Goal: Communication & Community: Answer question/provide support

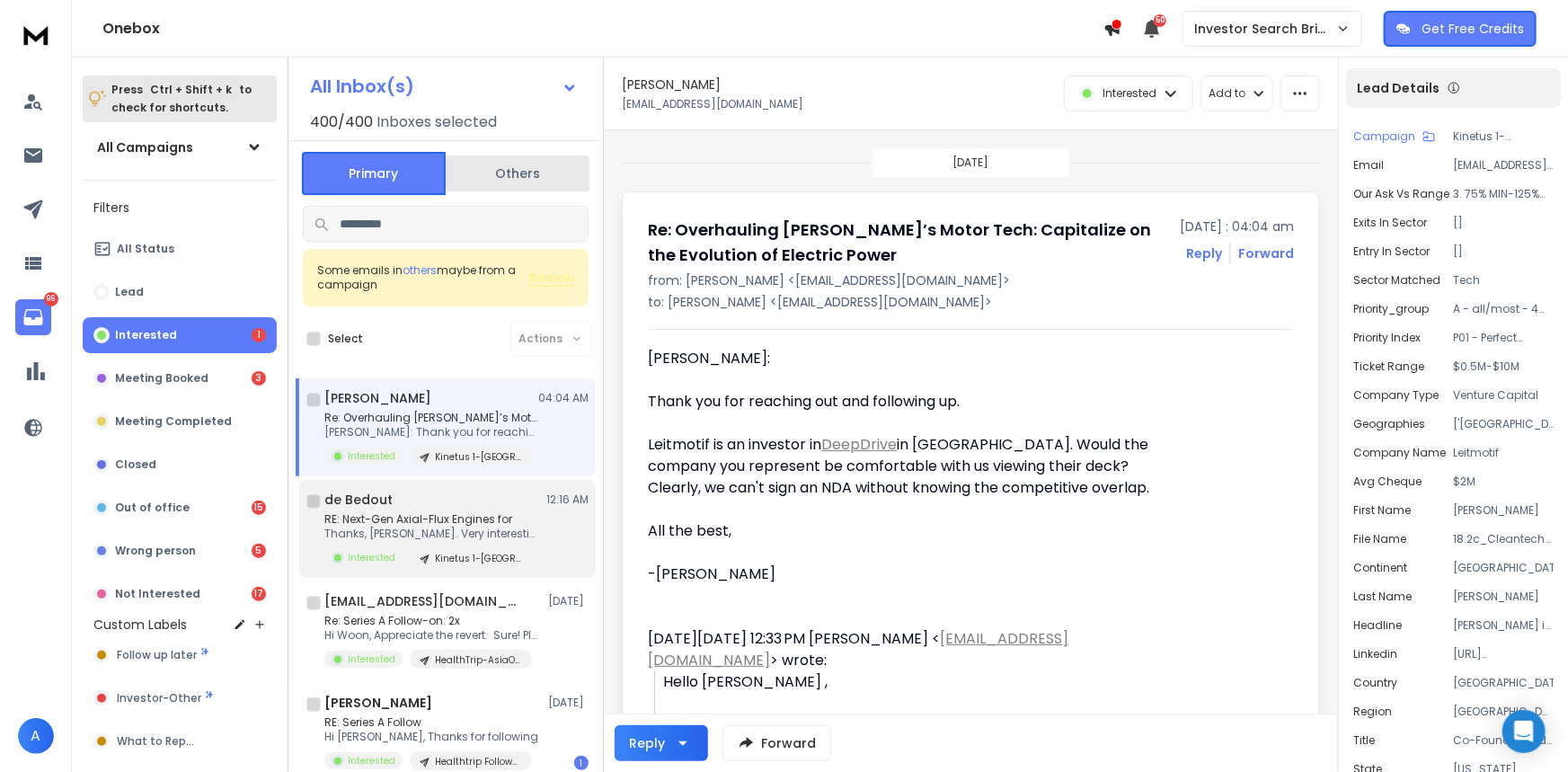
click at [435, 532] on p "Thanks, [PERSON_NAME]. Very interesting! If" at bounding box center [432, 534] width 216 height 15
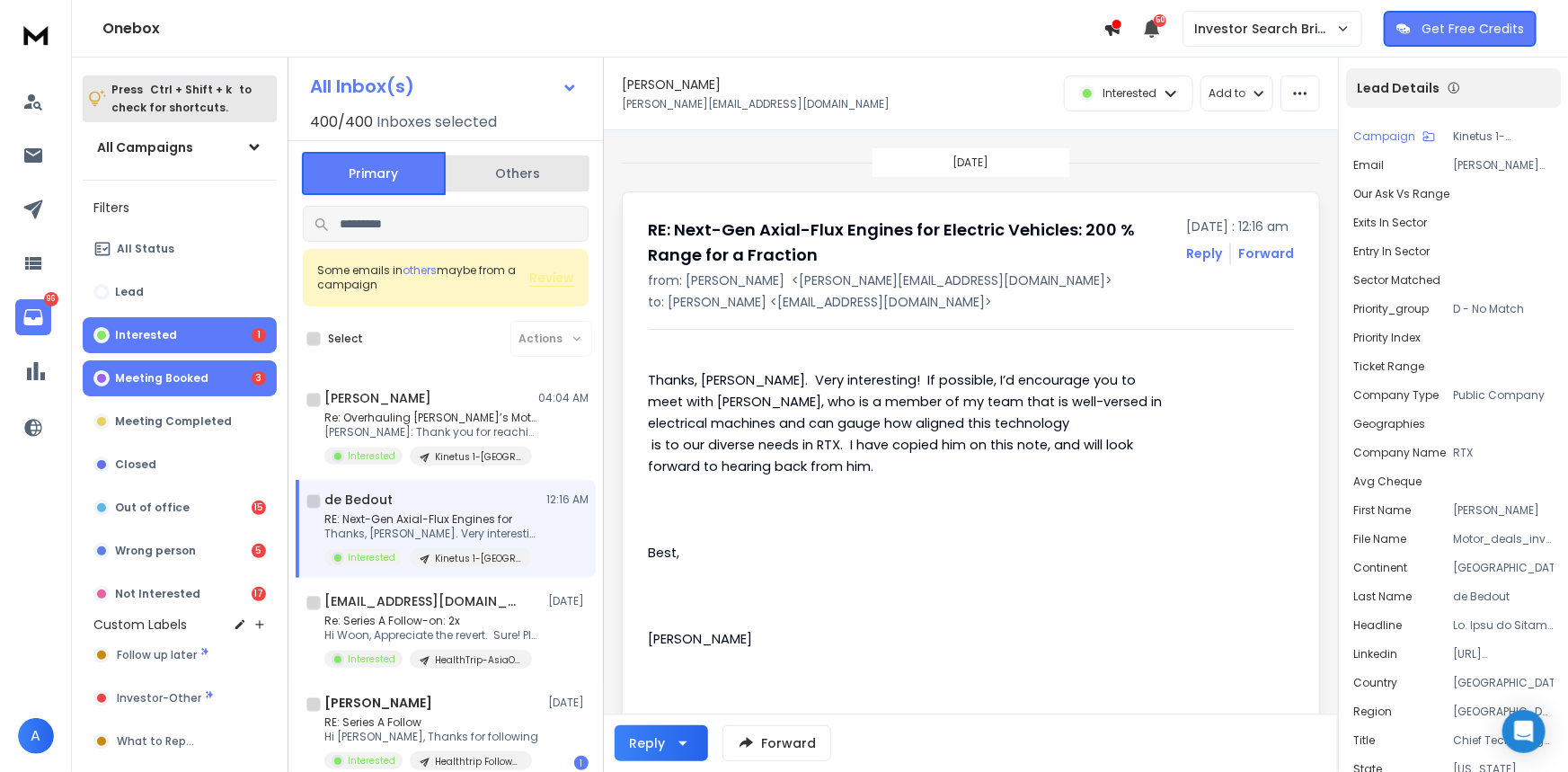
click at [223, 378] on button "Meeting Booked 3" at bounding box center [179, 378] width 194 height 36
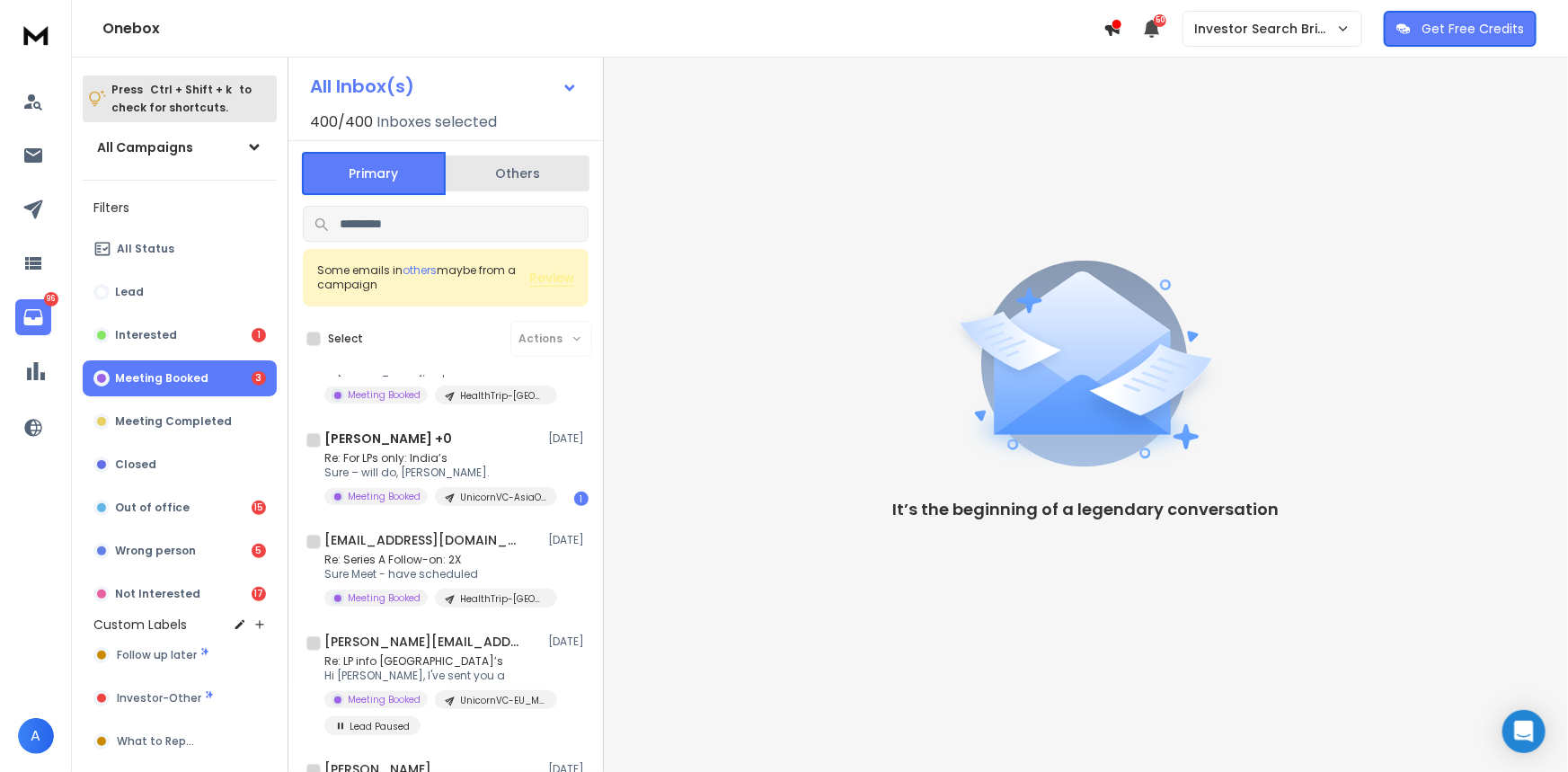
scroll to position [757, 0]
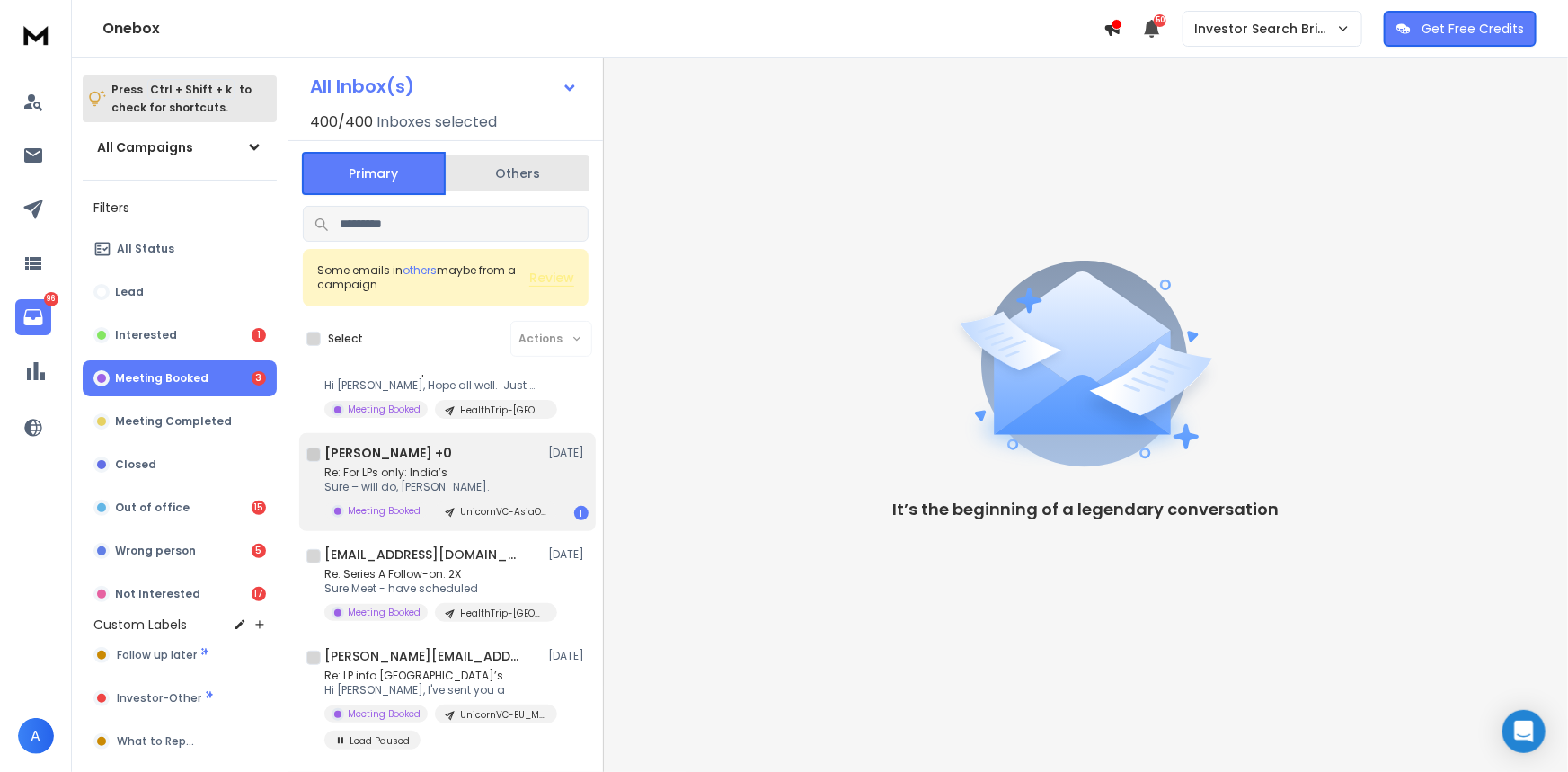
click at [439, 462] on div "[PERSON_NAME] +0 [DATE]" at bounding box center [457, 453] width 264 height 18
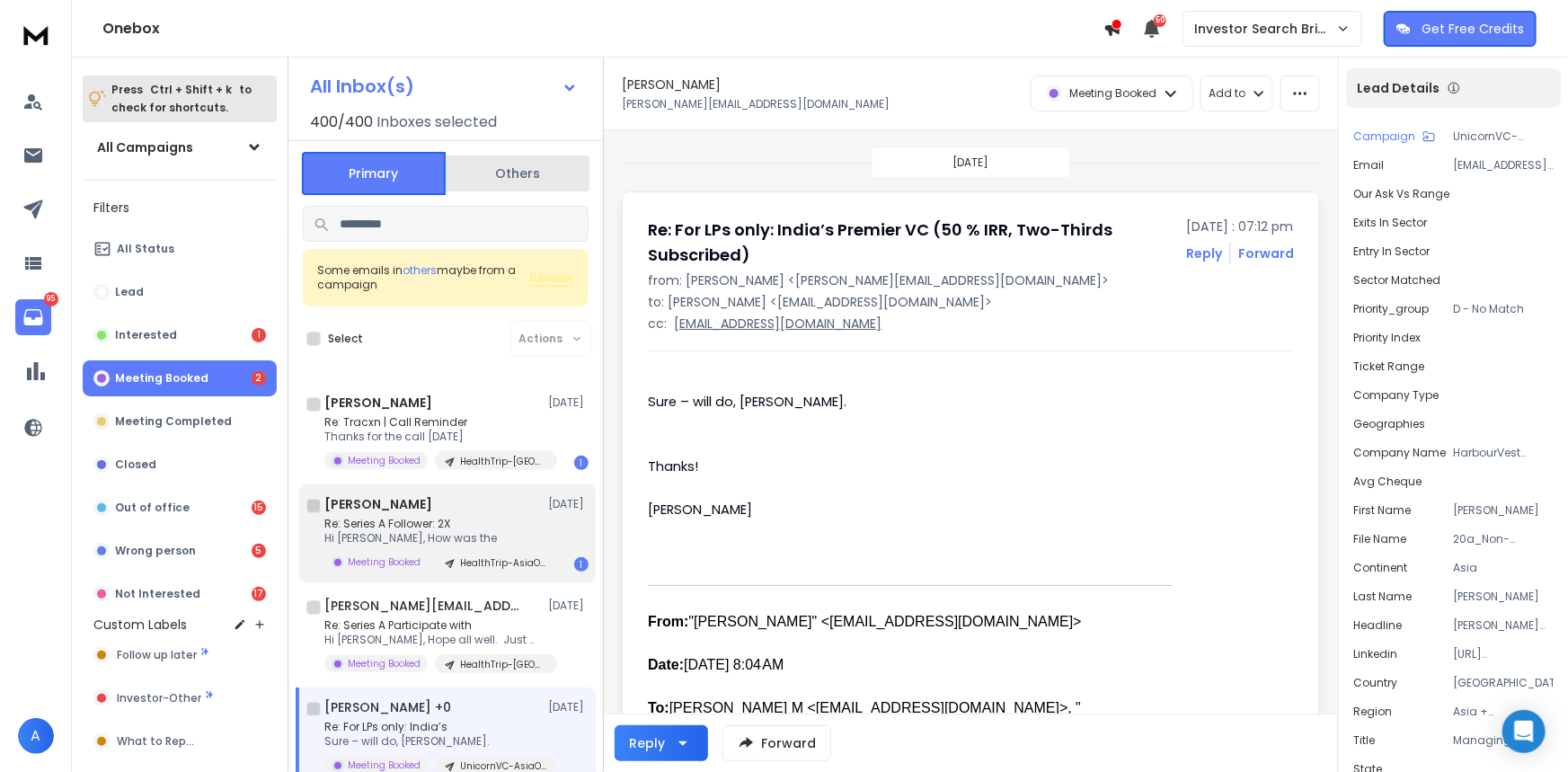
scroll to position [512, 0]
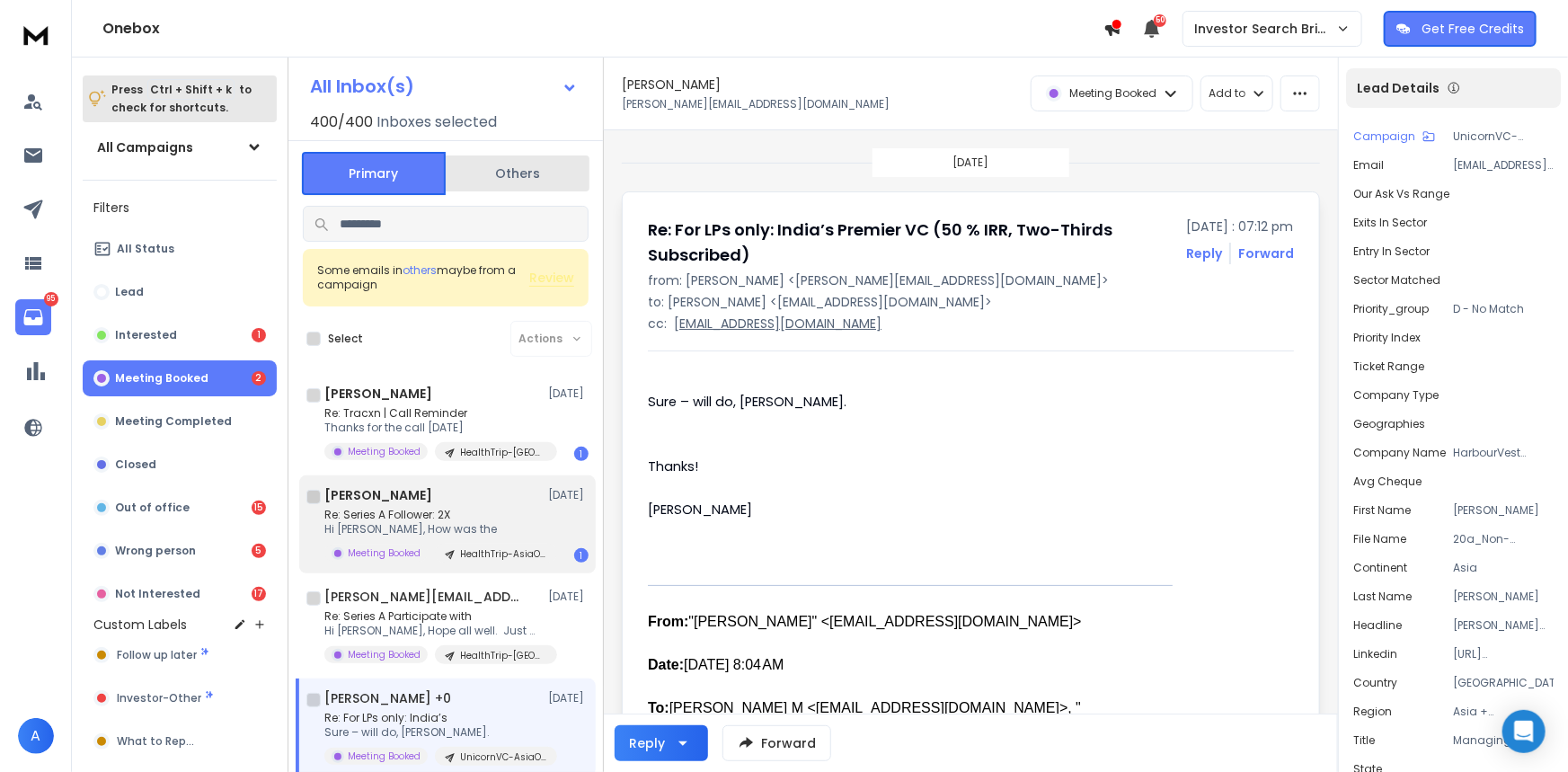
click at [522, 562] on div "Meeting Booked HealthTrip-AsiaOceania 3" at bounding box center [441, 552] width 232 height 19
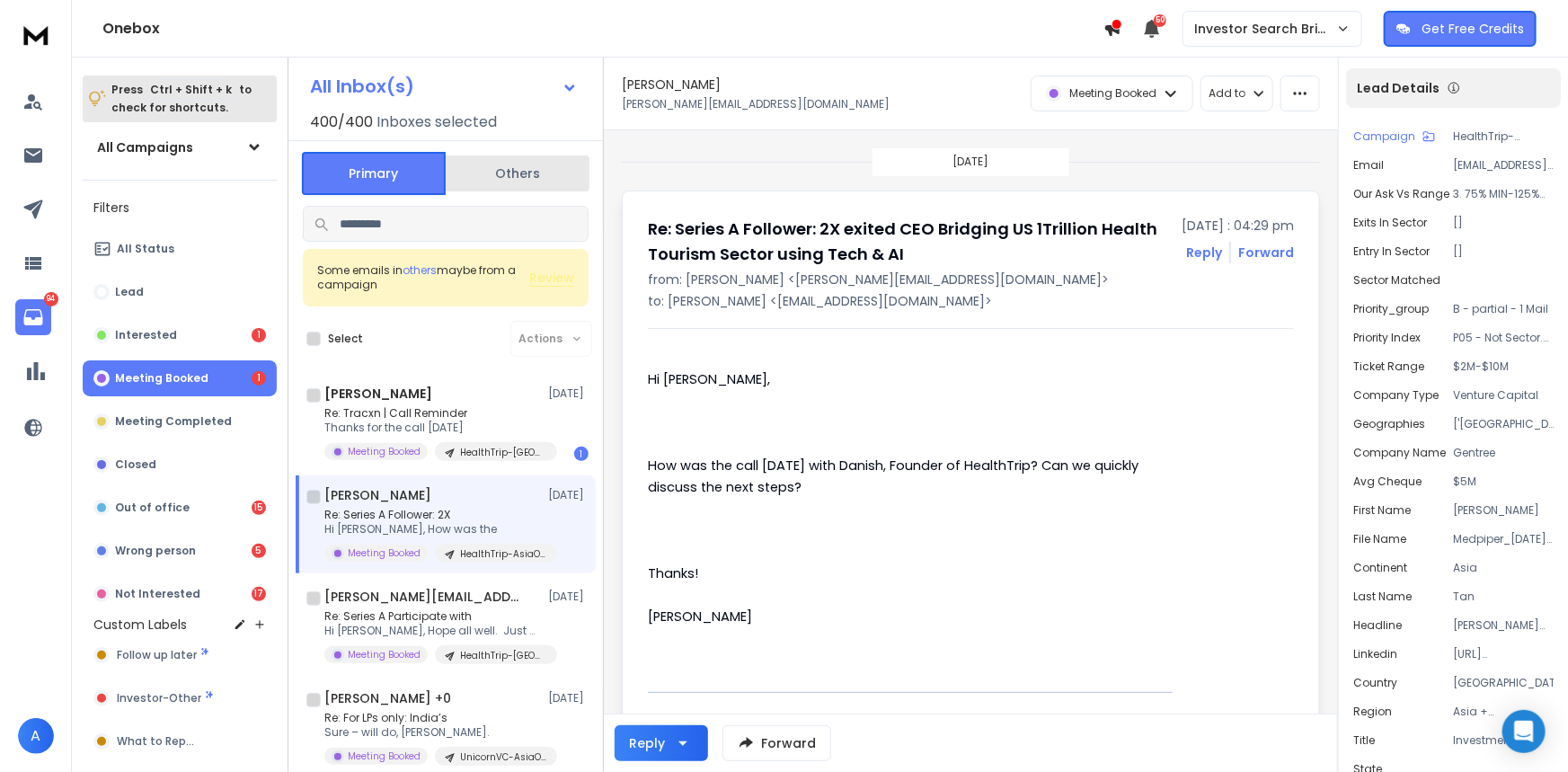
scroll to position [0, 0]
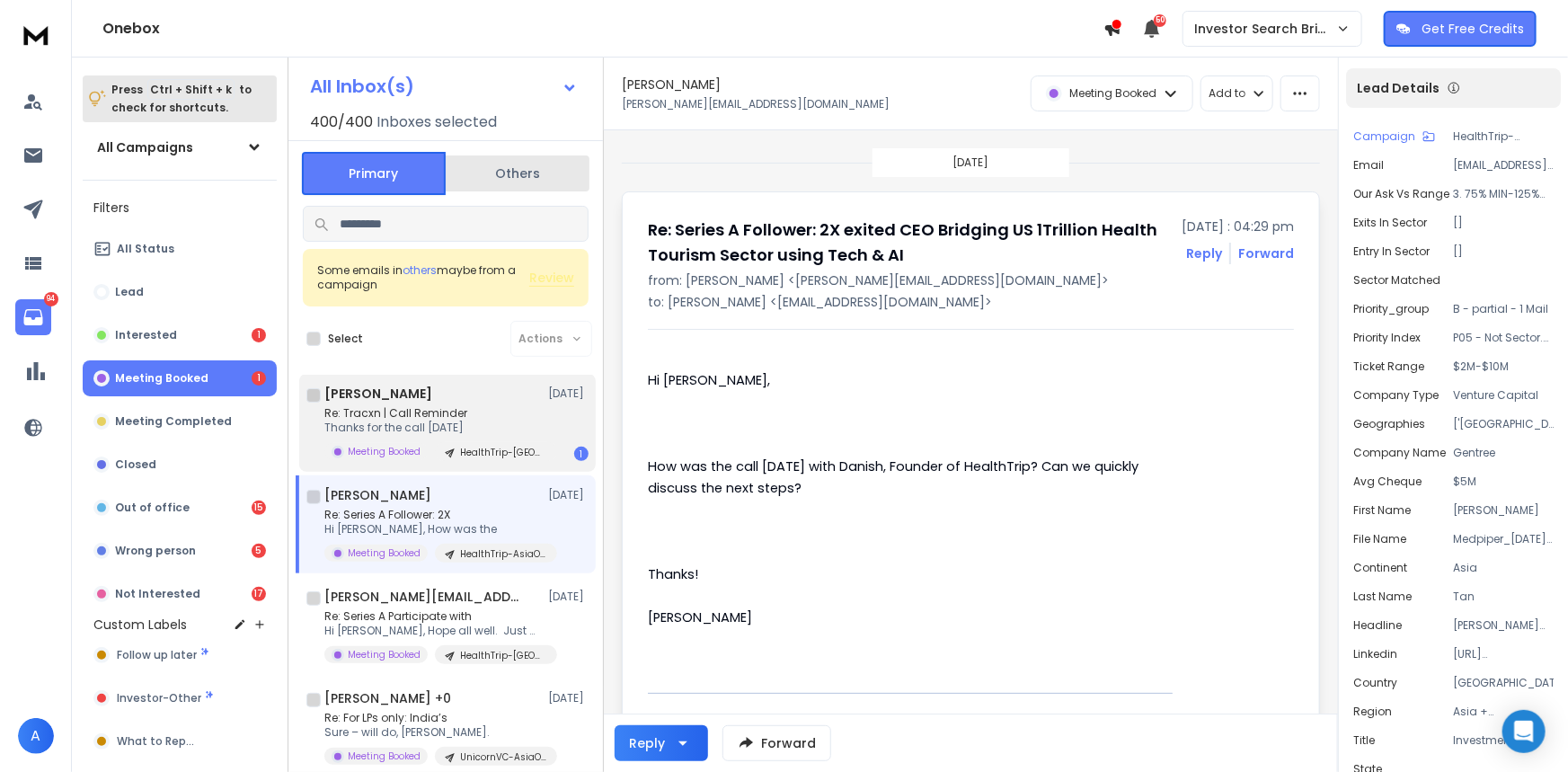
click at [526, 410] on p "Re: Tracxn | Call Reminder" at bounding box center [432, 414] width 216 height 15
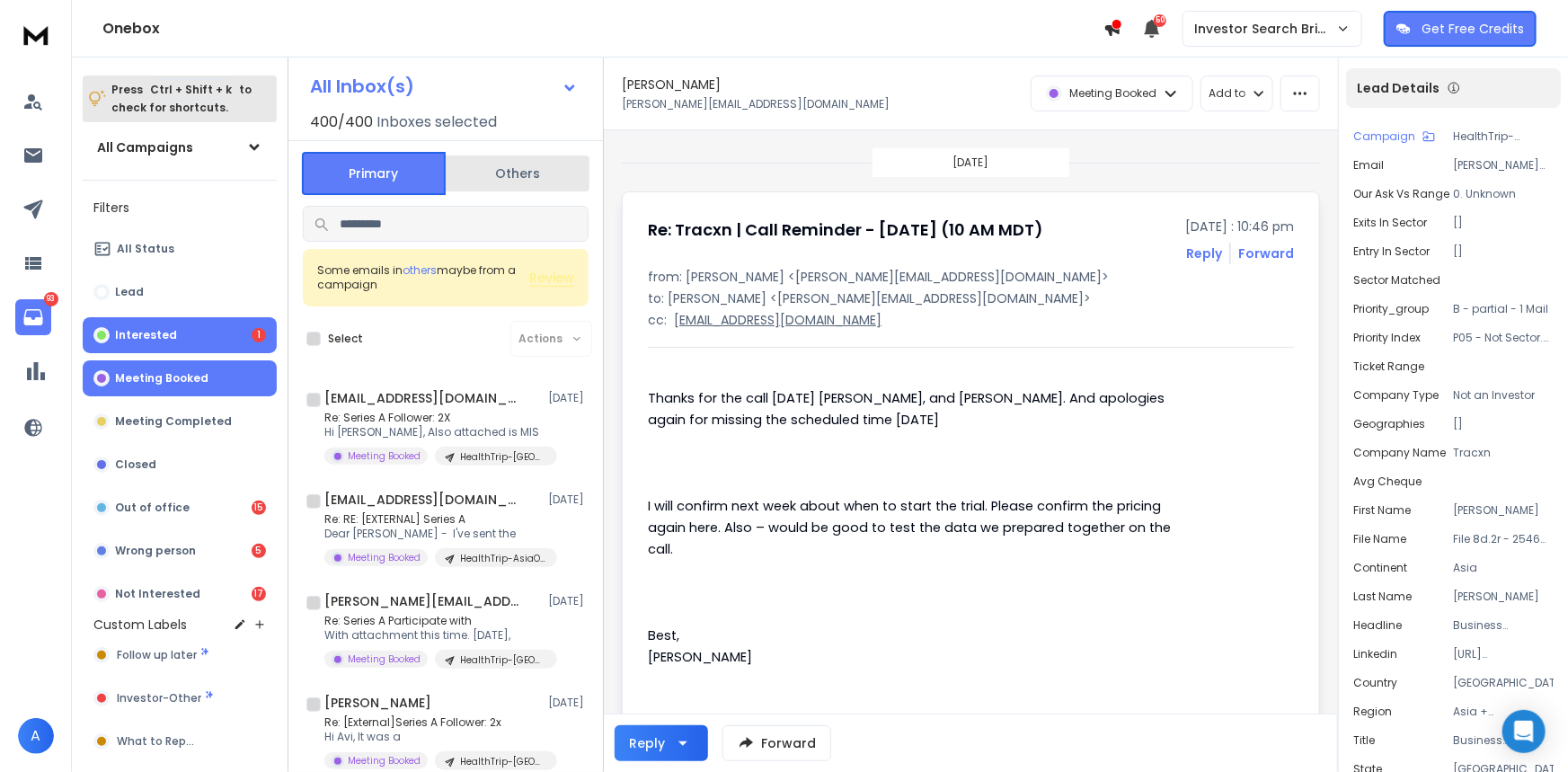
drag, startPoint x: 1291, startPoint y: 541, endPoint x: 178, endPoint y: 335, distance: 1131.9
click at [178, 335] on button "Interested 1" at bounding box center [179, 335] width 194 height 36
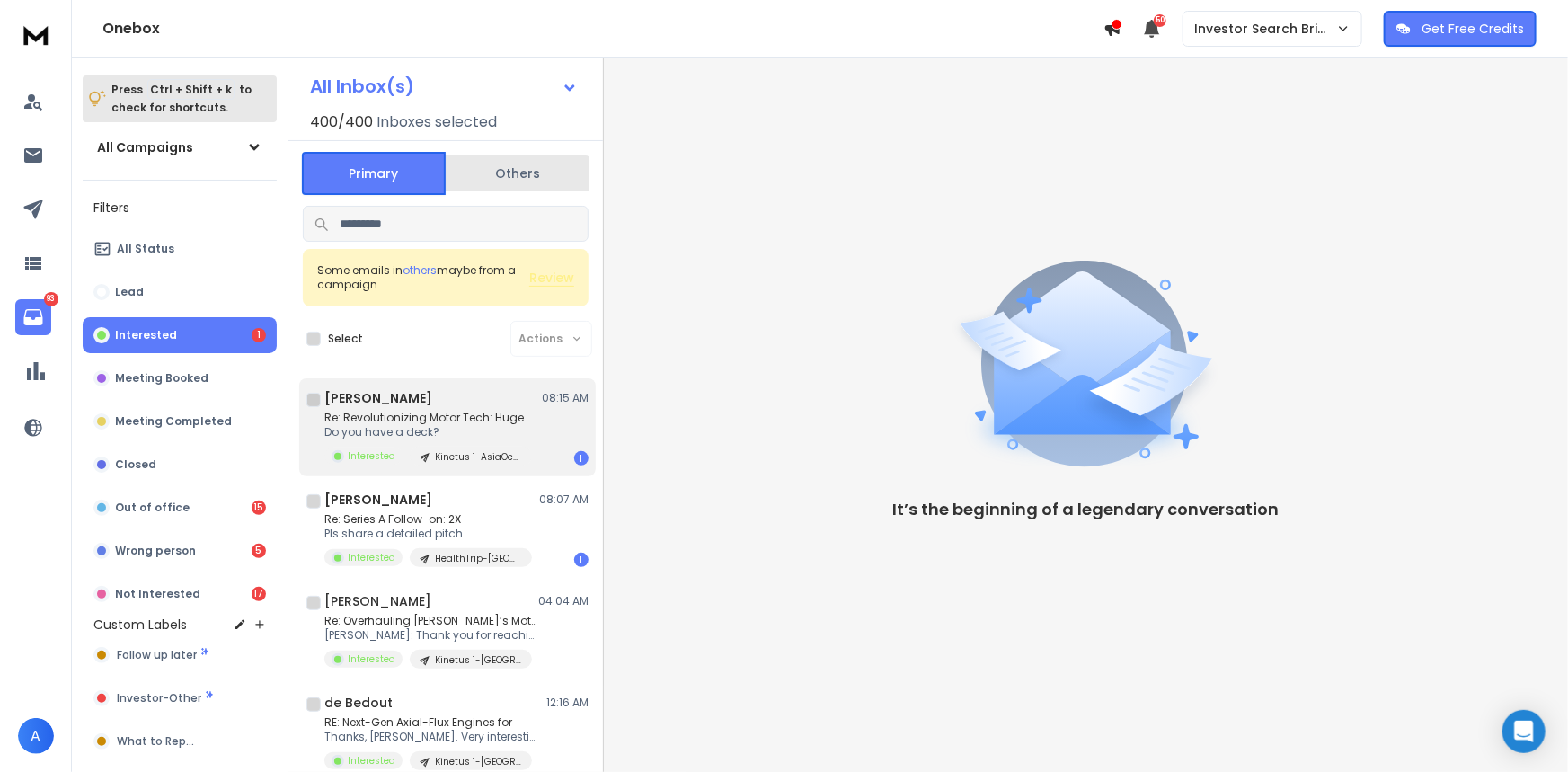
click at [470, 420] on p "Re: Revolutionizing Motor Tech: Huge" at bounding box center [428, 418] width 208 height 15
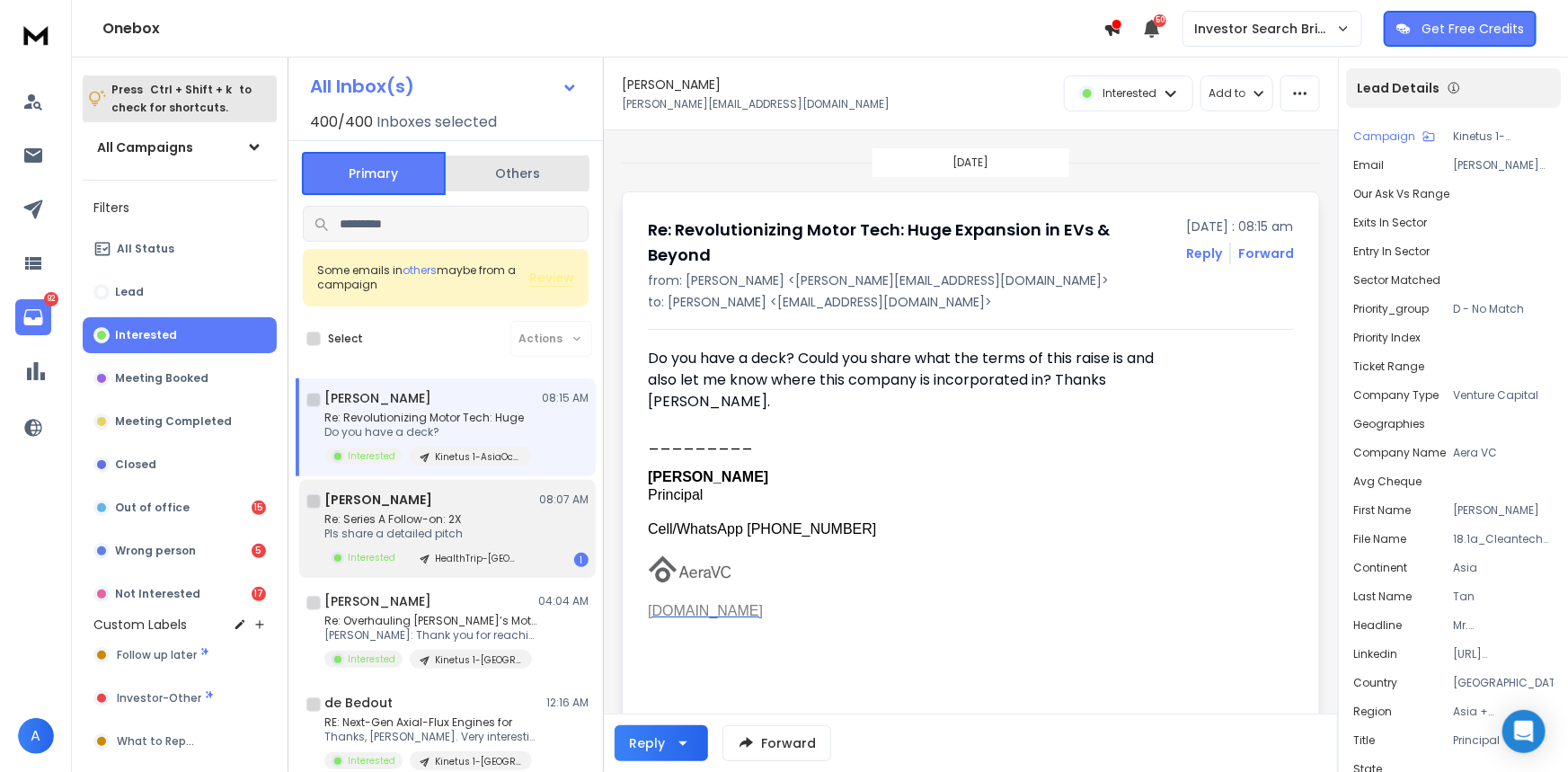
drag, startPoint x: 489, startPoint y: 544, endPoint x: 494, endPoint y: 530, distance: 14.9
click at [490, 543] on div "Re: Series A Follow-on: 2X Pls share a detailed pitch Interested HealthTrip-[GE…" at bounding box center [428, 540] width 208 height 55
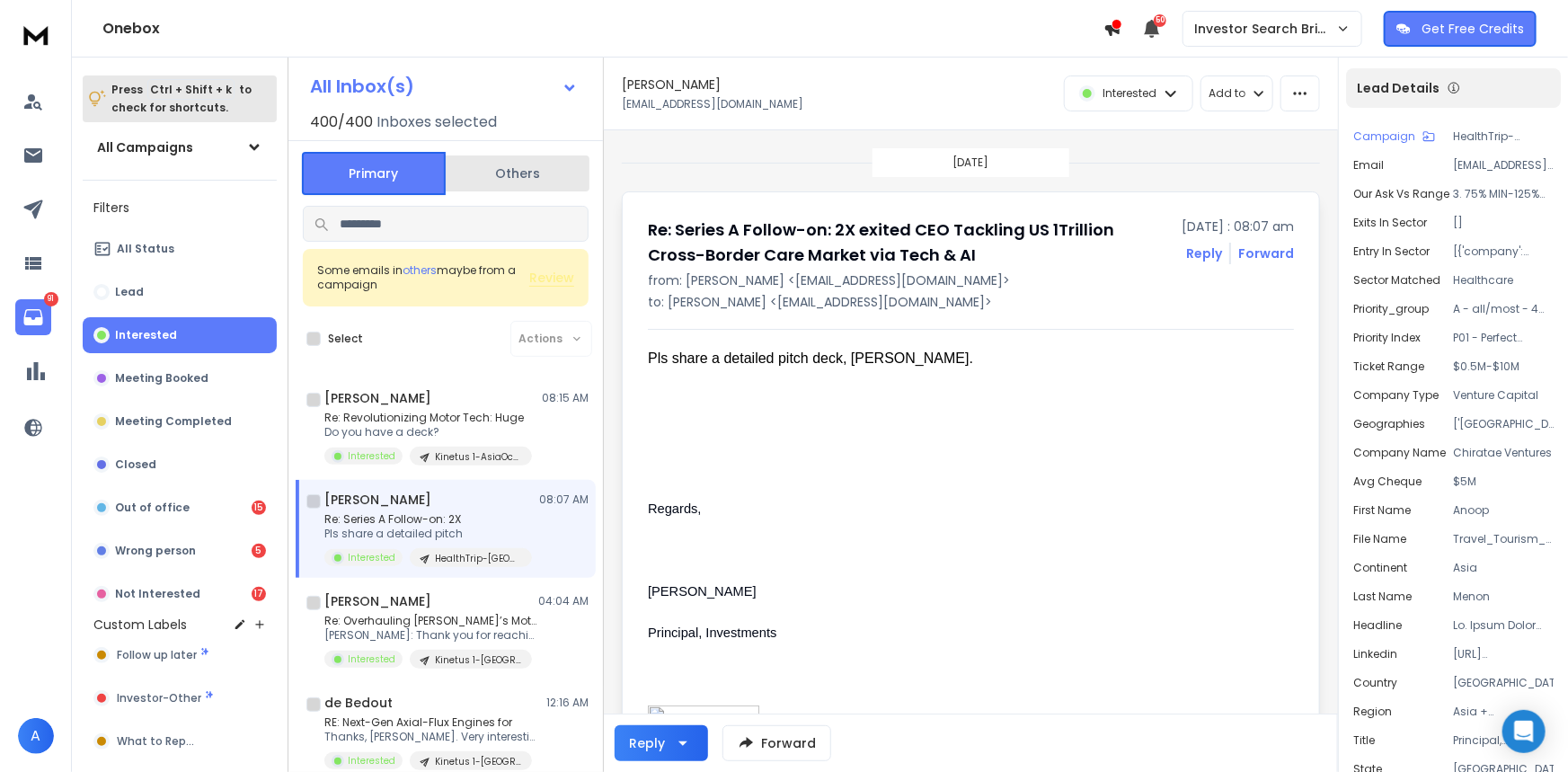
click at [629, 736] on div "Reply" at bounding box center [647, 743] width 36 height 18
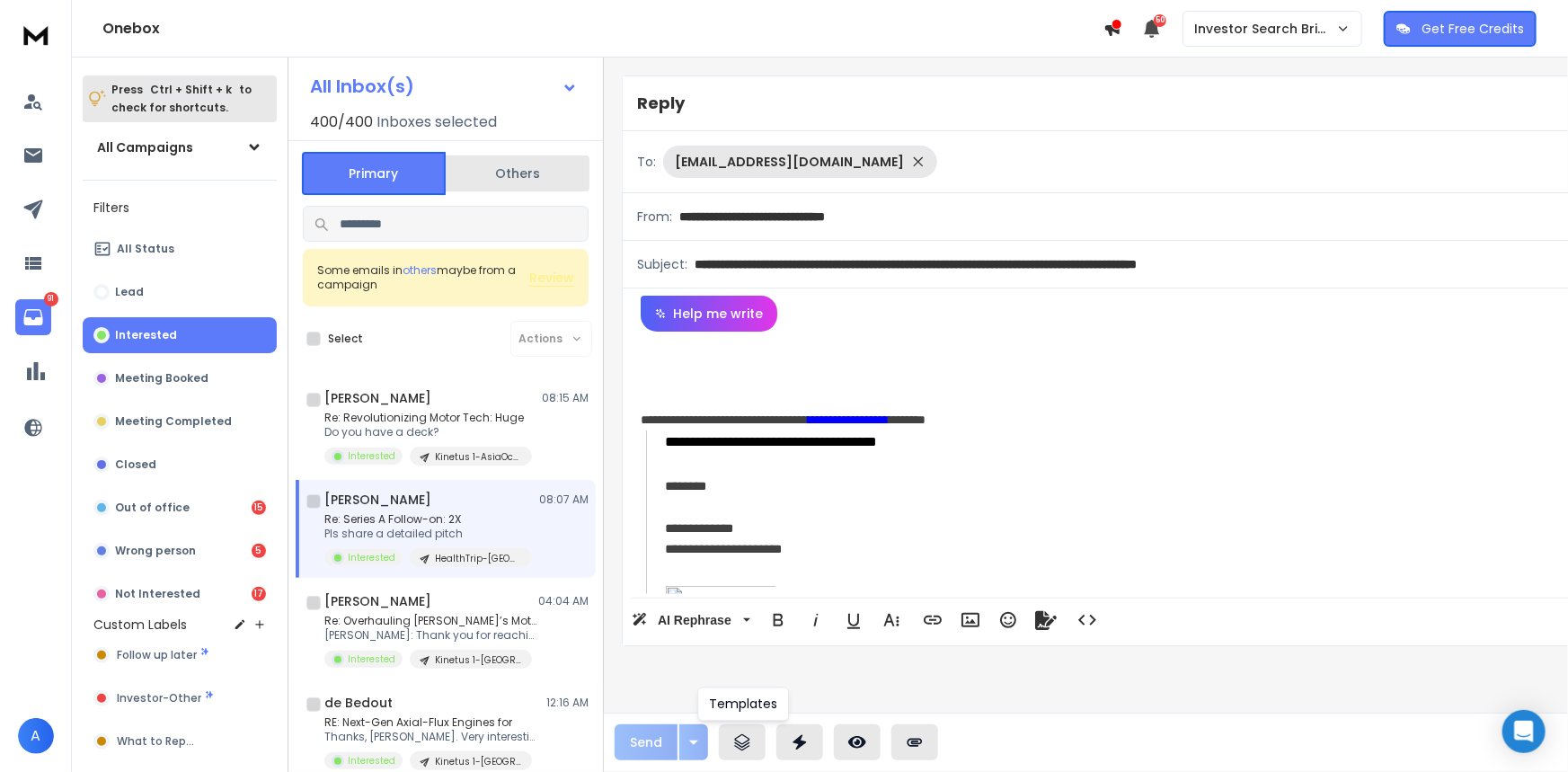
click at [748, 734] on icon at bounding box center [742, 742] width 18 height 18
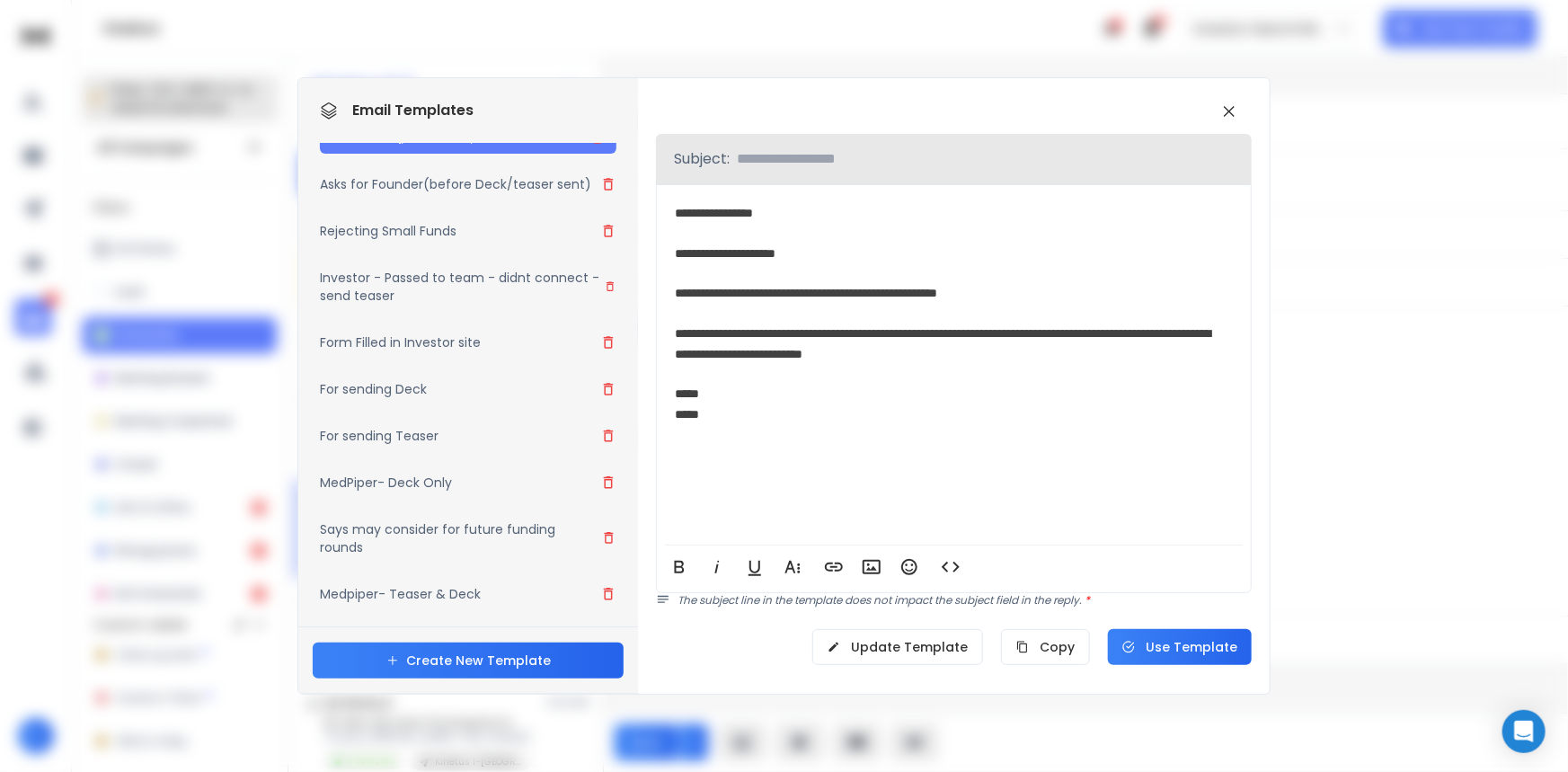
scroll to position [162, 0]
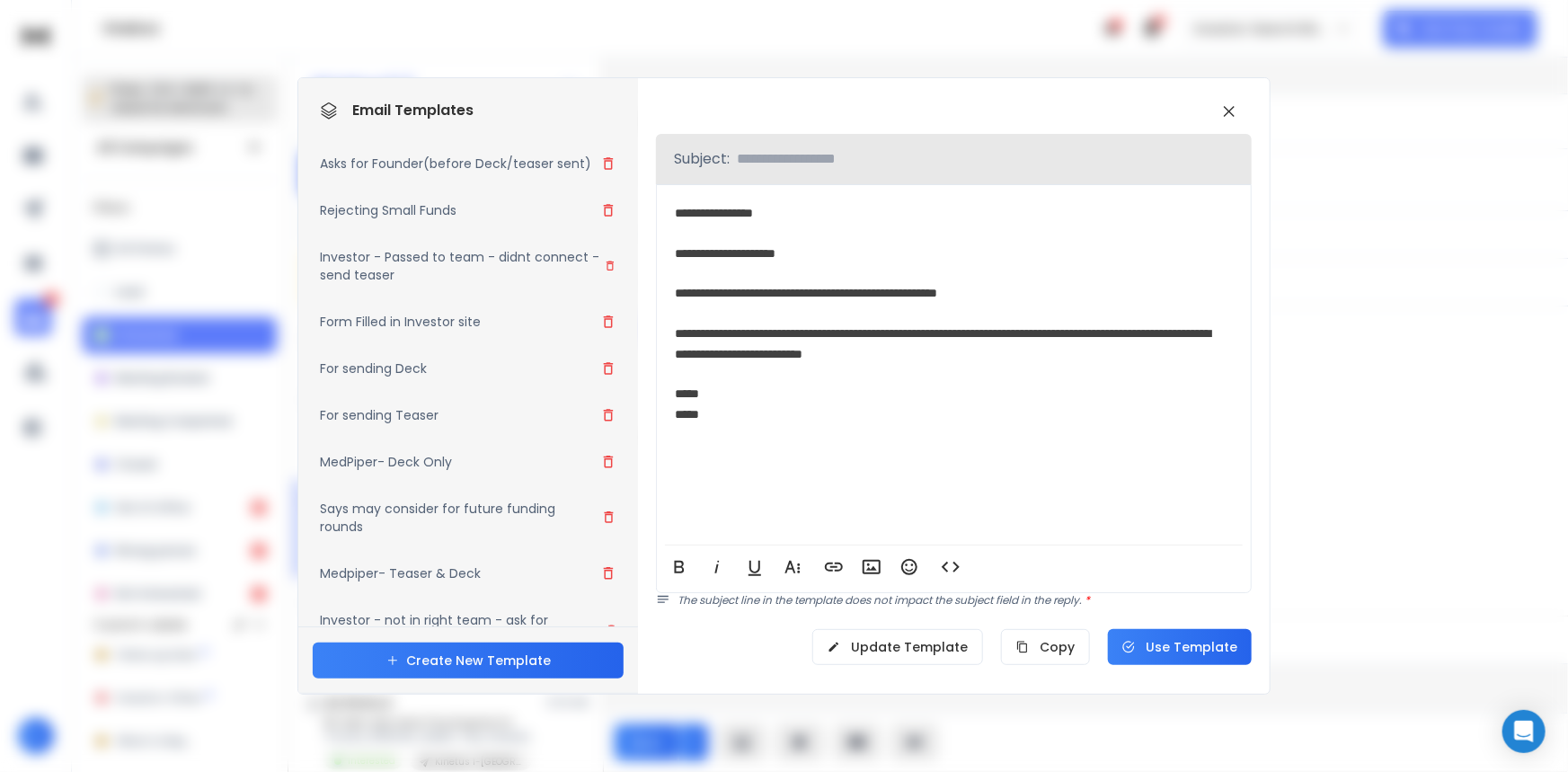
click at [446, 126] on div "For sending Deck" at bounding box center [468, 117] width 275 height 18
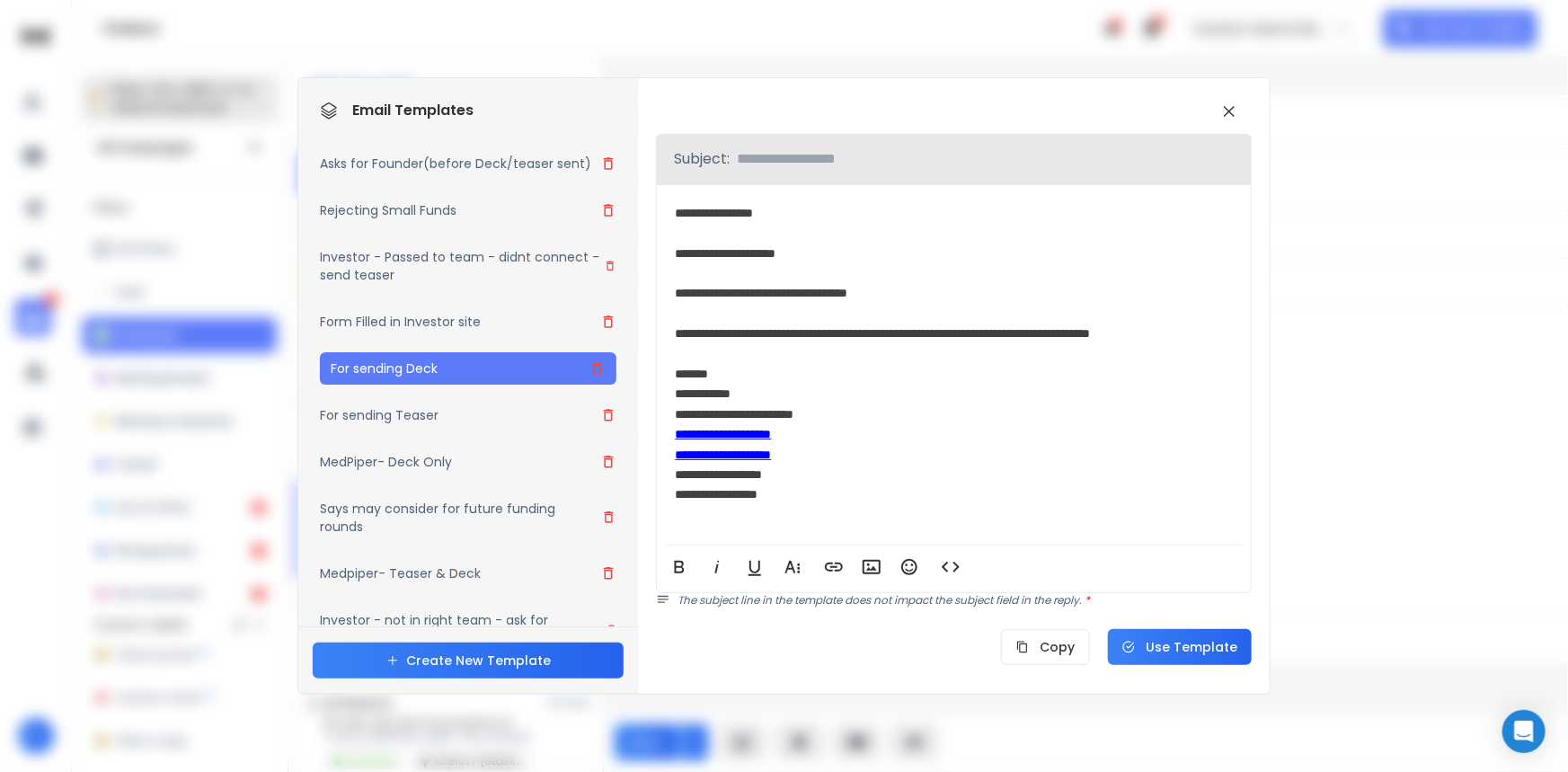
click at [1165, 641] on button "Use Template" at bounding box center [1179, 647] width 144 height 36
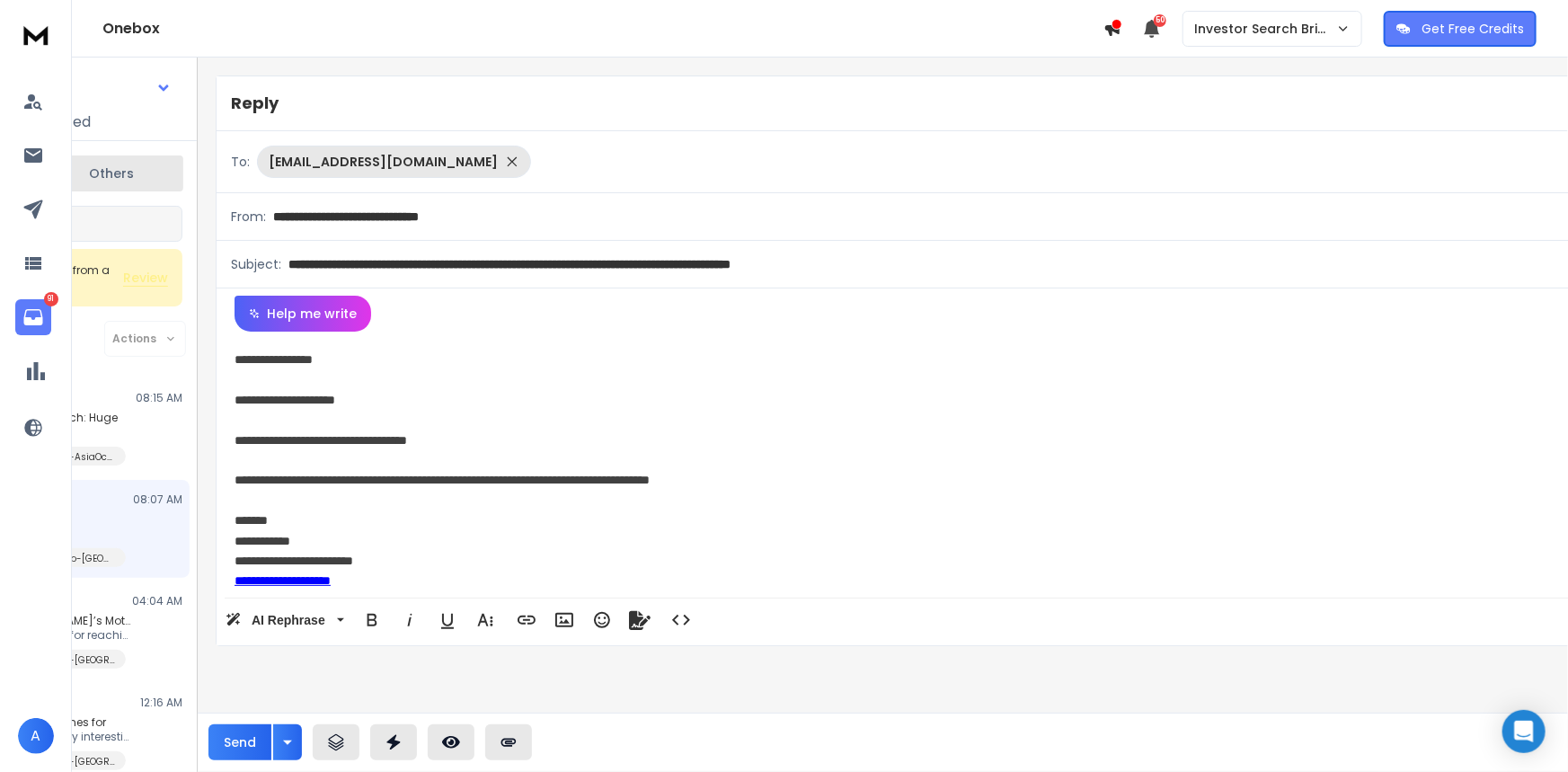
scroll to position [0, 531]
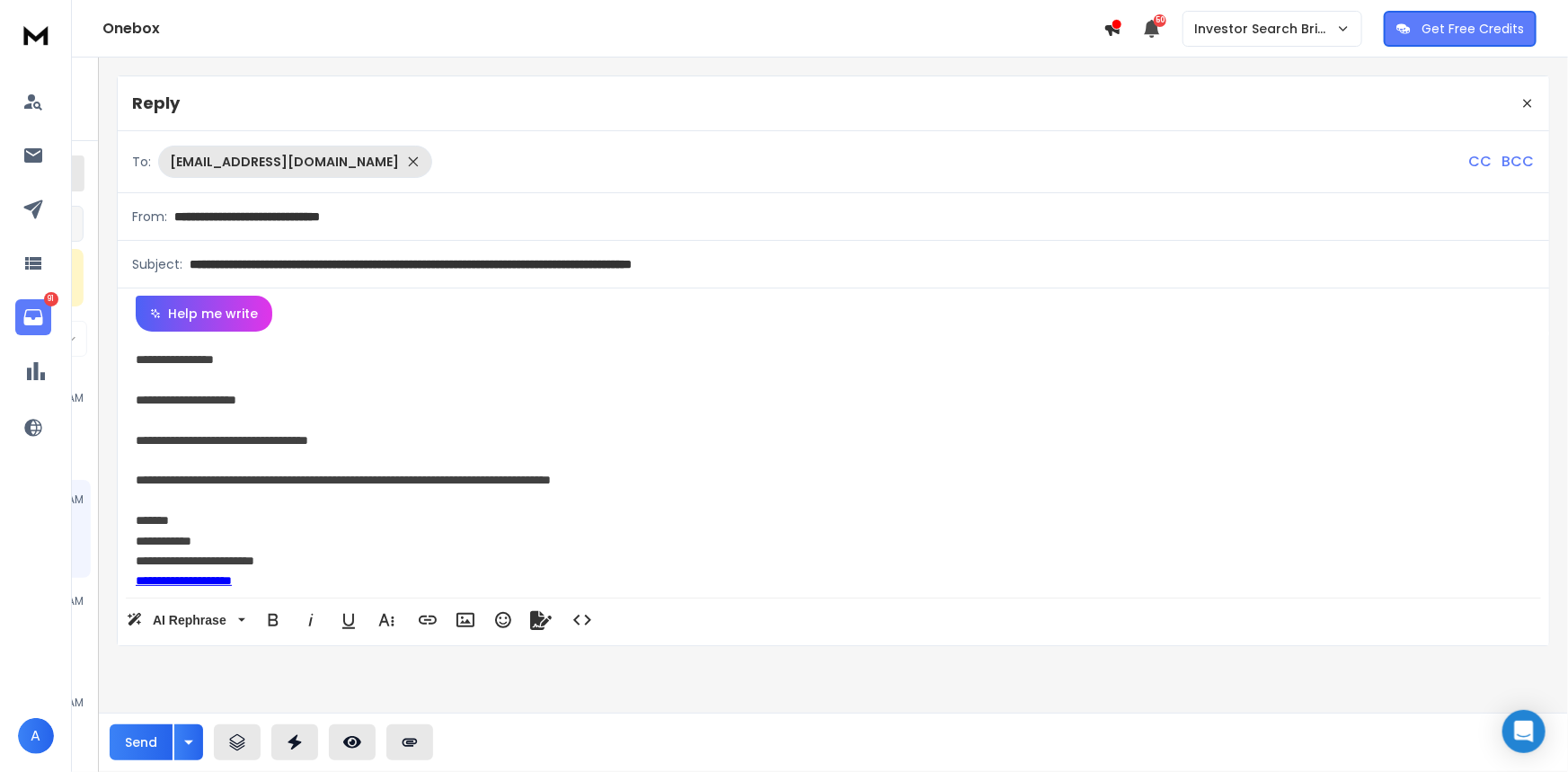
drag, startPoint x: 1356, startPoint y: 349, endPoint x: 1477, endPoint y: 309, distance: 127.4
click at [1468, 160] on p "CC" at bounding box center [1479, 161] width 24 height 22
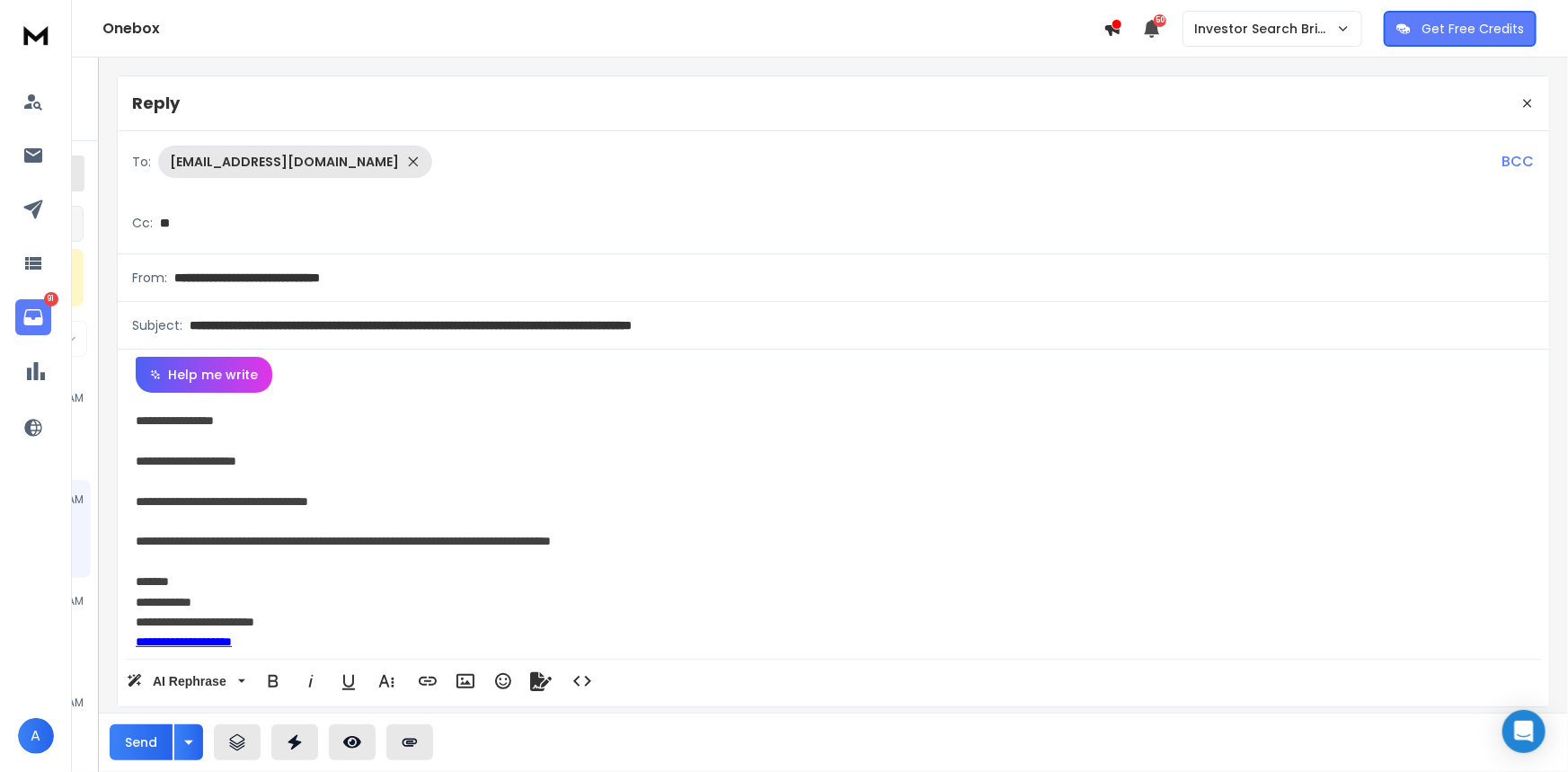
type input "**********"
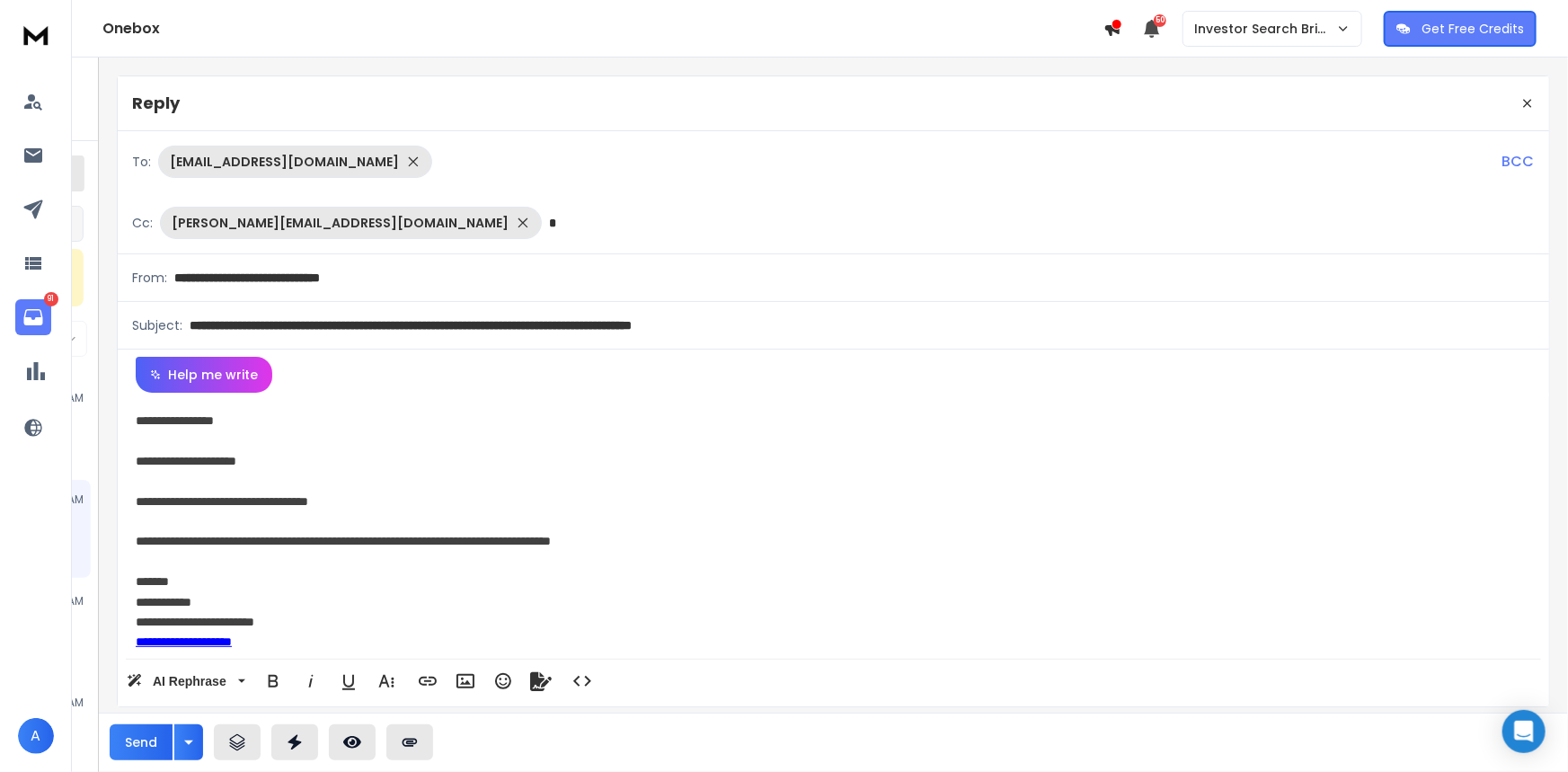
type input "**********"
click at [344, 737] on icon at bounding box center [352, 742] width 18 height 12
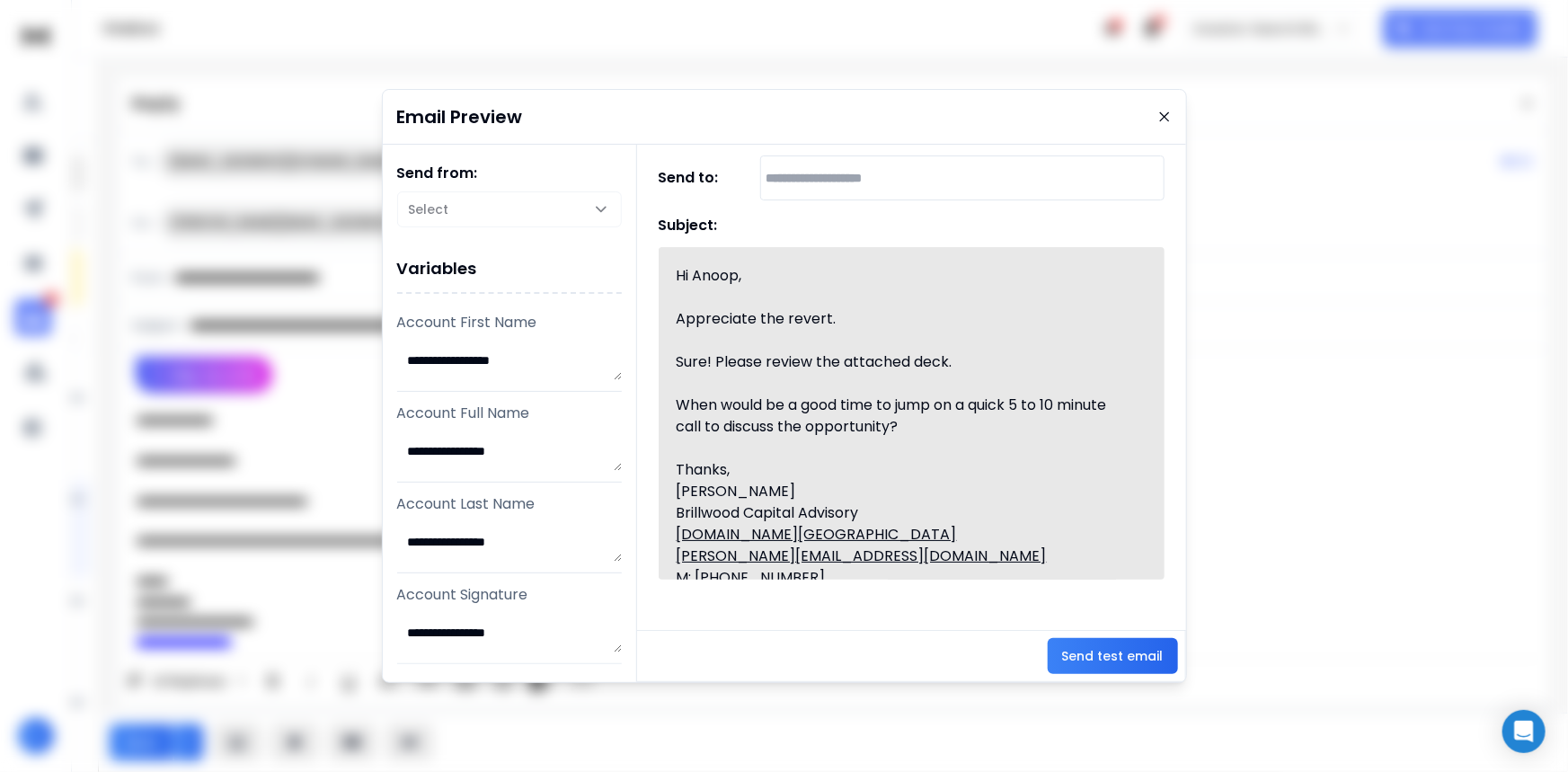
type textarea "******"
type textarea "**********"
type textarea "*****"
type textarea "******"
click at [1163, 119] on icon at bounding box center [1164, 116] width 15 height 15
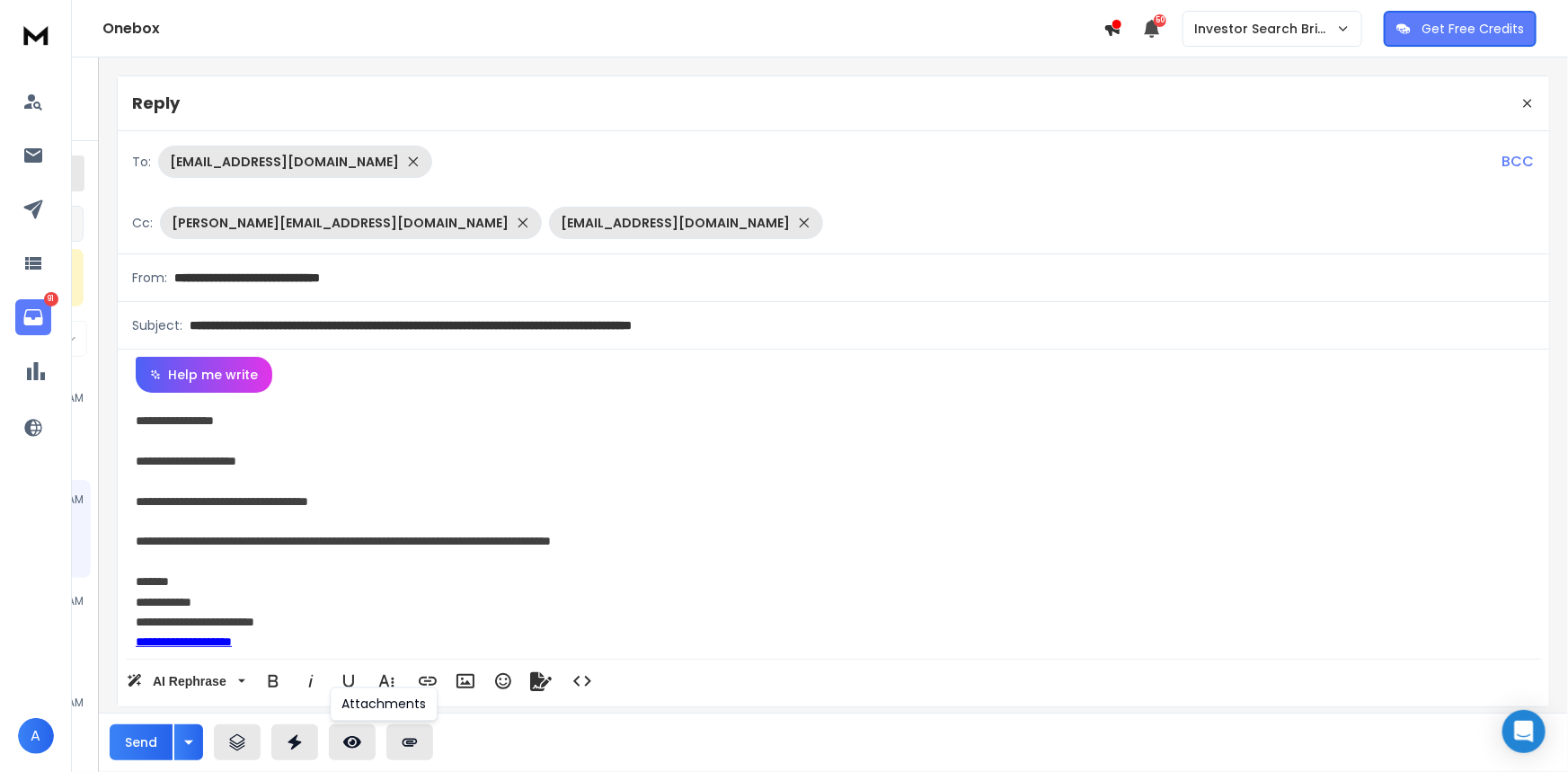
click at [395, 740] on button at bounding box center [408, 742] width 46 height 36
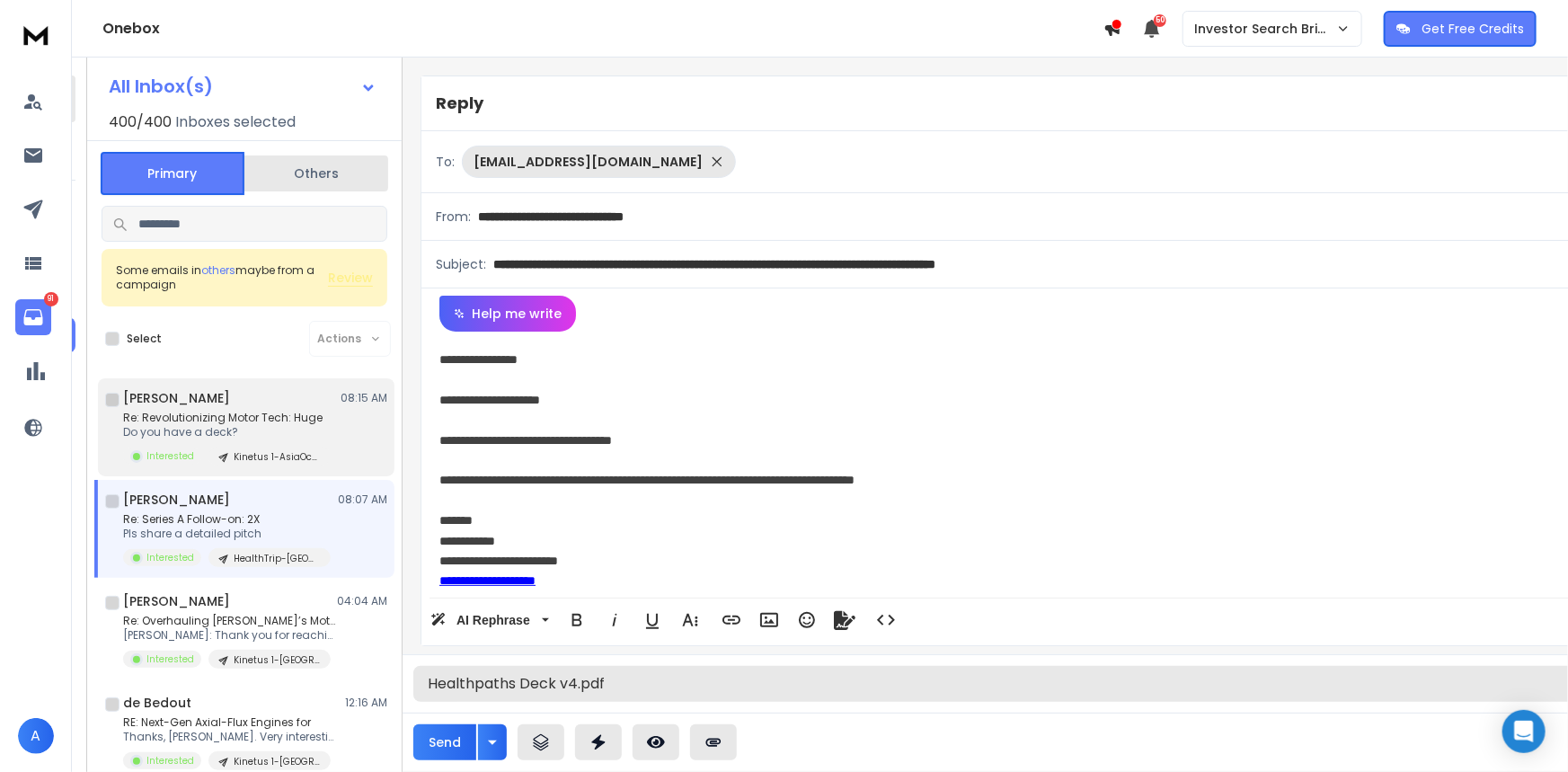
scroll to position [0, 0]
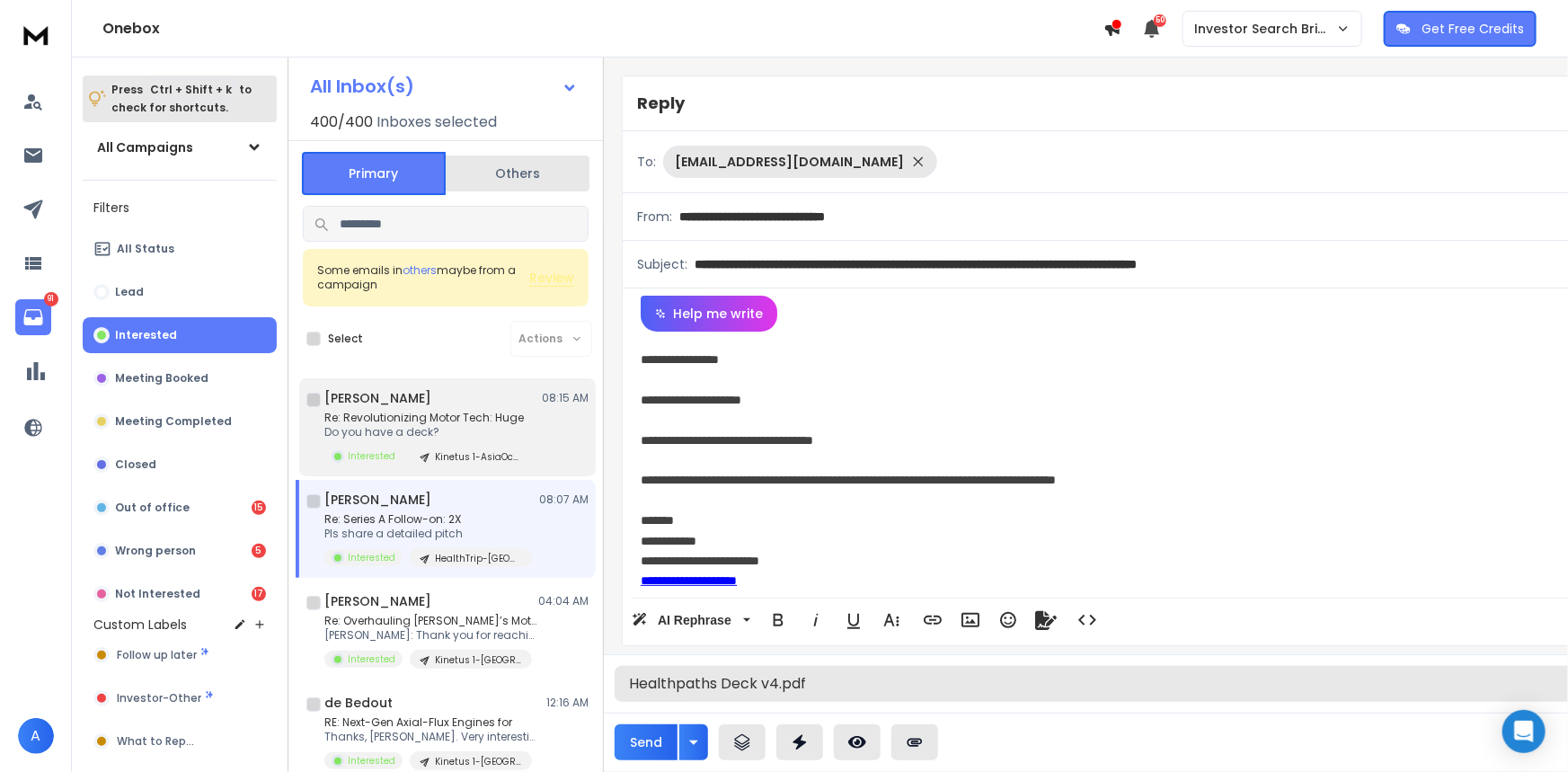
drag, startPoint x: 703, startPoint y: 451, endPoint x: 445, endPoint y: 424, distance: 259.4
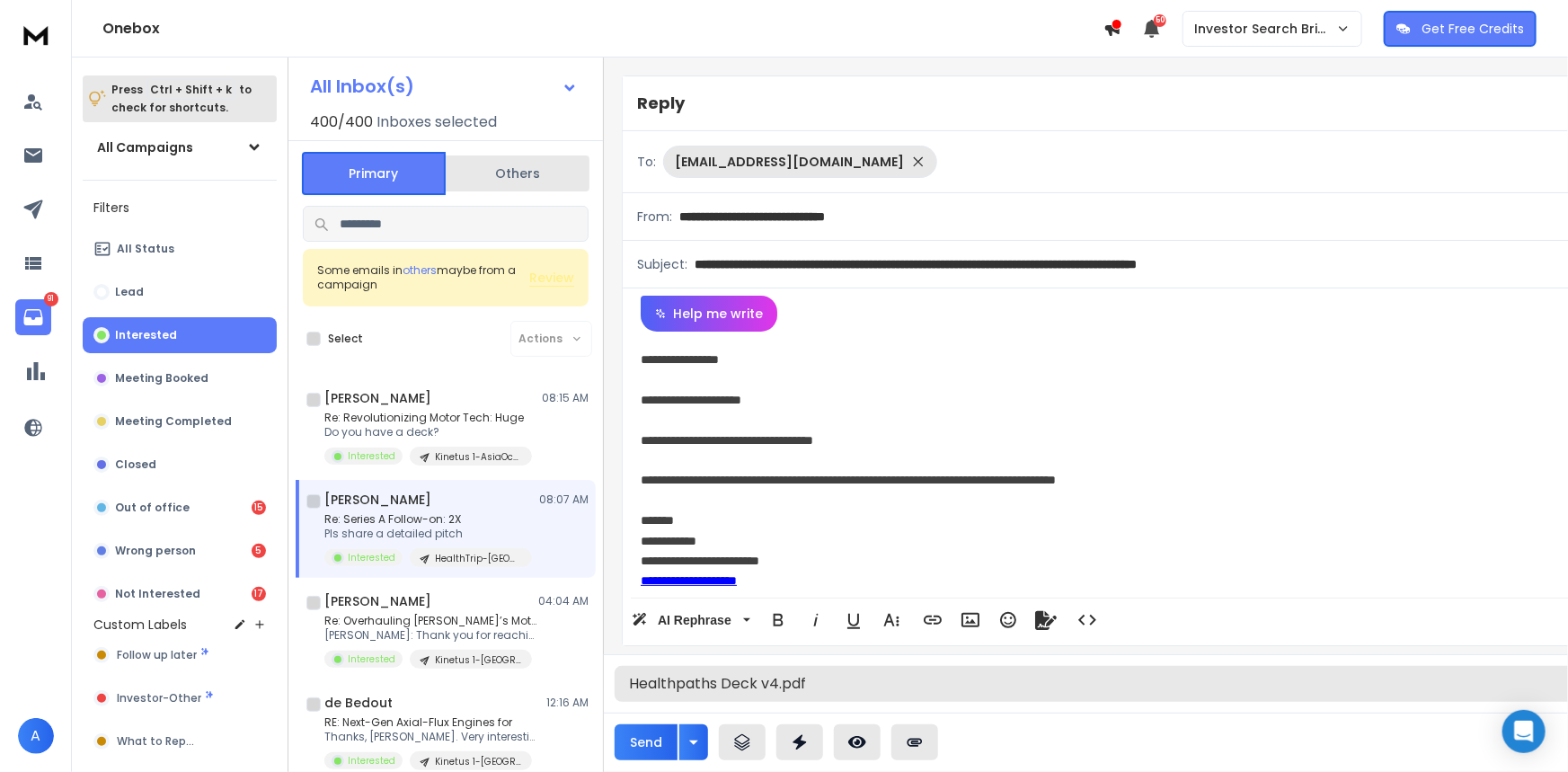
click at [629, 740] on button "Send" at bounding box center [646, 742] width 63 height 36
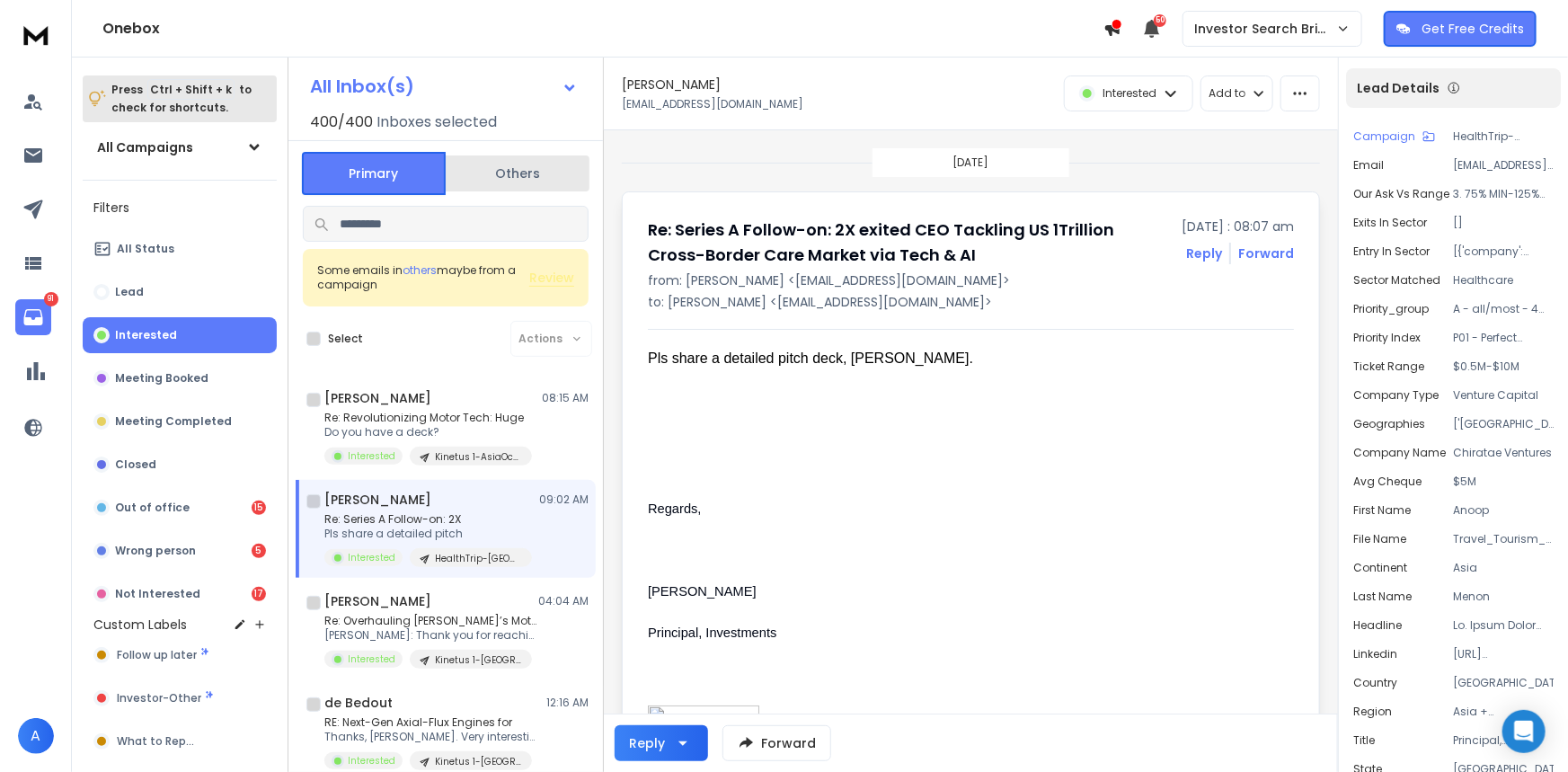
click at [1178, 97] on icon at bounding box center [1170, 94] width 15 height 15
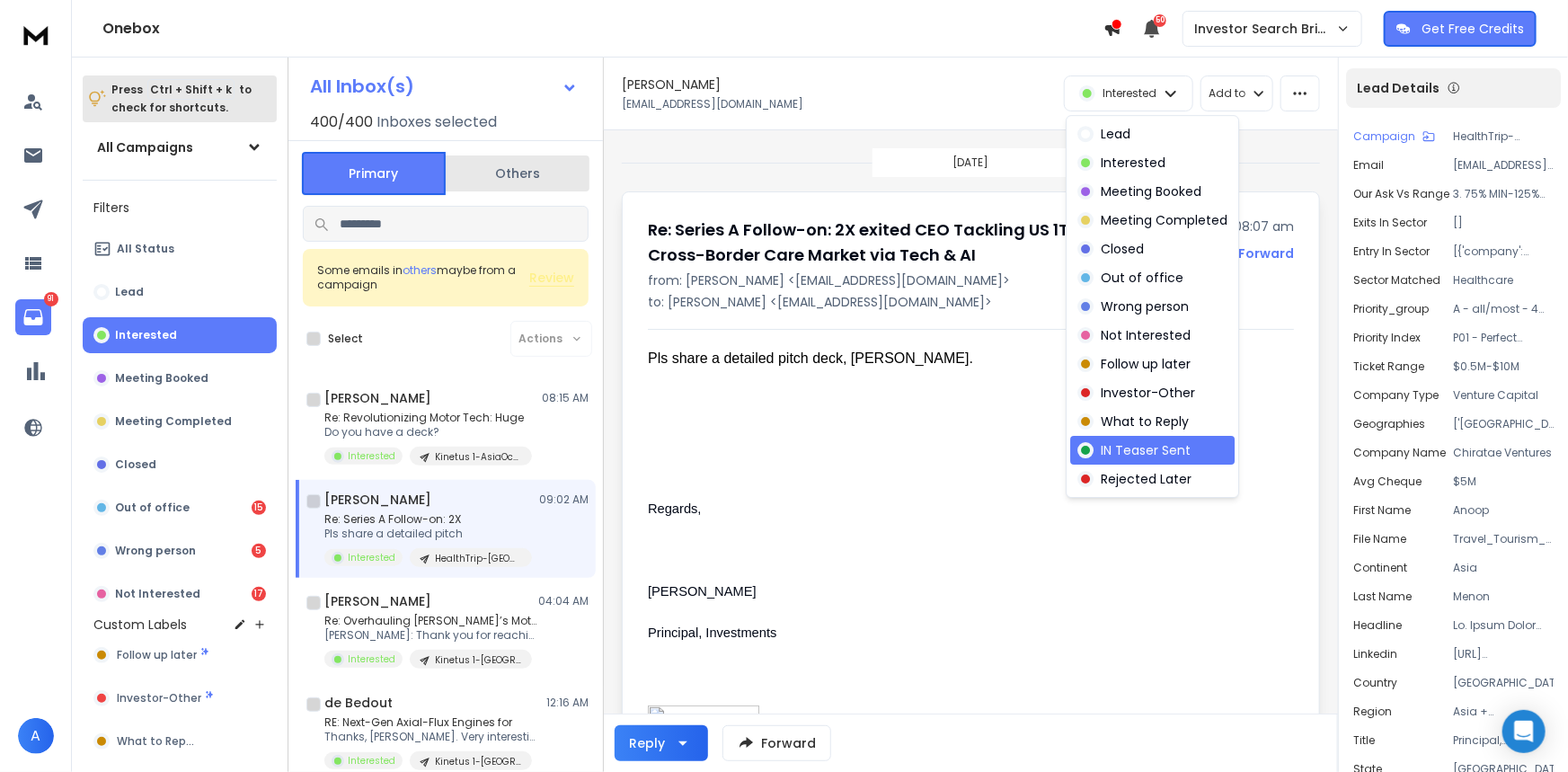
click at [1162, 446] on p "IN Teaser Sent" at bounding box center [1145, 450] width 90 height 18
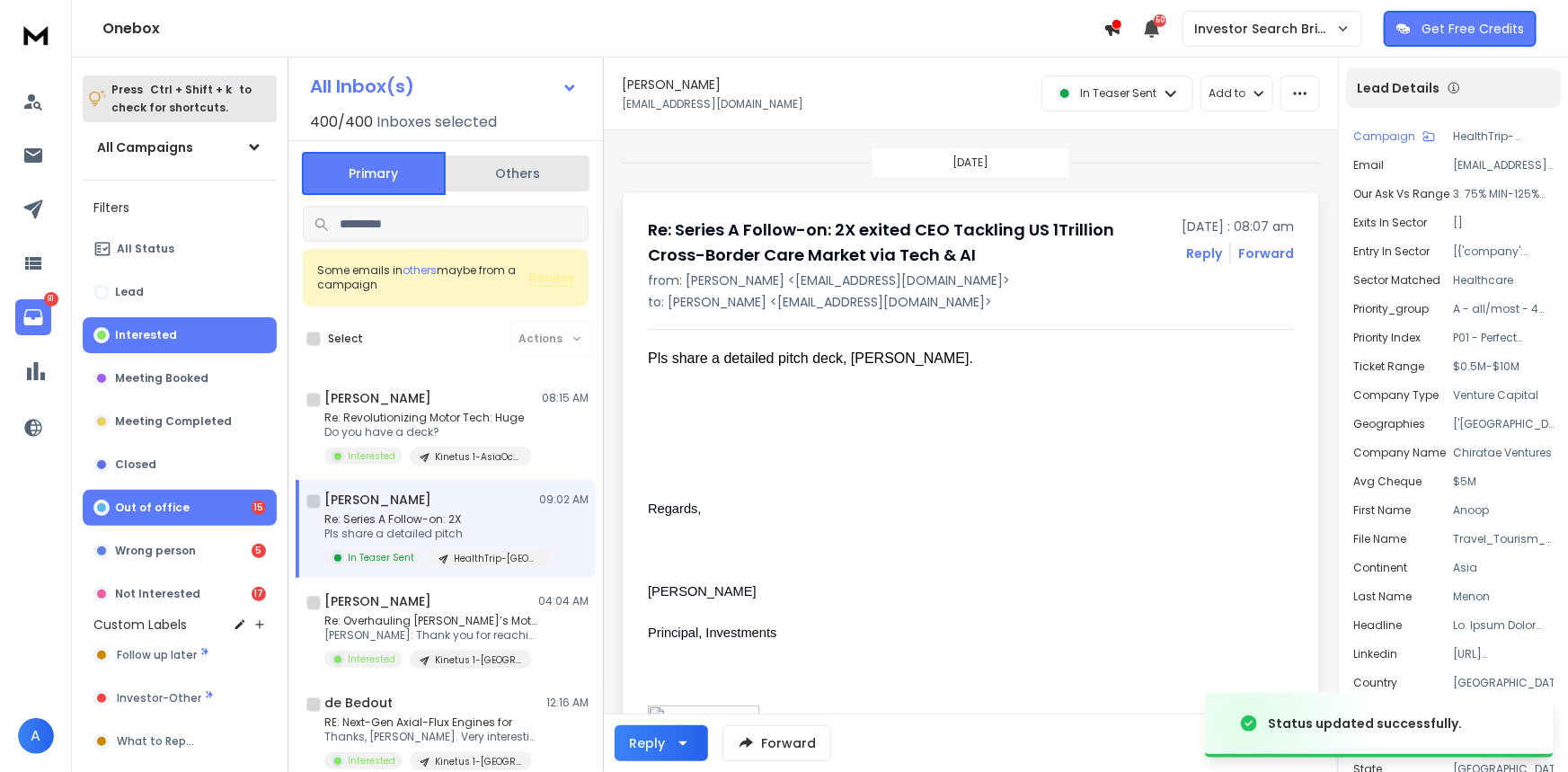
click at [170, 512] on p "Out of office" at bounding box center [153, 507] width 75 height 15
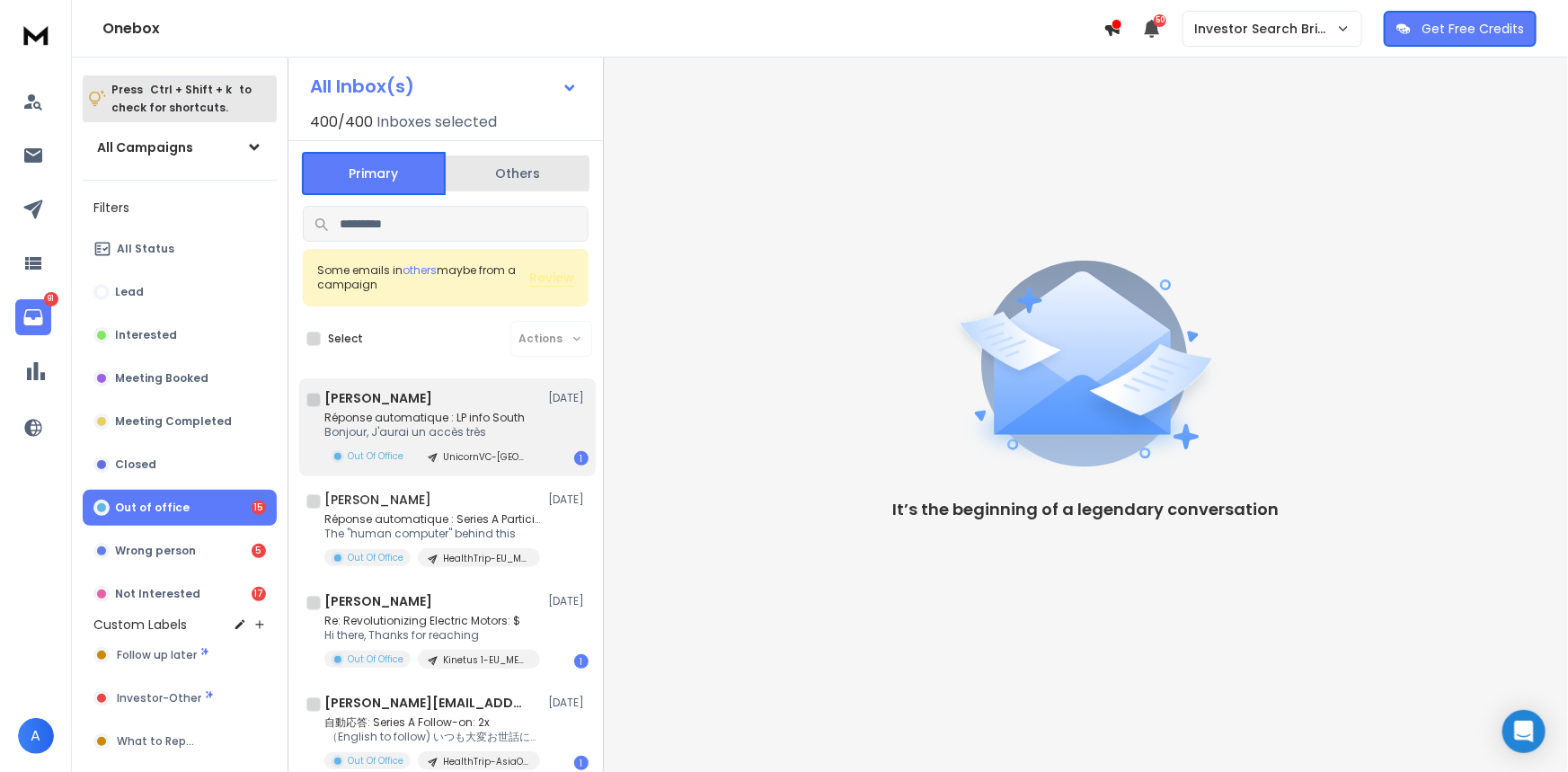
click at [433, 386] on div "[PERSON_NAME] [DATE] Réponse automatique : LP info South Bonjour, J'aurai un ac…" at bounding box center [447, 426] width 296 height 97
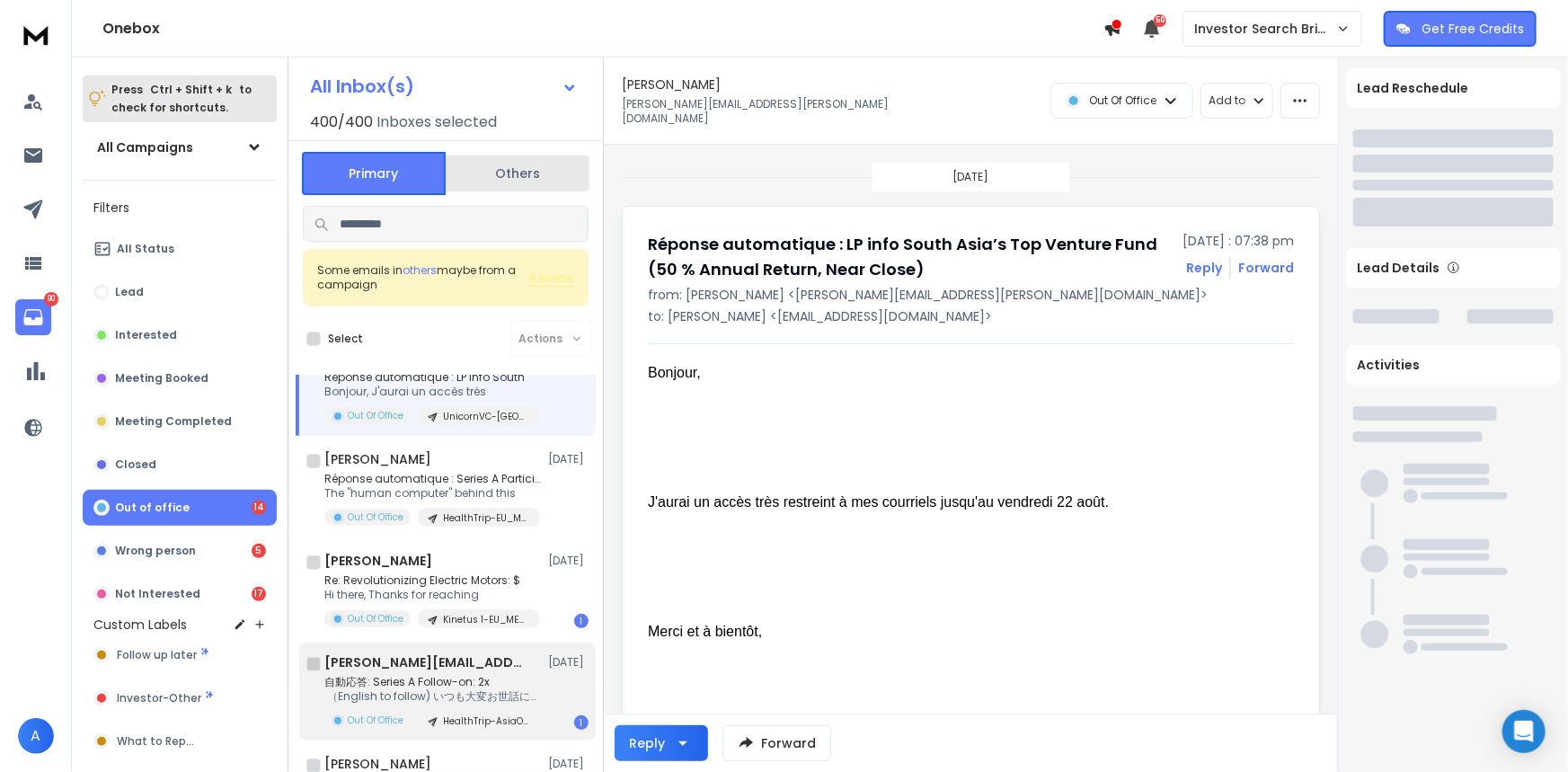
scroll to position [244, 0]
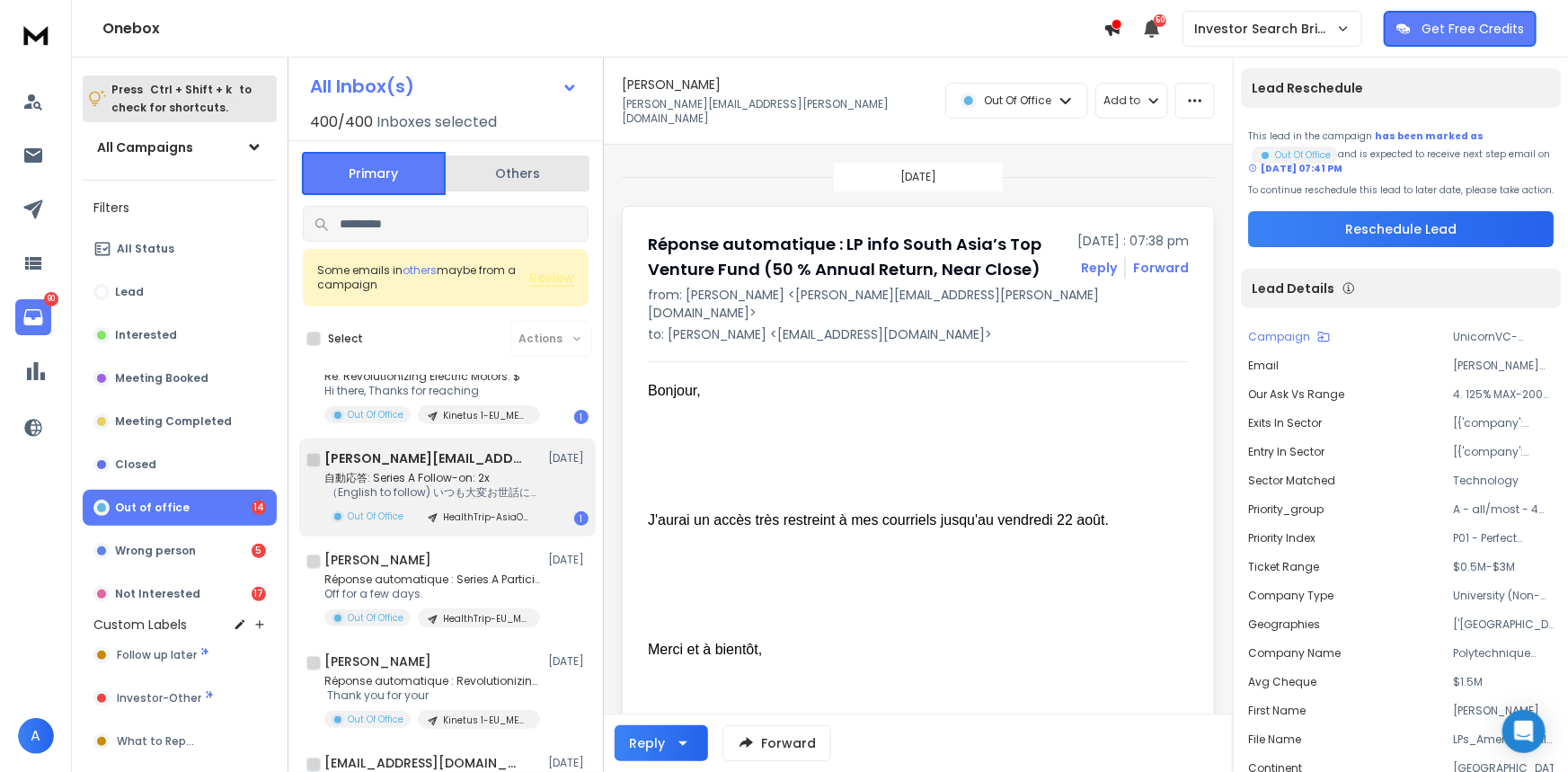
click at [446, 499] on div "自動応答: Series A Follow-on: 2x ﻿ （English to follow) いつも大変お世話になっております。 大変恐縮ながら、８月…" at bounding box center [432, 498] width 216 height 55
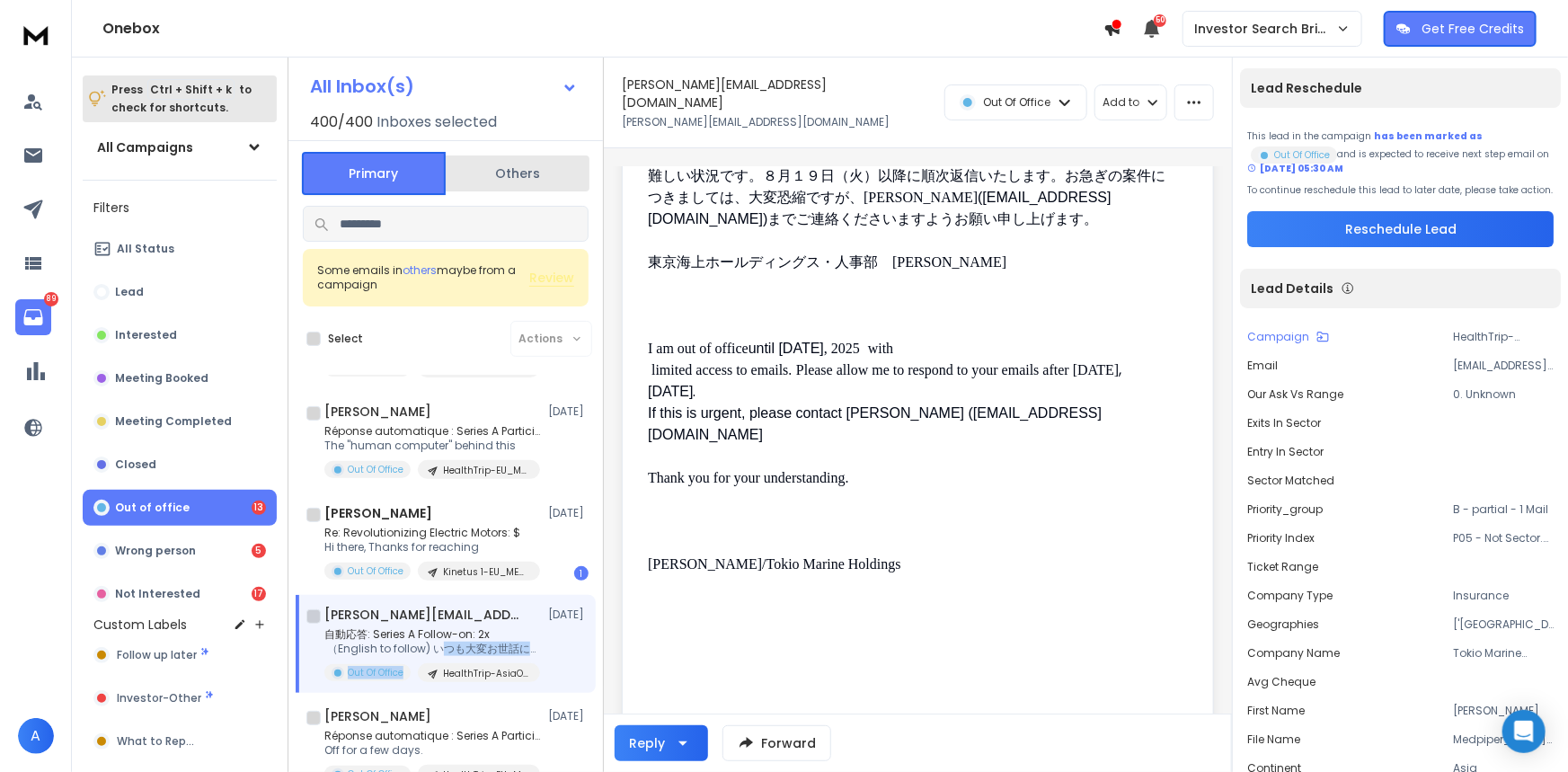
scroll to position [81, 0]
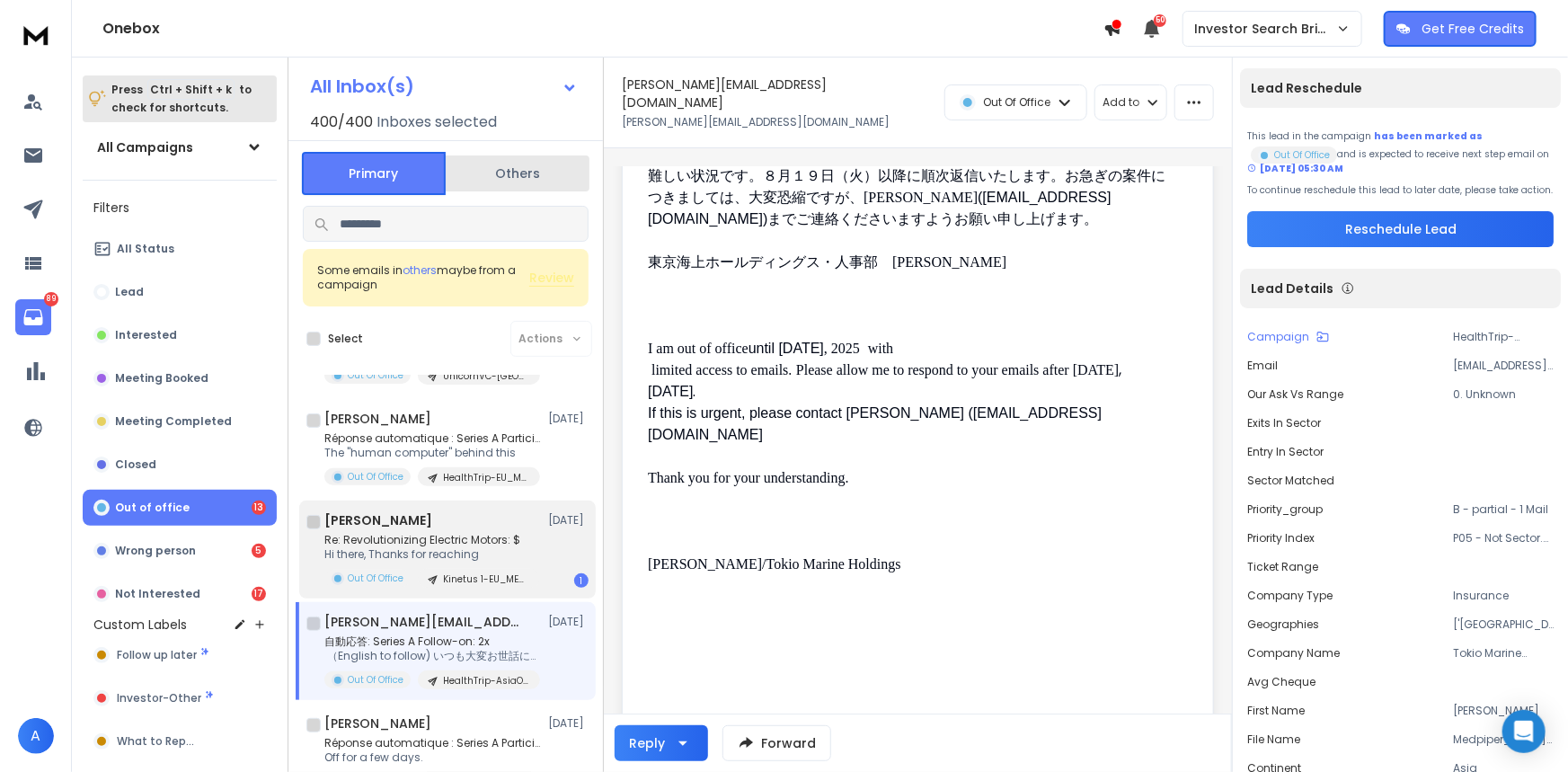
click at [421, 541] on p "Re: Revolutionizing Electric Motors: $" at bounding box center [432, 540] width 216 height 15
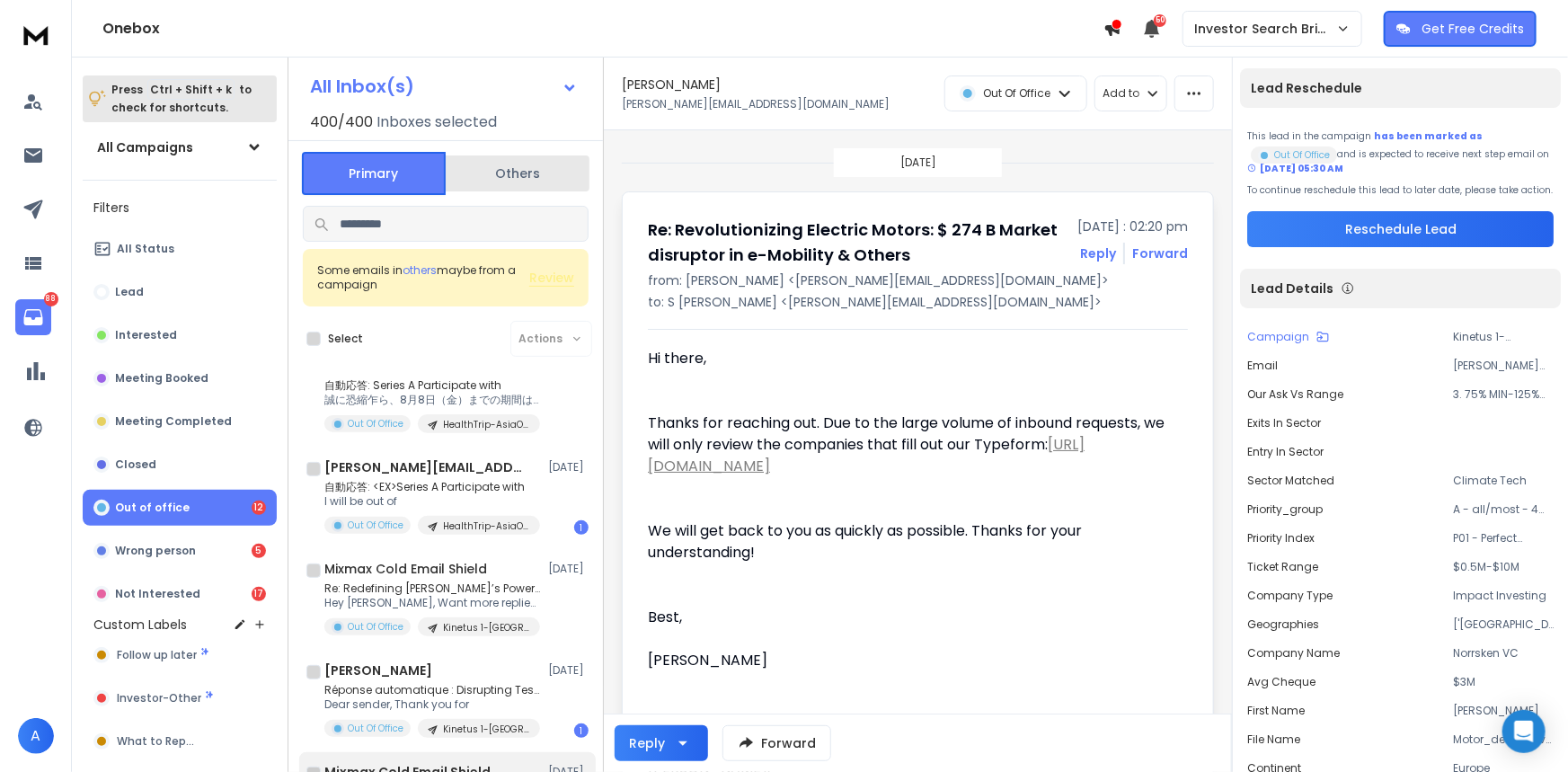
scroll to position [899, 0]
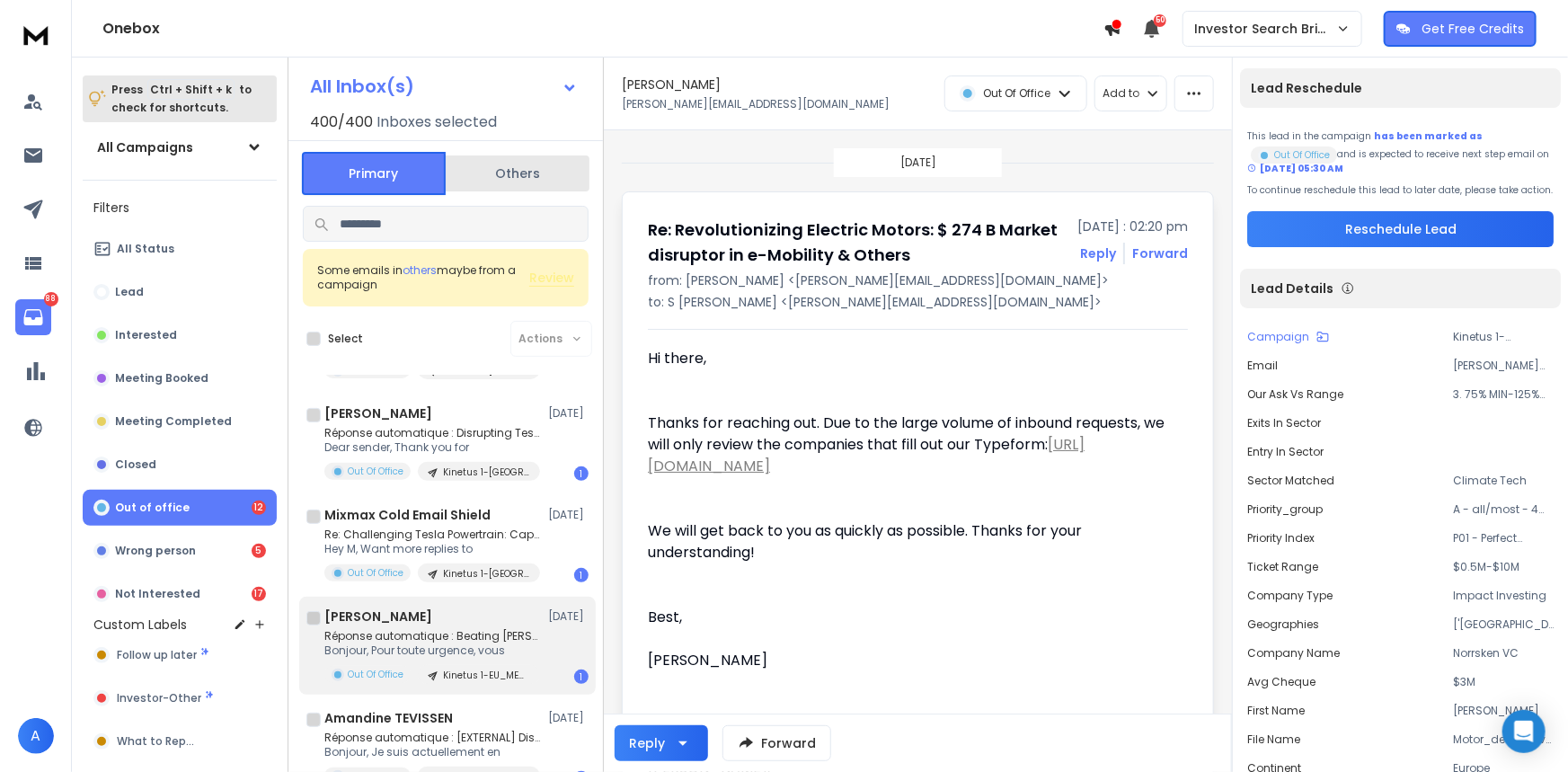
click at [432, 611] on h1 "[PERSON_NAME]" at bounding box center [379, 616] width 108 height 18
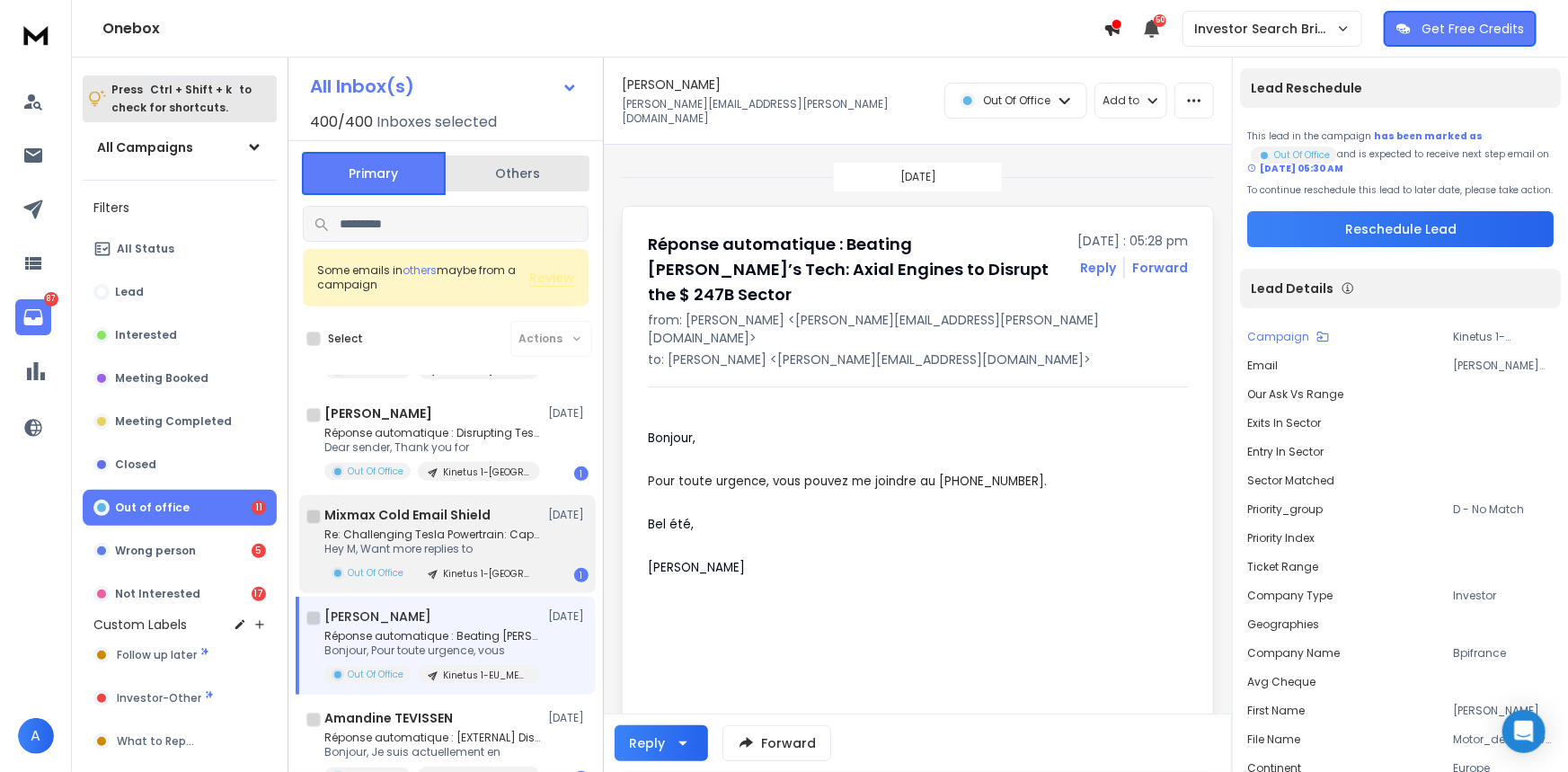
click at [450, 539] on p "Re: Challenging Tesla Powertrain: Capitalize" at bounding box center [432, 535] width 216 height 15
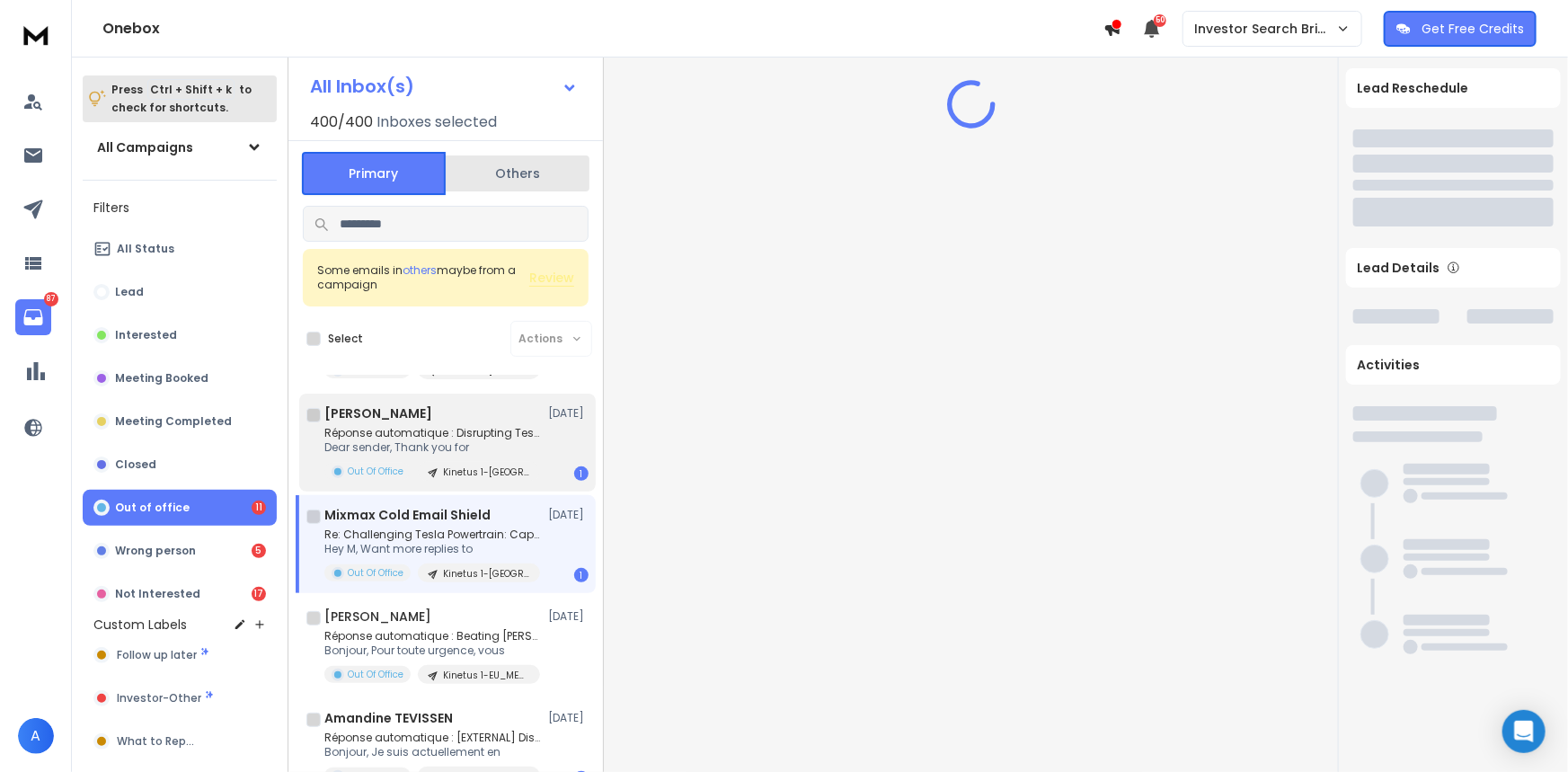
click at [458, 430] on p "Réponse automatique : Disrupting Tesla Powertrain:" at bounding box center [432, 433] width 216 height 15
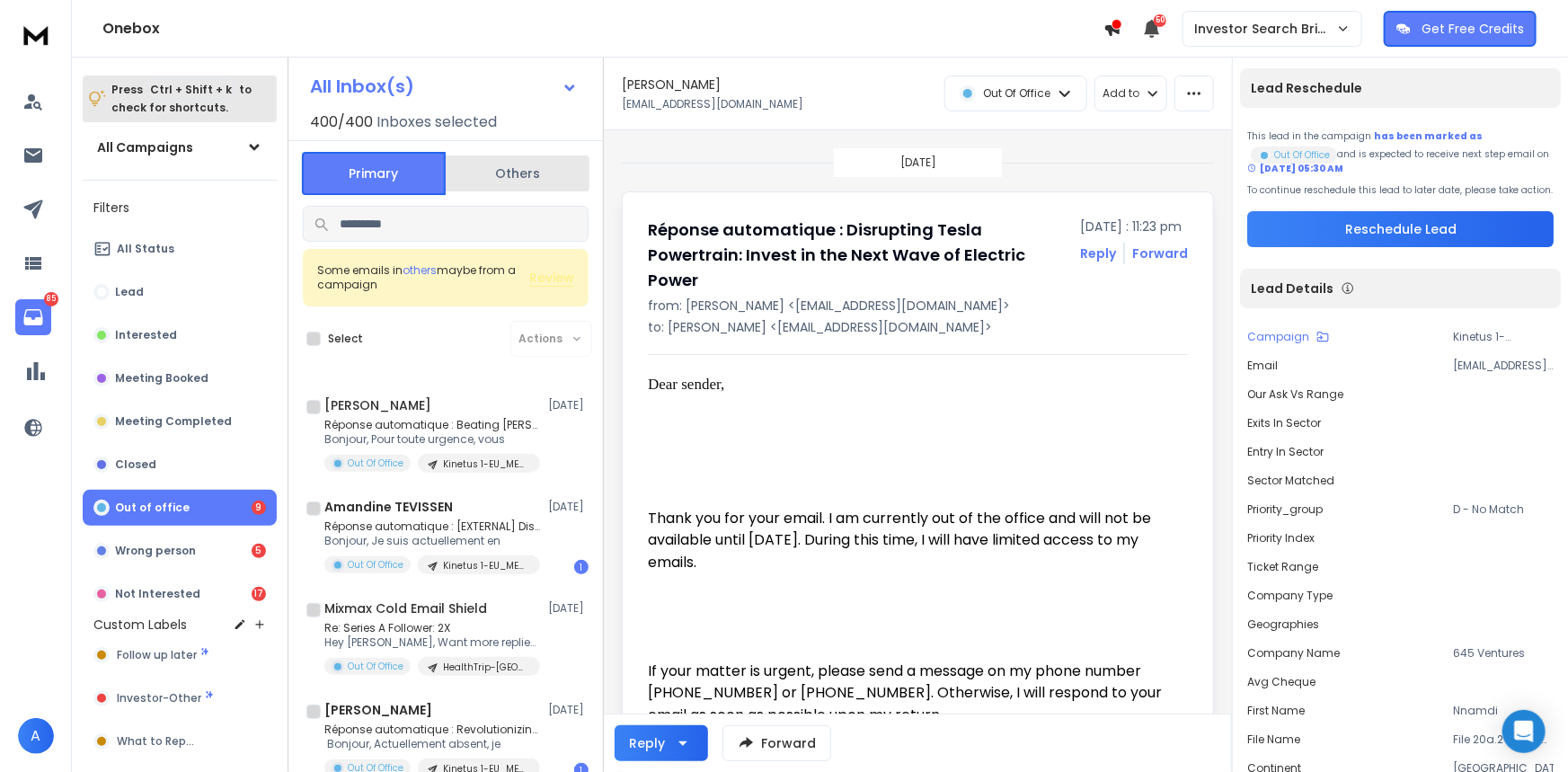
scroll to position [1225, 0]
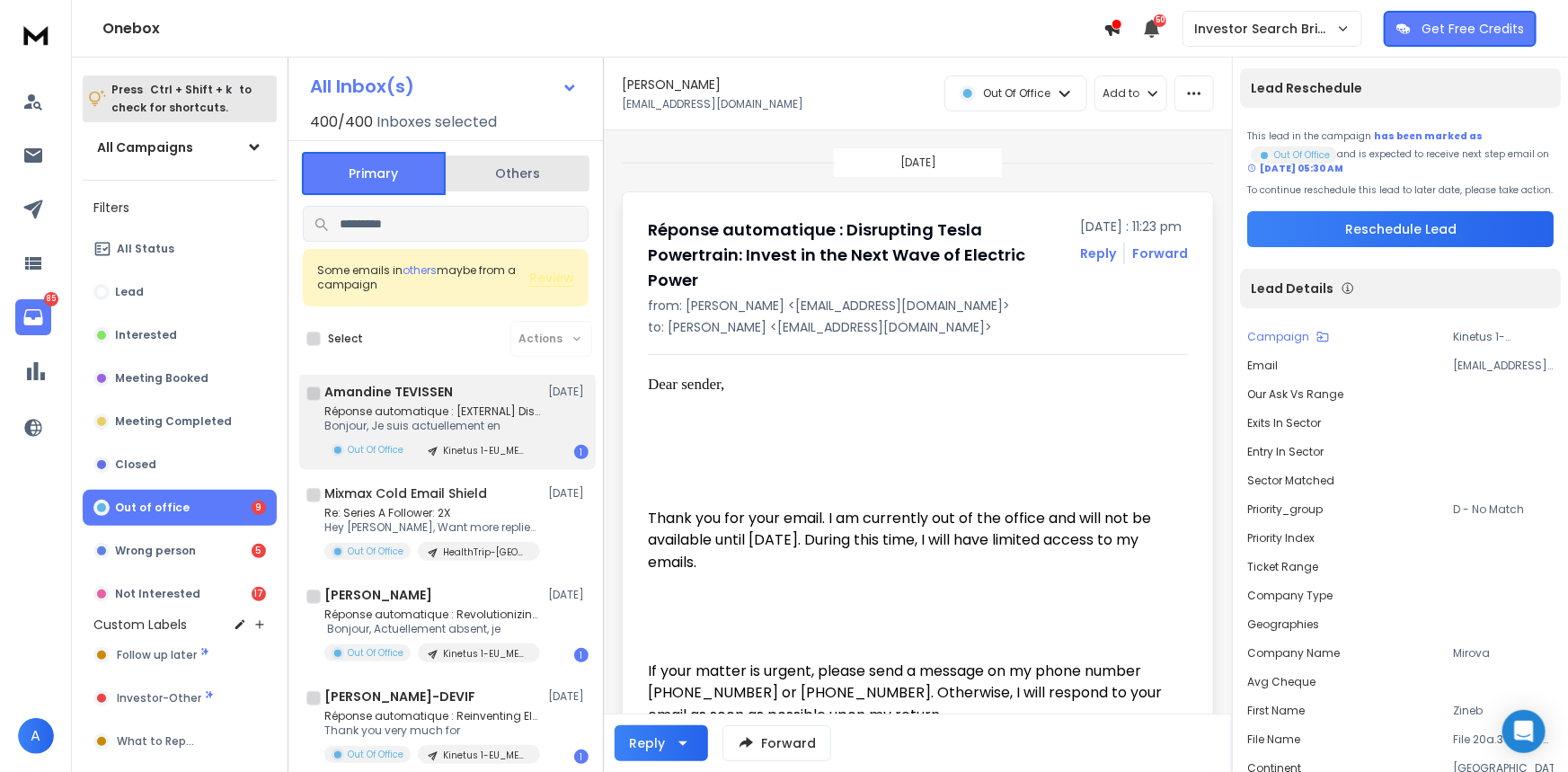
click at [463, 426] on p "Bonjour, Je suis actuellement en" at bounding box center [432, 425] width 216 height 15
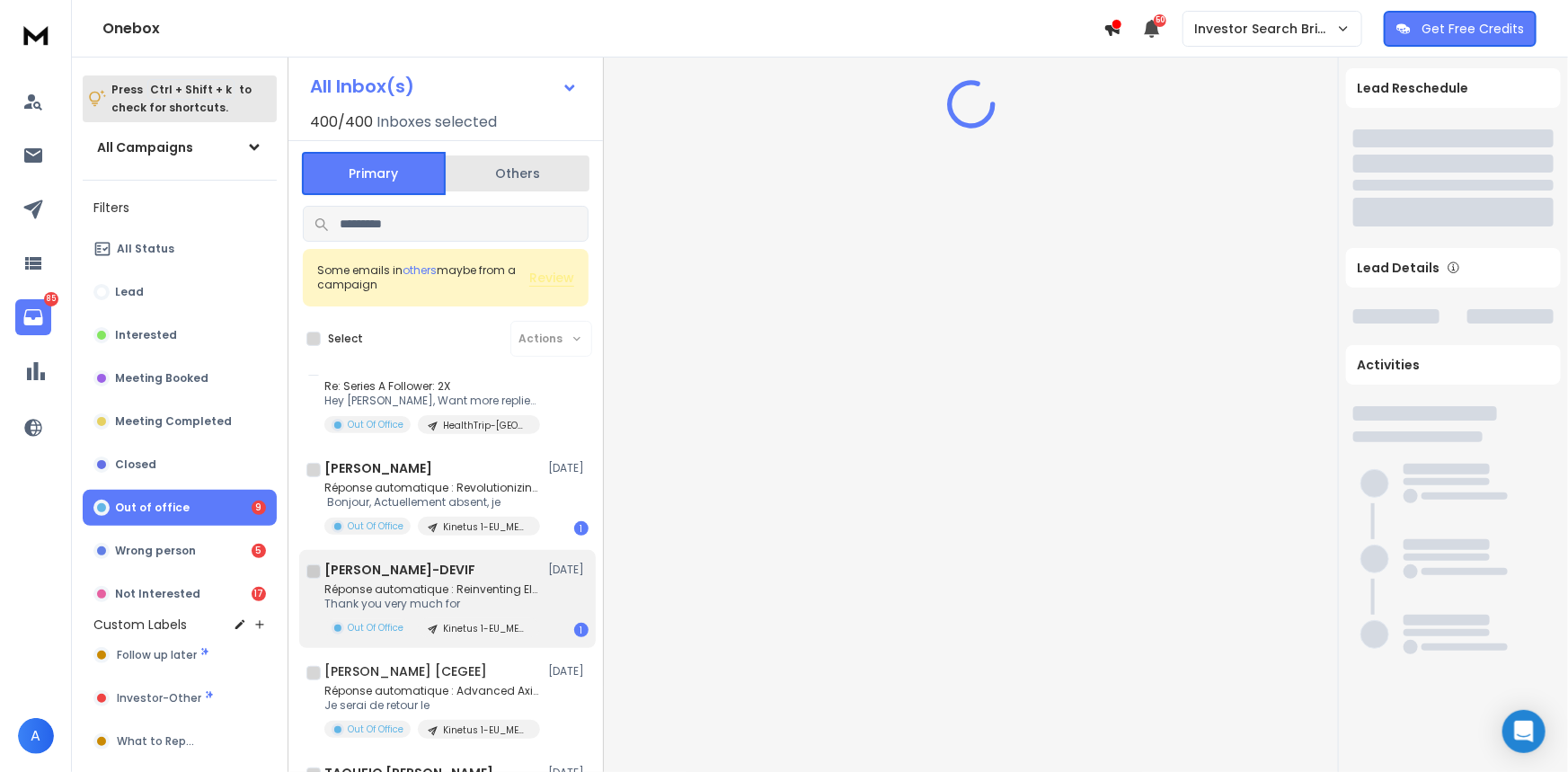
scroll to position [1388, 0]
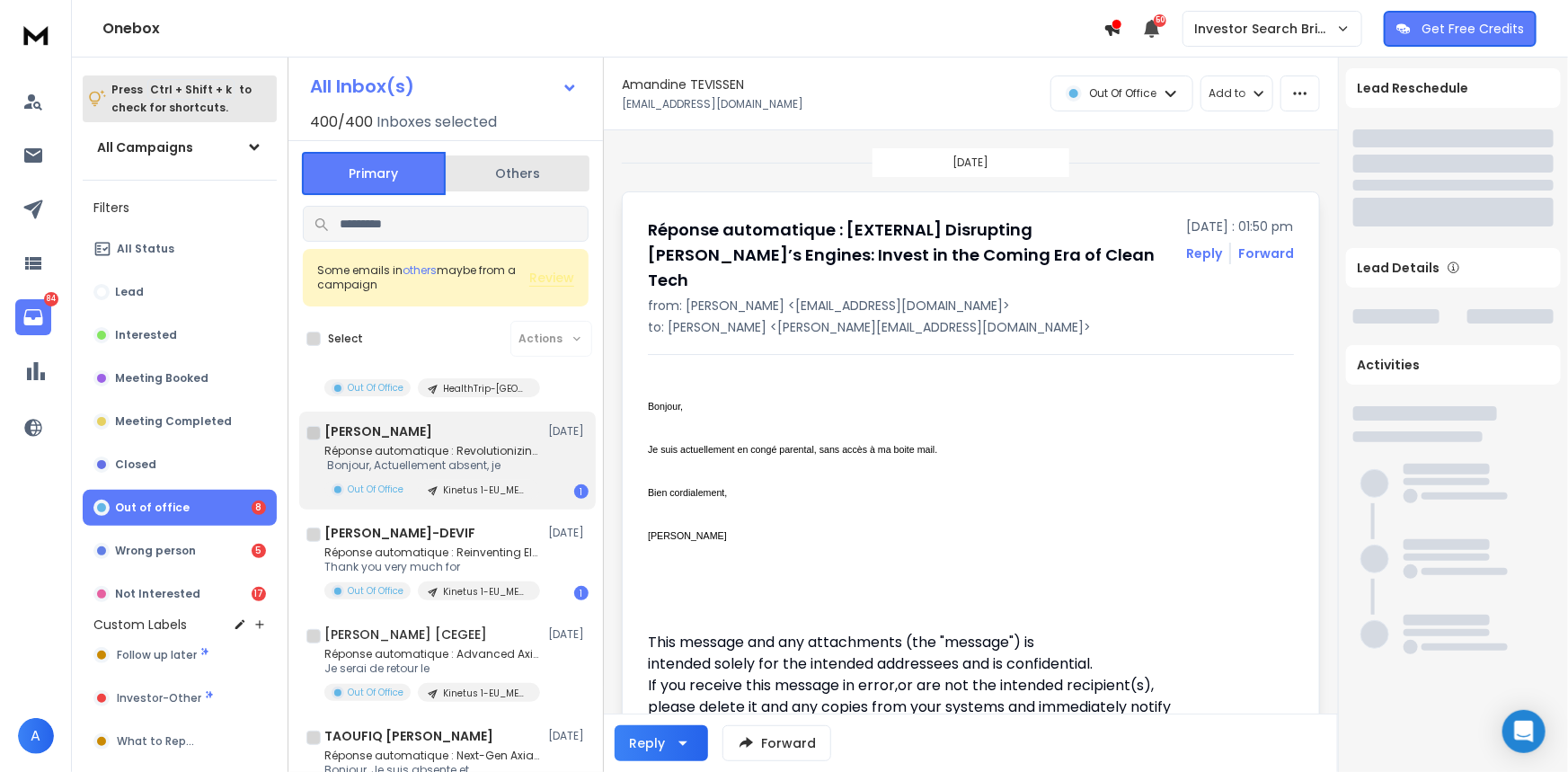
click at [473, 469] on p "﻿ ﻿Bonjour, Actuellement absent, je" at bounding box center [432, 466] width 216 height 15
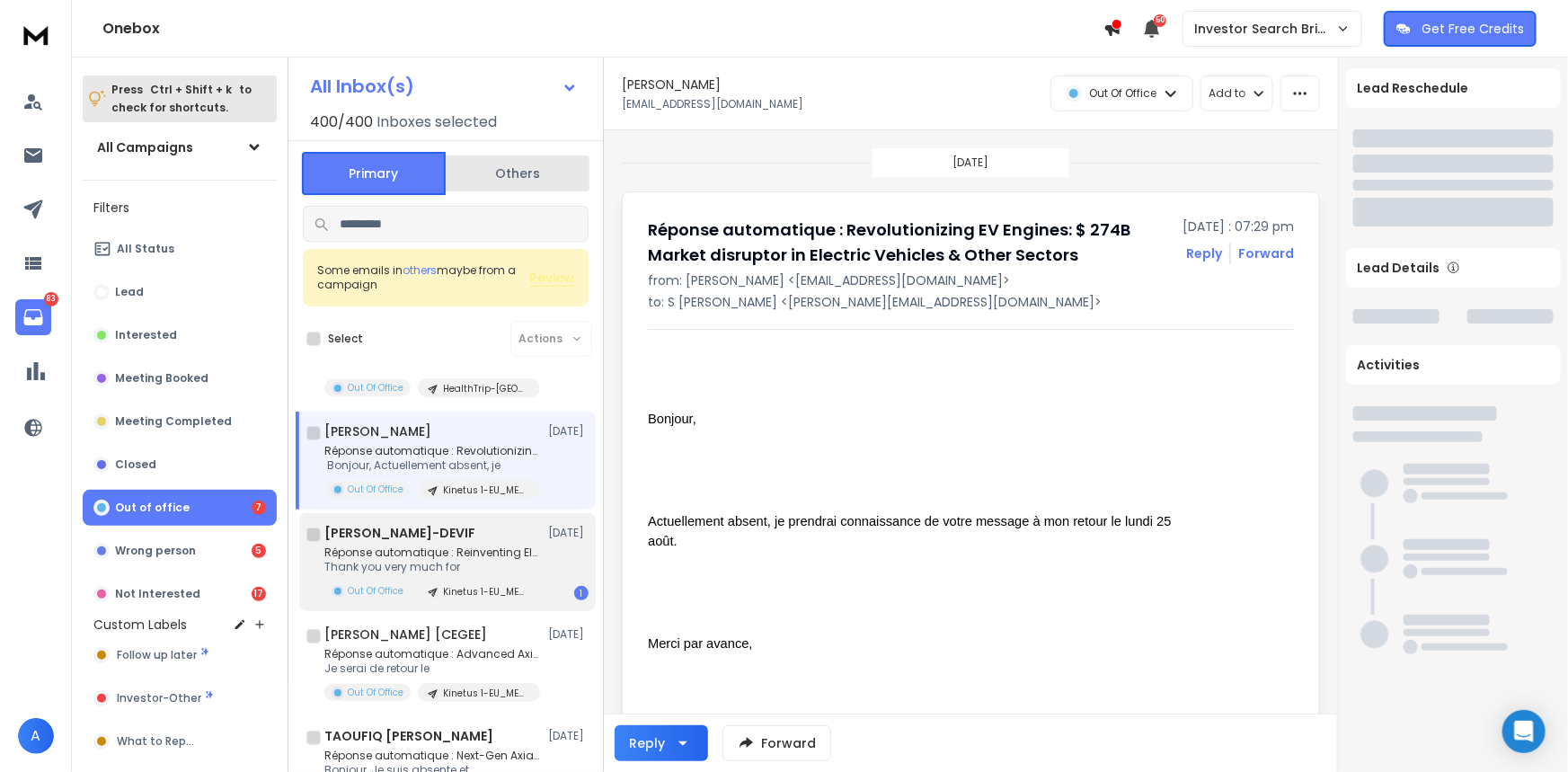
click at [459, 560] on p "Thank you very much for" at bounding box center [432, 567] width 216 height 15
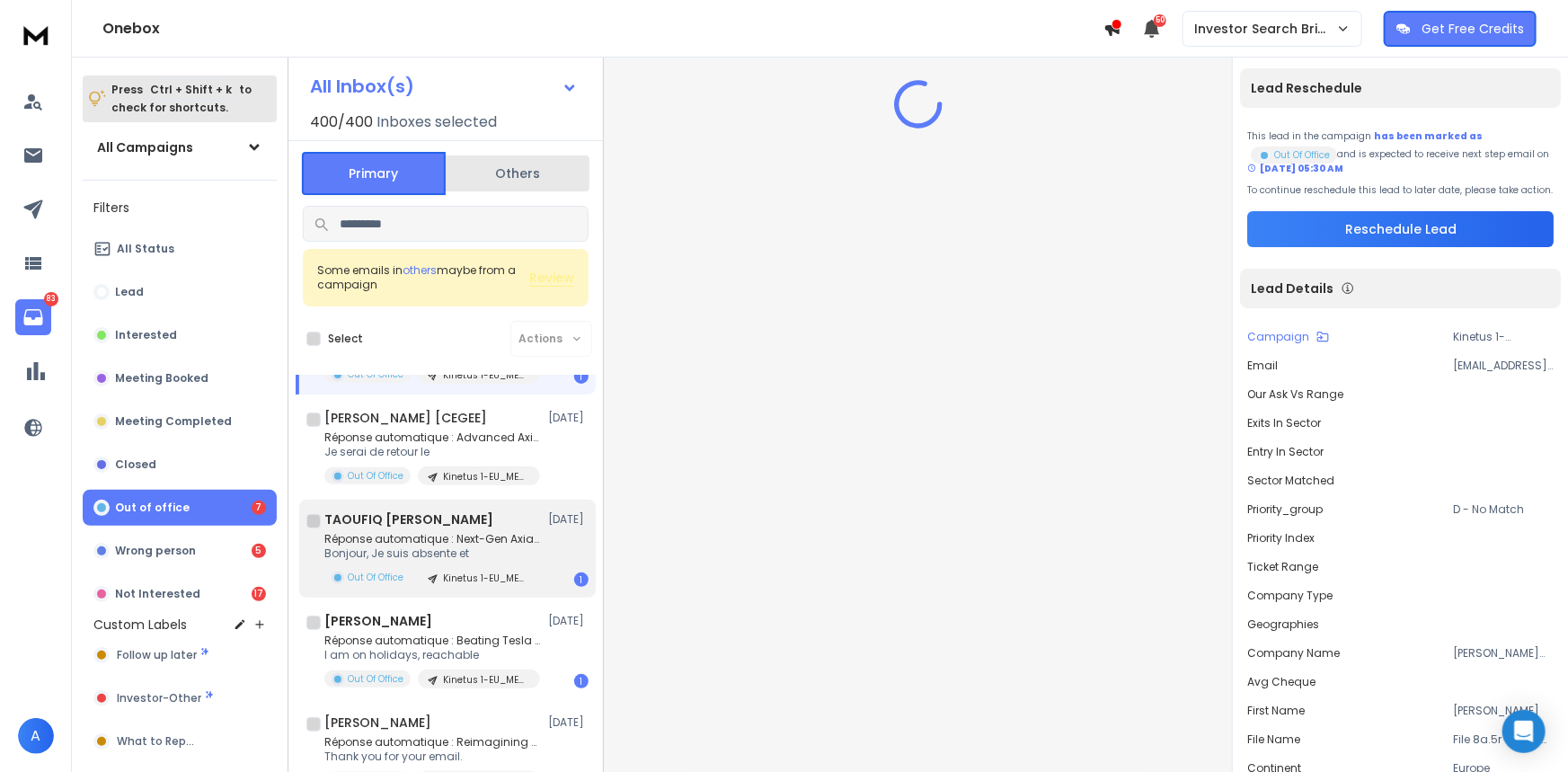
scroll to position [1634, 0]
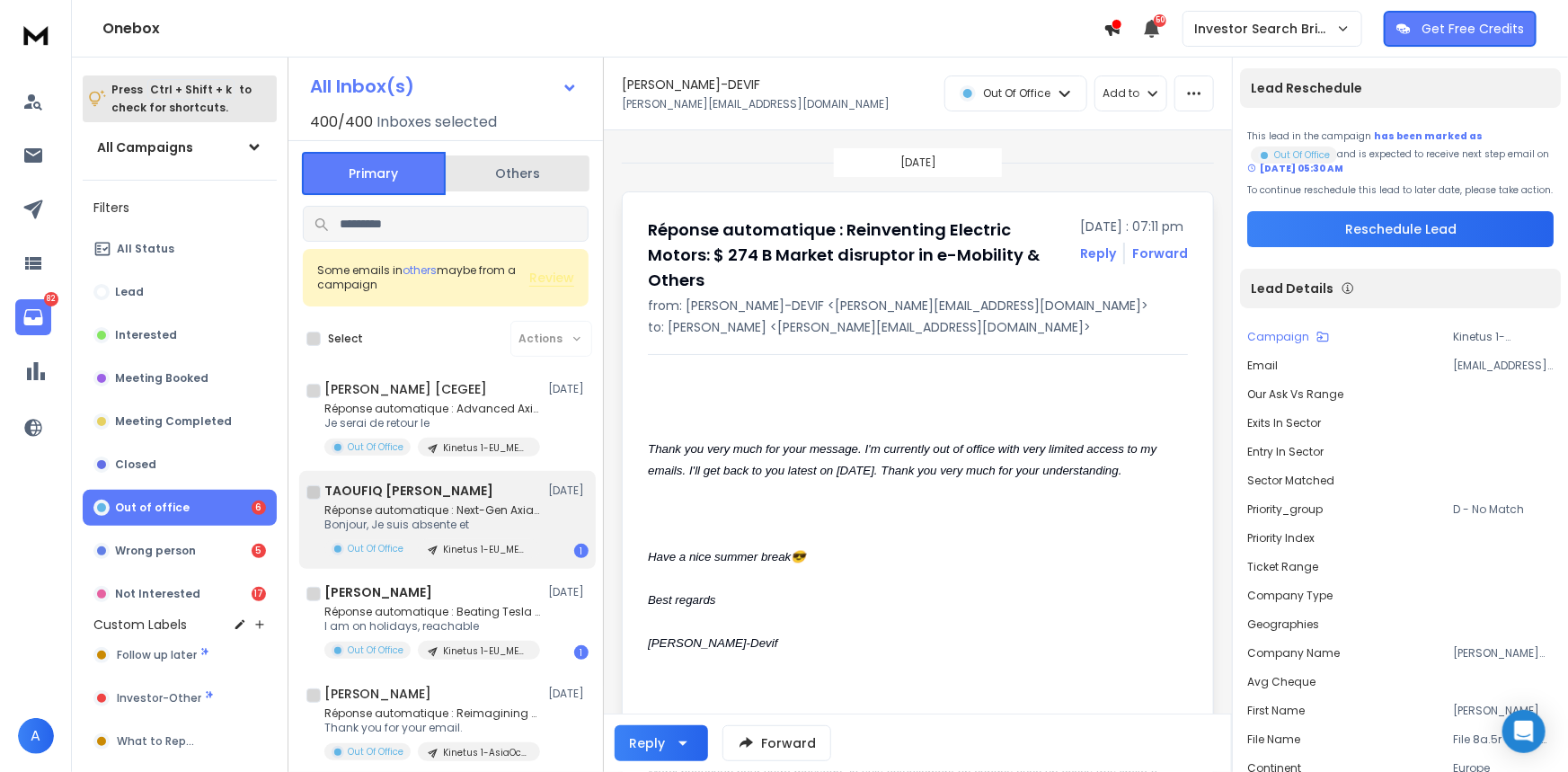
click at [472, 547] on p "Kinetus 1-EU_MENA_Afr" at bounding box center [486, 549] width 87 height 14
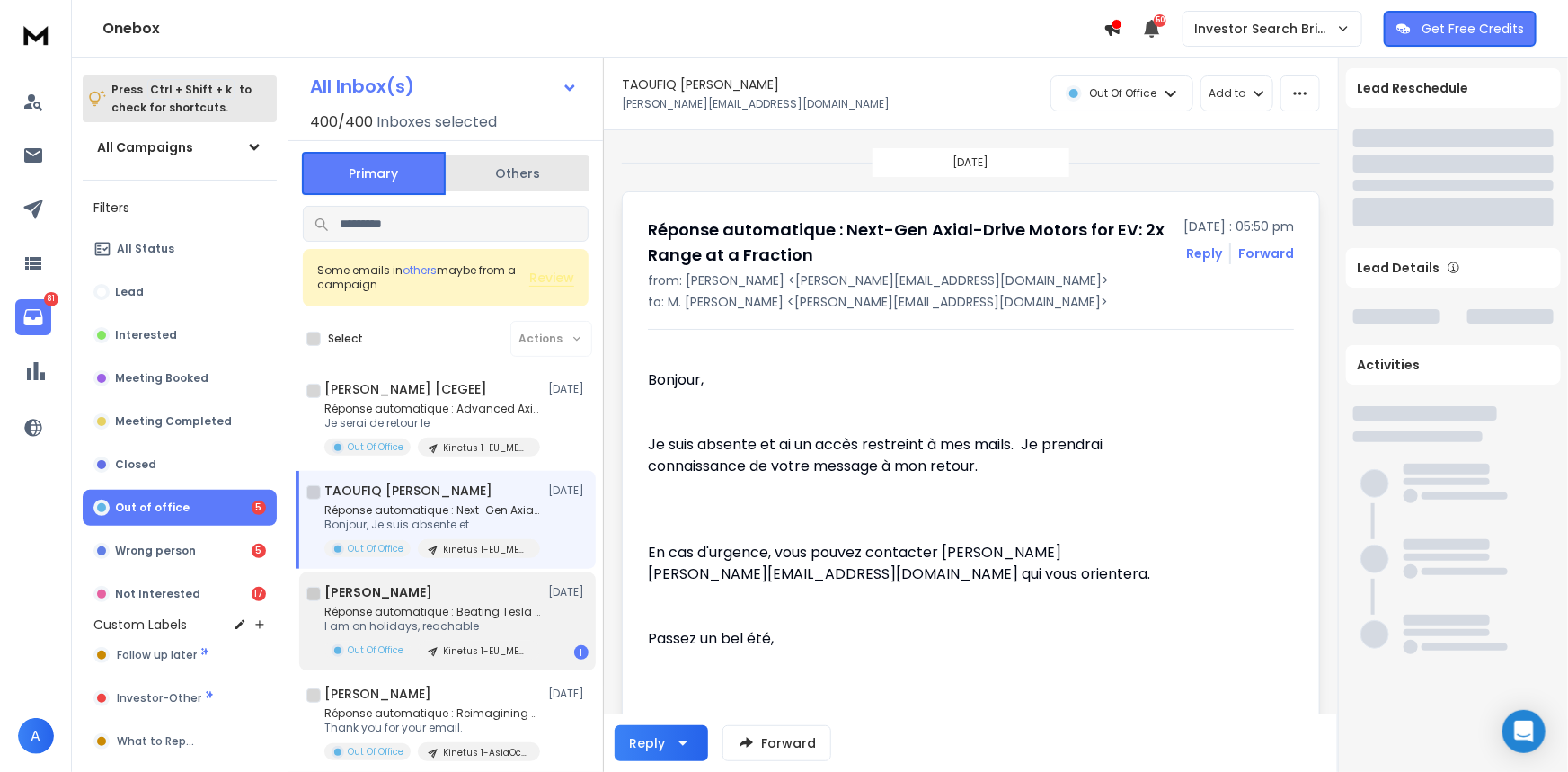
click at [465, 601] on div "[PERSON_NAME] [DATE] Réponse automatique : Beating Tesla Tech: I am on holidays…" at bounding box center [457, 621] width 264 height 77
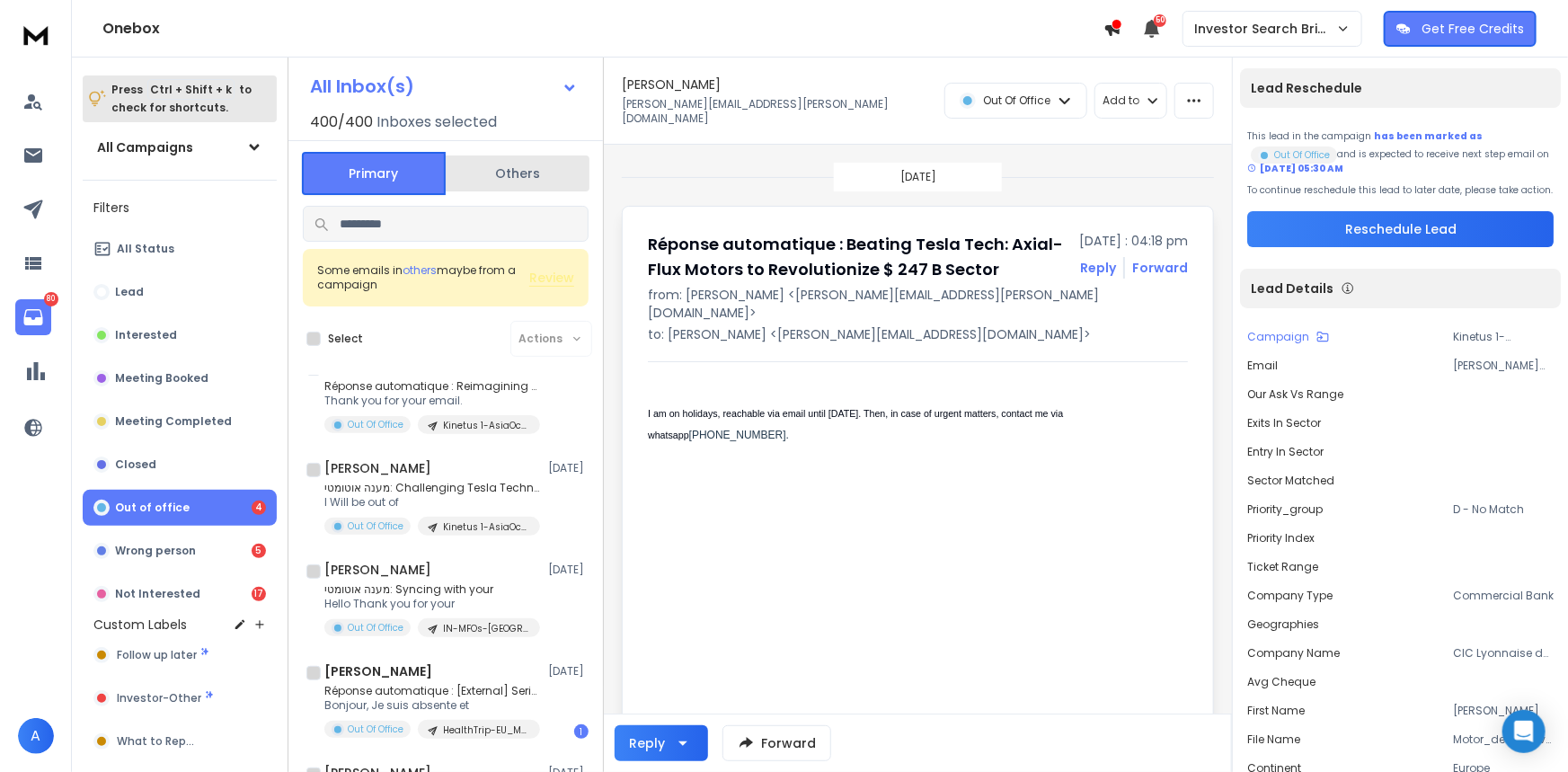
scroll to position [2206, 0]
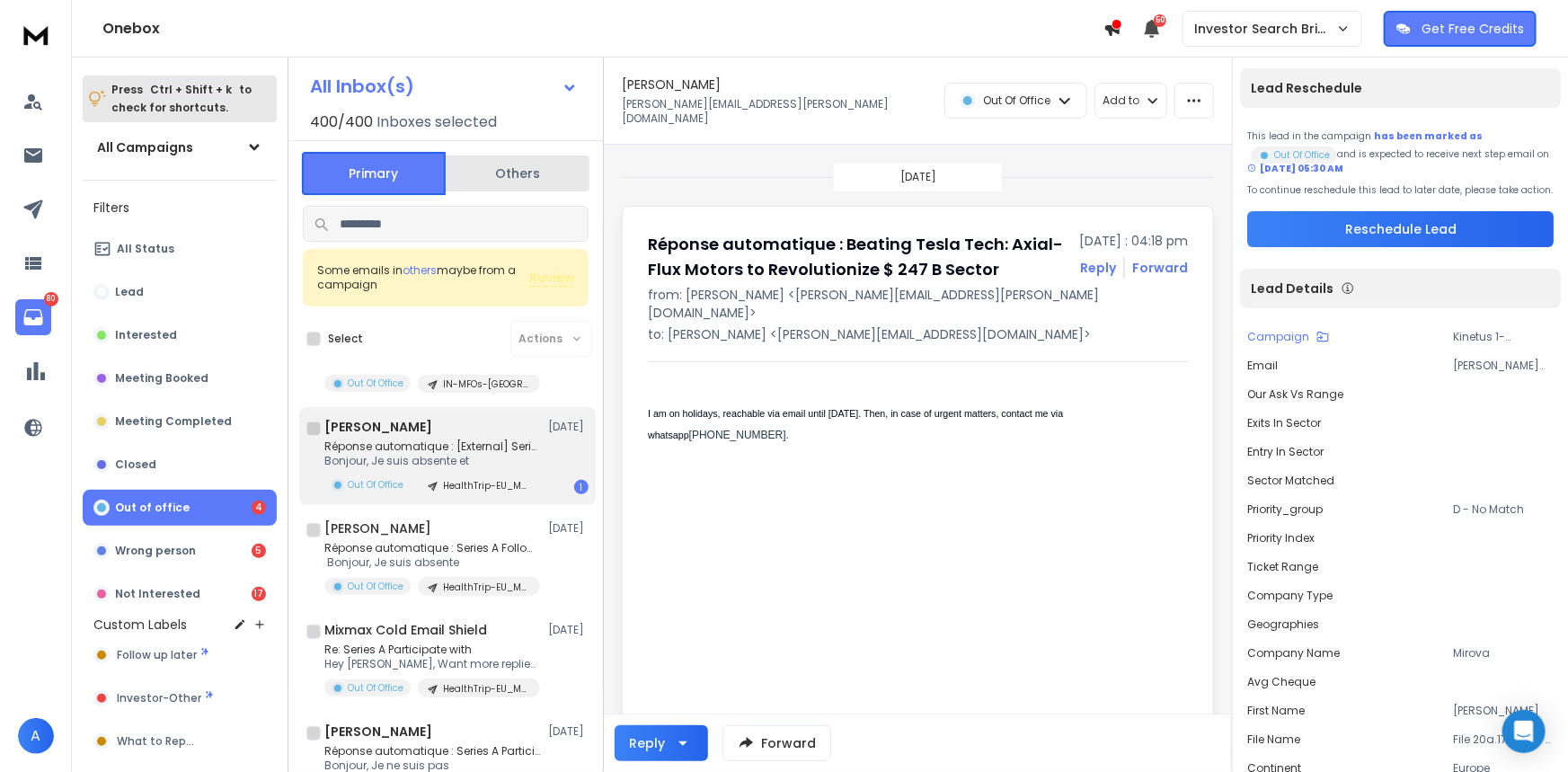
click at [497, 424] on div "[PERSON_NAME] [DATE]" at bounding box center [457, 426] width 264 height 18
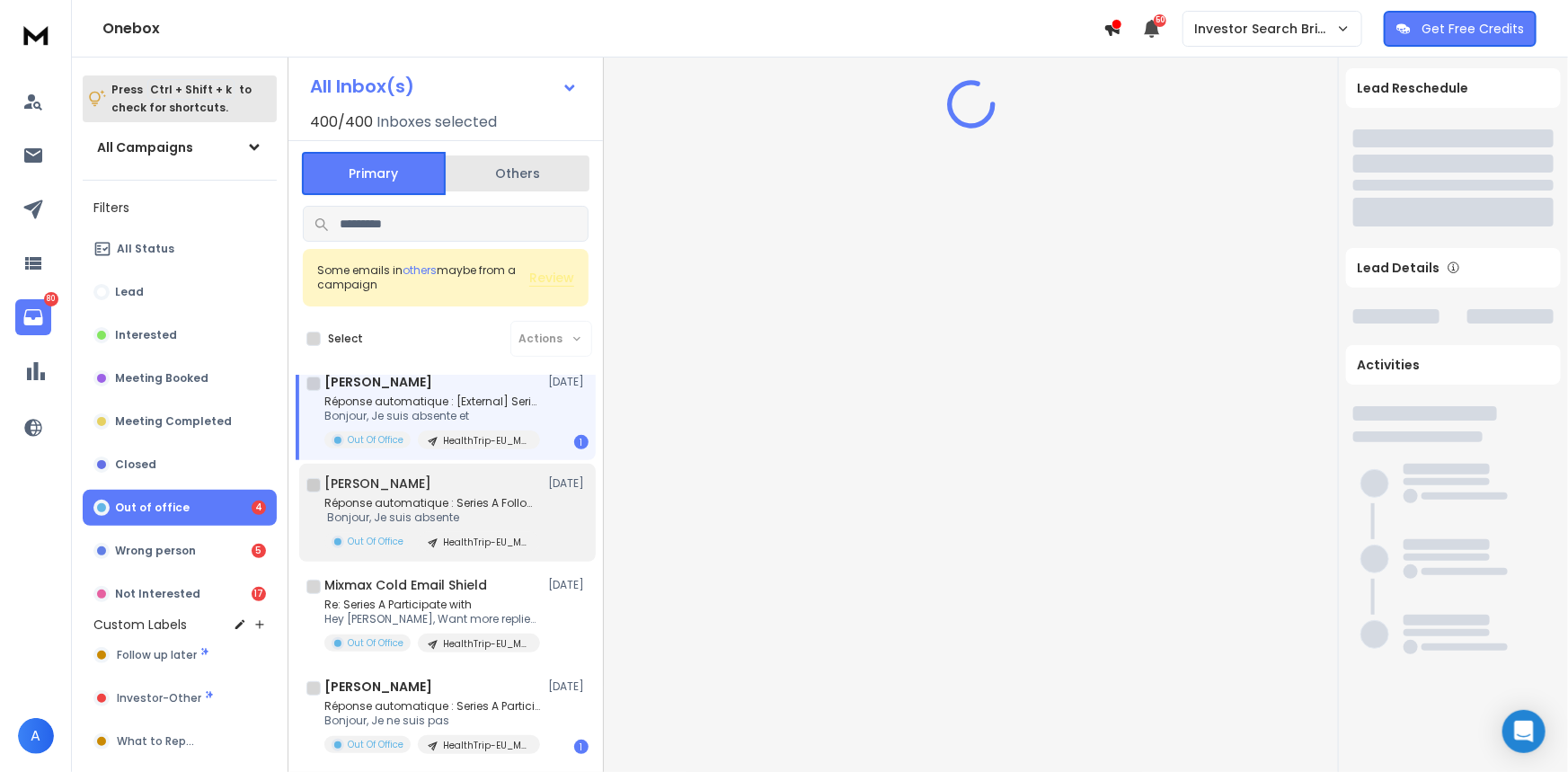
scroll to position [2369, 0]
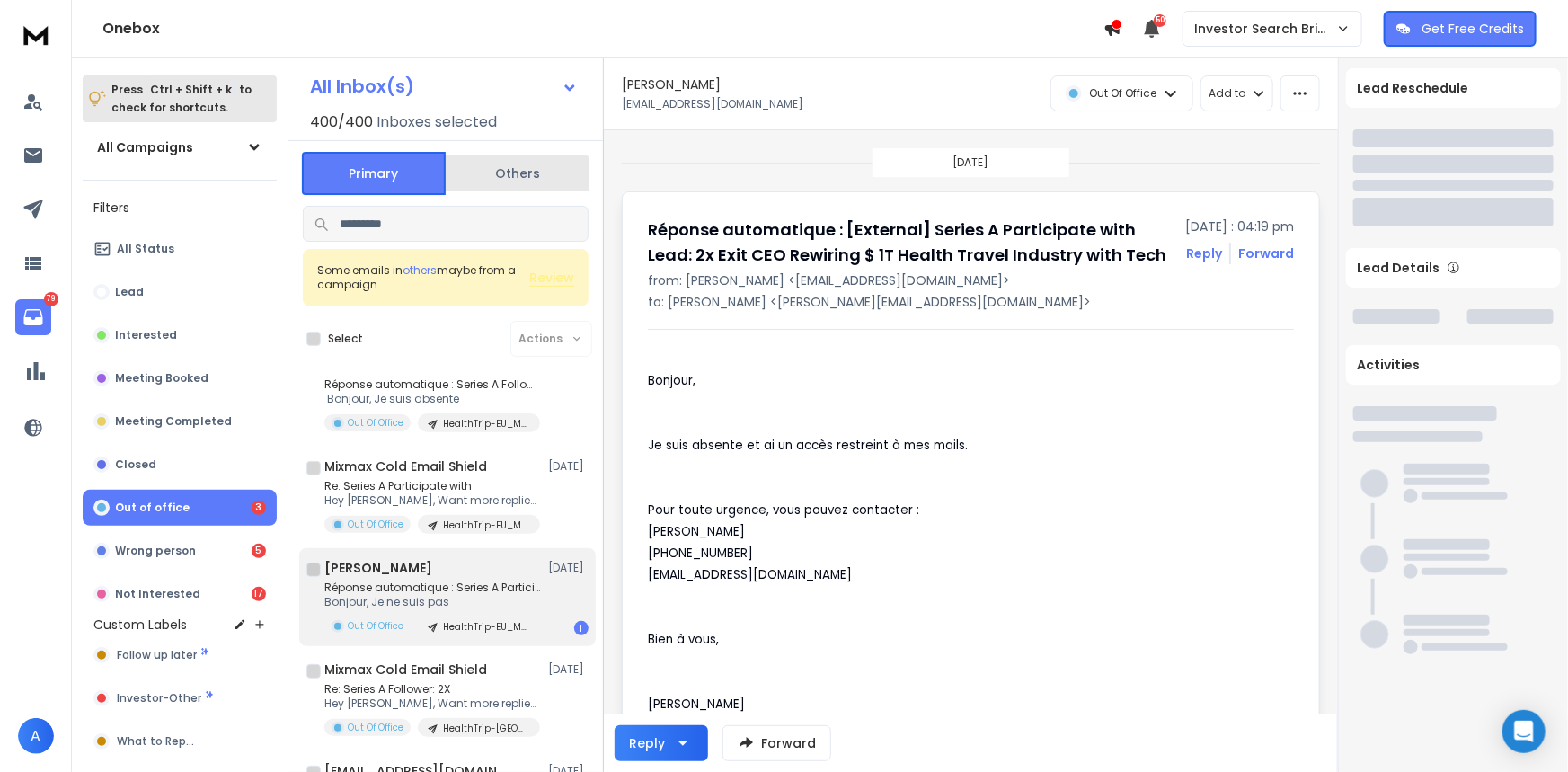
click at [473, 595] on p "Bonjour, Je ne suis pas" at bounding box center [432, 602] width 216 height 15
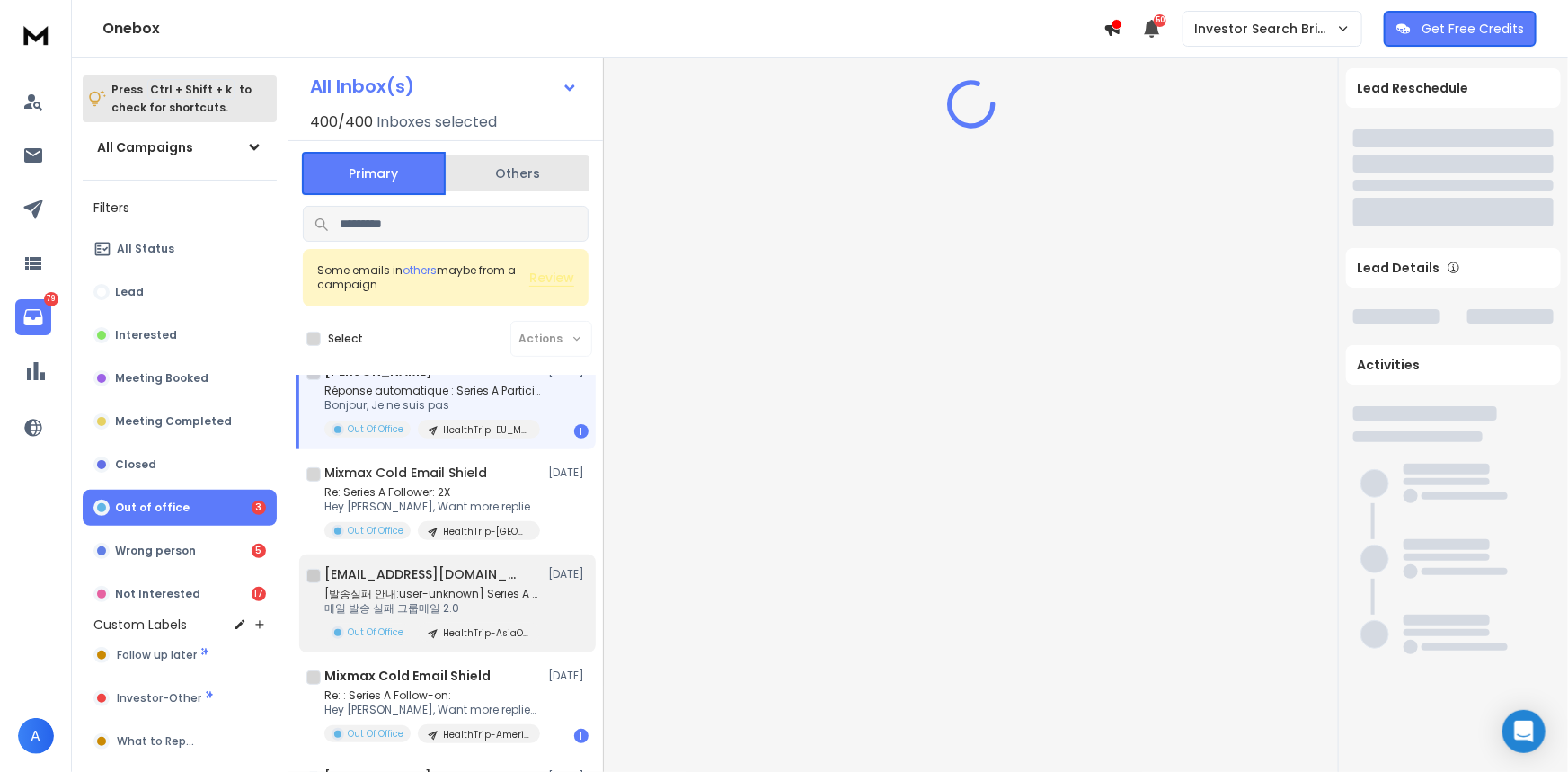
scroll to position [2614, 0]
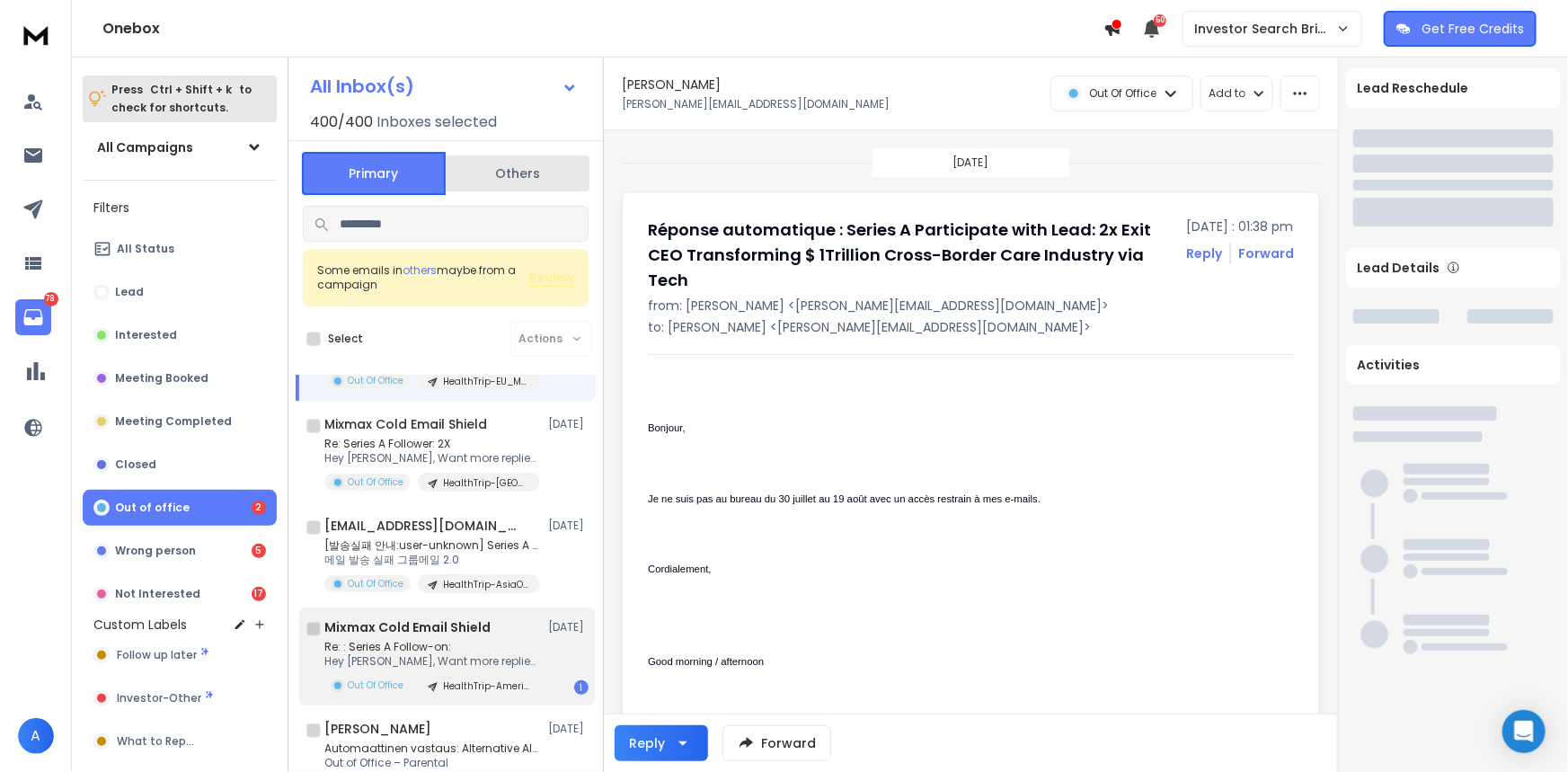
click at [462, 685] on p "HealthTrip-Americas 3" at bounding box center [486, 686] width 87 height 14
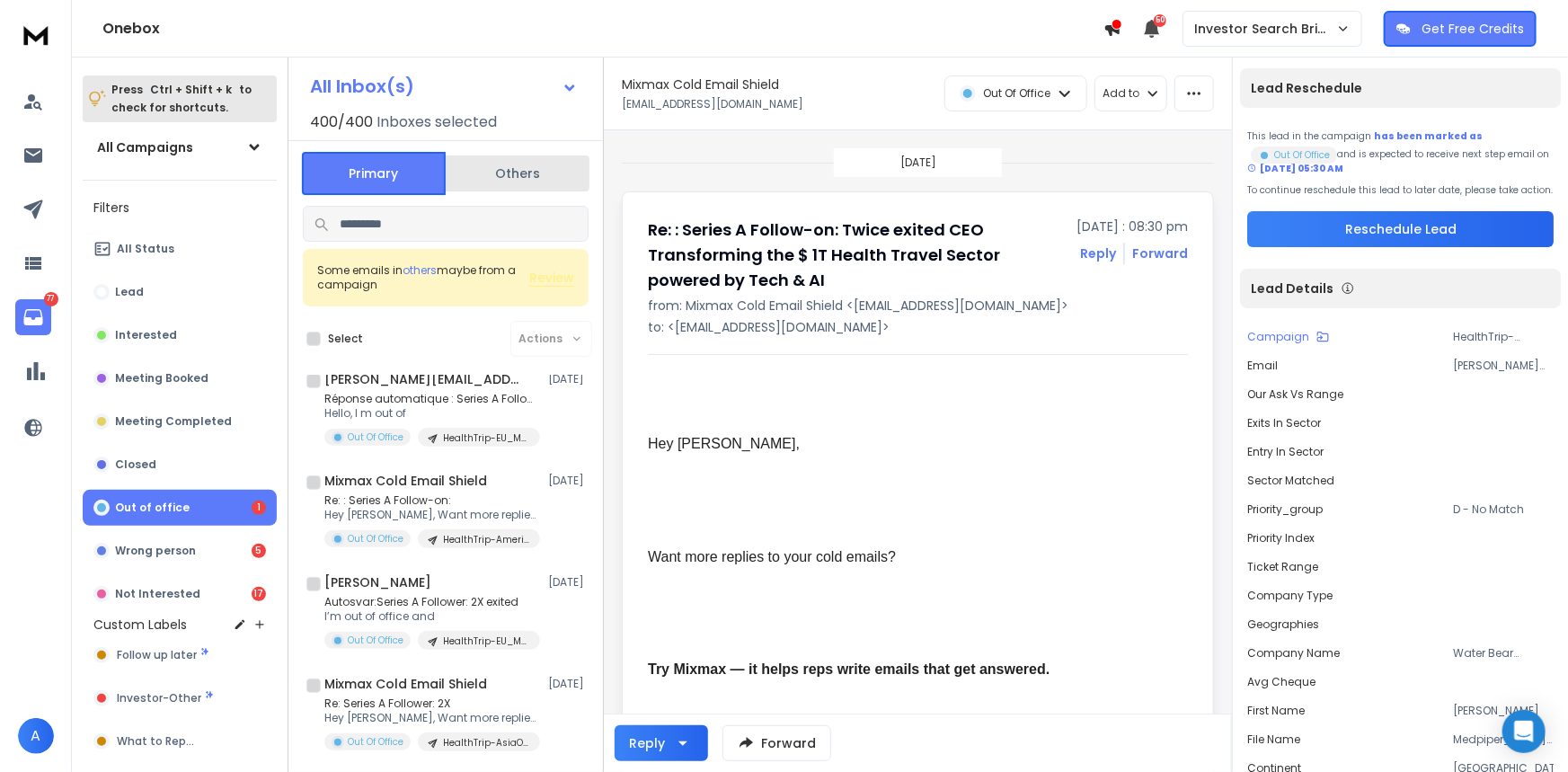
scroll to position [3186, 0]
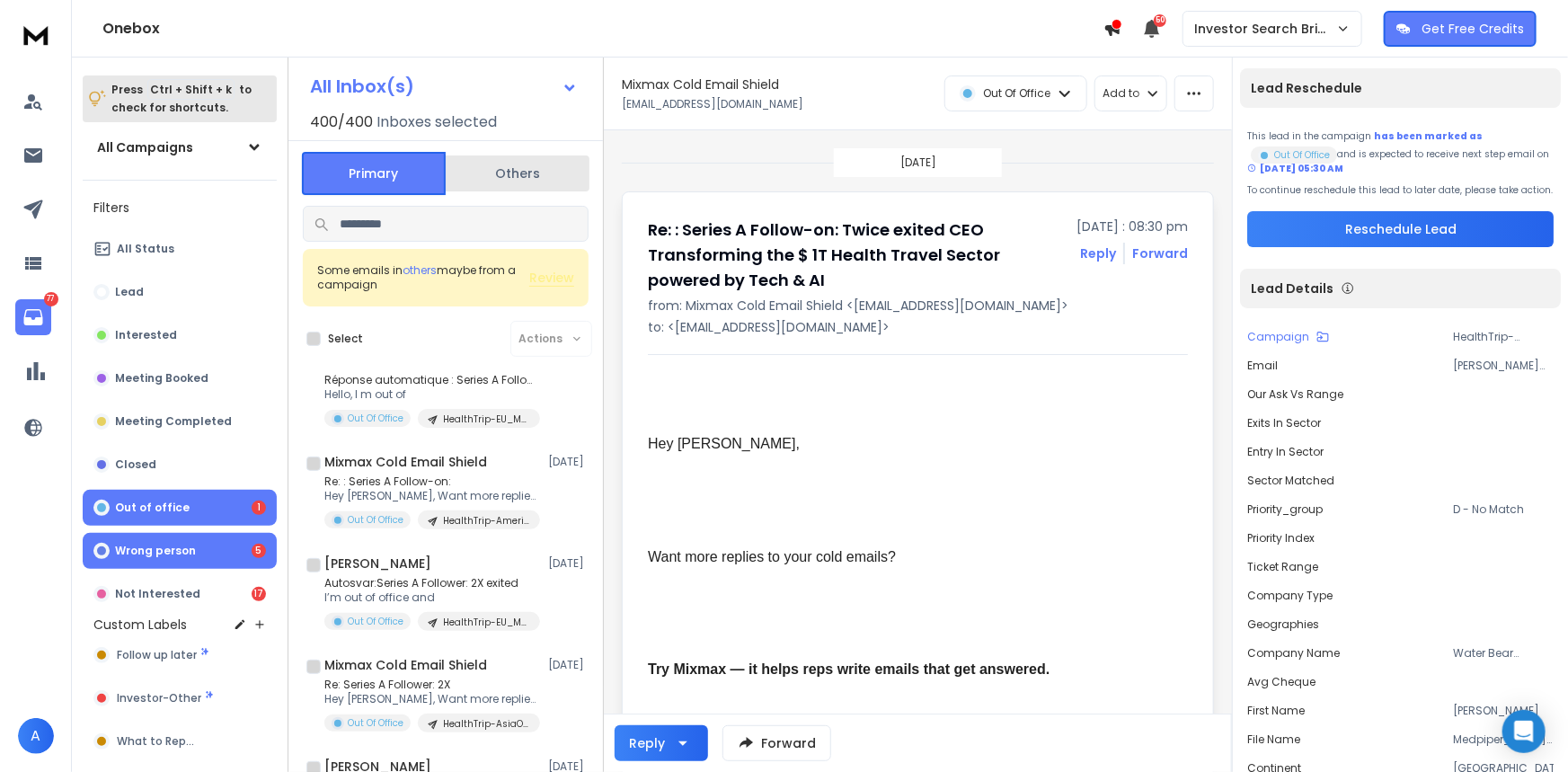
click at [187, 542] on button "Wrong person 5" at bounding box center [179, 550] width 194 height 36
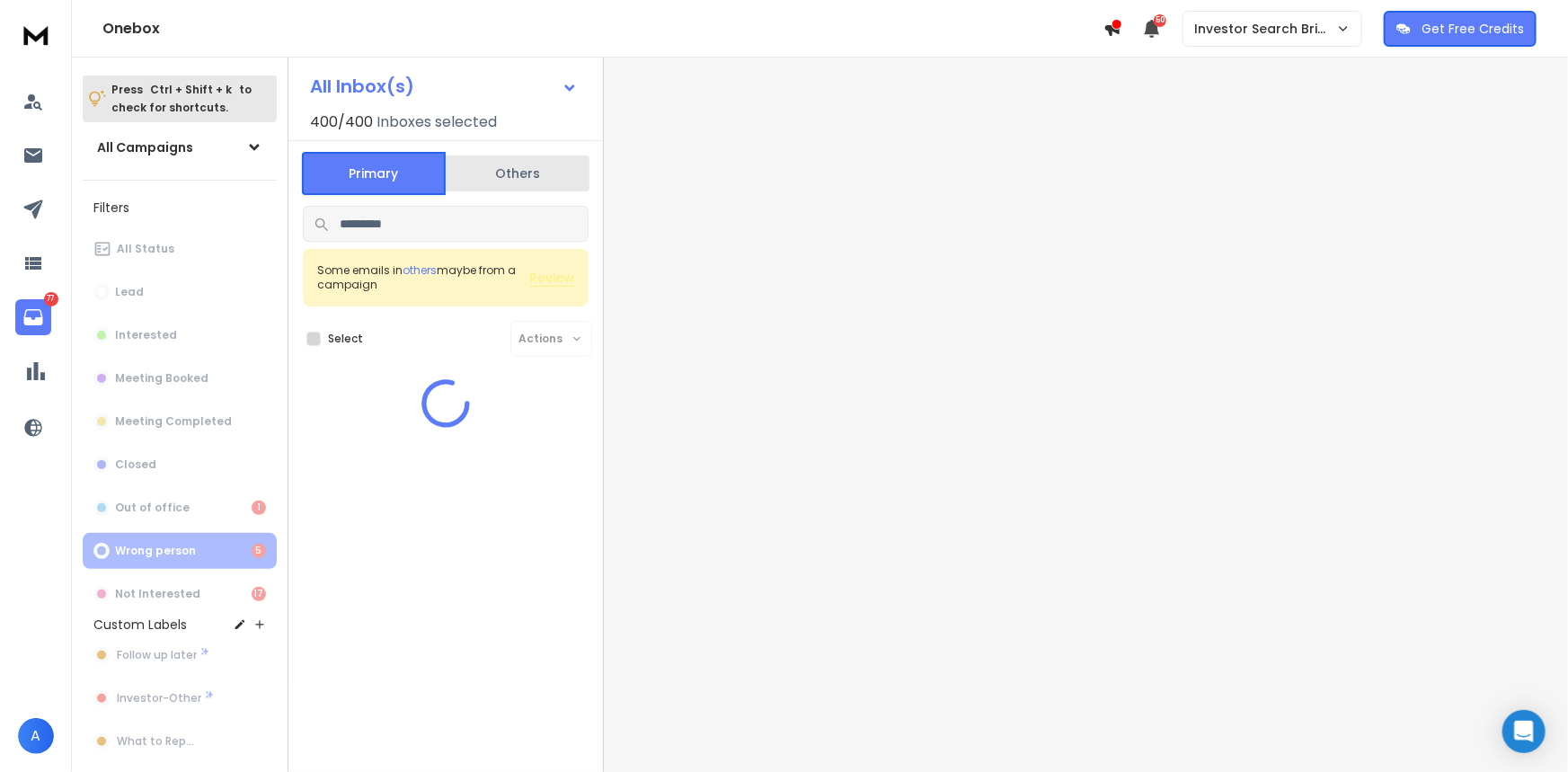
scroll to position [0, 0]
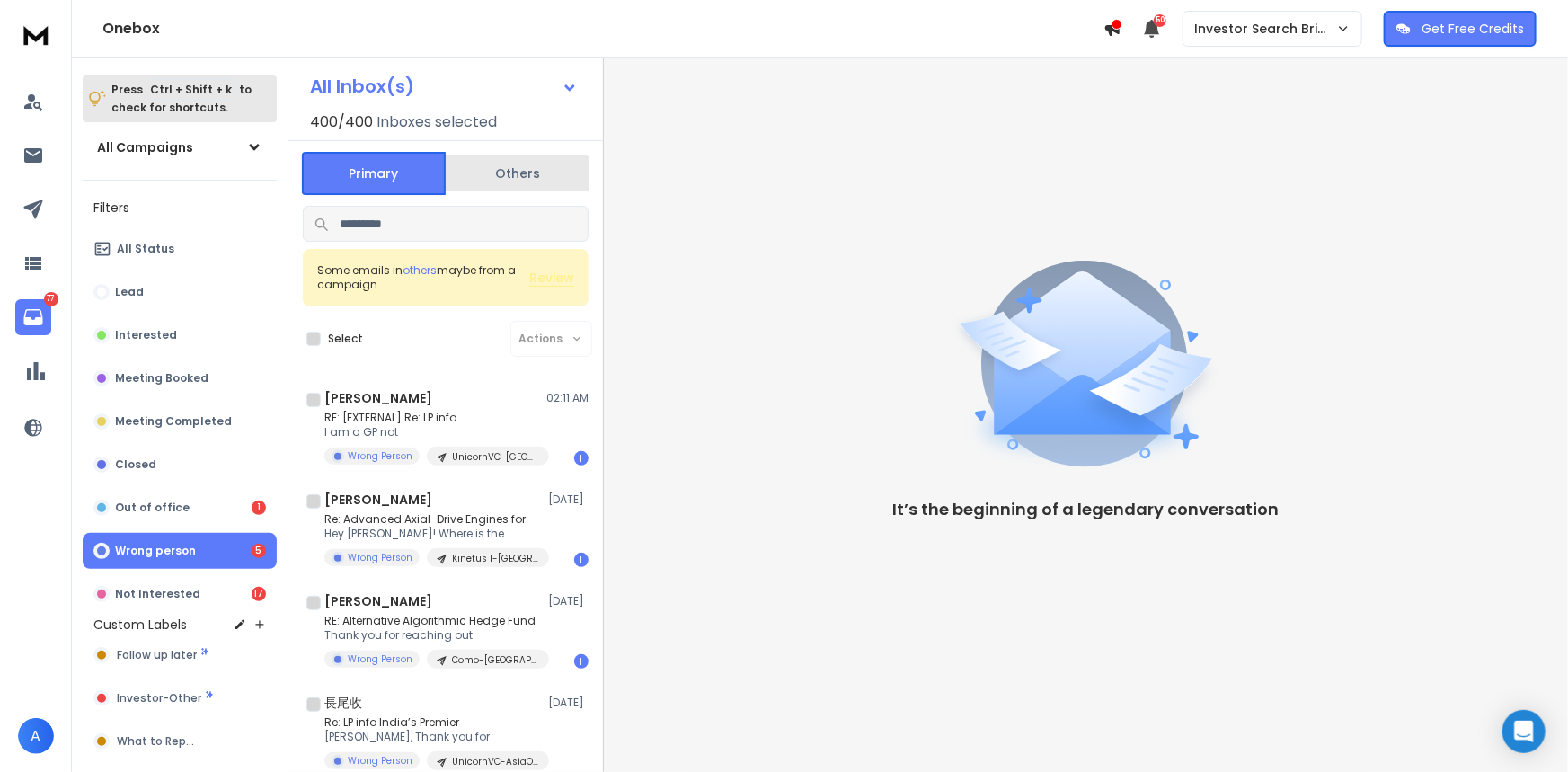
click at [447, 444] on div "RE: [EXTERNAL] Re: LP info I am a GP not Wrong Person UnicornVC-Americas" at bounding box center [437, 438] width 224 height 55
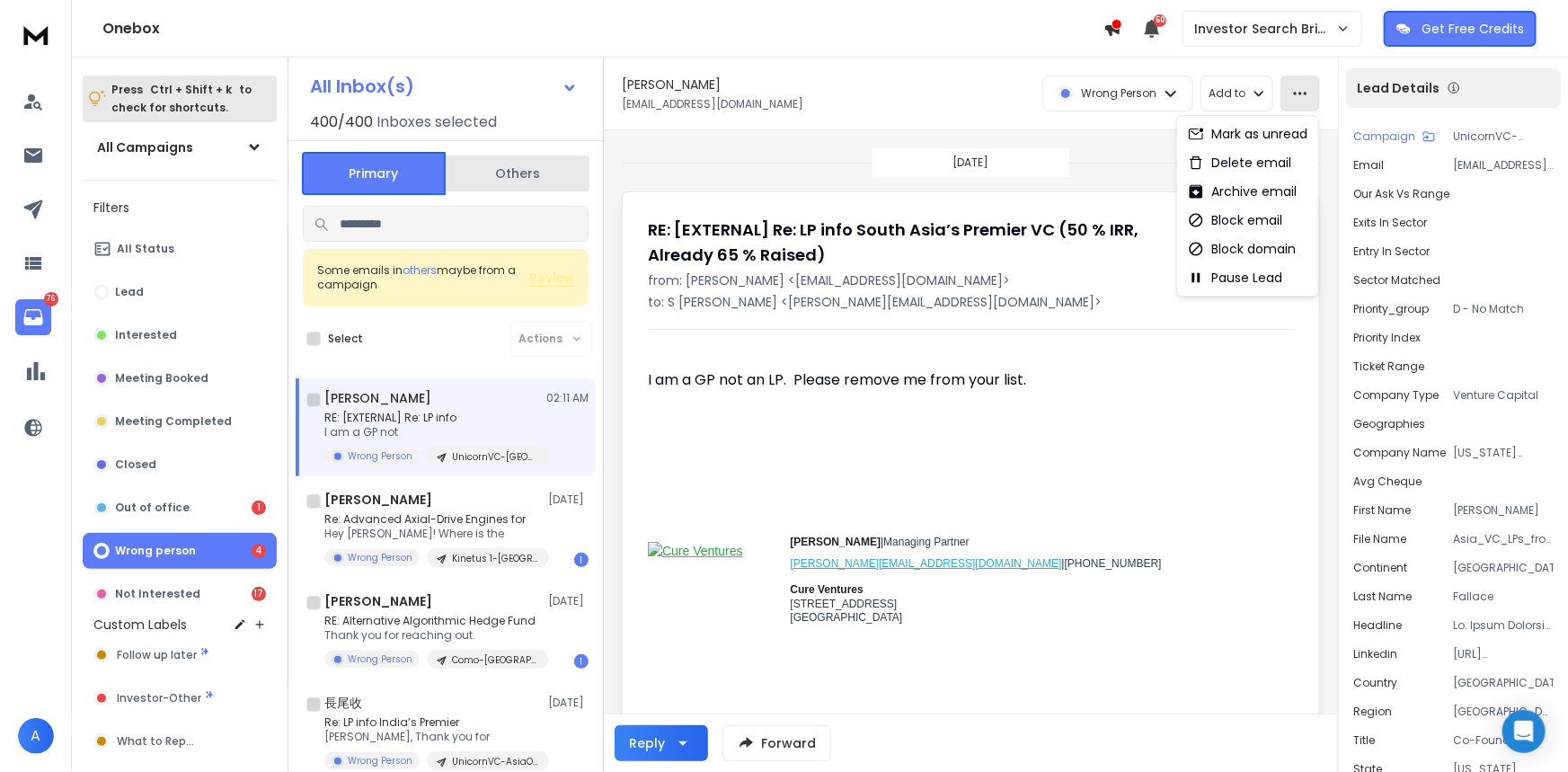
click at [1300, 107] on button "button" at bounding box center [1300, 94] width 39 height 36
click at [1232, 231] on div "Block email" at bounding box center [1247, 220] width 134 height 29
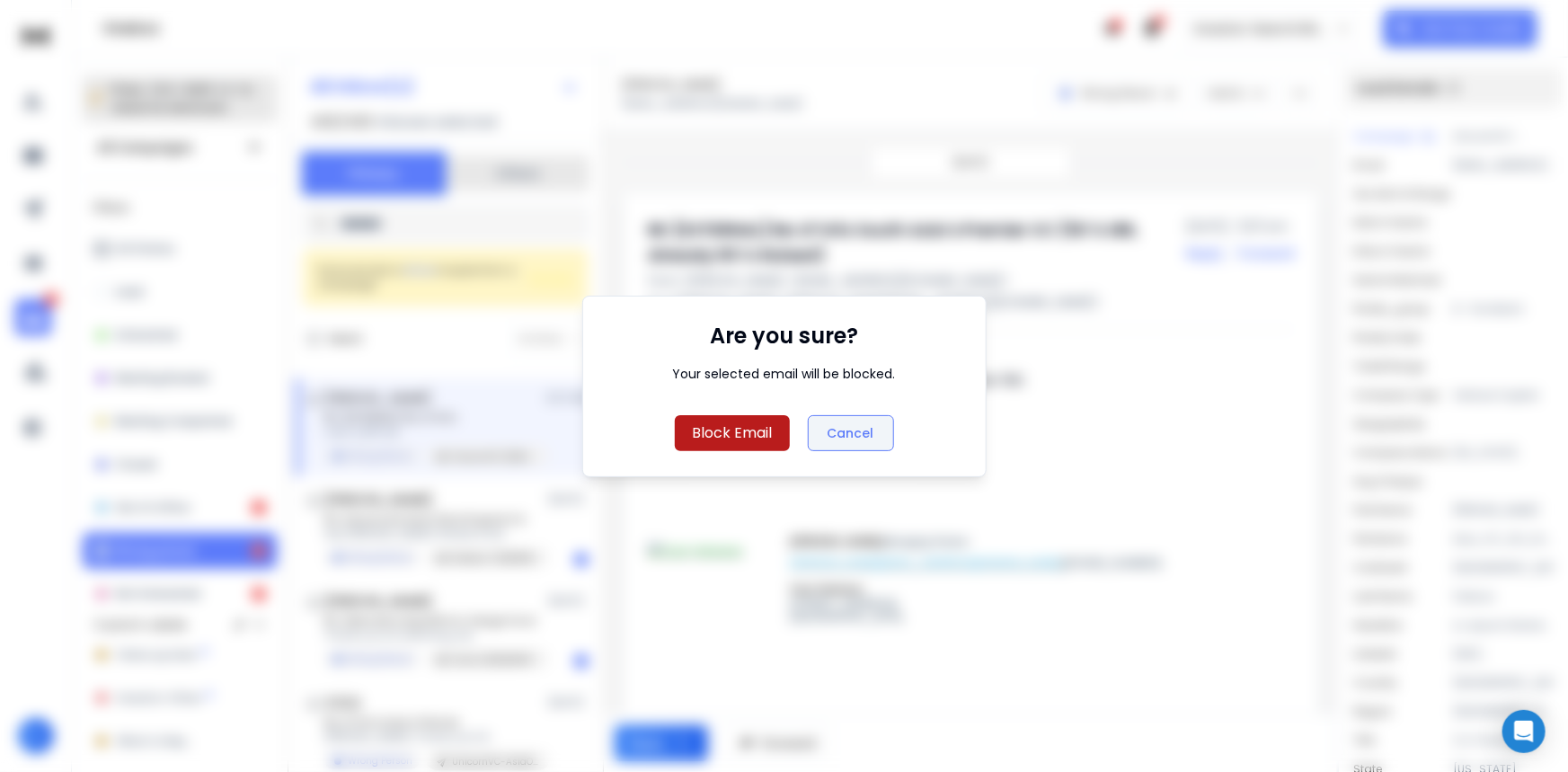
click at [732, 437] on button "Block Email" at bounding box center [731, 433] width 115 height 36
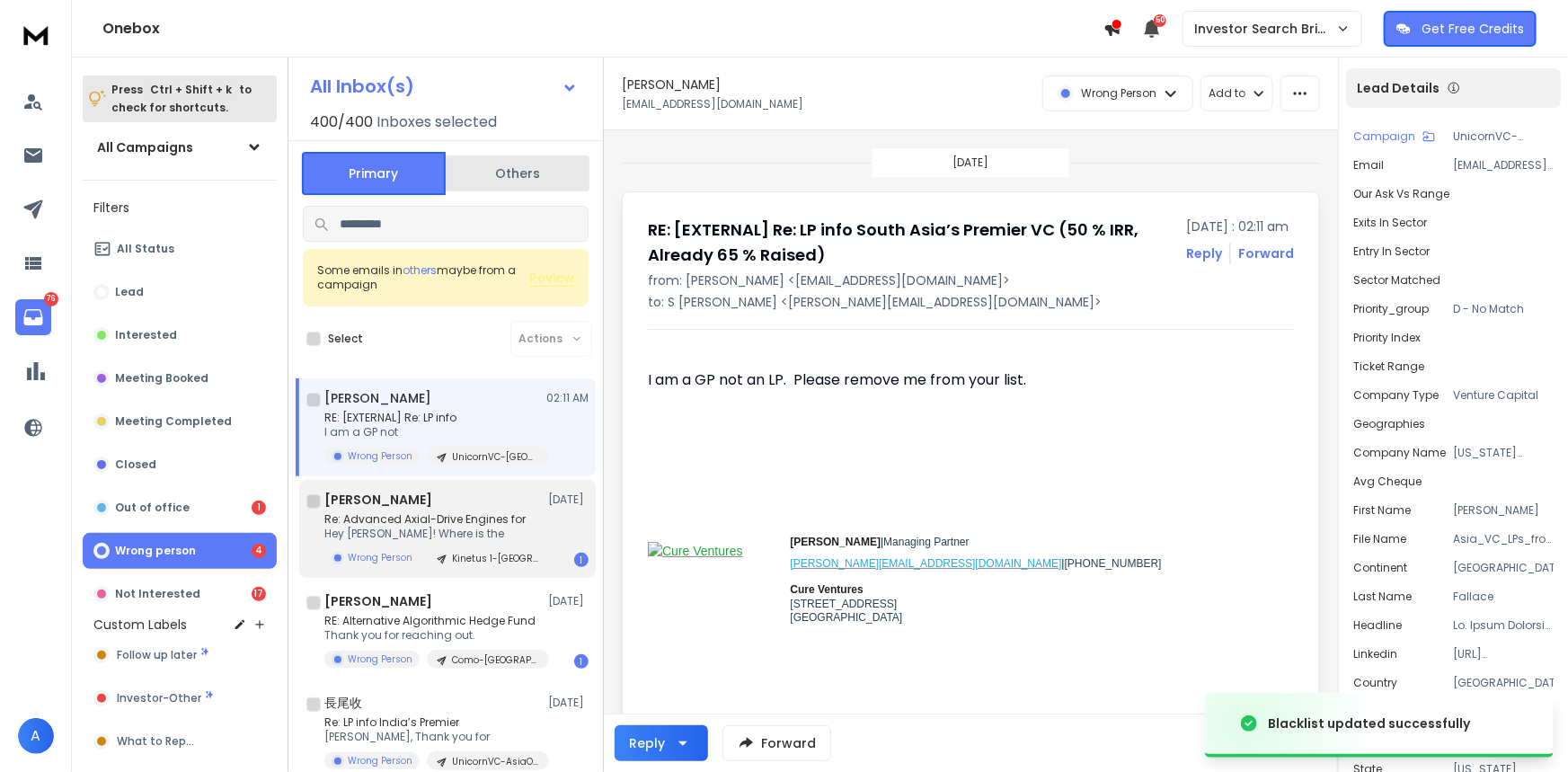
click at [500, 515] on p "Re: Advanced Axial-Drive Engines for" at bounding box center [432, 519] width 216 height 15
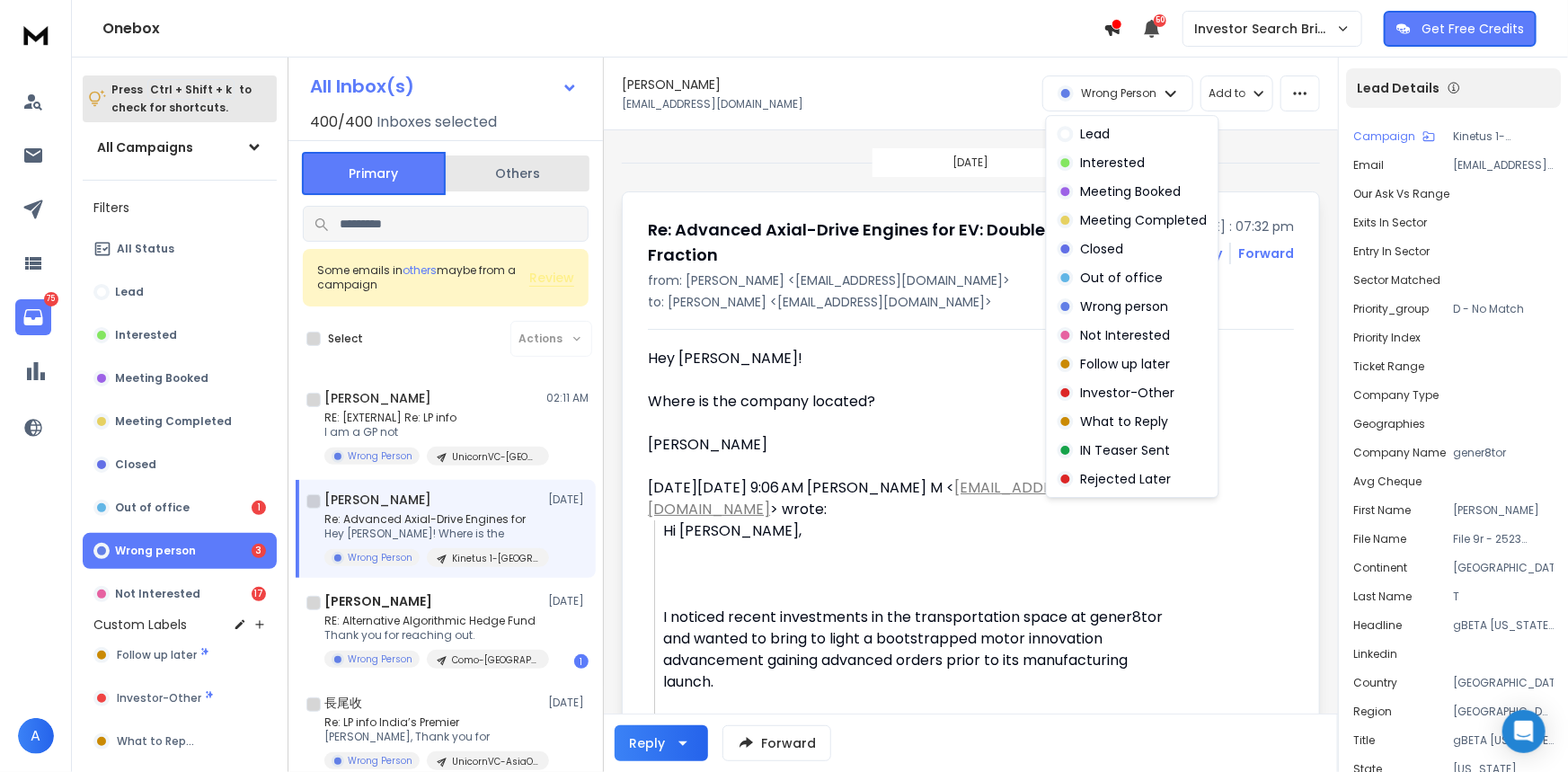
click at [1128, 81] on div "Wrong Person" at bounding box center [1118, 94] width 150 height 34
click at [1110, 160] on p "Interested" at bounding box center [1113, 162] width 65 height 18
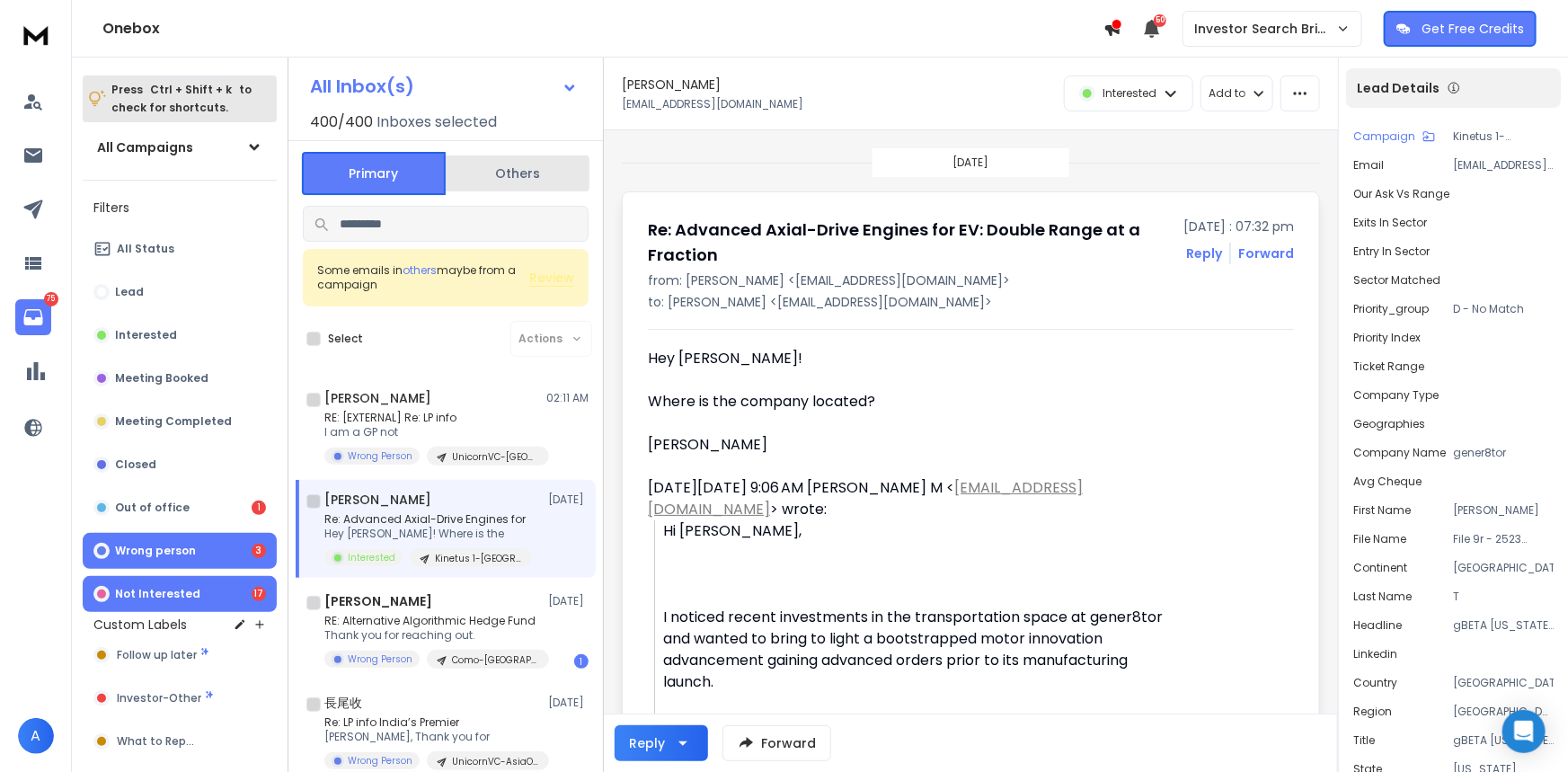
click at [167, 584] on button "Not Interested 17" at bounding box center [179, 594] width 194 height 36
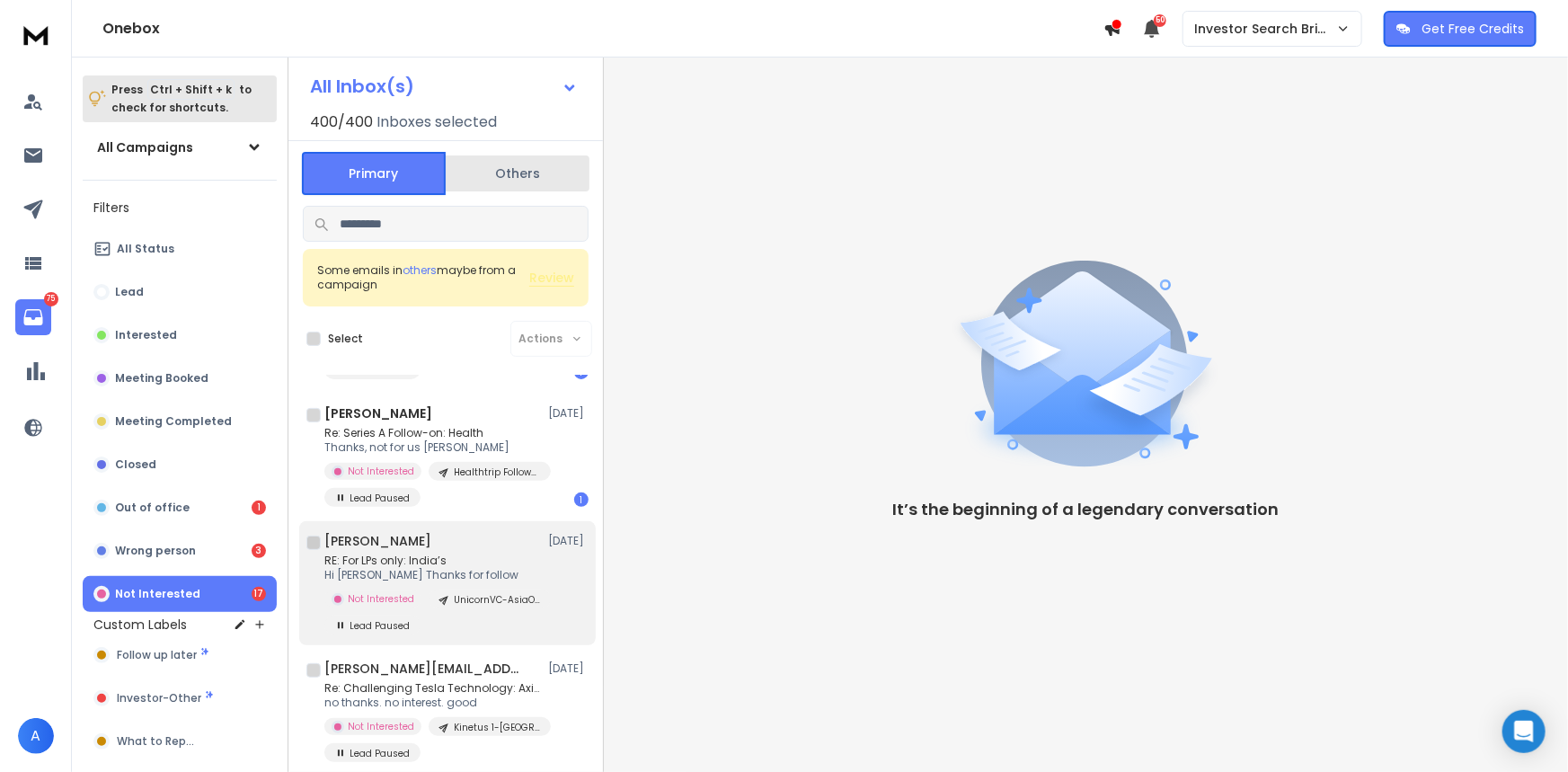
scroll to position [3595, 0]
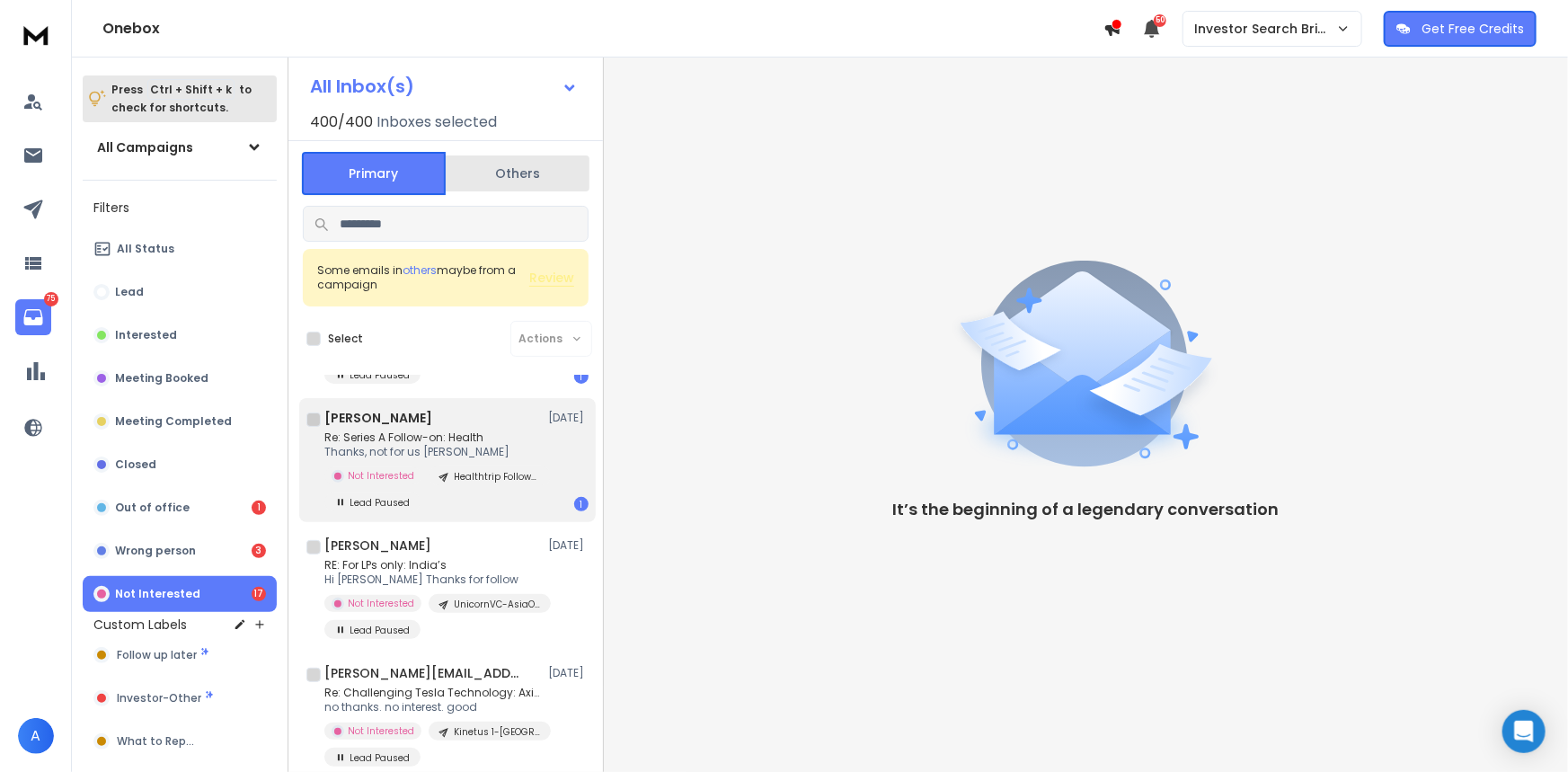
click at [557, 489] on div "Re: Series A Follow-on: Health Thanks, not for us Mayowa Not Interested Healtht…" at bounding box center [457, 471] width 264 height 81
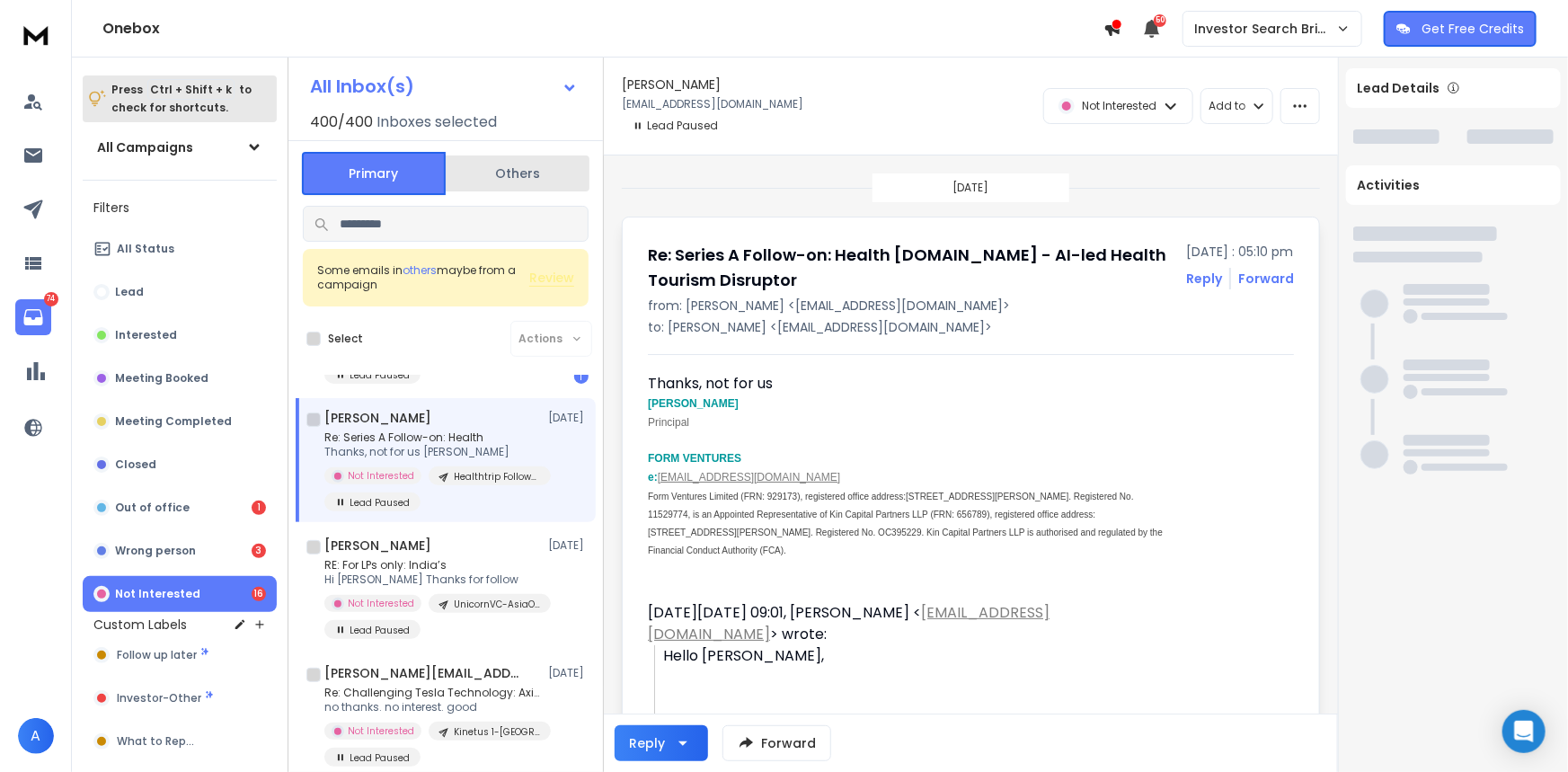
scroll to position [3513, 0]
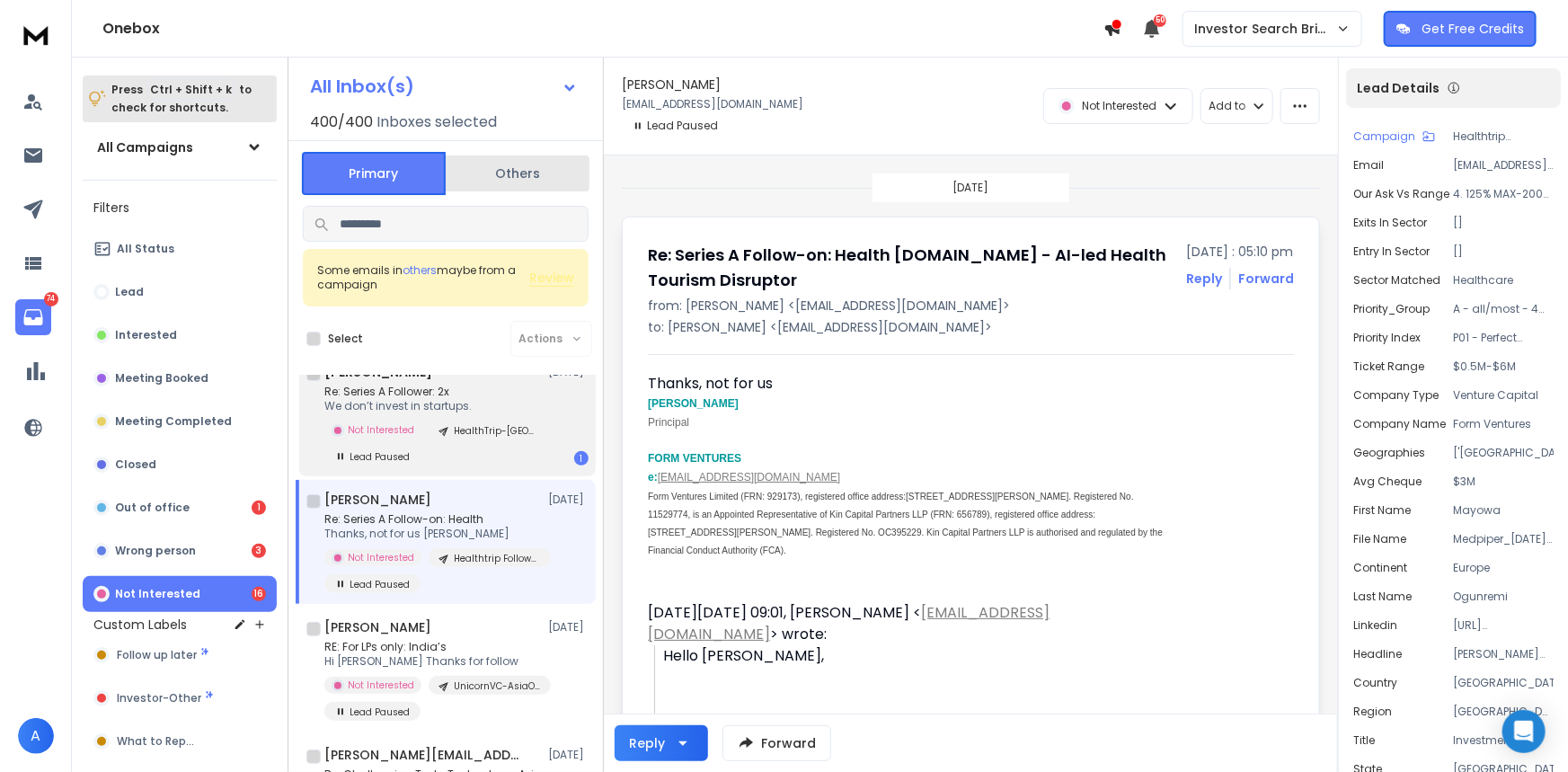
click at [494, 446] on div "Not Interested HealthTrip-[GEOGRAPHIC_DATA] Lead Paused" at bounding box center [442, 443] width 235 height 45
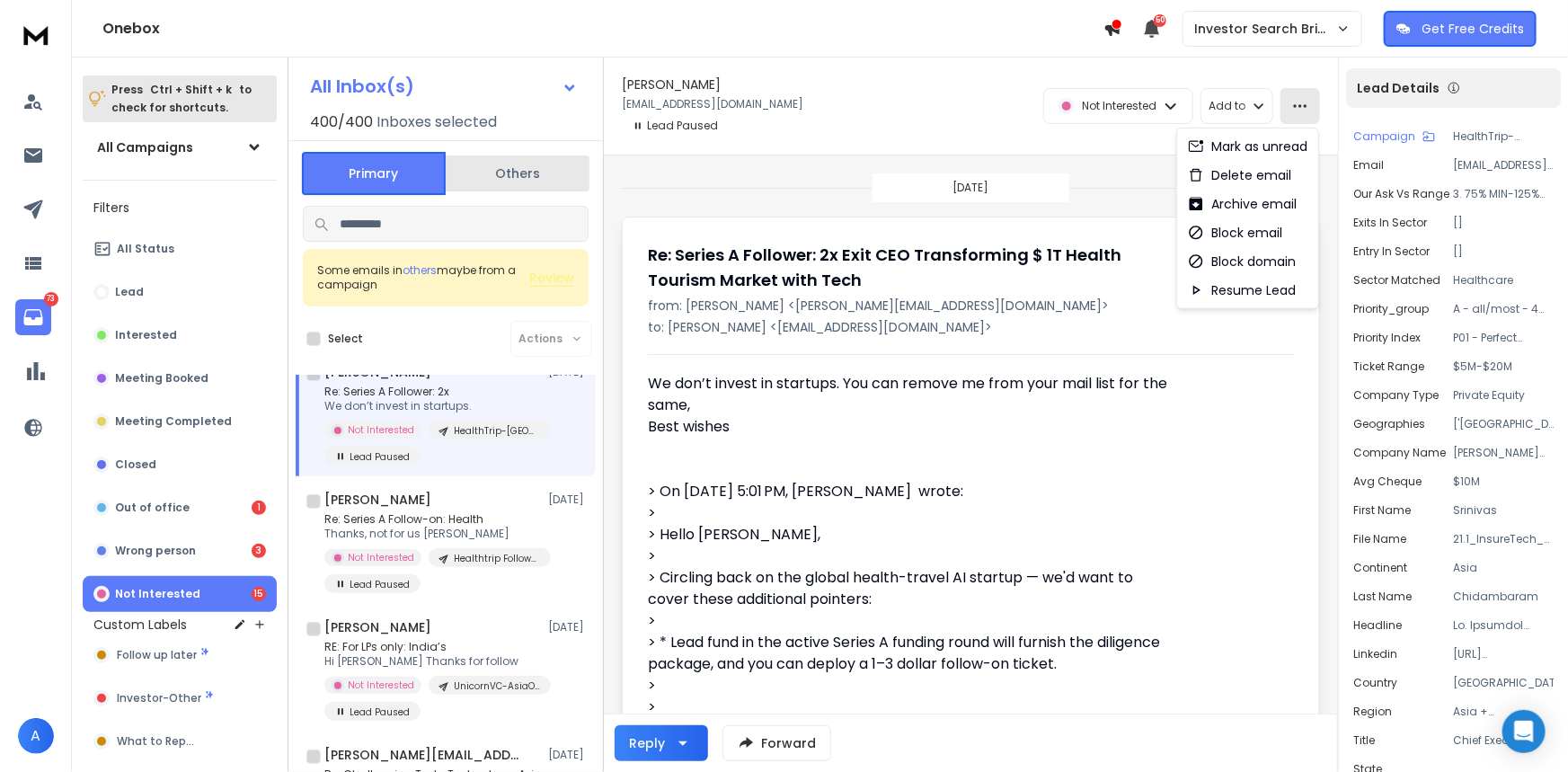
click at [1292, 112] on icon "button" at bounding box center [1300, 105] width 16 height 16
click at [1249, 229] on div "Block email" at bounding box center [1235, 232] width 94 height 18
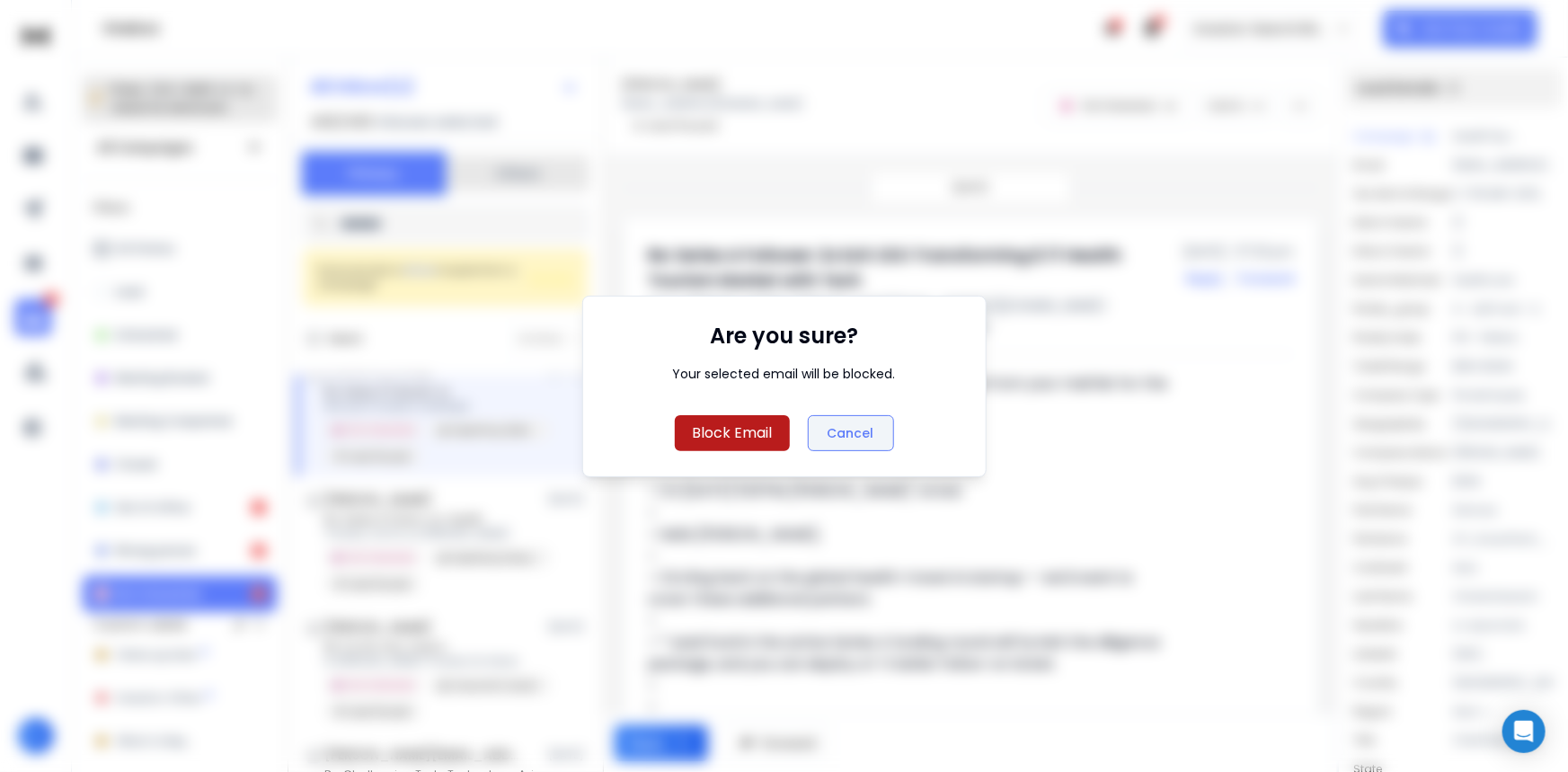
click at [729, 429] on button "Block Email" at bounding box center [731, 433] width 115 height 36
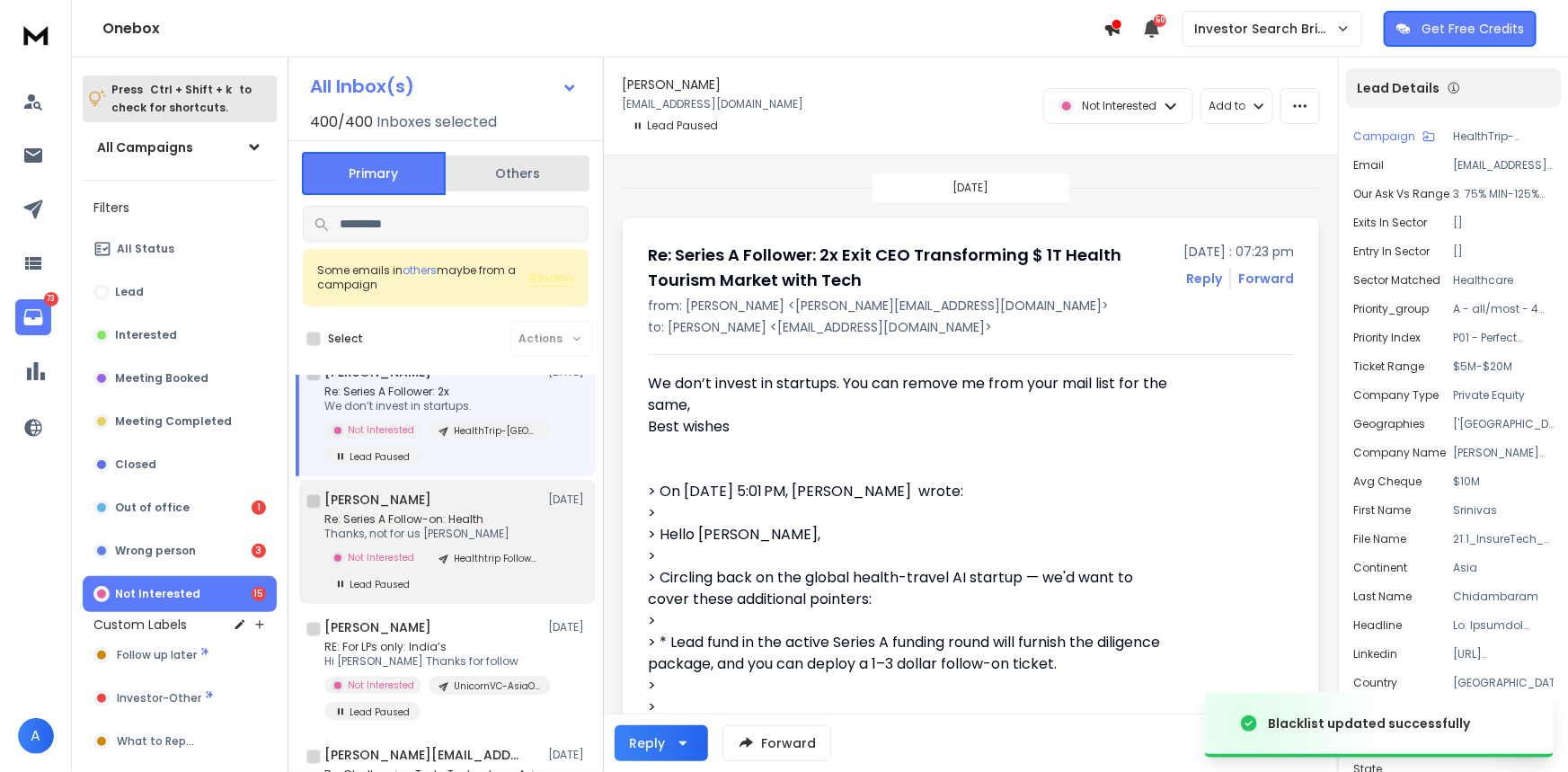
click at [468, 527] on p "Thanks, not for us [PERSON_NAME]" at bounding box center [432, 534] width 216 height 15
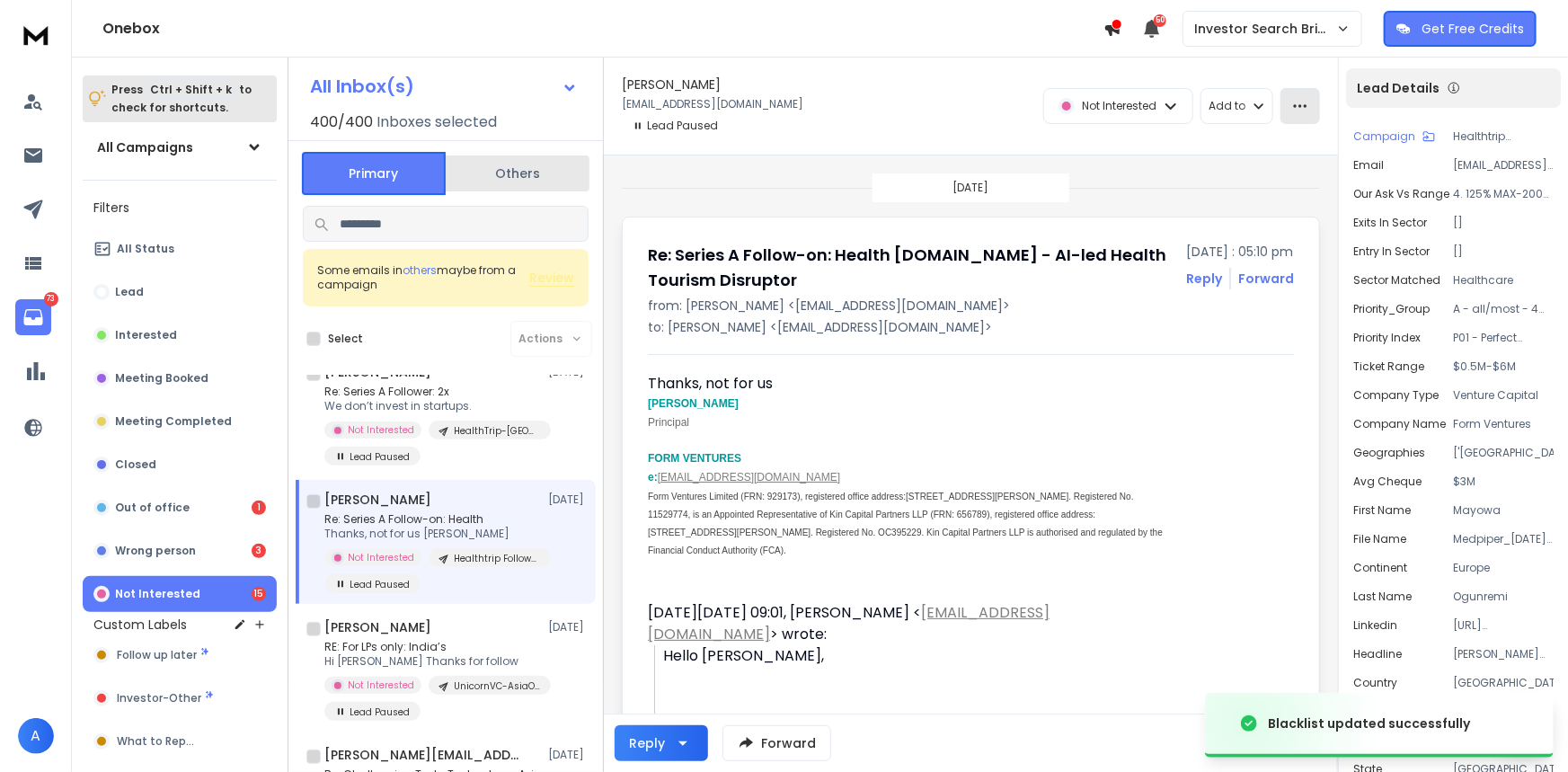
click at [1295, 115] on button "button" at bounding box center [1300, 105] width 39 height 36
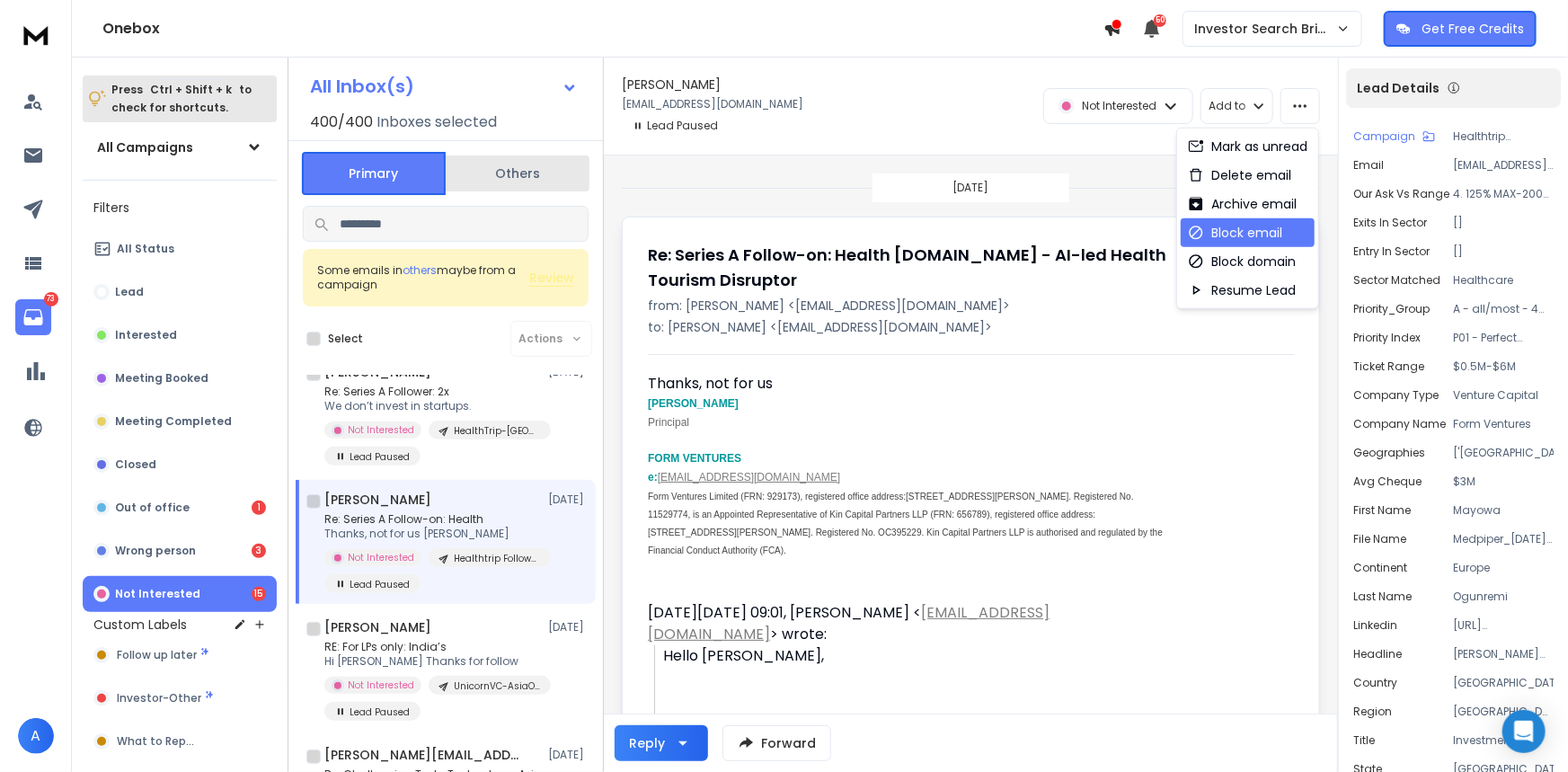
click at [1249, 241] on div "Block email" at bounding box center [1235, 232] width 94 height 18
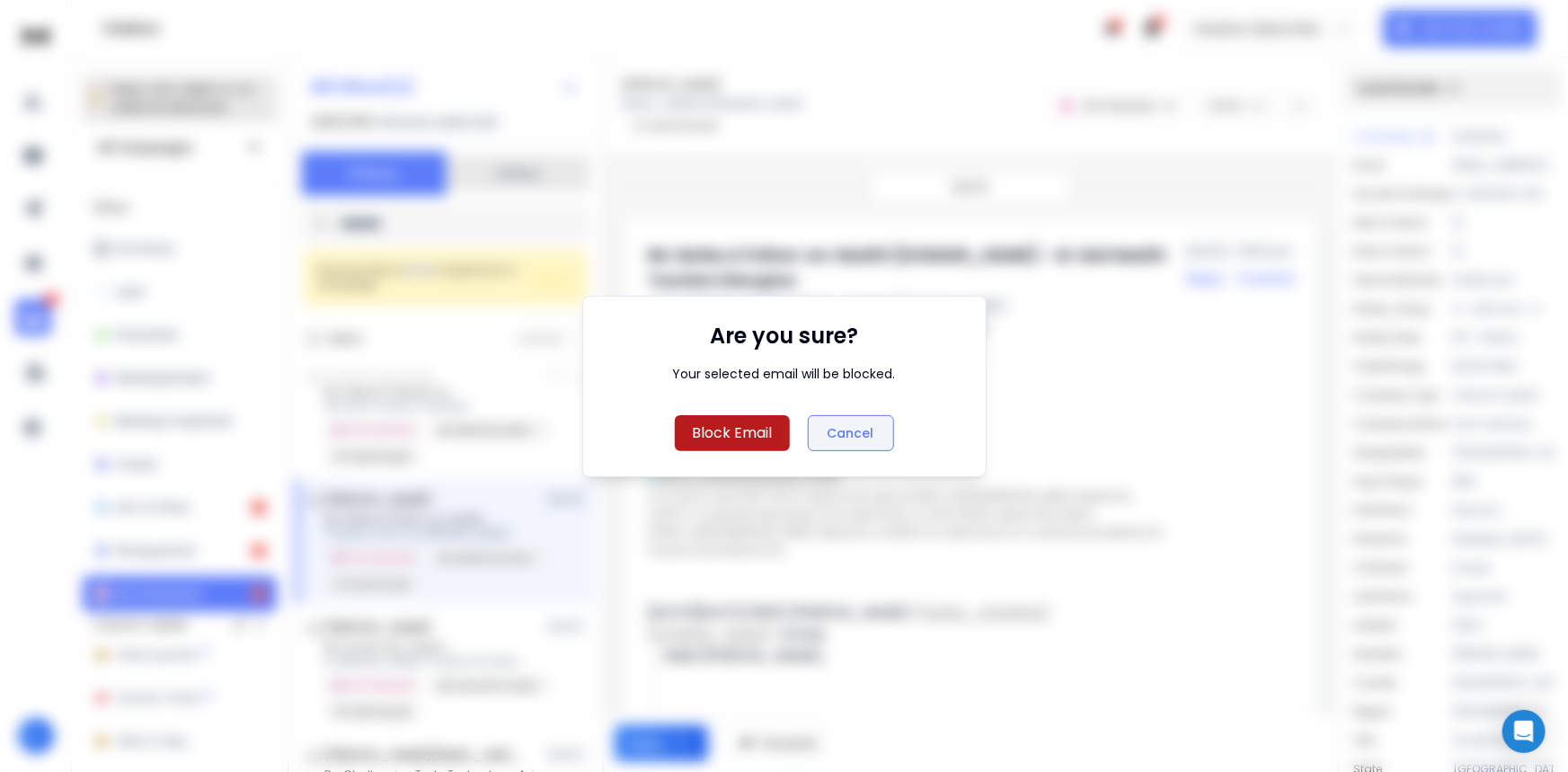
click at [716, 441] on button "Block Email" at bounding box center [731, 433] width 115 height 36
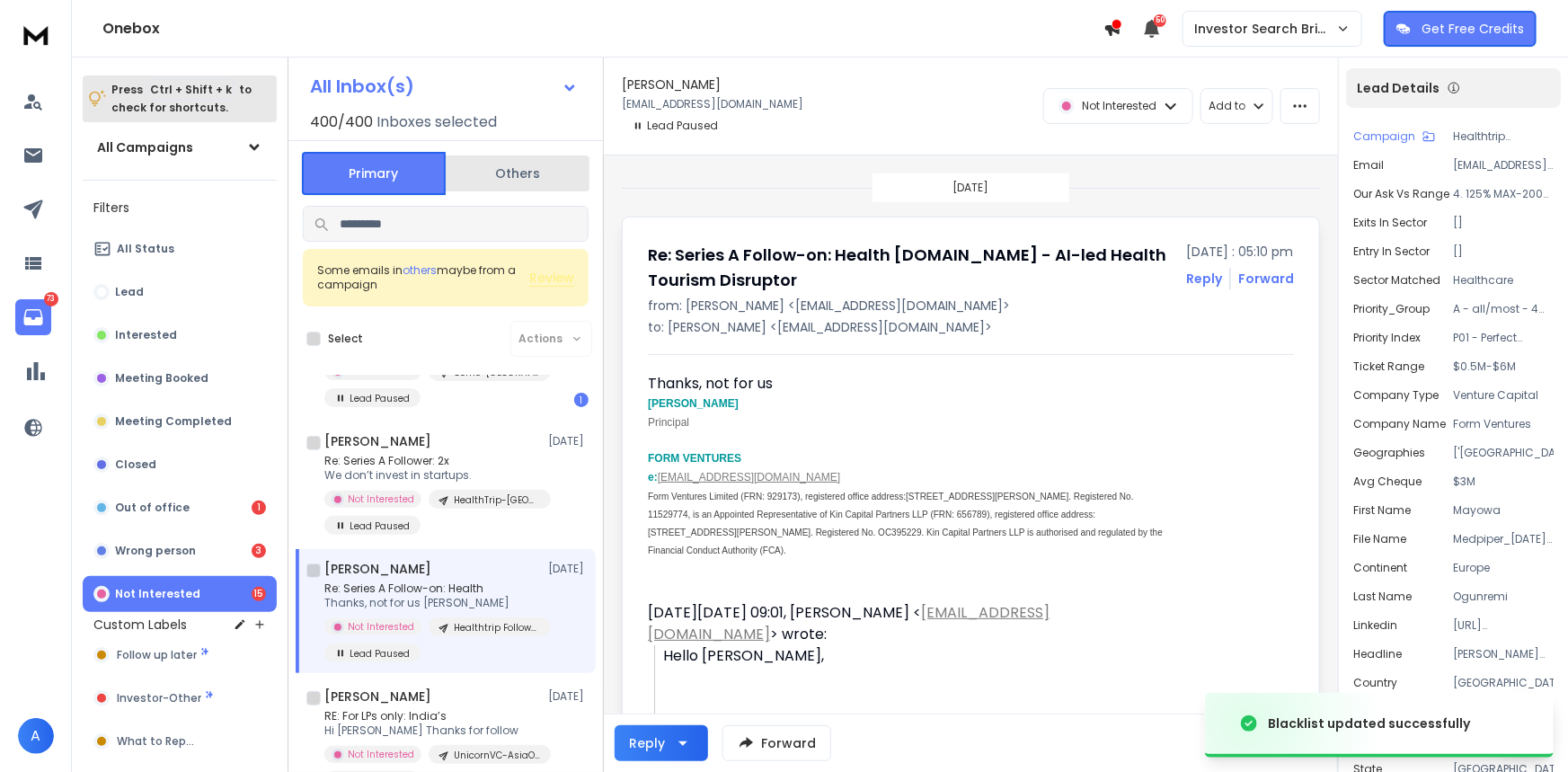
scroll to position [3268, 0]
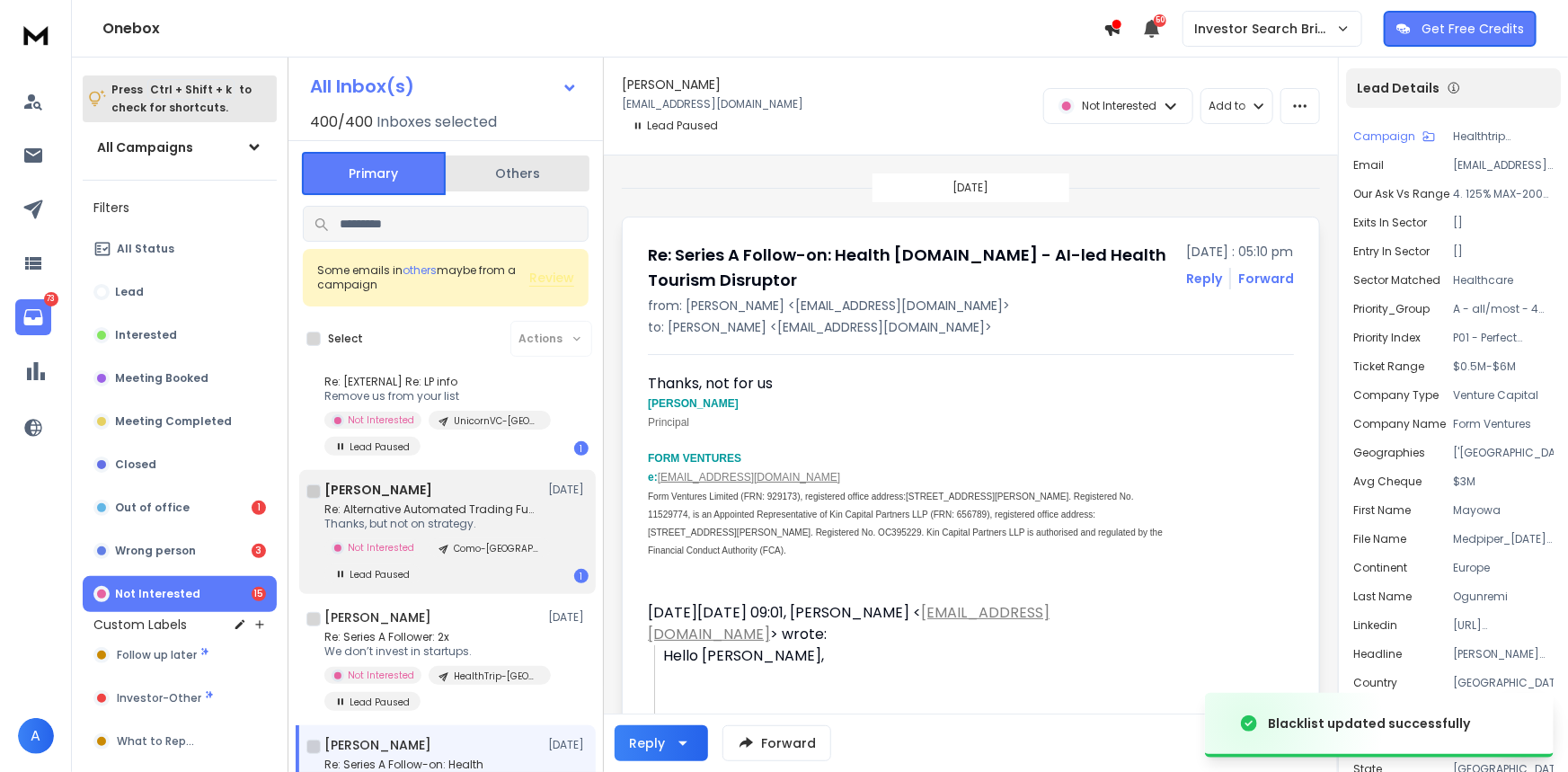
click at [474, 526] on p "Thanks, but not on strategy." at bounding box center [432, 524] width 216 height 15
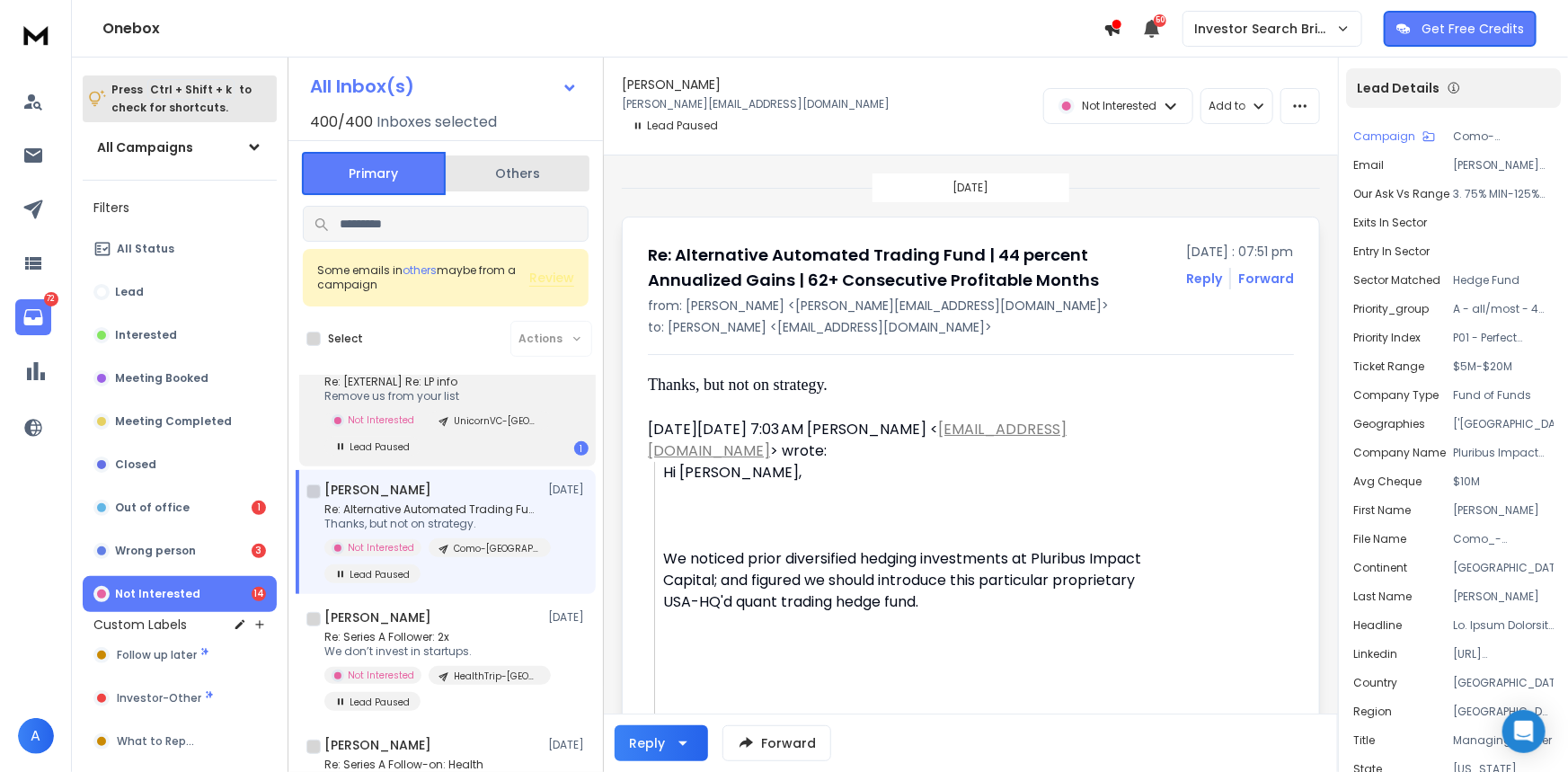
click at [455, 398] on p "Remove us from your list" at bounding box center [432, 396] width 216 height 15
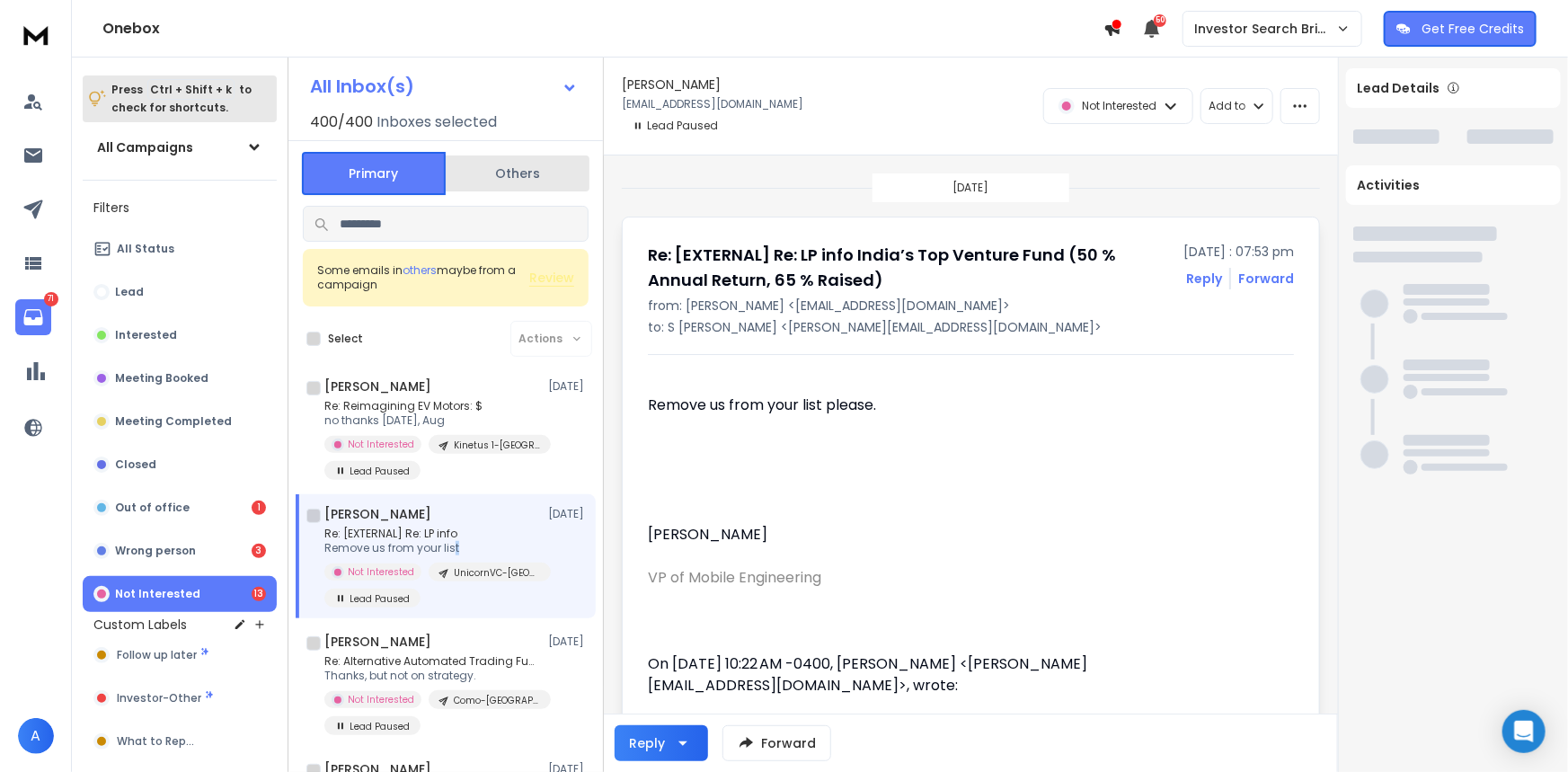
scroll to position [3105, 0]
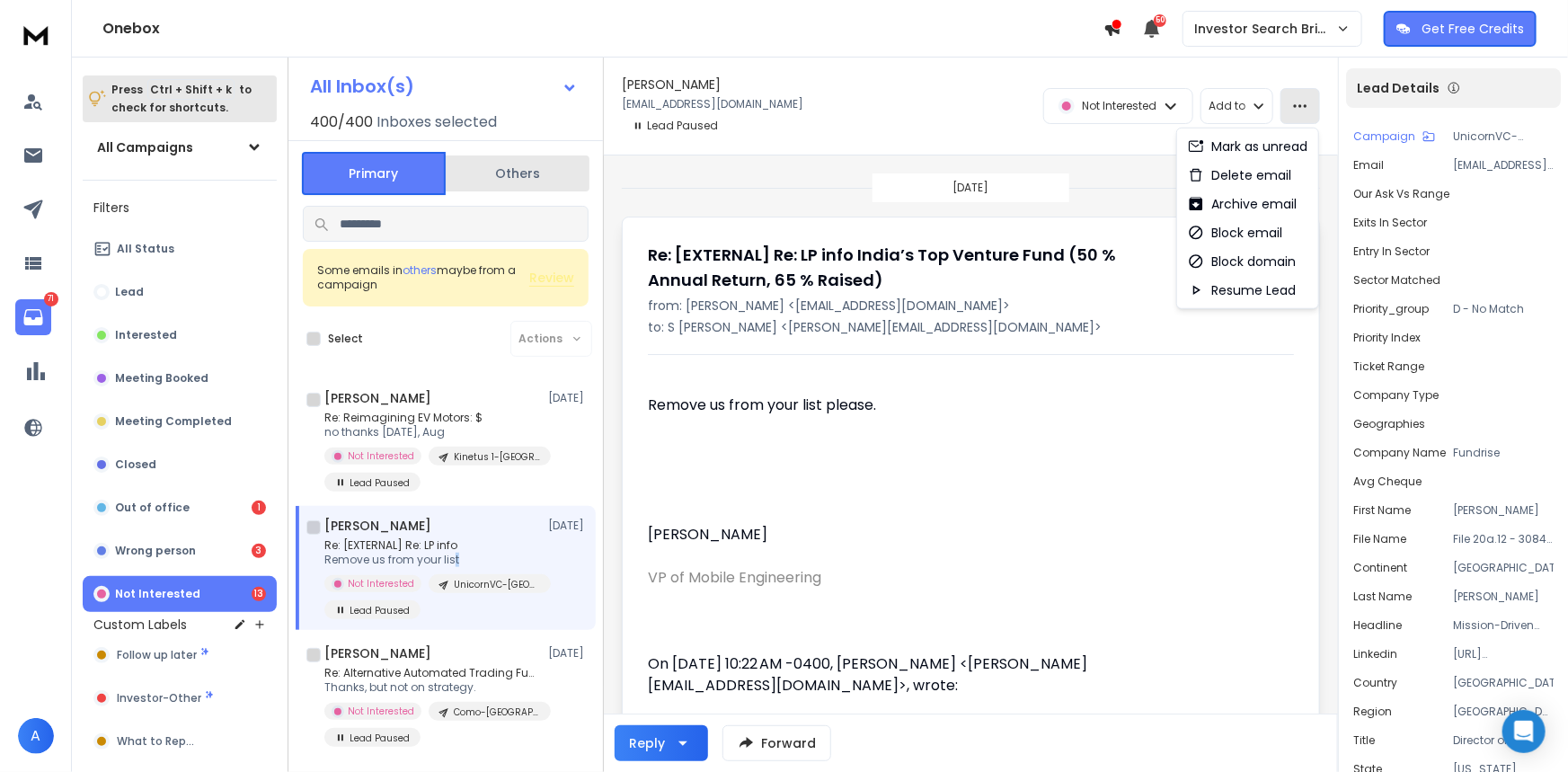
click at [1293, 107] on icon "button" at bounding box center [1300, 105] width 16 height 16
click at [1253, 250] on div "Block domain" at bounding box center [1247, 261] width 134 height 29
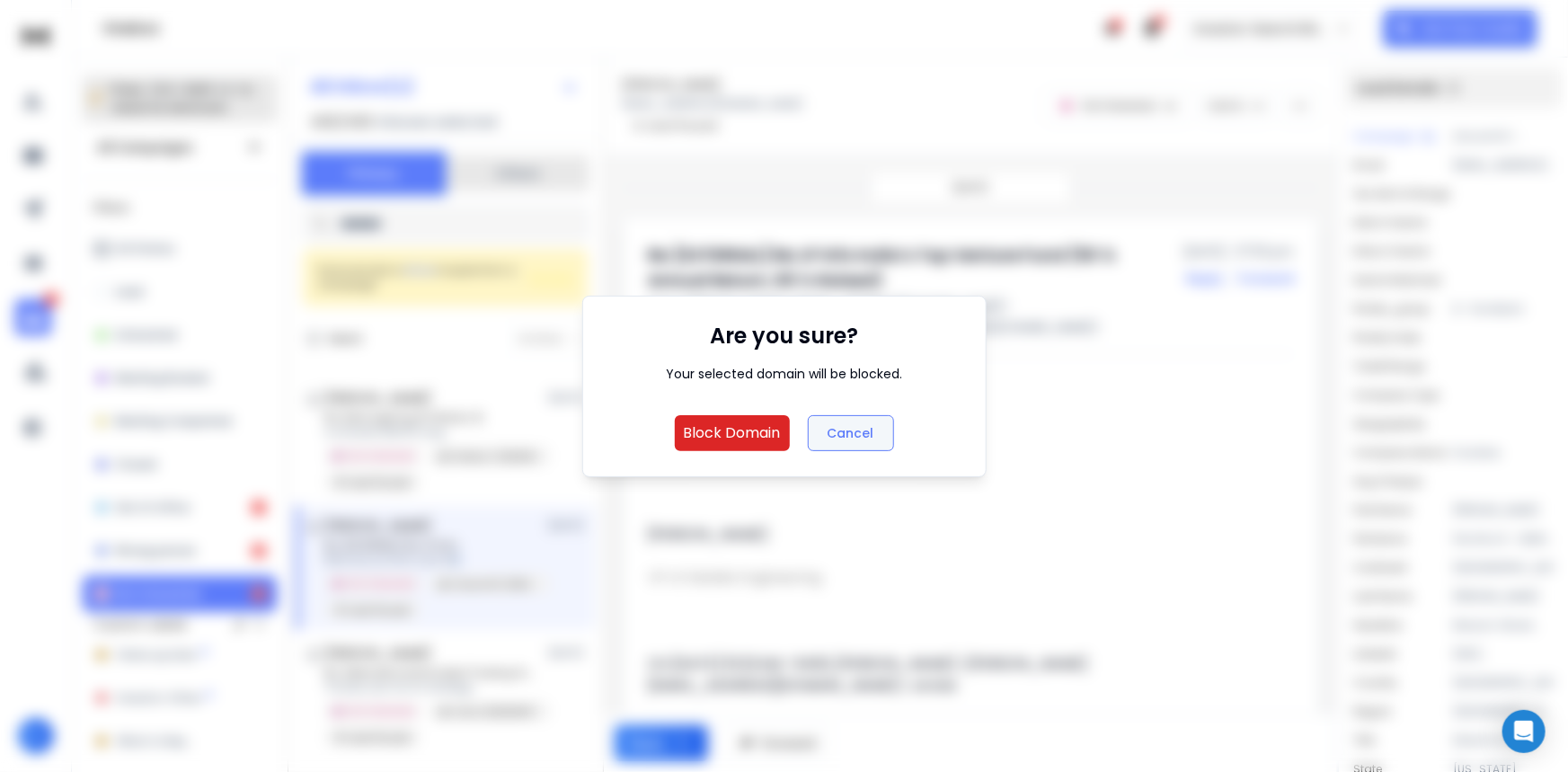
click at [826, 439] on button "Cancel" at bounding box center [851, 433] width 87 height 36
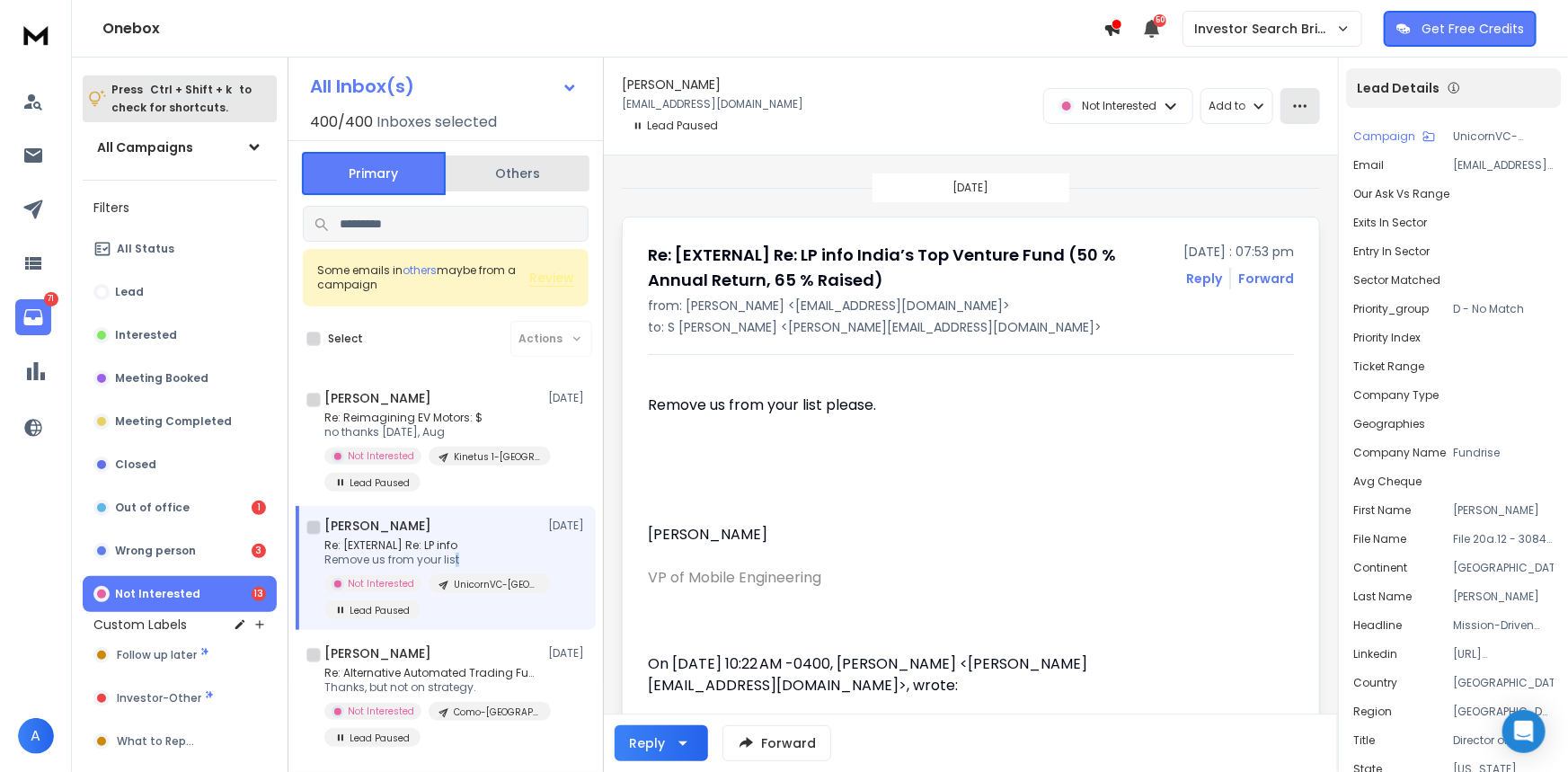
click at [1313, 101] on button "button" at bounding box center [1300, 105] width 39 height 36
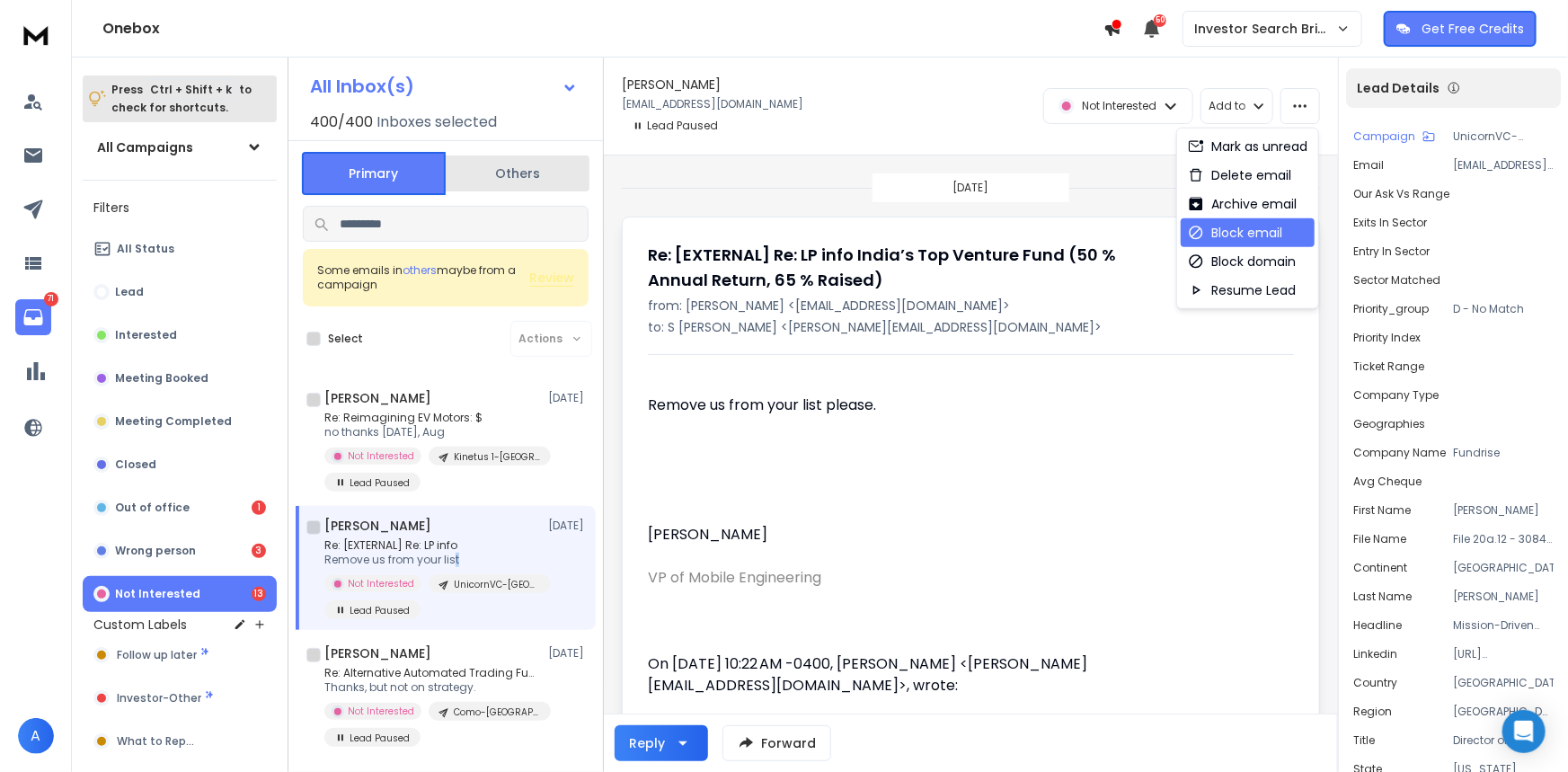
click at [1236, 236] on div "Block email" at bounding box center [1235, 232] width 94 height 18
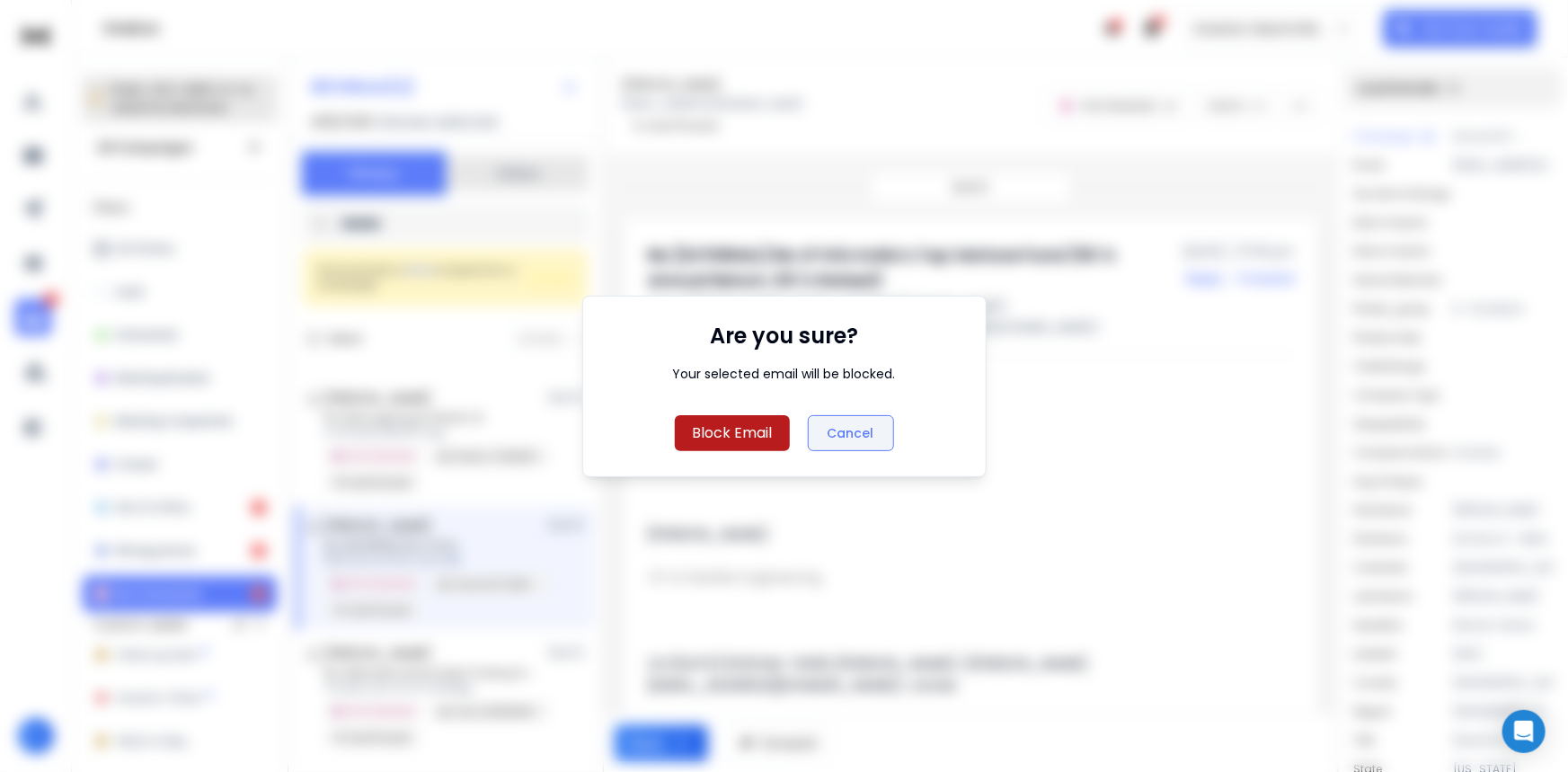
click at [759, 437] on button "Block Email" at bounding box center [731, 433] width 115 height 36
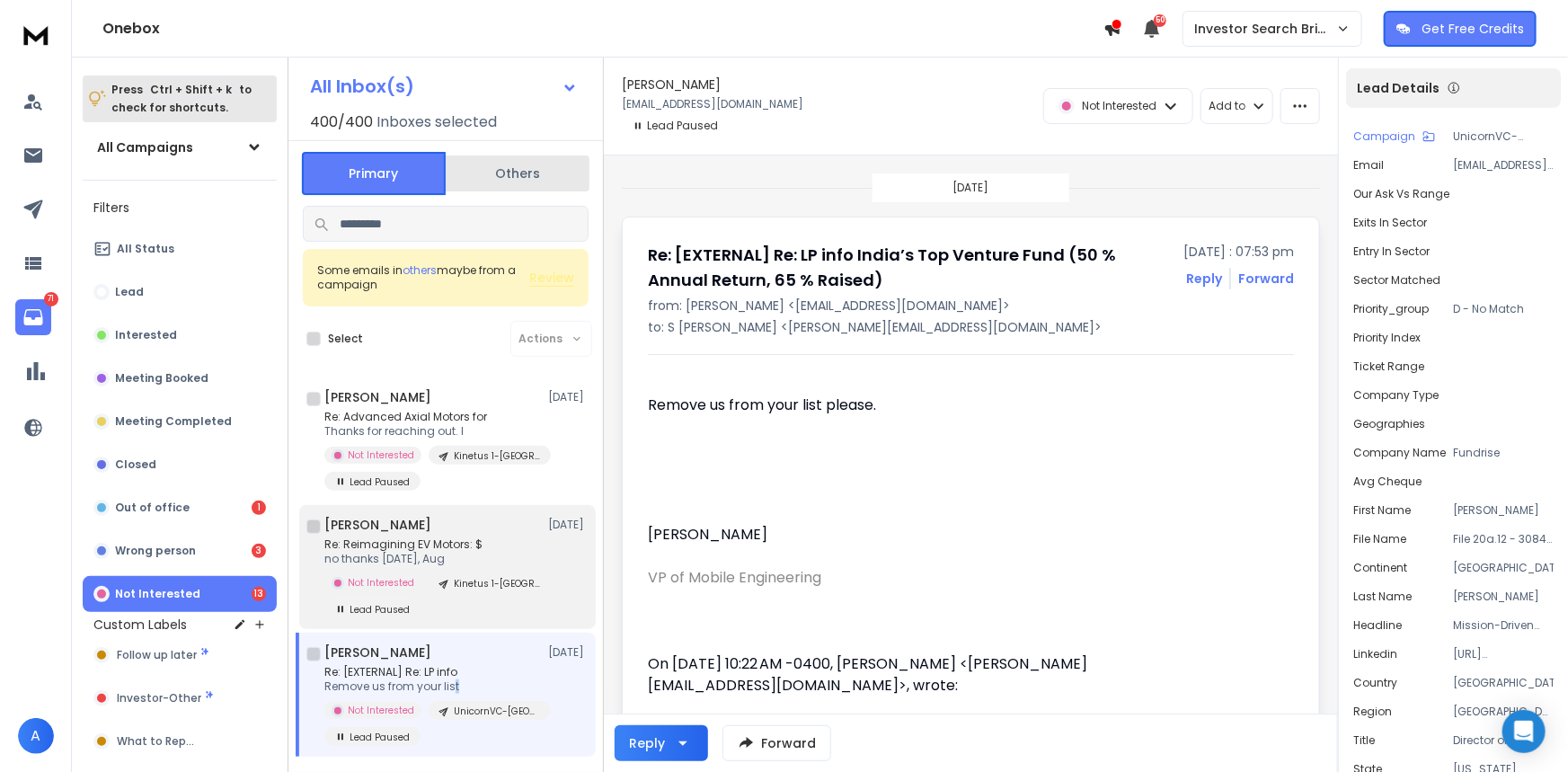
scroll to position [3023, 0]
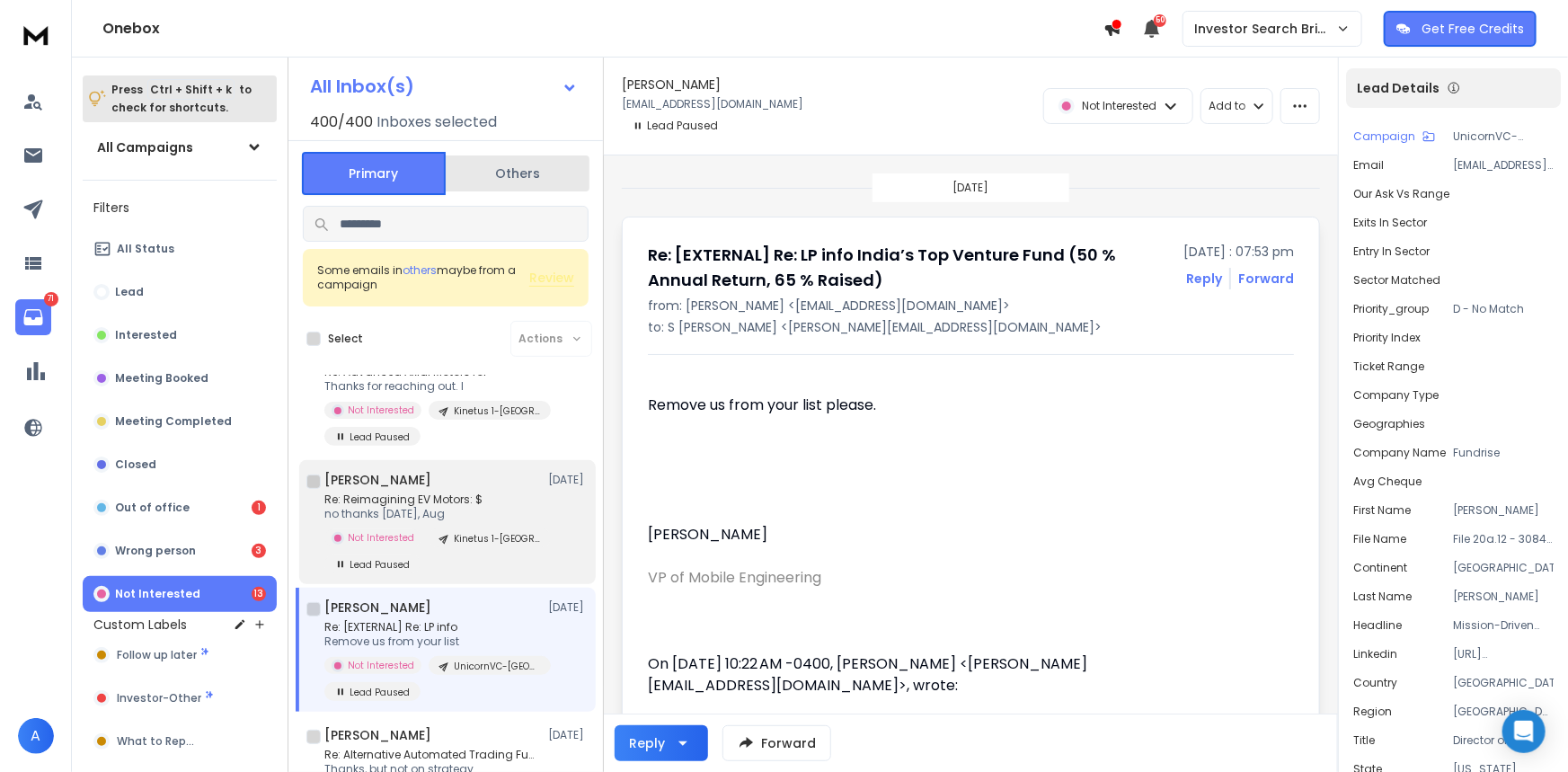
click at [427, 507] on p "no thanks [DATE], Aug" at bounding box center [432, 514] width 216 height 15
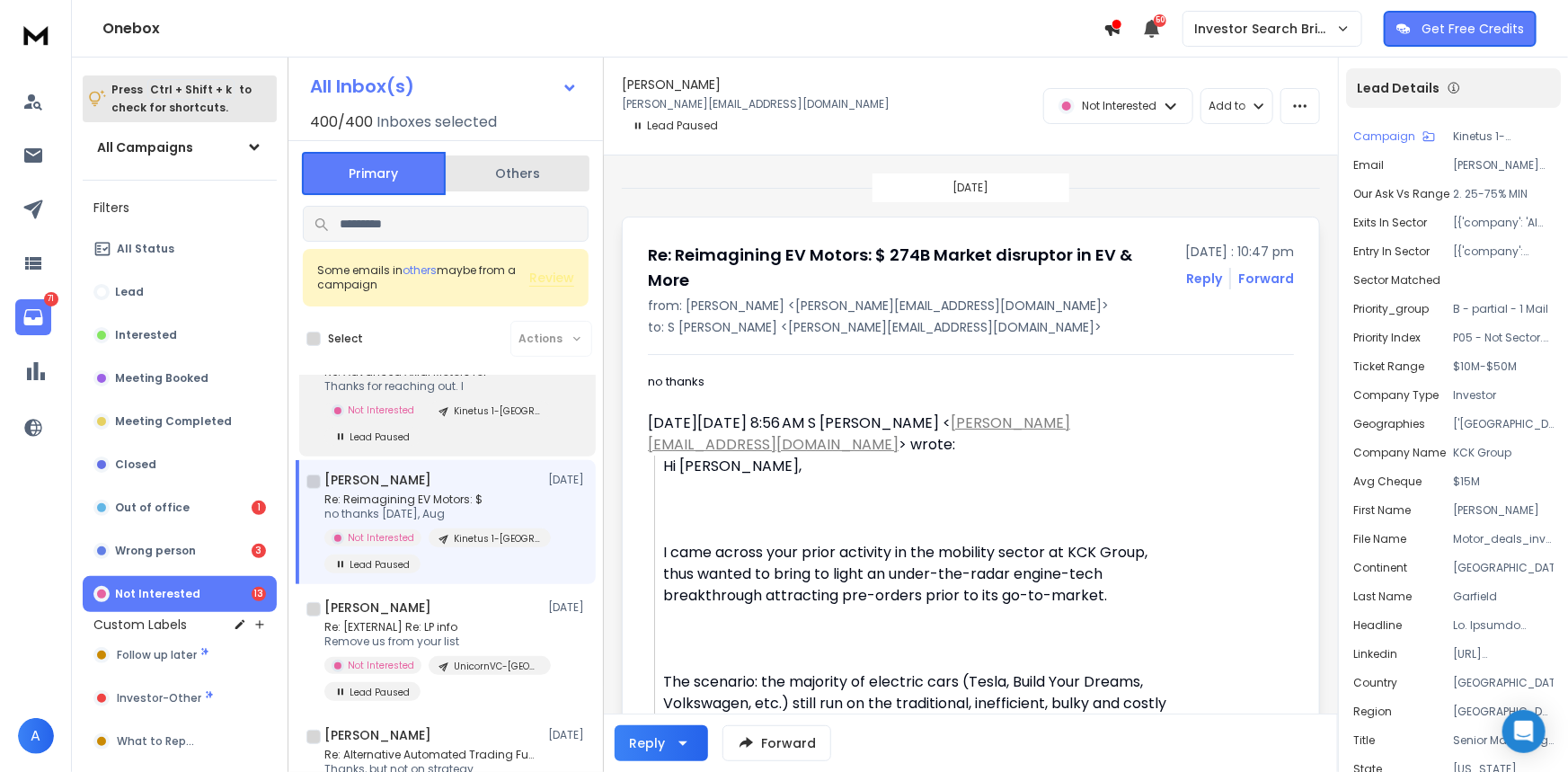
click at [476, 383] on p "Thanks for reaching out. I" at bounding box center [432, 386] width 216 height 15
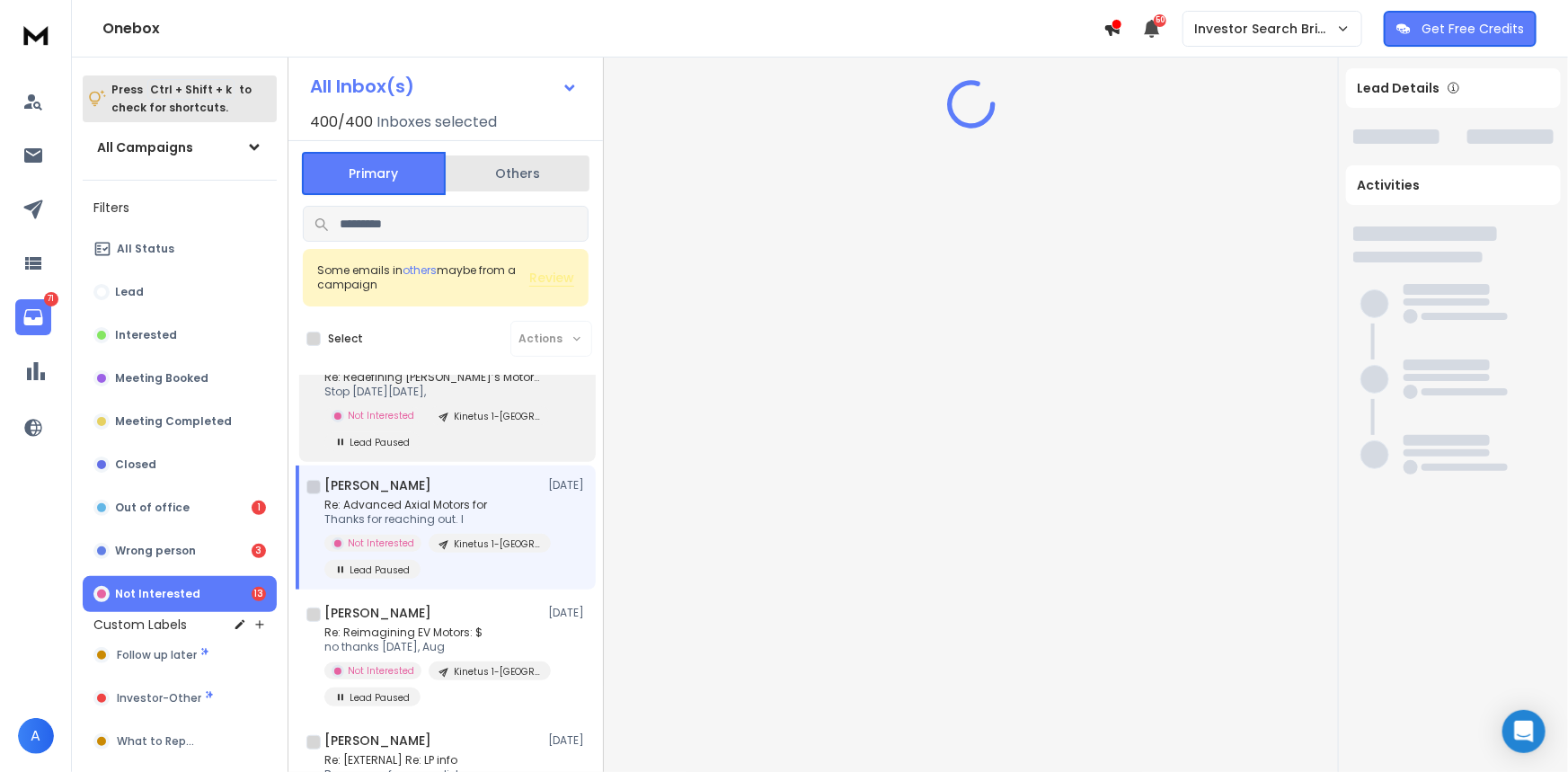
scroll to position [2859, 0]
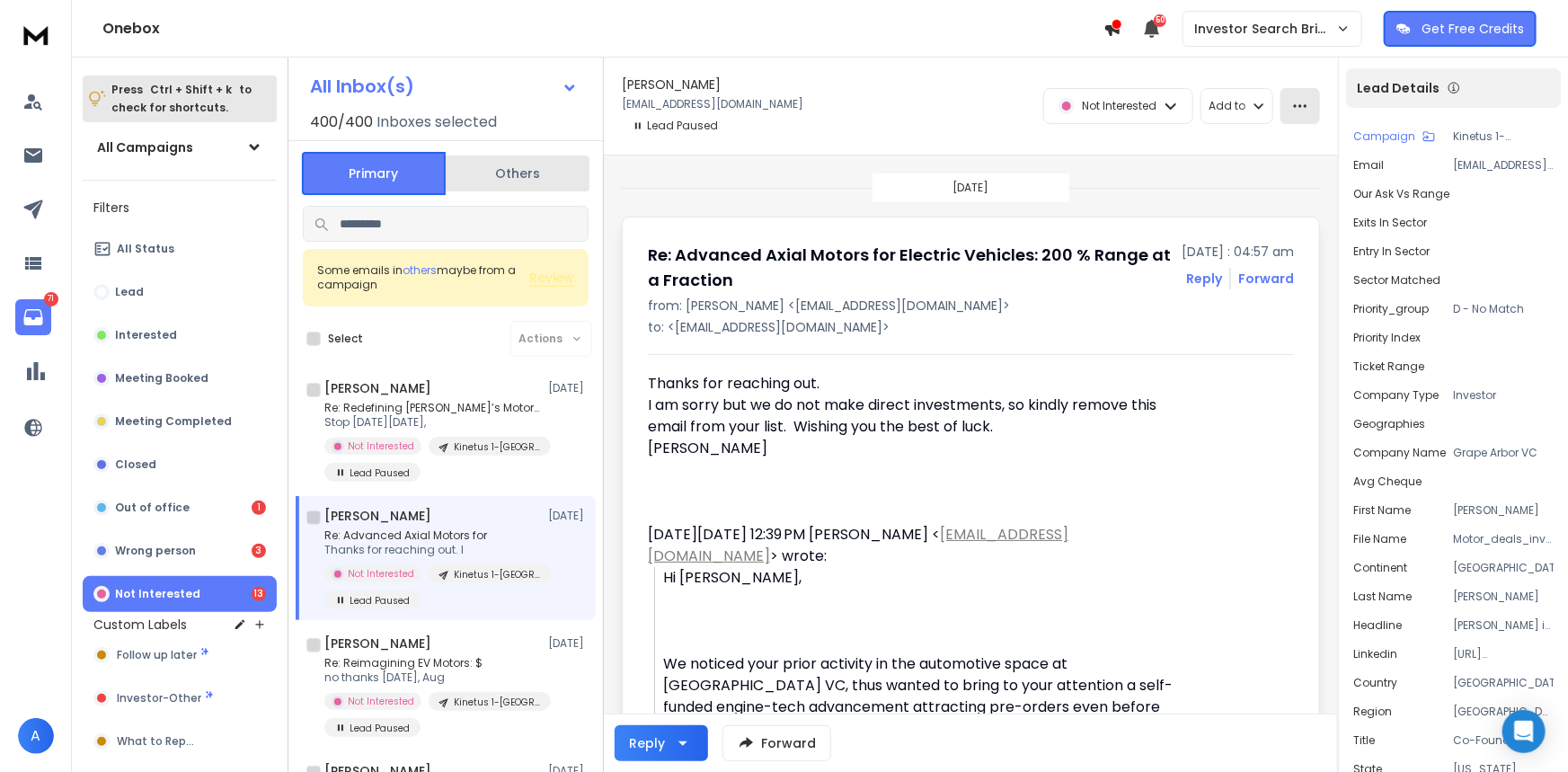
click at [1292, 109] on icon "button" at bounding box center [1300, 105] width 16 height 16
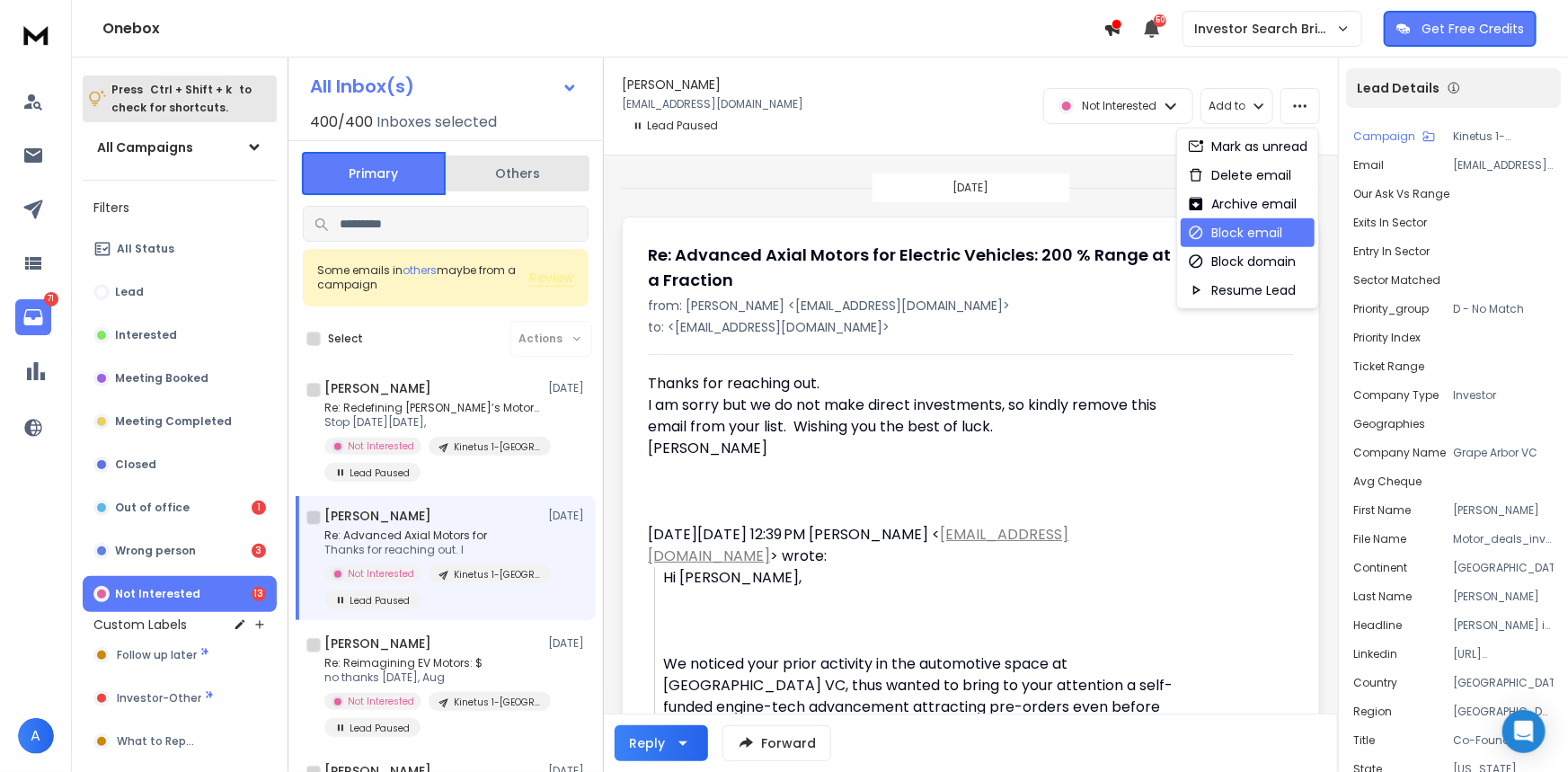
click at [1262, 224] on div "Block email" at bounding box center [1235, 232] width 94 height 18
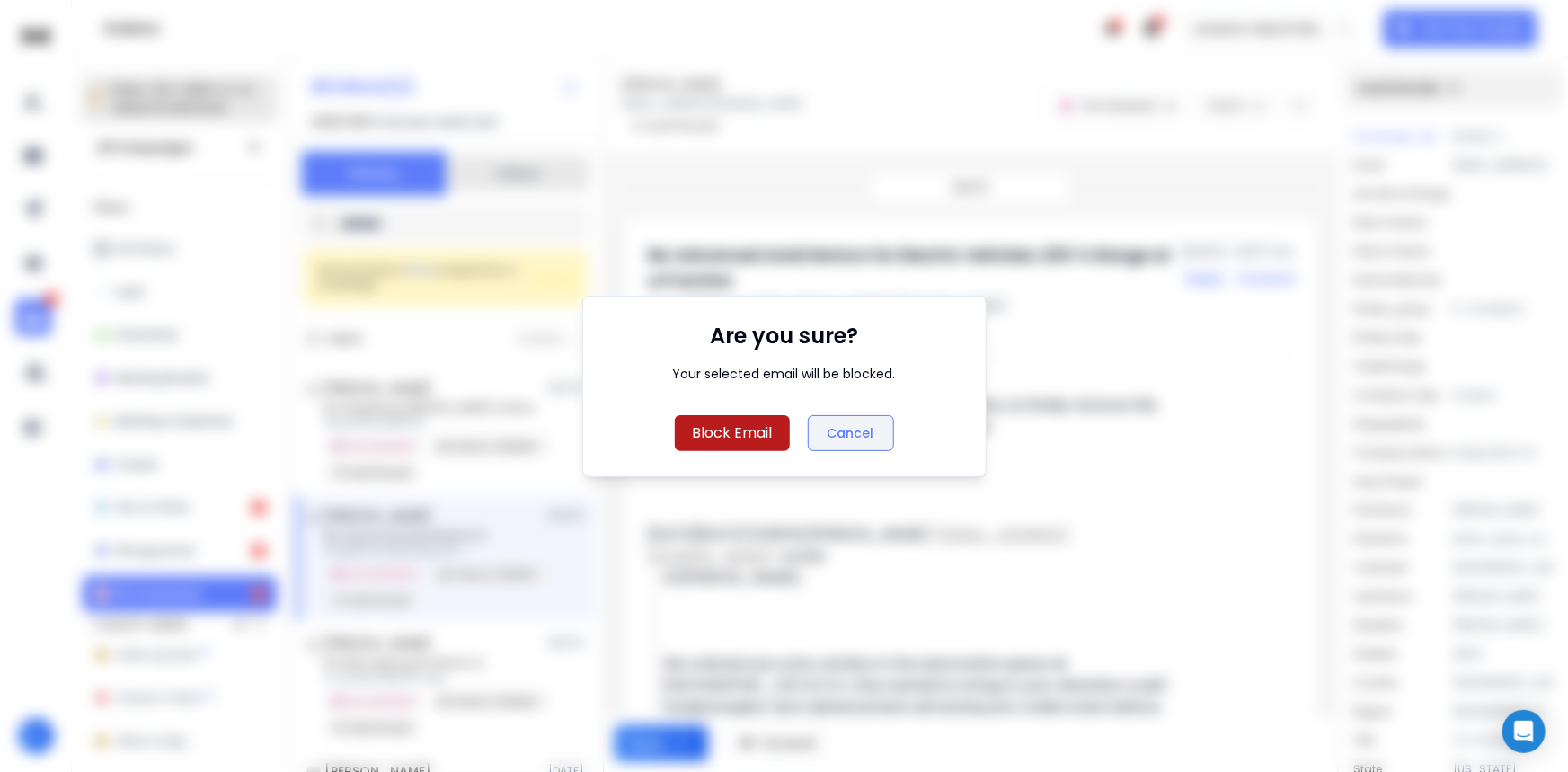
click at [699, 430] on button "Block Email" at bounding box center [731, 433] width 115 height 36
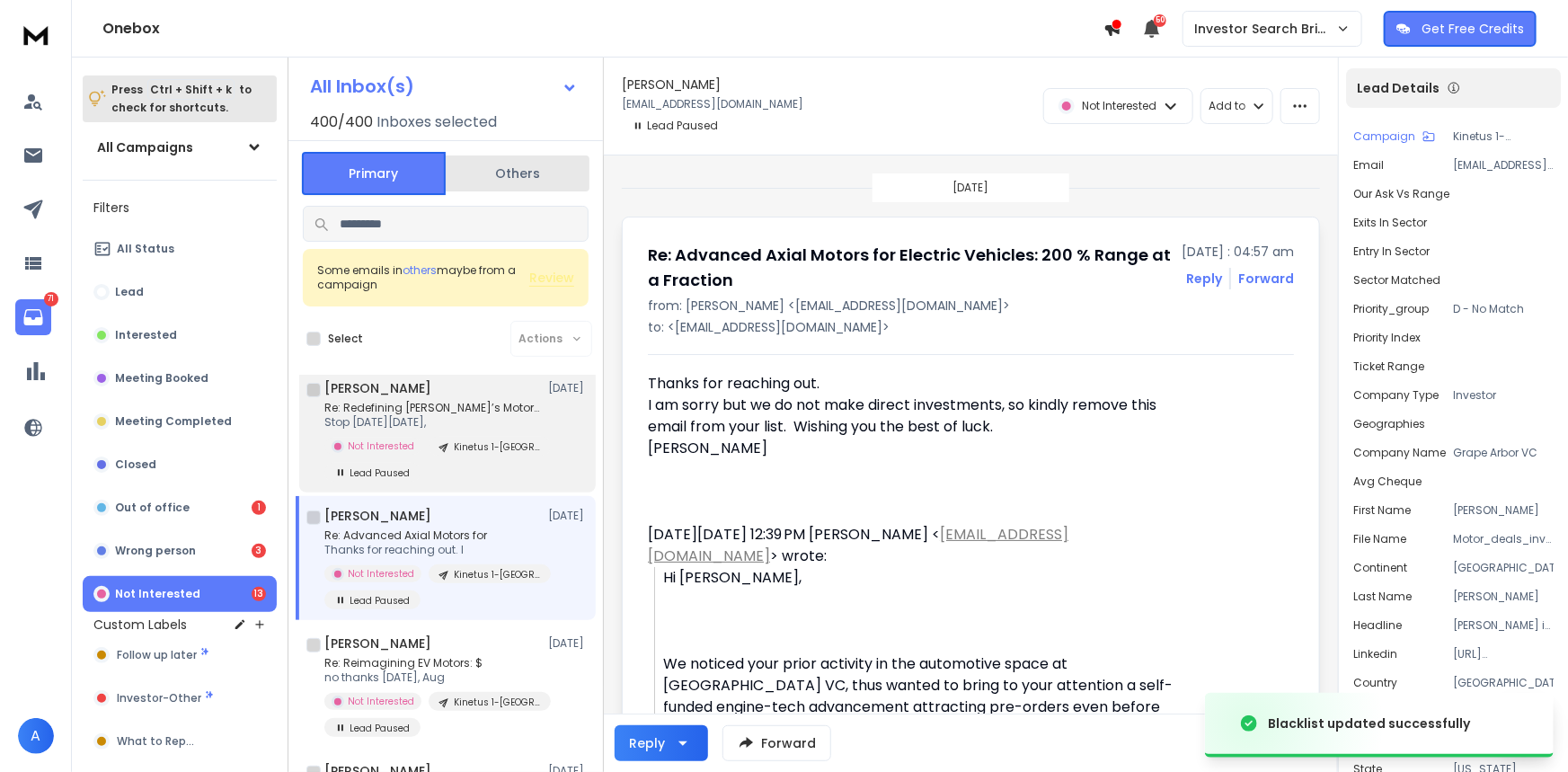
click at [453, 422] on p "Stop [DATE][DATE]," at bounding box center [432, 422] width 216 height 15
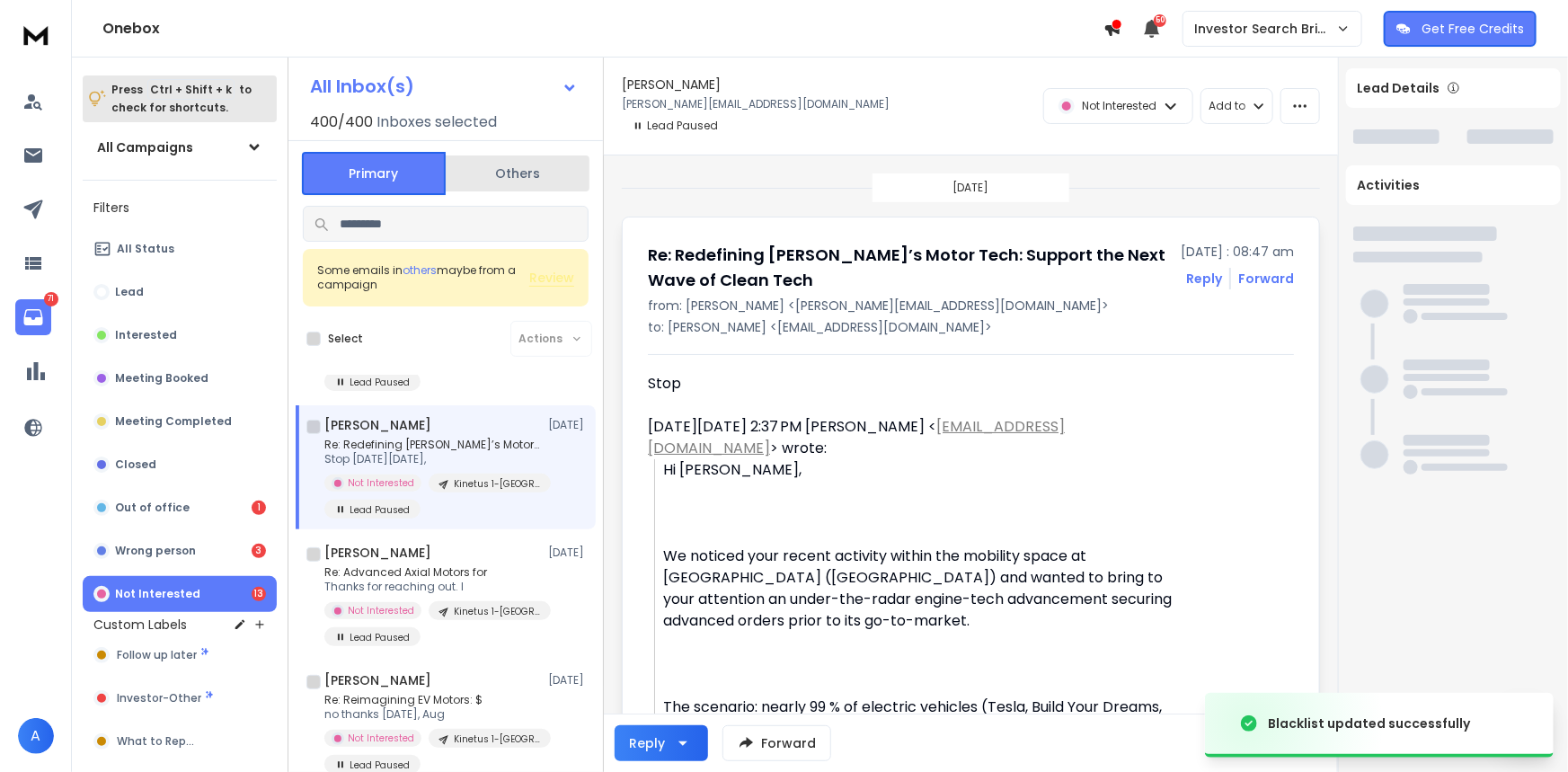
scroll to position [2777, 0]
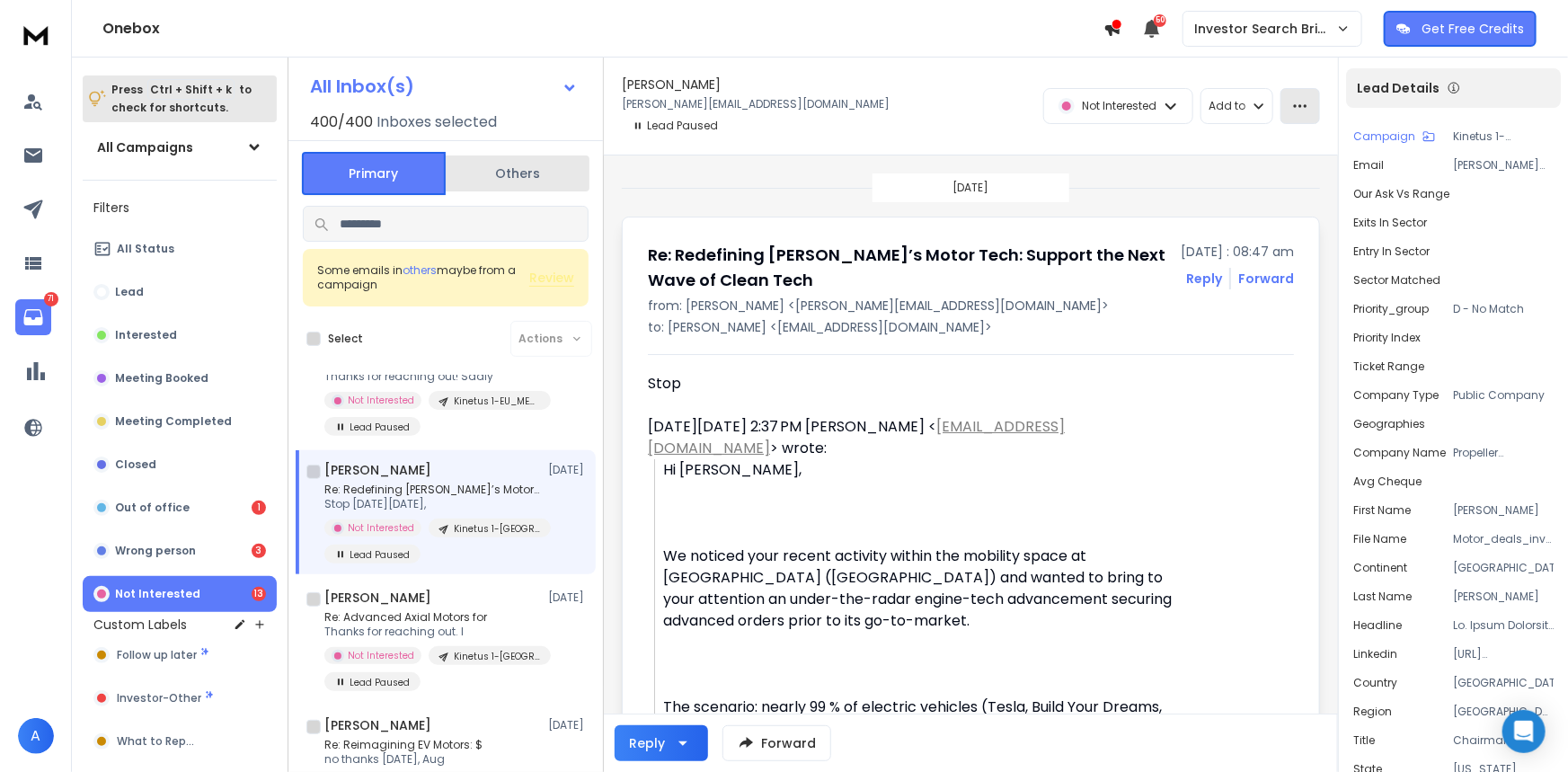
click at [1292, 107] on icon "button" at bounding box center [1300, 105] width 16 height 16
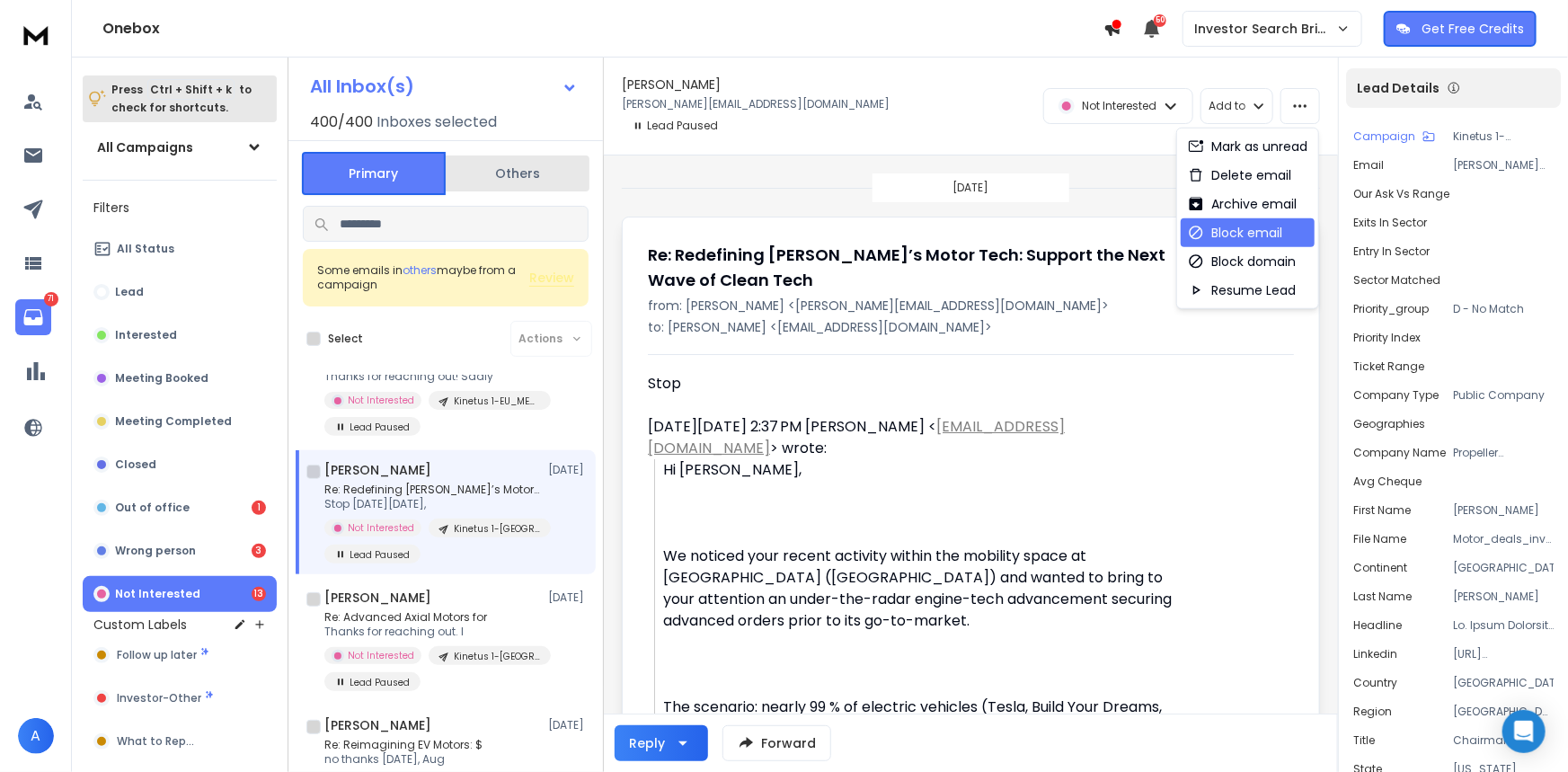
click at [1273, 231] on div "Block email" at bounding box center [1235, 232] width 94 height 18
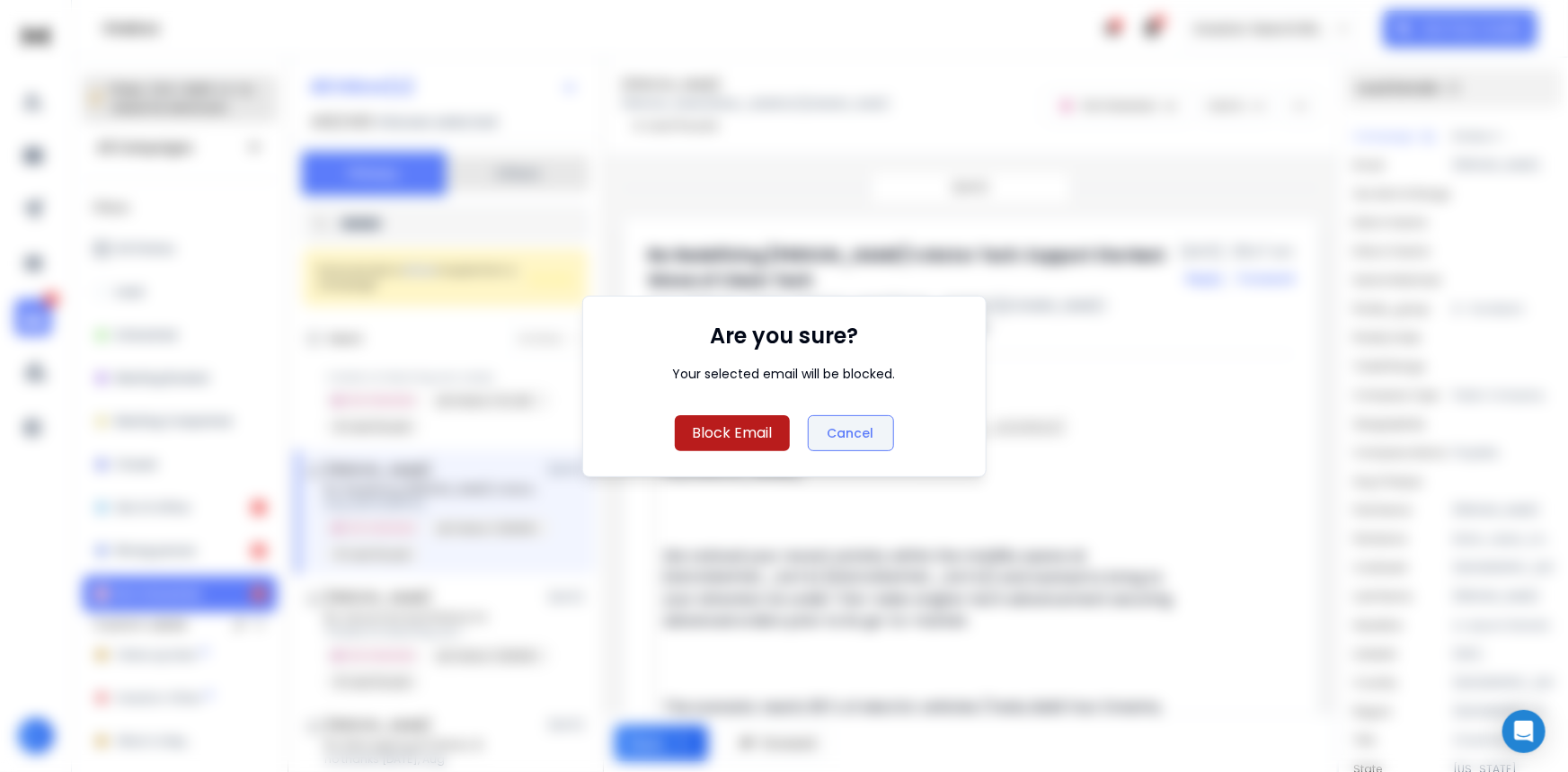
click at [730, 438] on button "Block Email" at bounding box center [731, 433] width 115 height 36
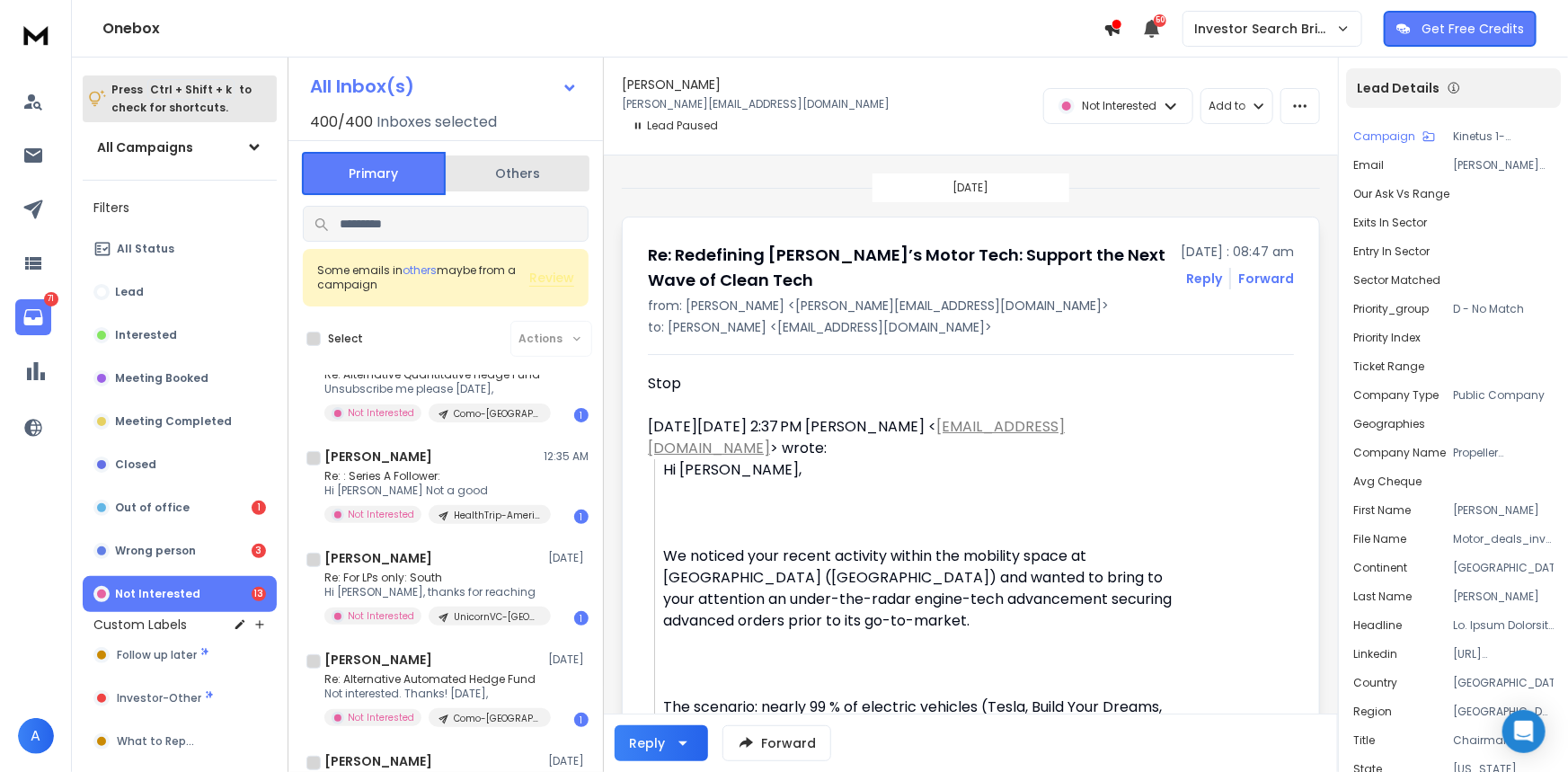
scroll to position [0, 0]
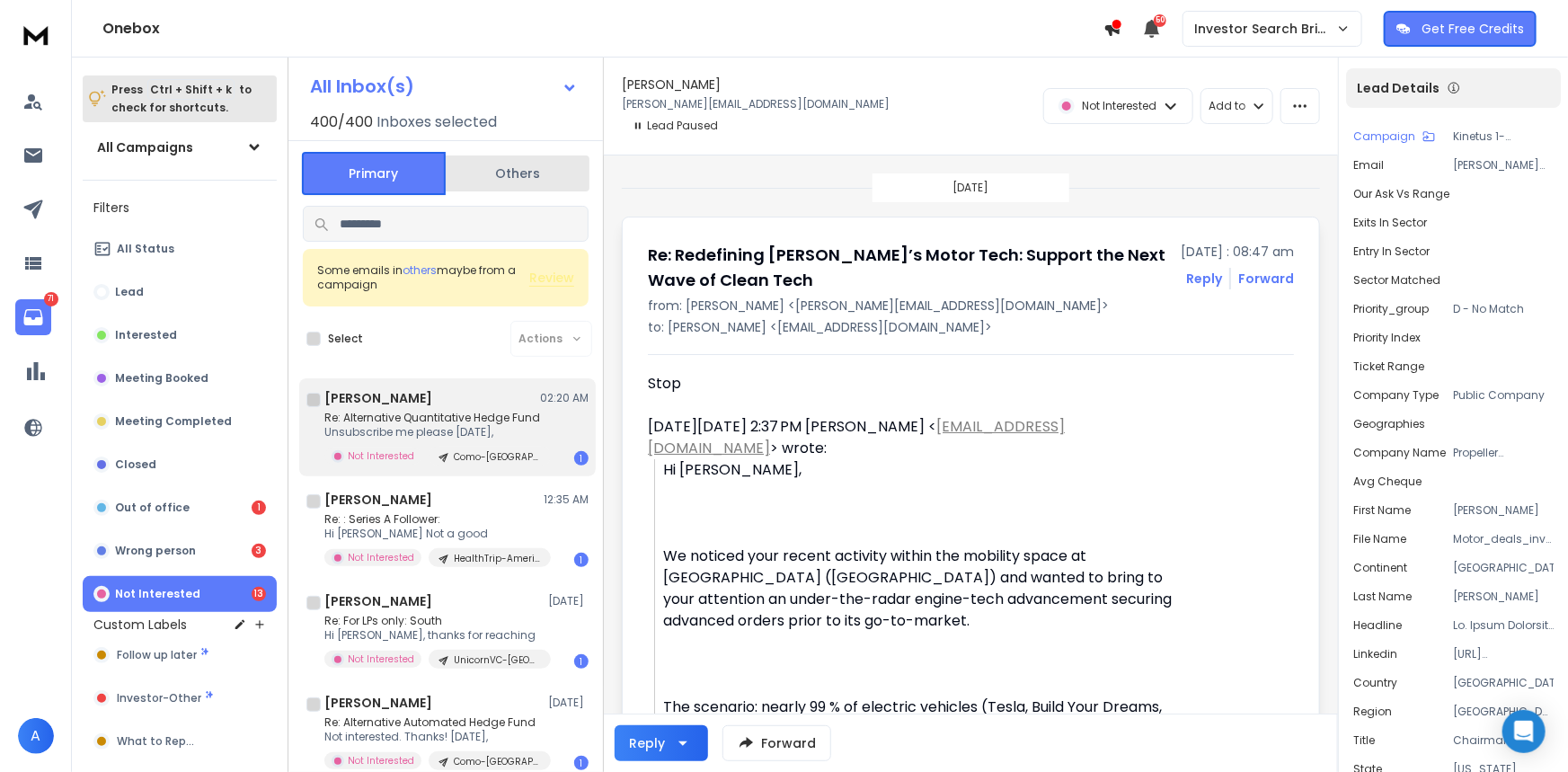
click at [407, 432] on p "Unsubscribe me please [DATE]," at bounding box center [432, 432] width 216 height 15
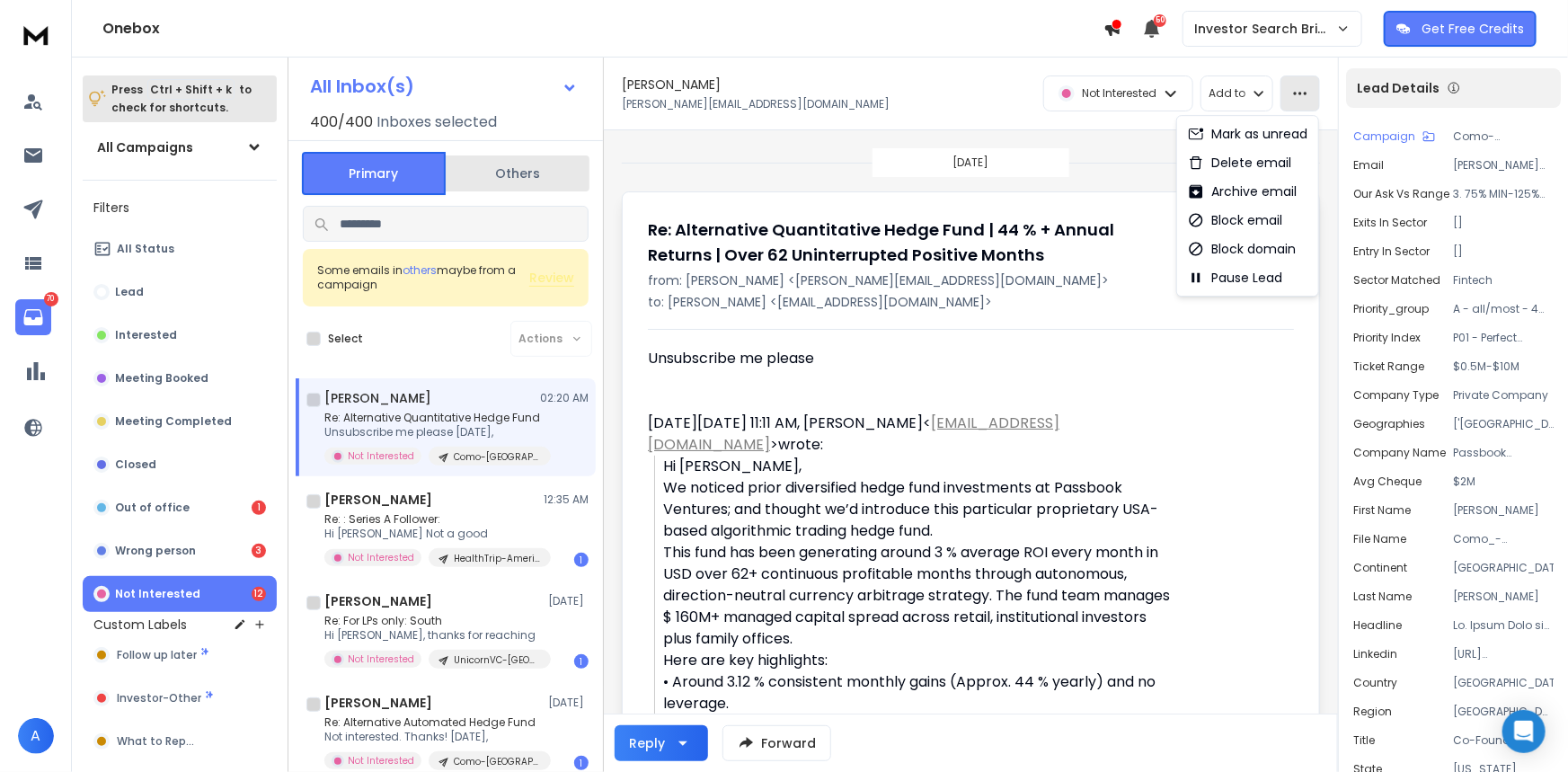
click at [1302, 90] on icon "button" at bounding box center [1300, 94] width 16 height 16
click at [1252, 216] on div "Block email" at bounding box center [1235, 220] width 94 height 18
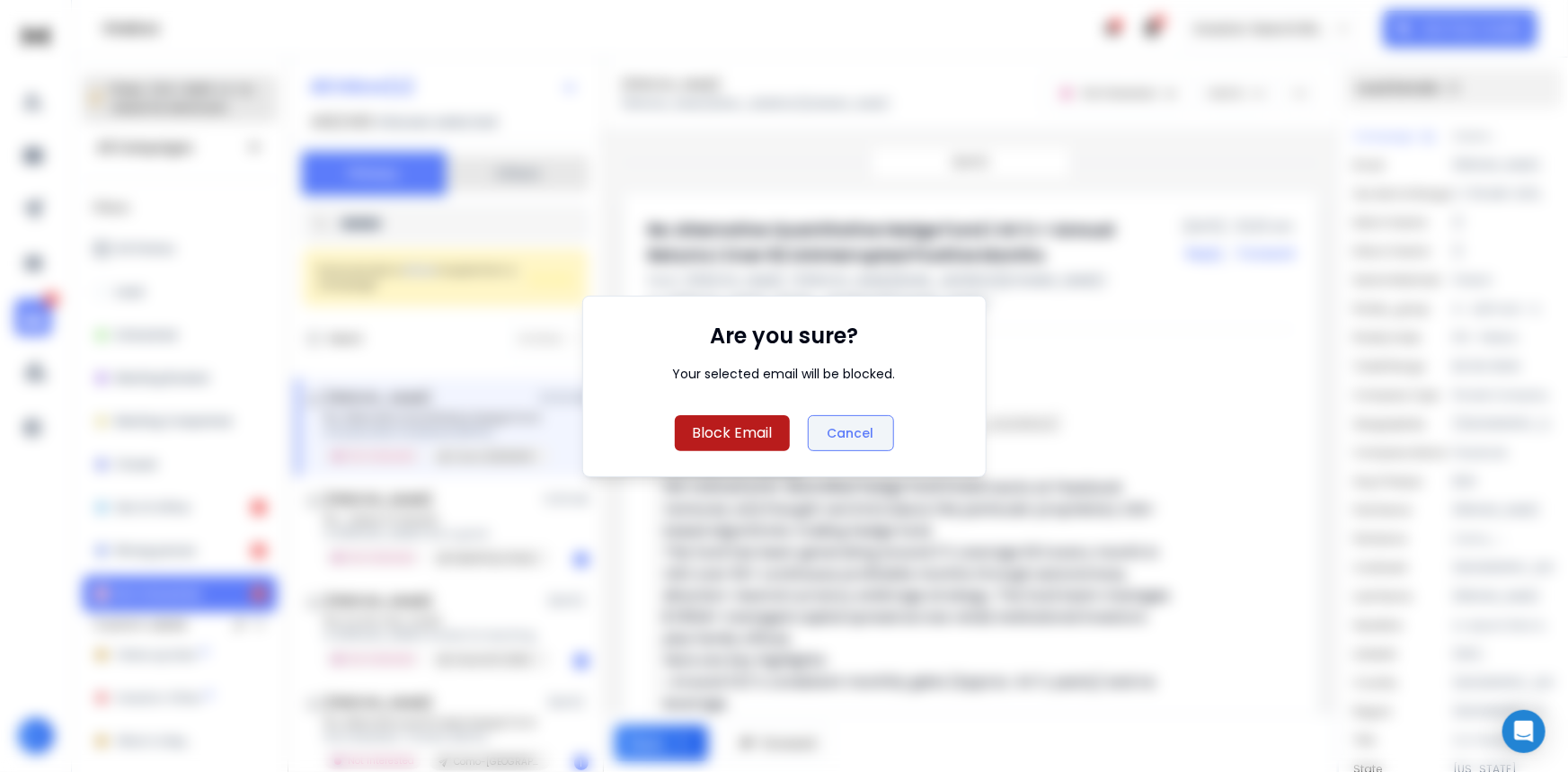
click at [754, 443] on button "Block Email" at bounding box center [731, 433] width 115 height 36
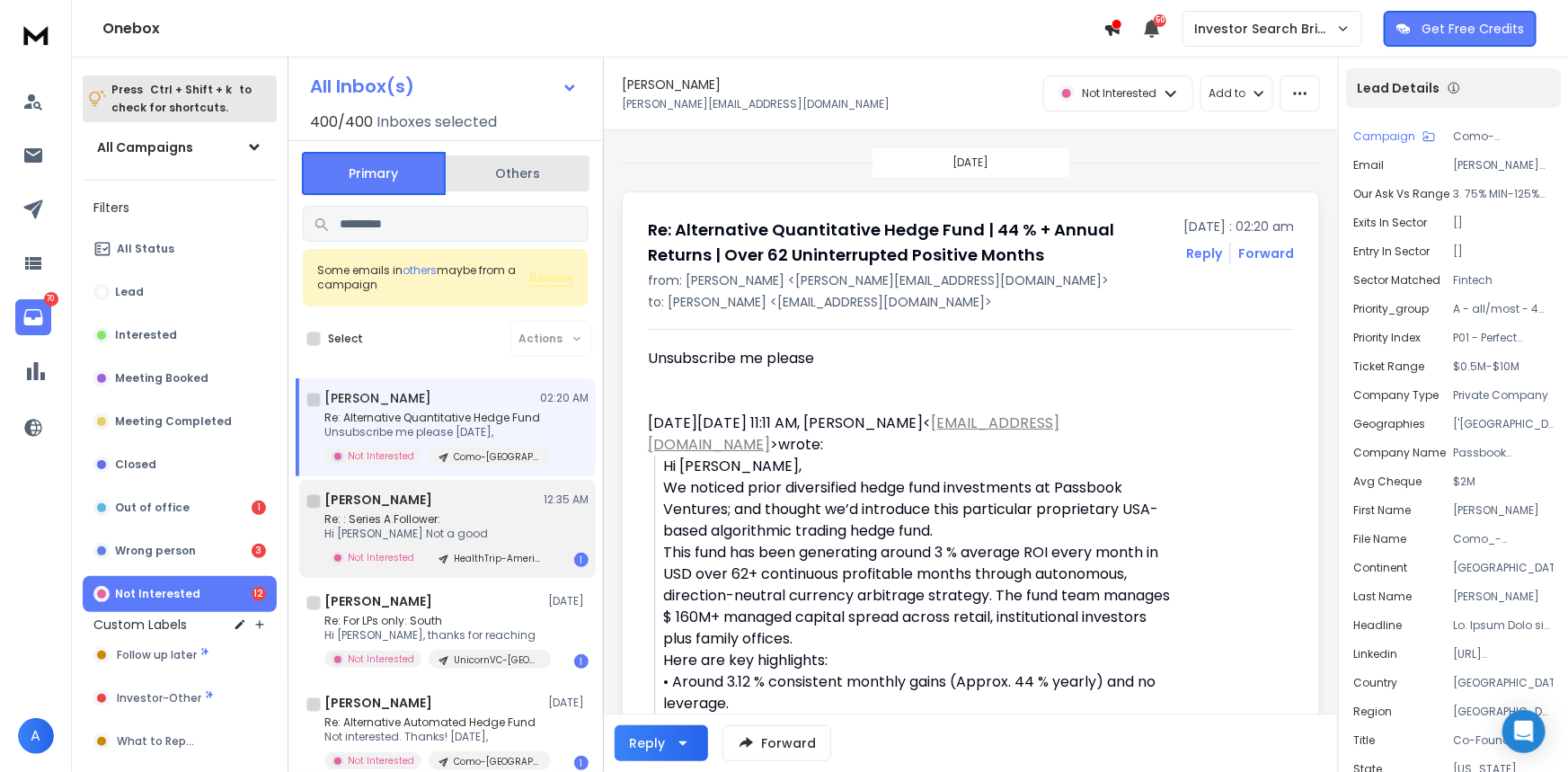
click at [503, 546] on div "Re: : Series A Follower: Hi [PERSON_NAME] Not a good Not Interested HealthTrip-…" at bounding box center [438, 540] width 226 height 55
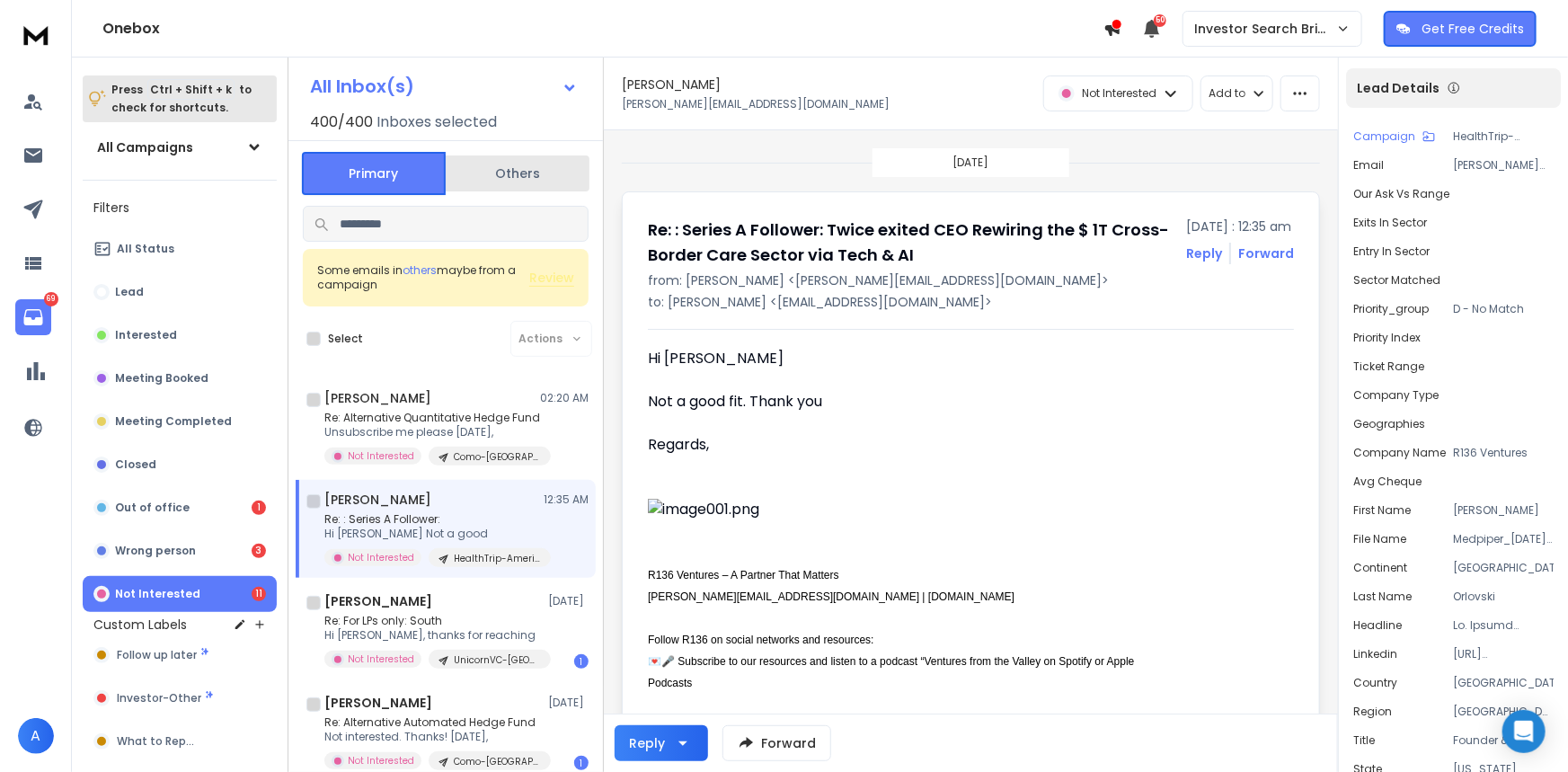
drag, startPoint x: 1176, startPoint y: 153, endPoint x: 1123, endPoint y: 148, distance: 53.2
click at [1123, 149] on div "[DATE]" at bounding box center [971, 162] width 698 height 29
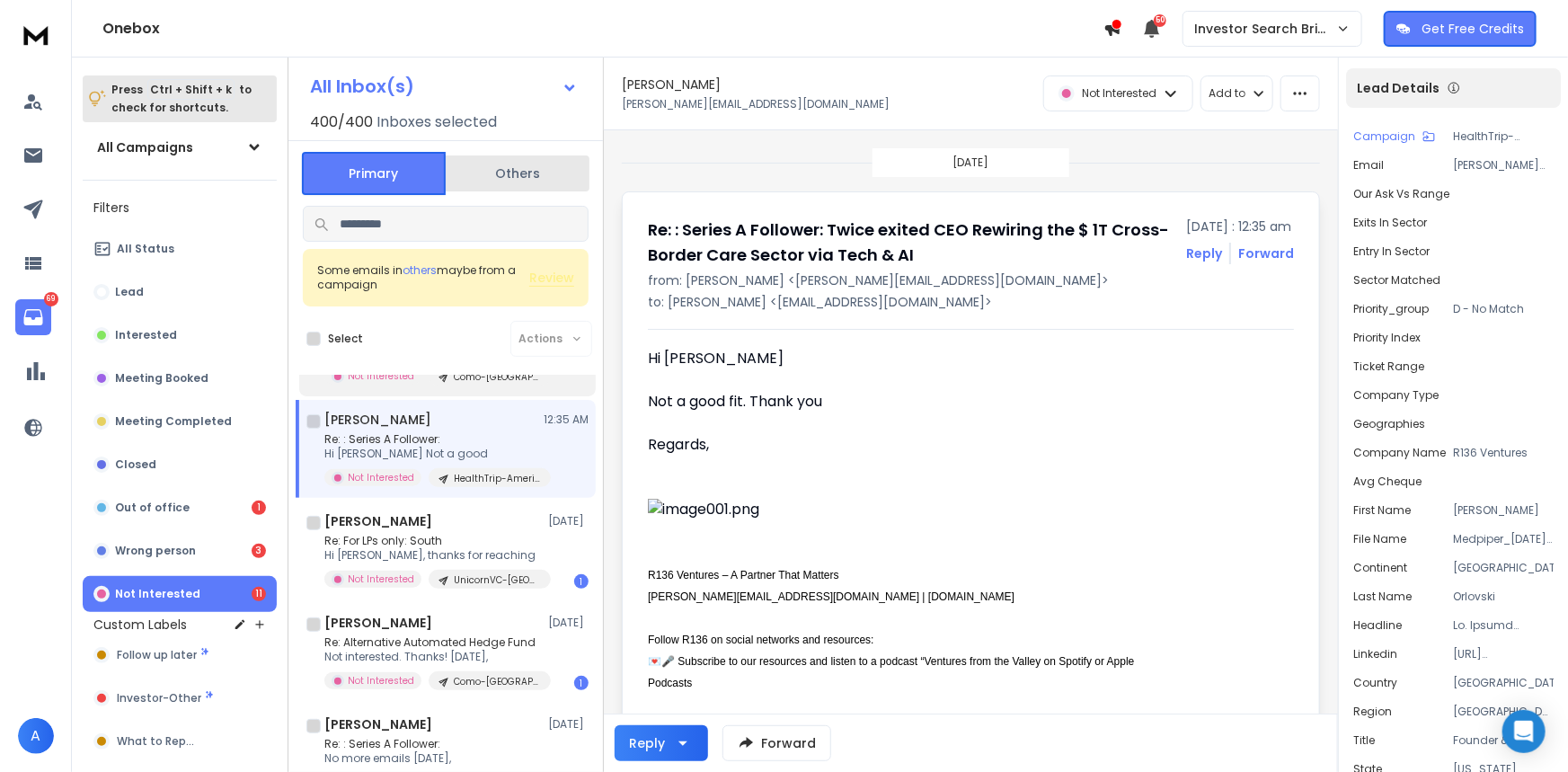
scroll to position [81, 0]
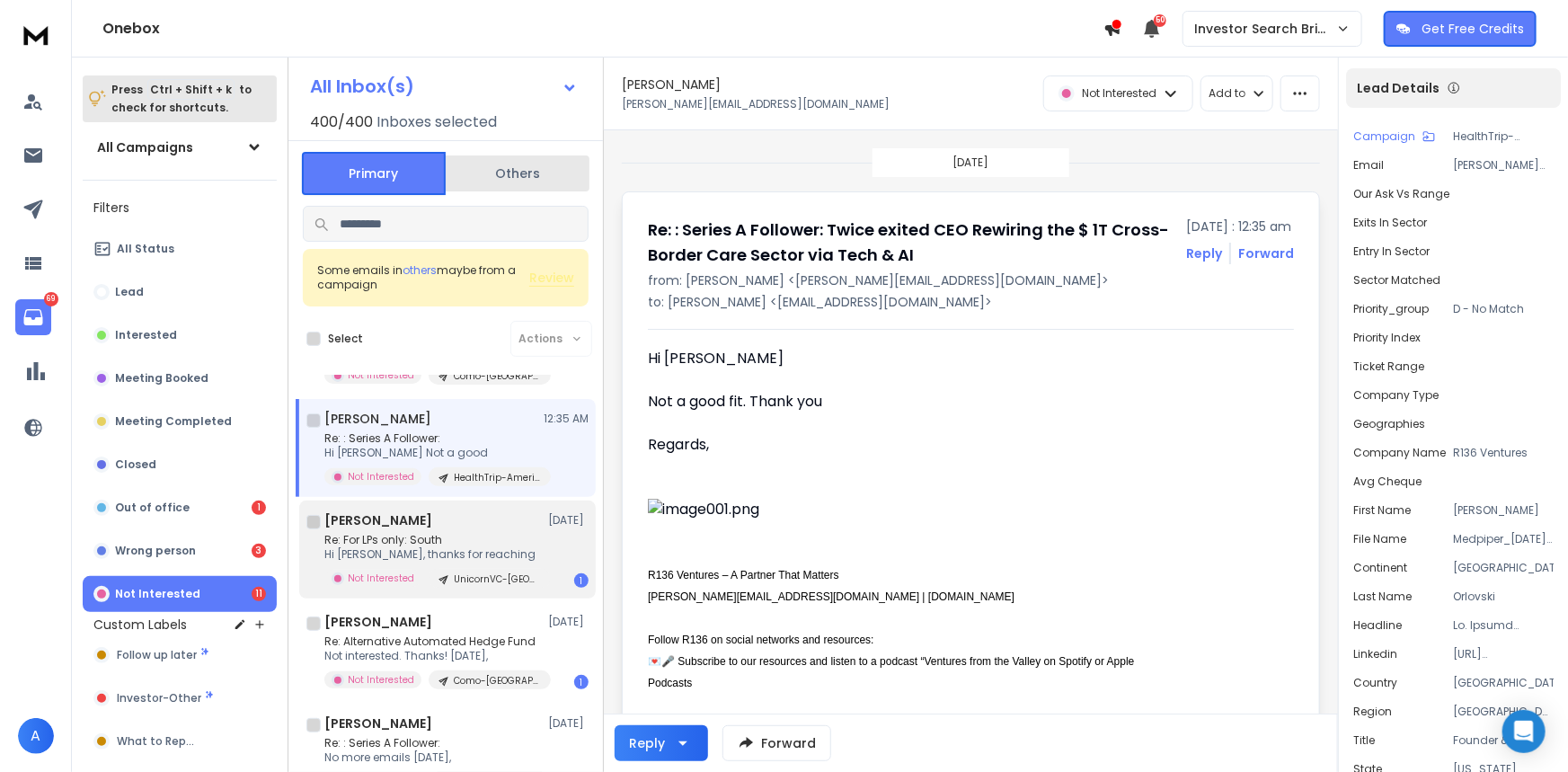
click at [484, 540] on p "Re: For LPs only: South" at bounding box center [432, 540] width 216 height 15
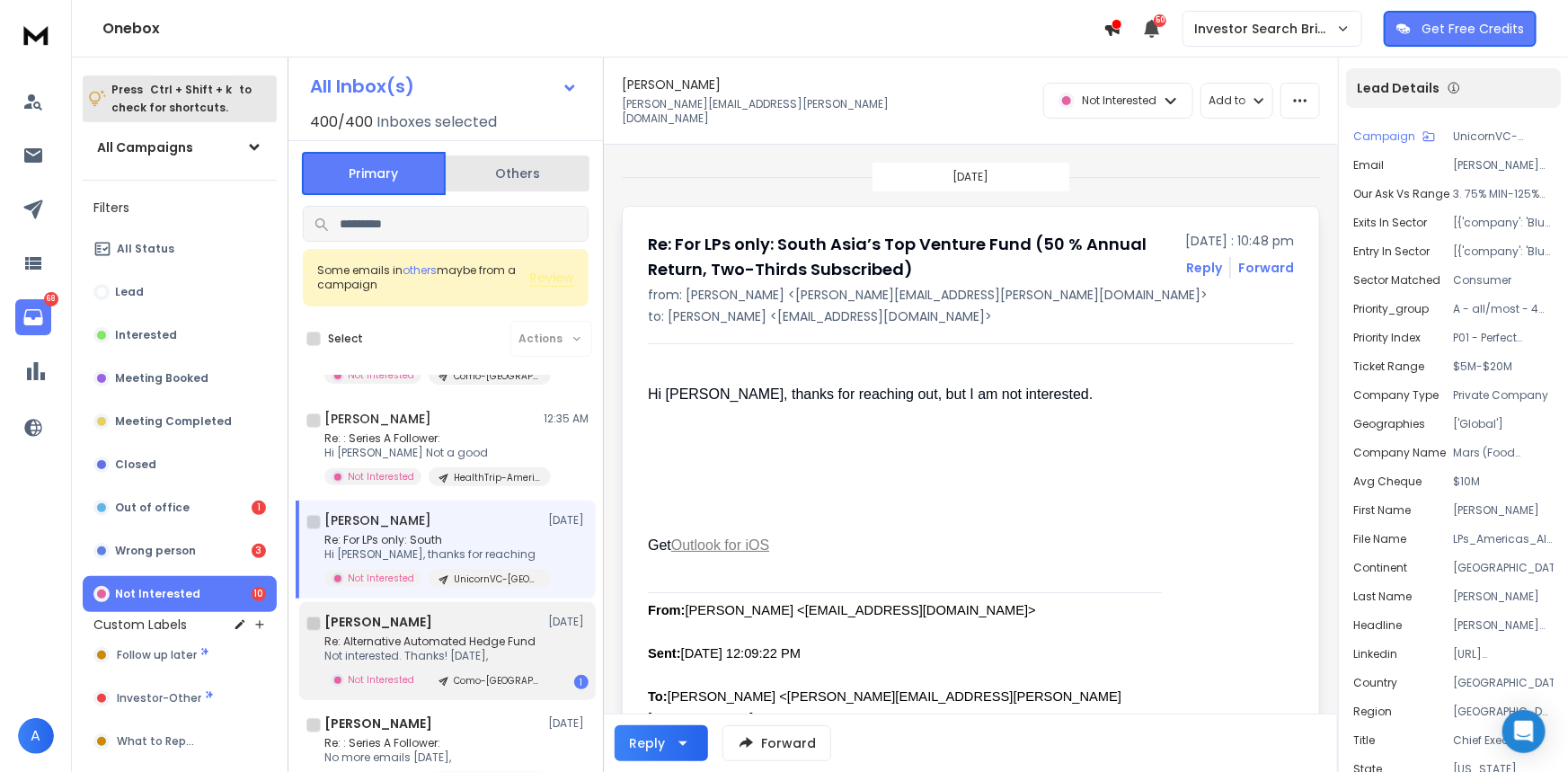
click at [489, 675] on p "Como-[GEOGRAPHIC_DATA]" at bounding box center [497, 681] width 87 height 14
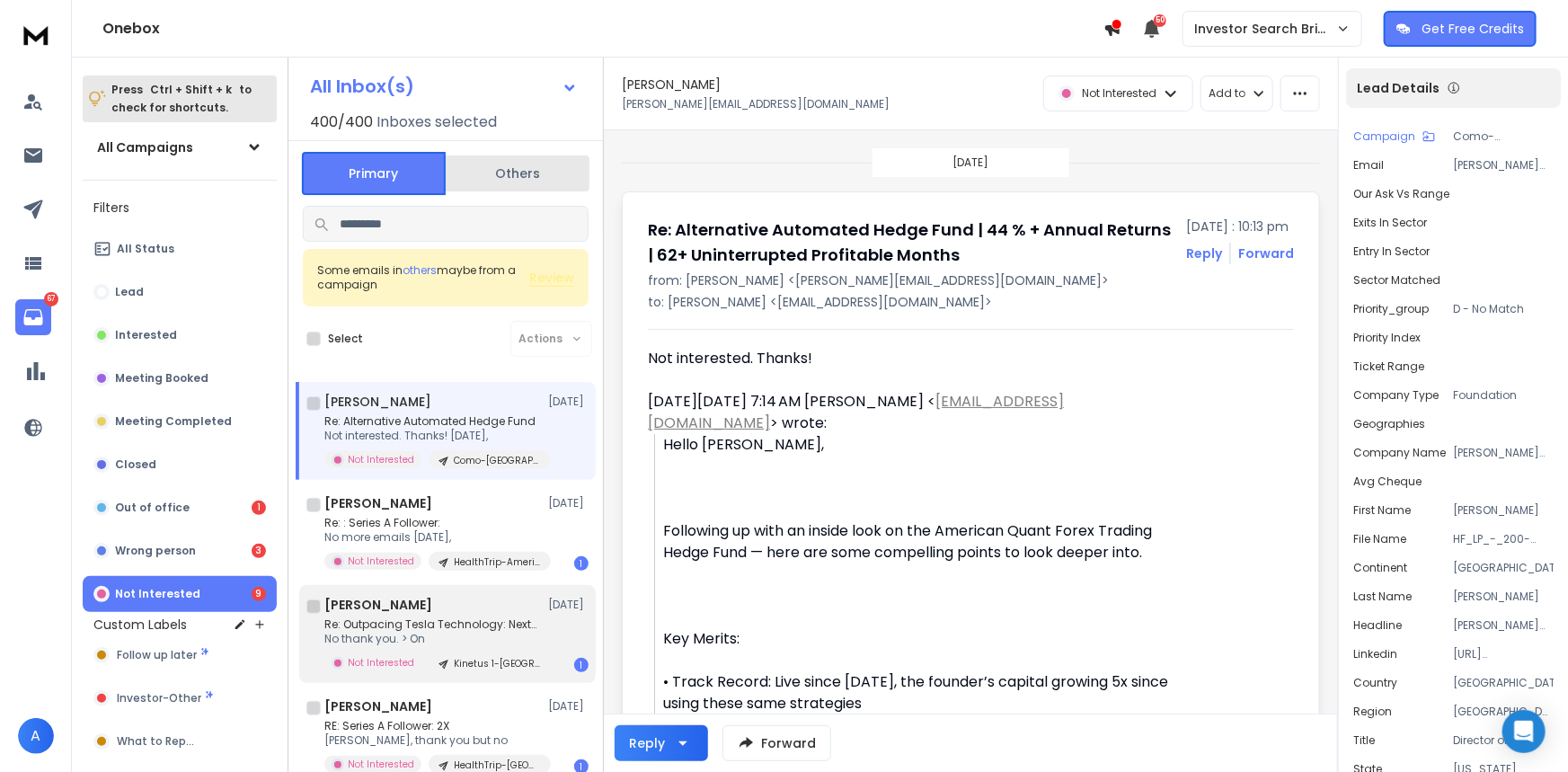
scroll to position [326, 0]
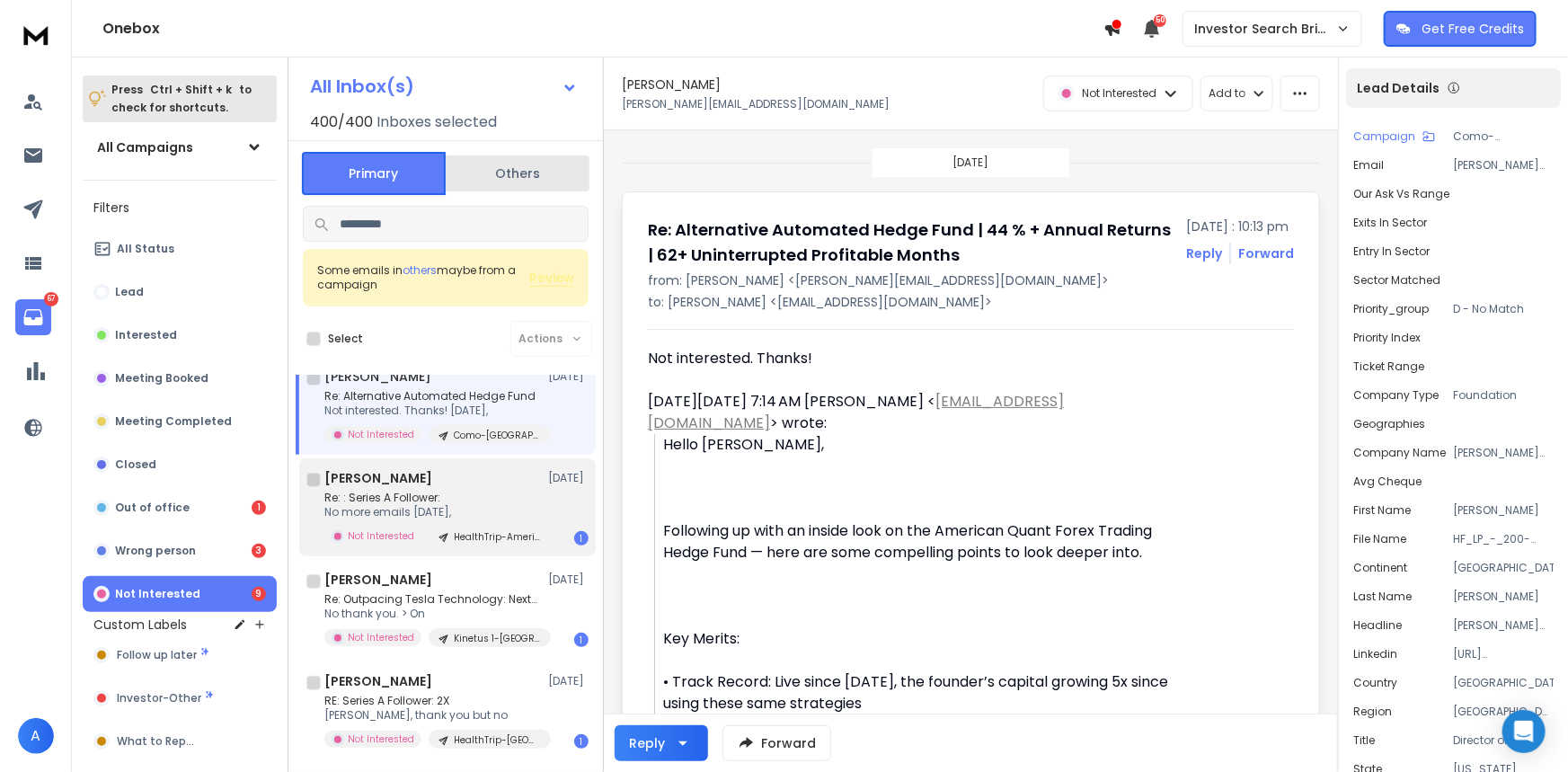
click at [520, 537] on p "HealthTrip-Americas 3" at bounding box center [497, 538] width 87 height 14
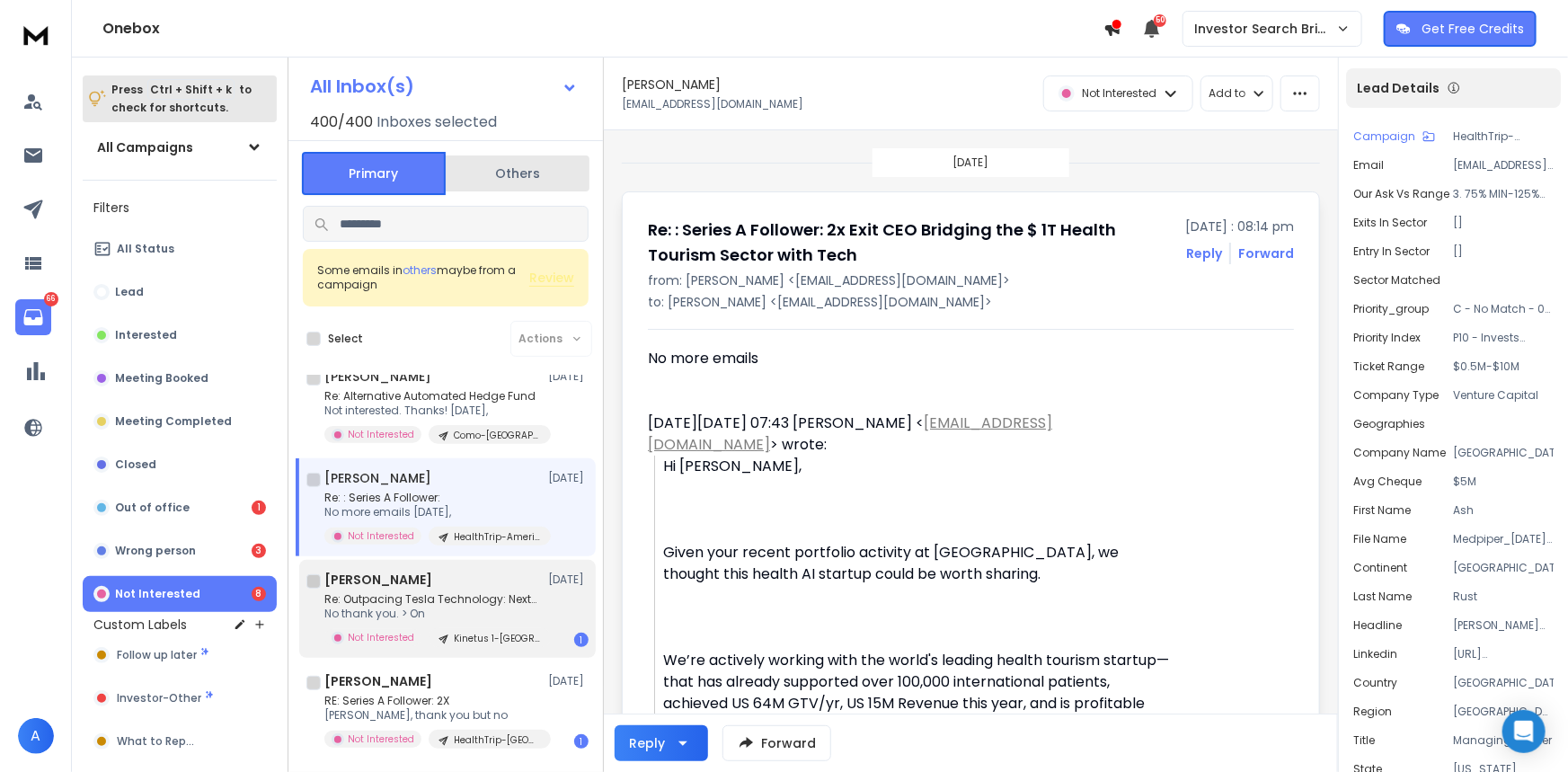
click at [513, 613] on p "No thank you. > On" at bounding box center [432, 613] width 216 height 15
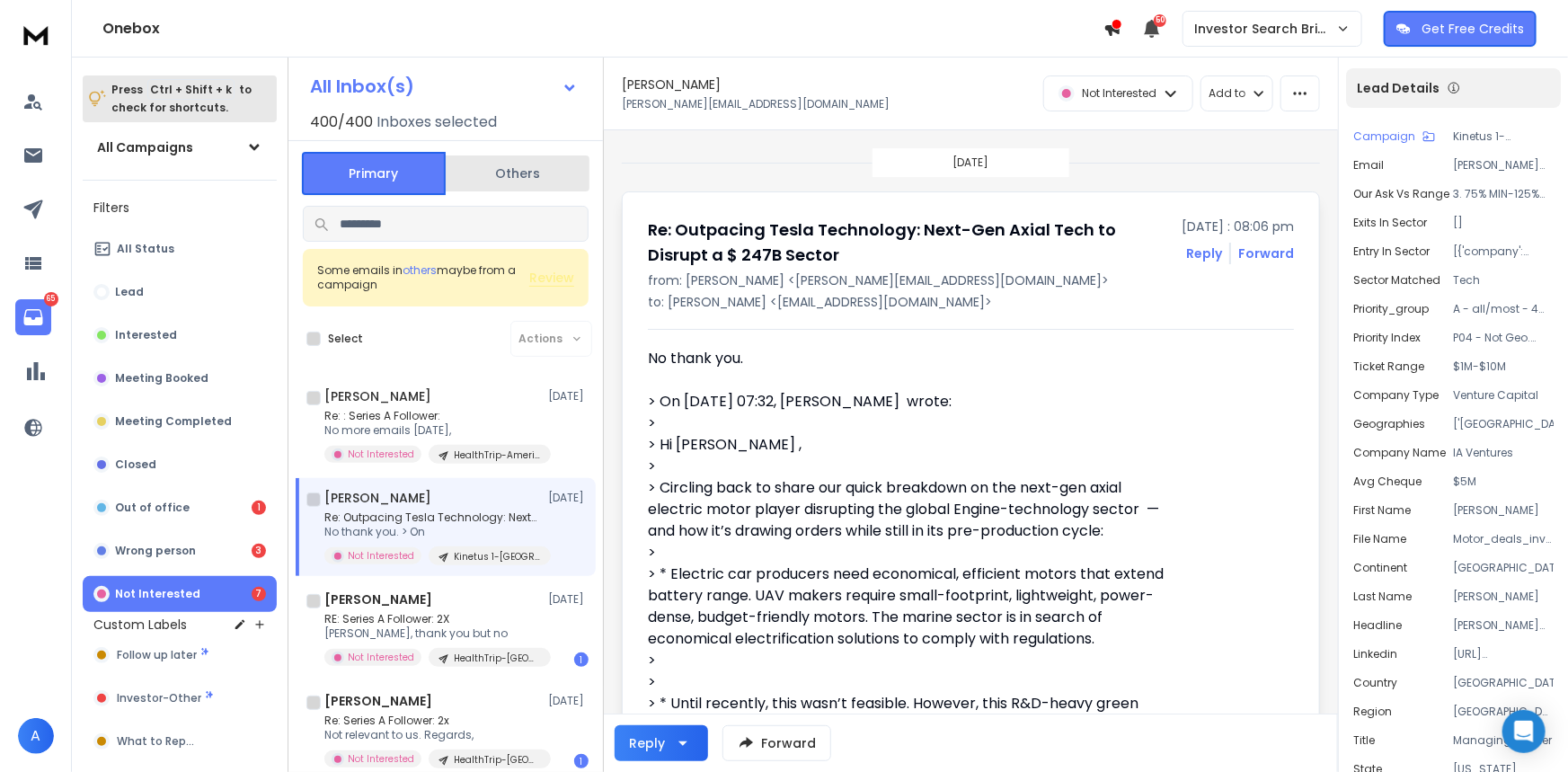
click at [493, 620] on p "RE: Series A Follower: 2X" at bounding box center [432, 619] width 216 height 15
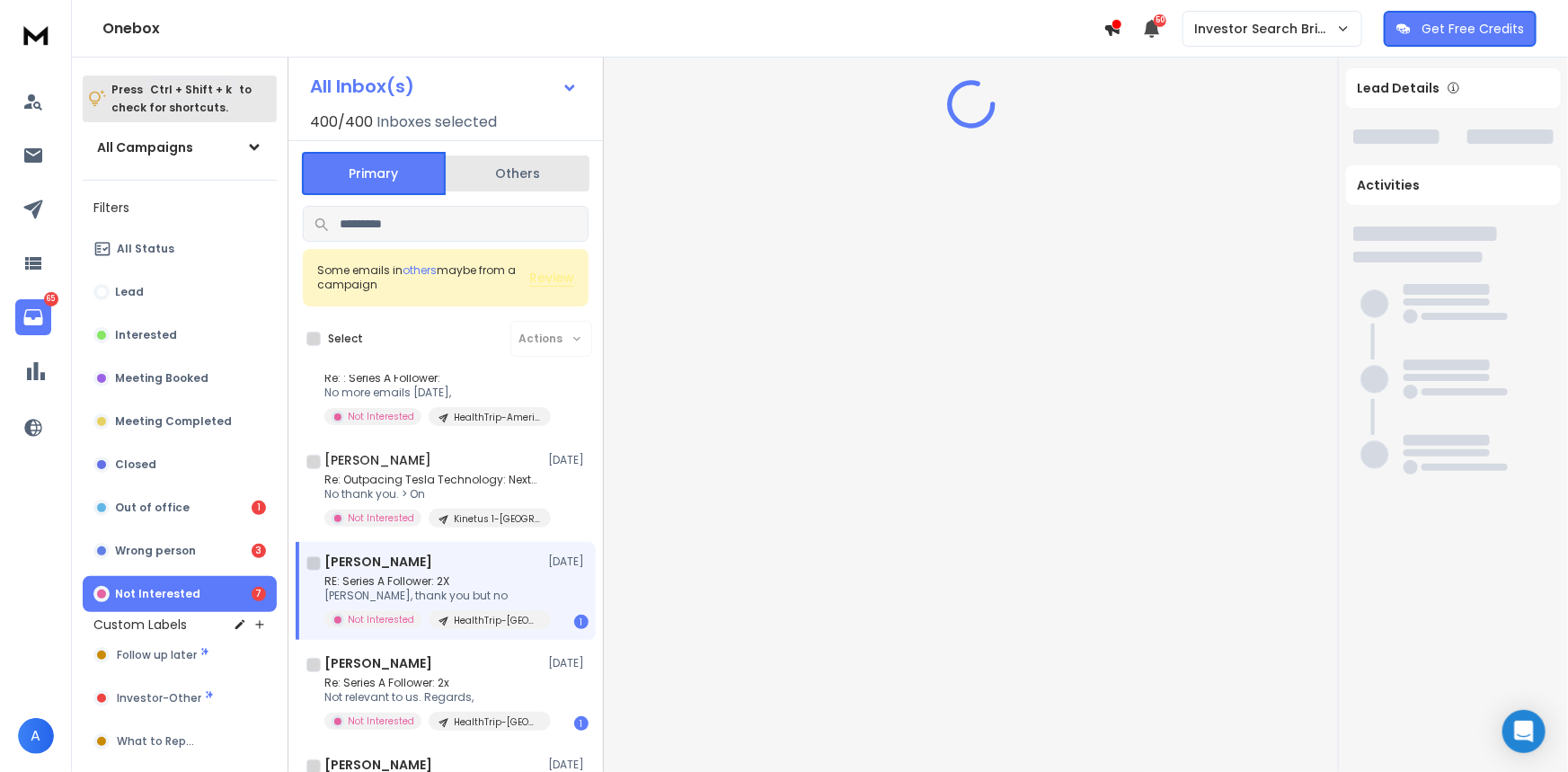
scroll to position [572, 0]
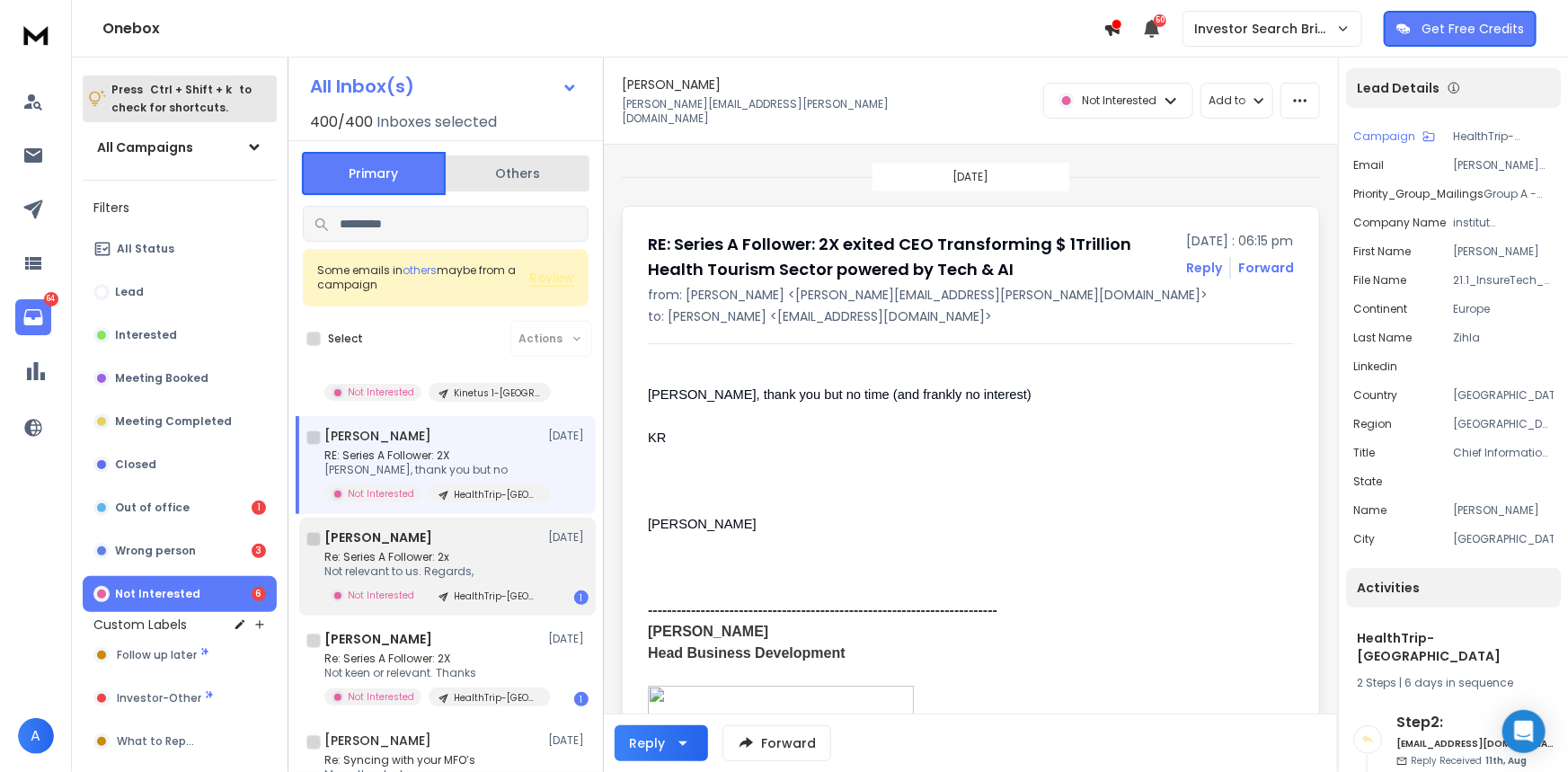
click at [480, 572] on p "Not relevant to us. Regards," at bounding box center [432, 571] width 216 height 15
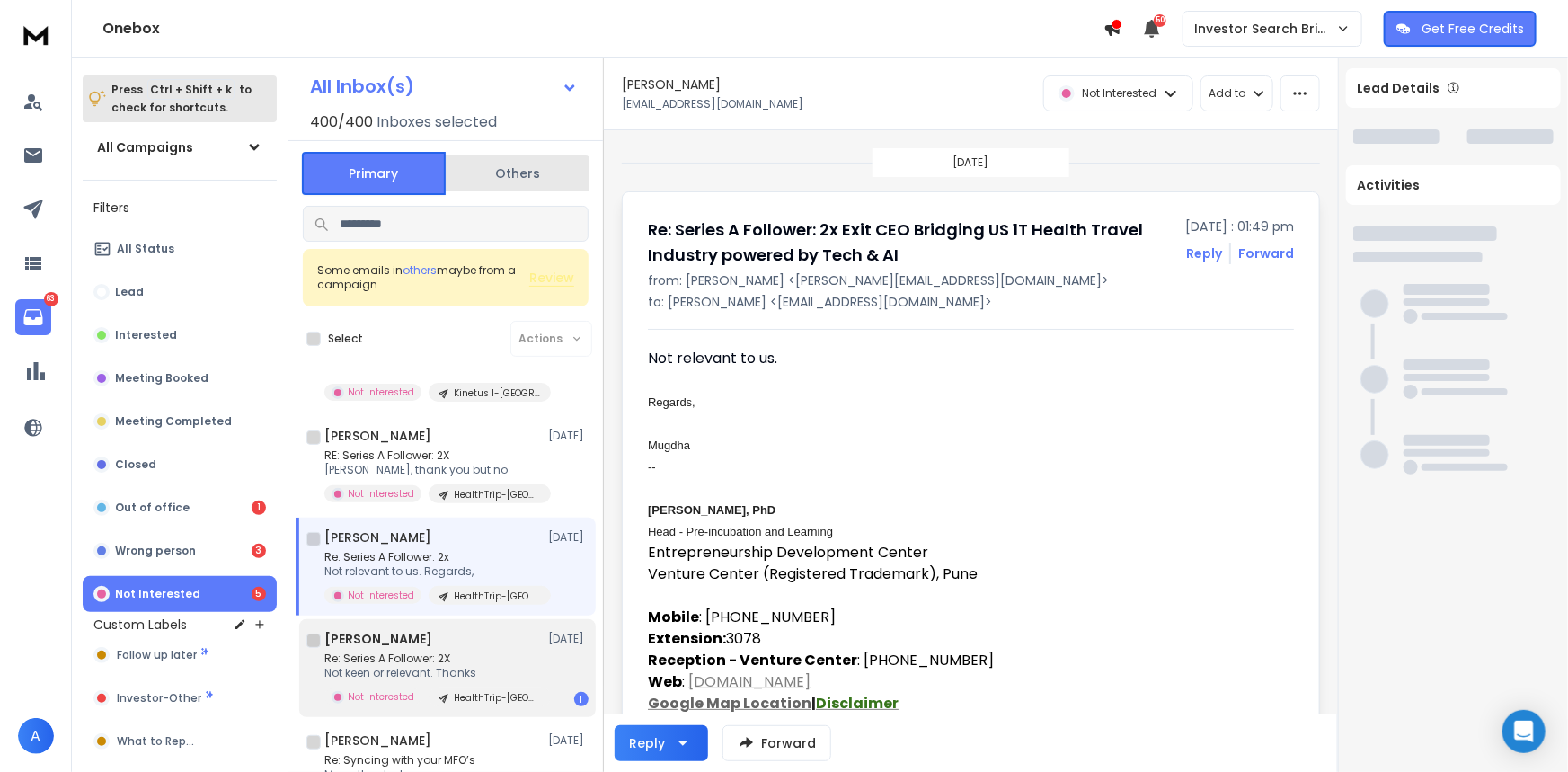
click at [447, 670] on p "Not keen or relevant. Thanks" at bounding box center [432, 673] width 216 height 15
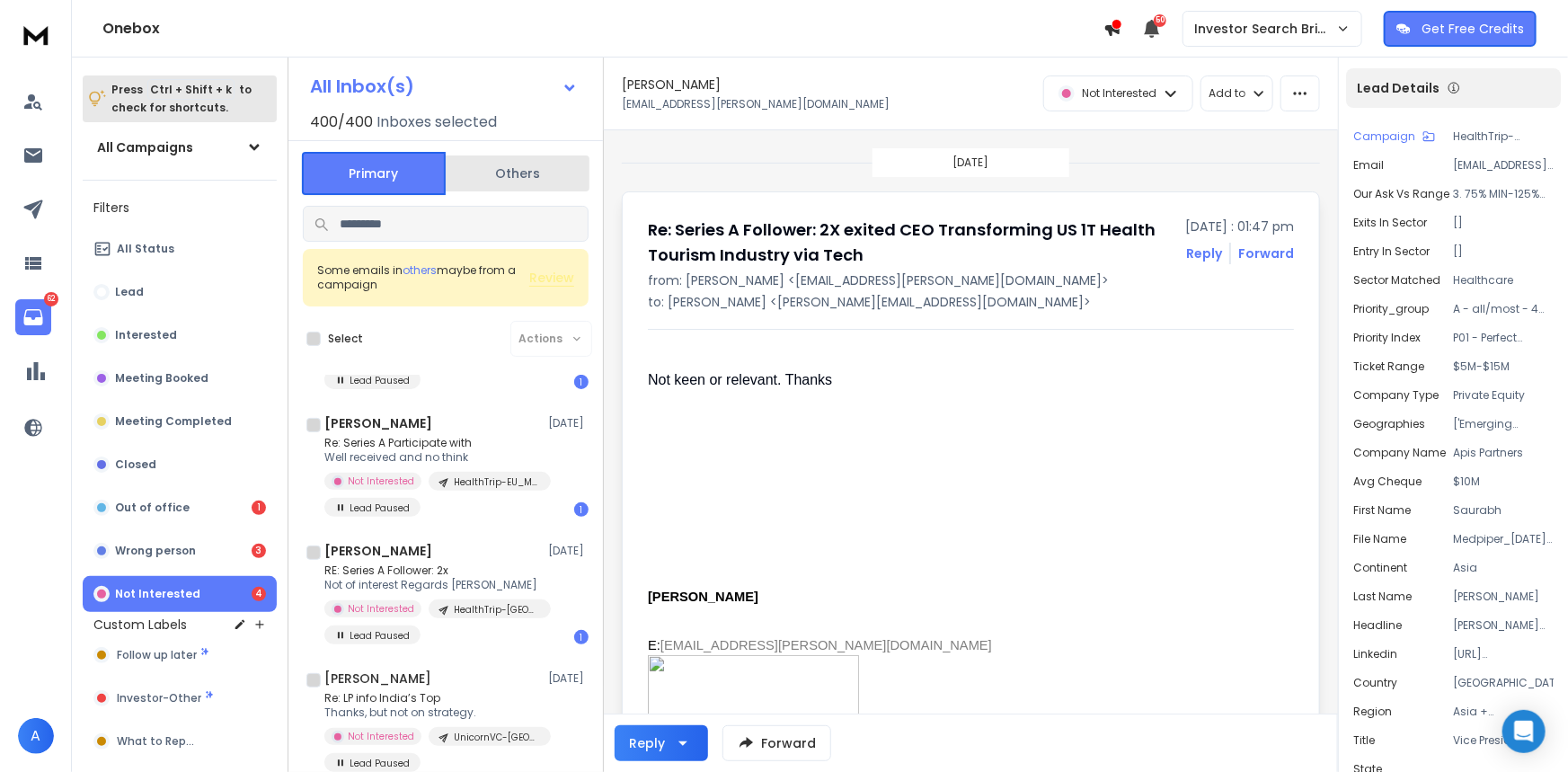
scroll to position [1961, 0]
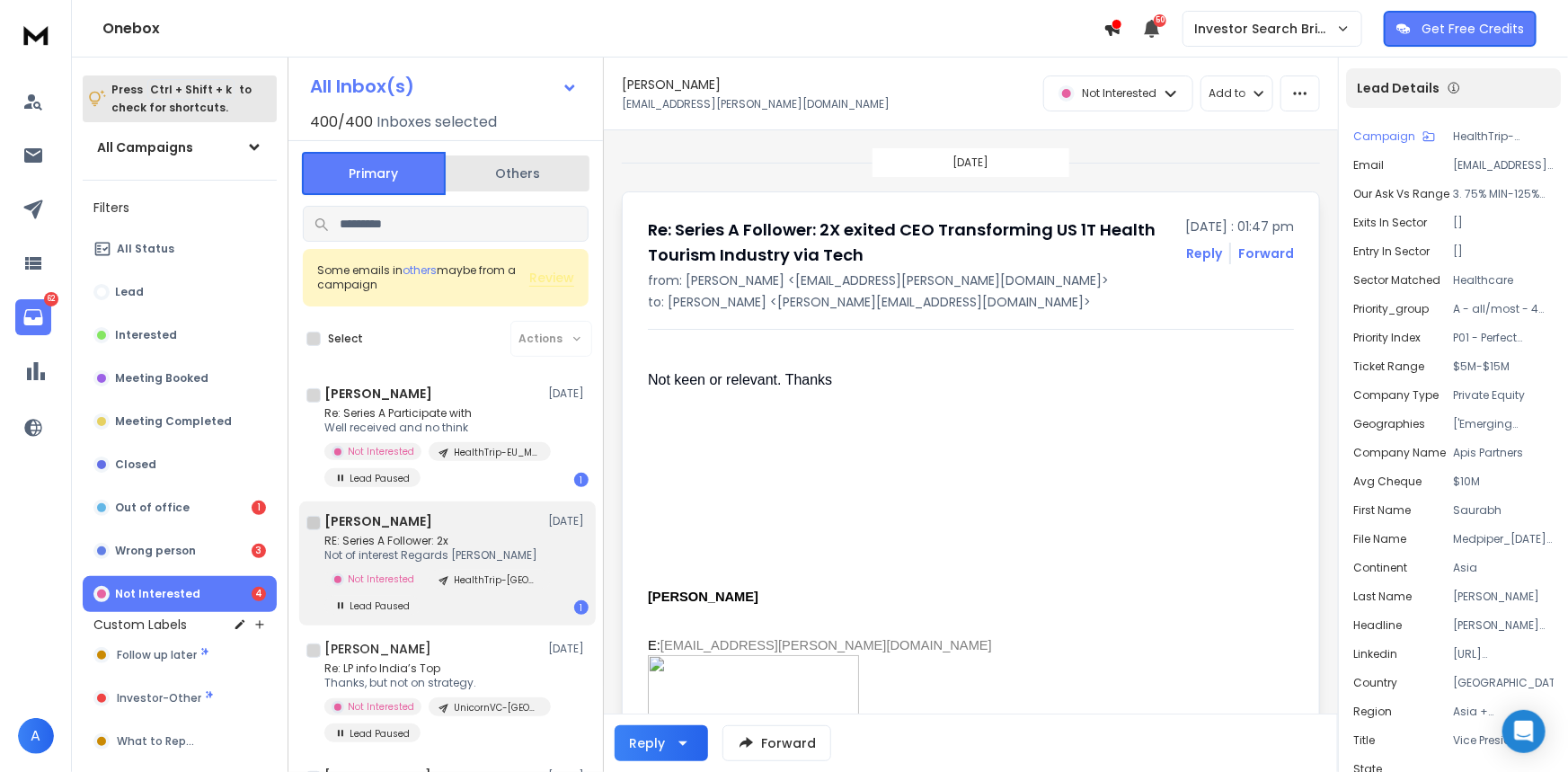
click at [464, 610] on div "Not Interested HealthTrip-[GEOGRAPHIC_DATA] Lead Paused" at bounding box center [442, 593] width 235 height 45
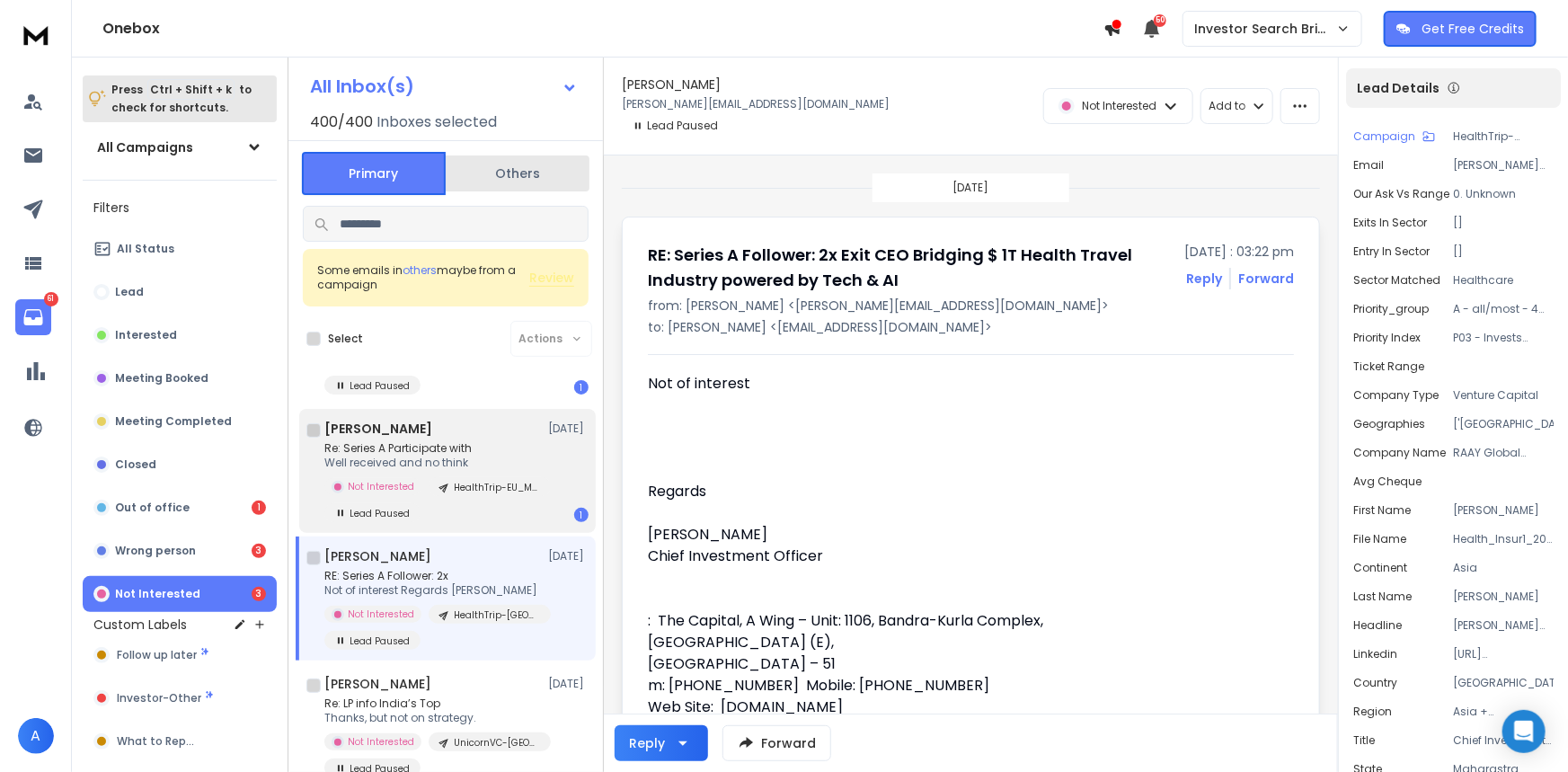
scroll to position [1879, 0]
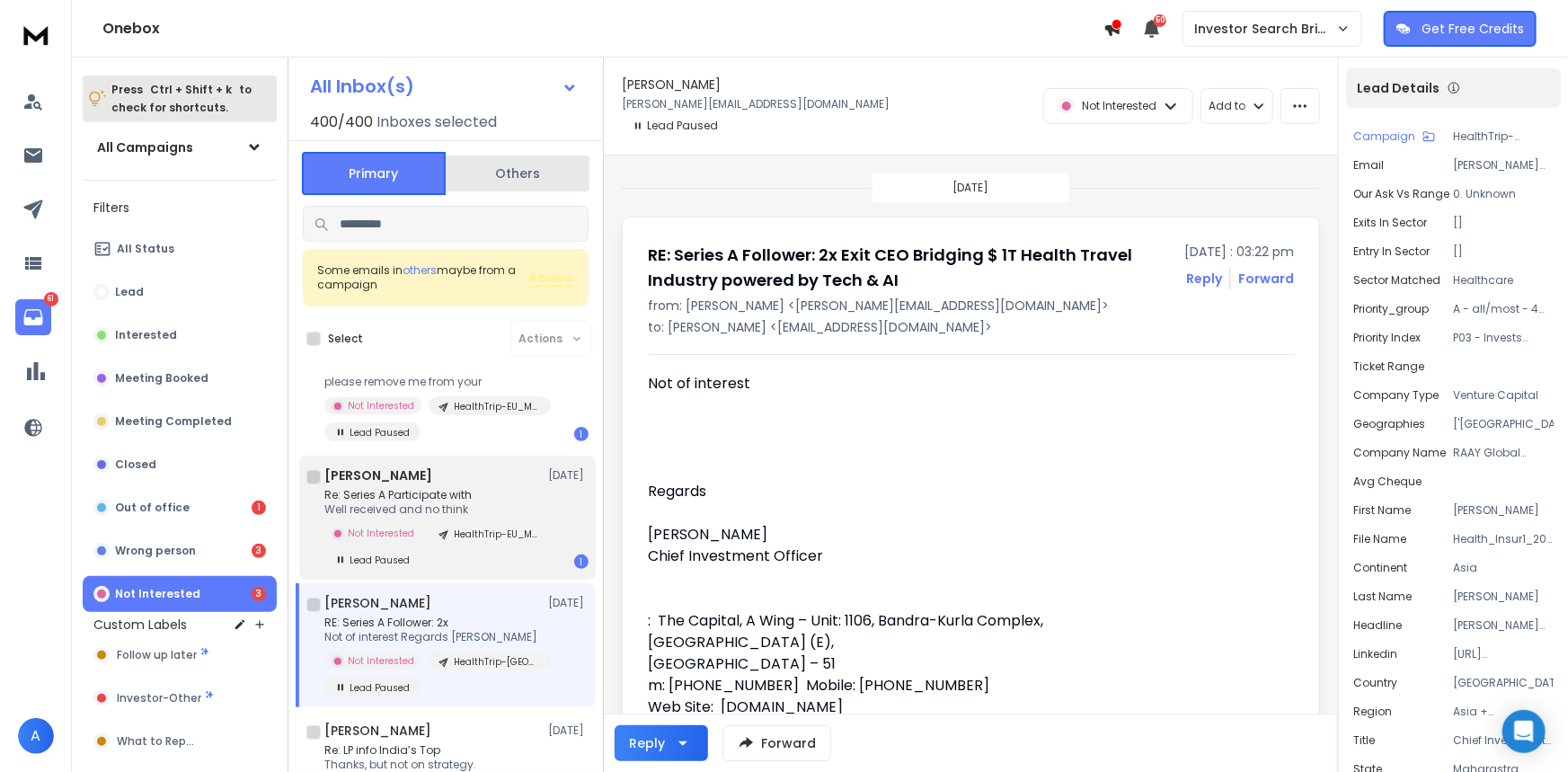
click at [476, 494] on p "Re: Series A Participate with" at bounding box center [432, 495] width 216 height 15
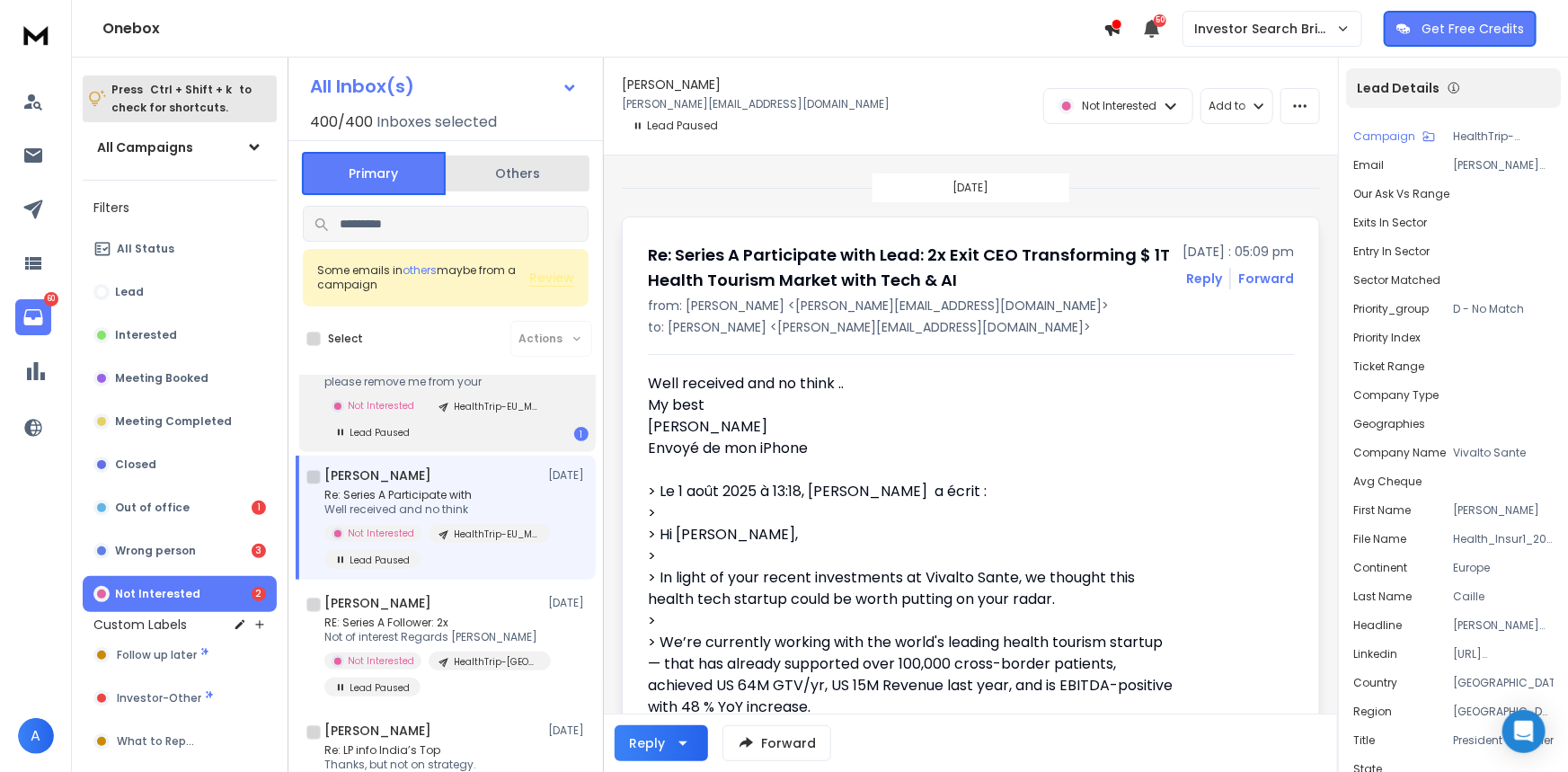
click at [430, 405] on div "HealthTrip-EU_MENA_Afr 3" at bounding box center [489, 406] width 122 height 19
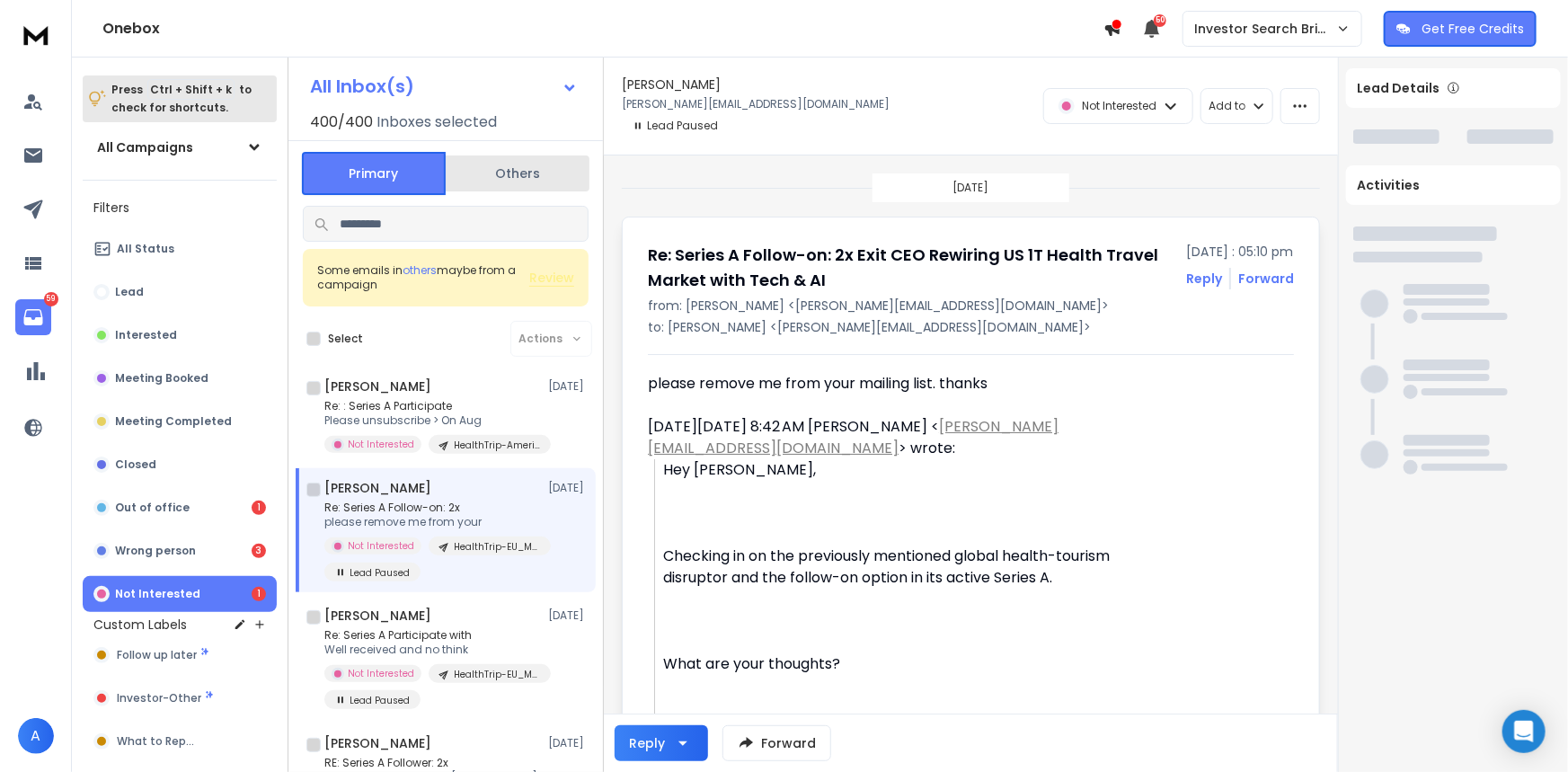
scroll to position [1715, 0]
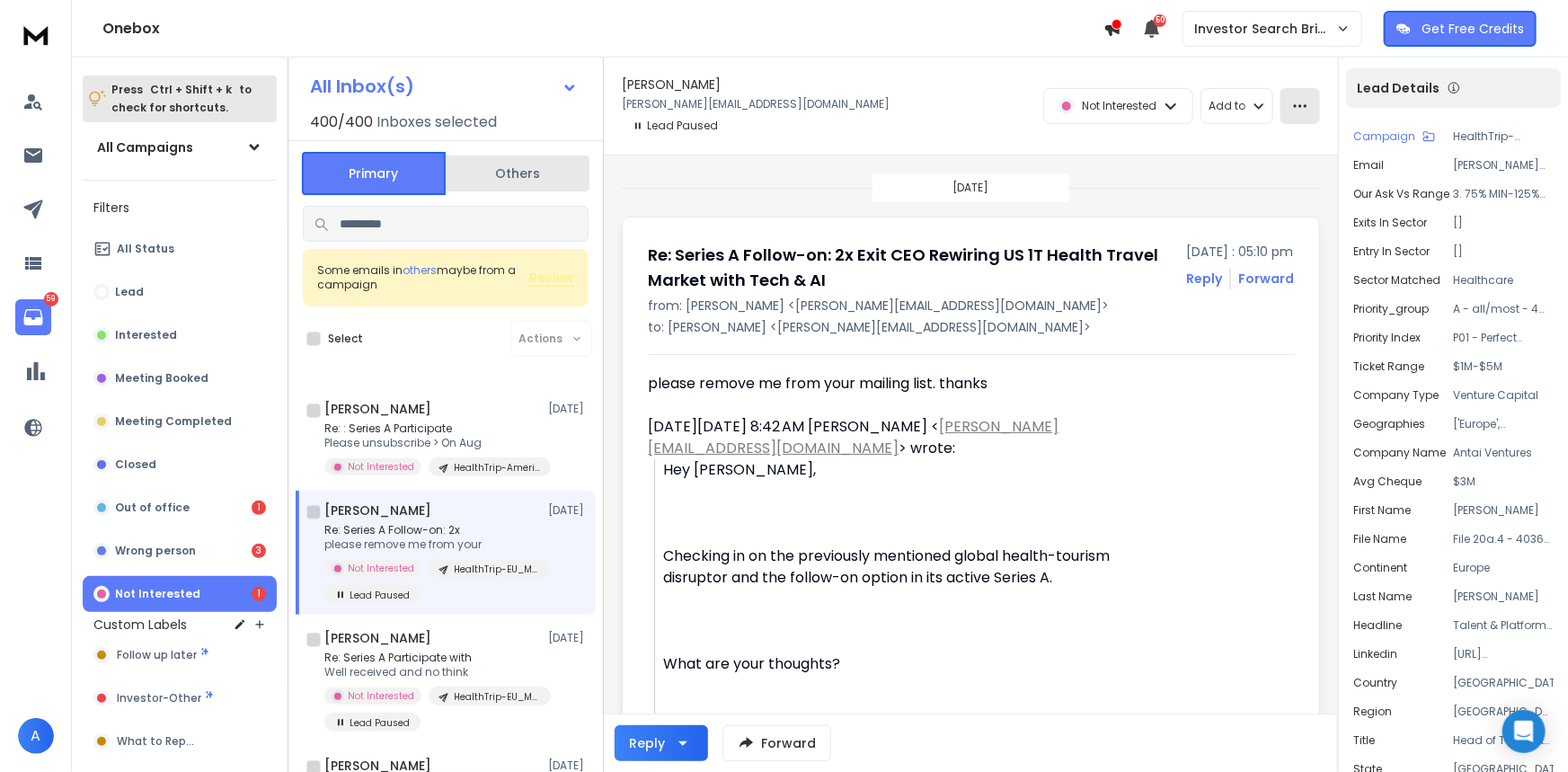
click at [1300, 97] on icon "button" at bounding box center [1300, 105] width 16 height 16
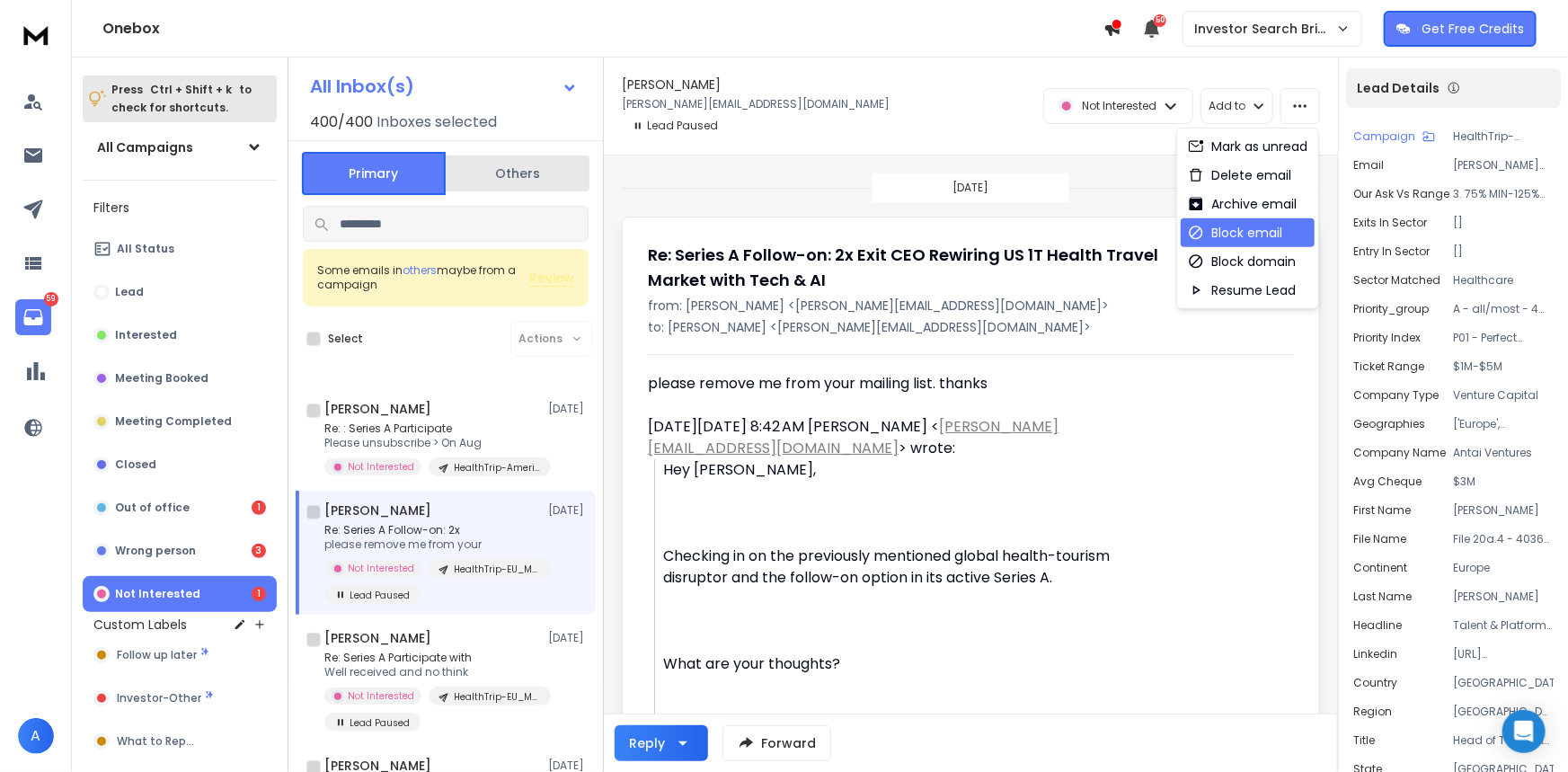
click at [1262, 225] on div "Block email" at bounding box center [1235, 232] width 94 height 18
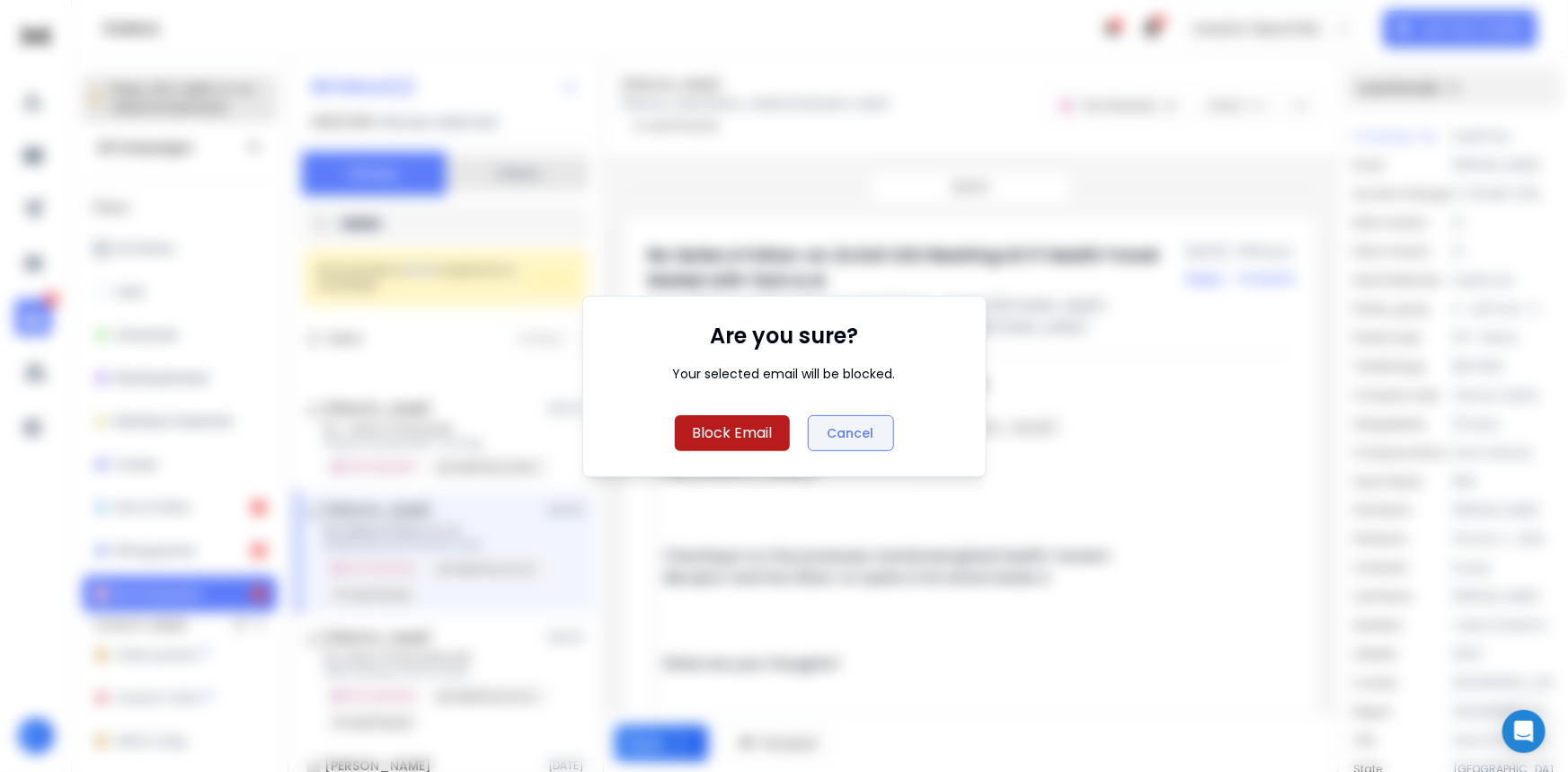
click at [719, 417] on button "Block Email" at bounding box center [731, 433] width 115 height 36
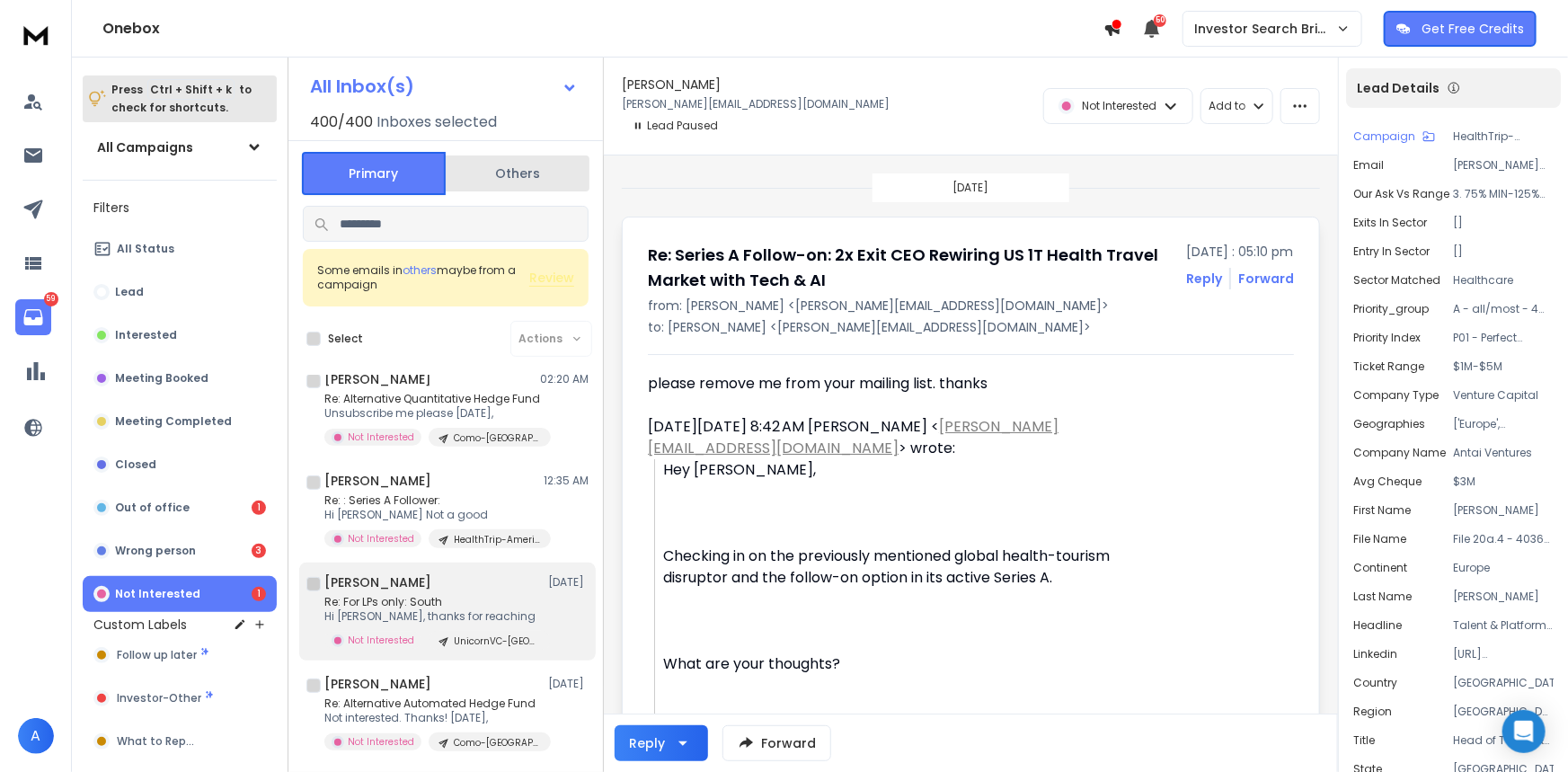
scroll to position [0, 0]
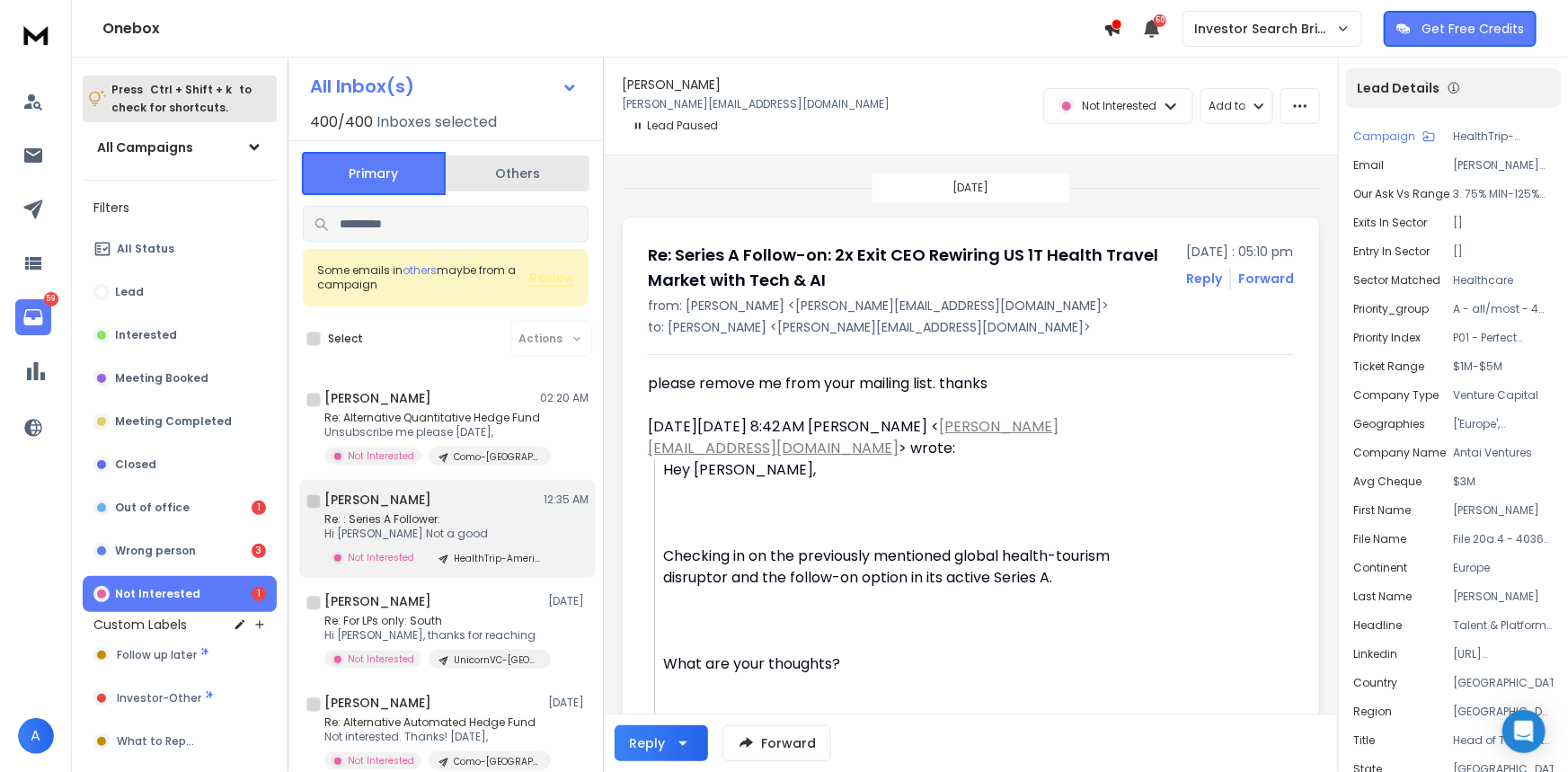
click at [478, 524] on p "Re: : Series A Follower:" at bounding box center [432, 519] width 216 height 15
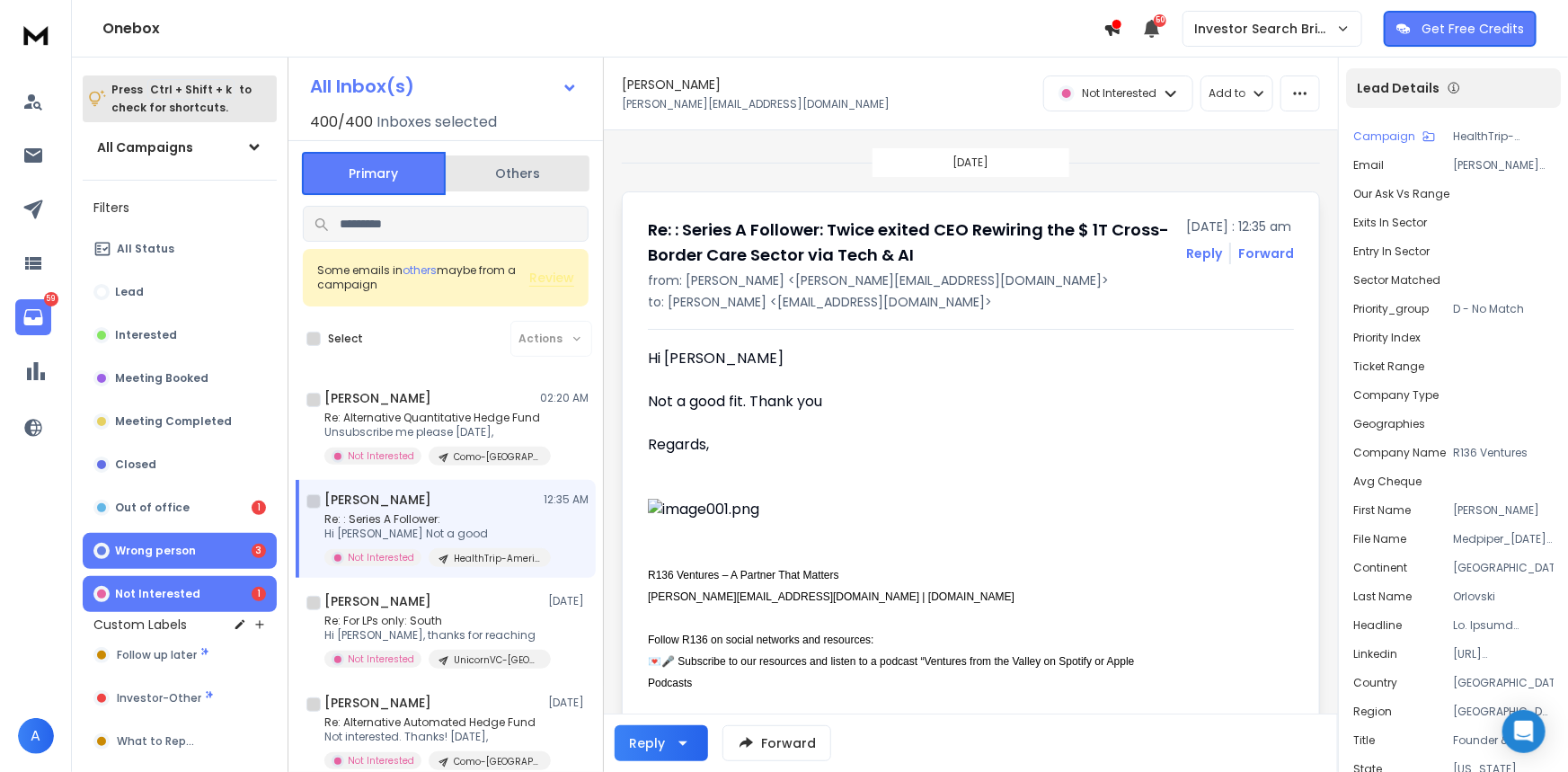
click at [231, 561] on button "Wrong person 3" at bounding box center [179, 550] width 194 height 36
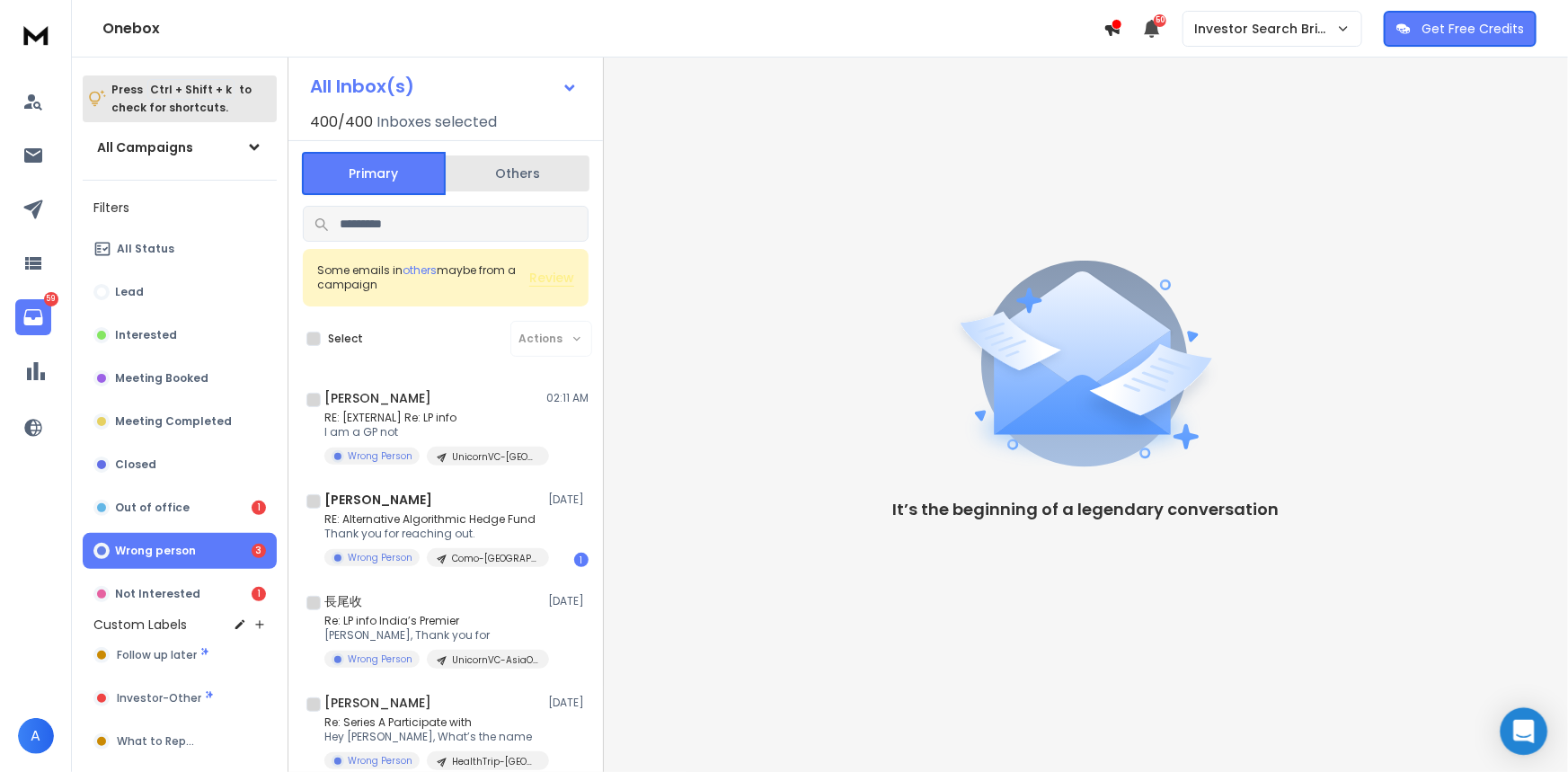
click at [1519, 730] on icon "Open Intercom Messenger" at bounding box center [1523, 732] width 21 height 24
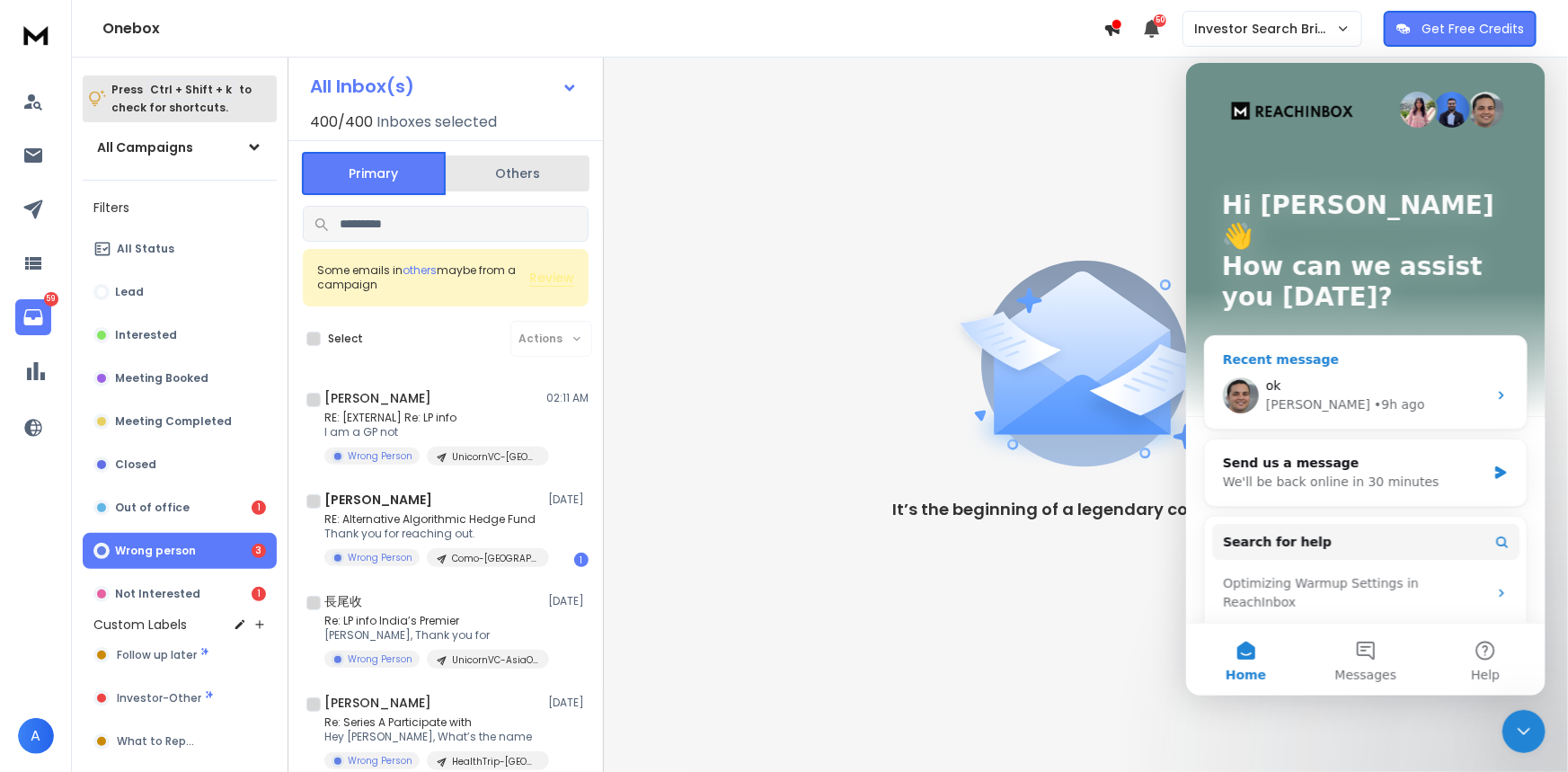
click at [1376, 376] on div "ok" at bounding box center [1375, 385] width 221 height 19
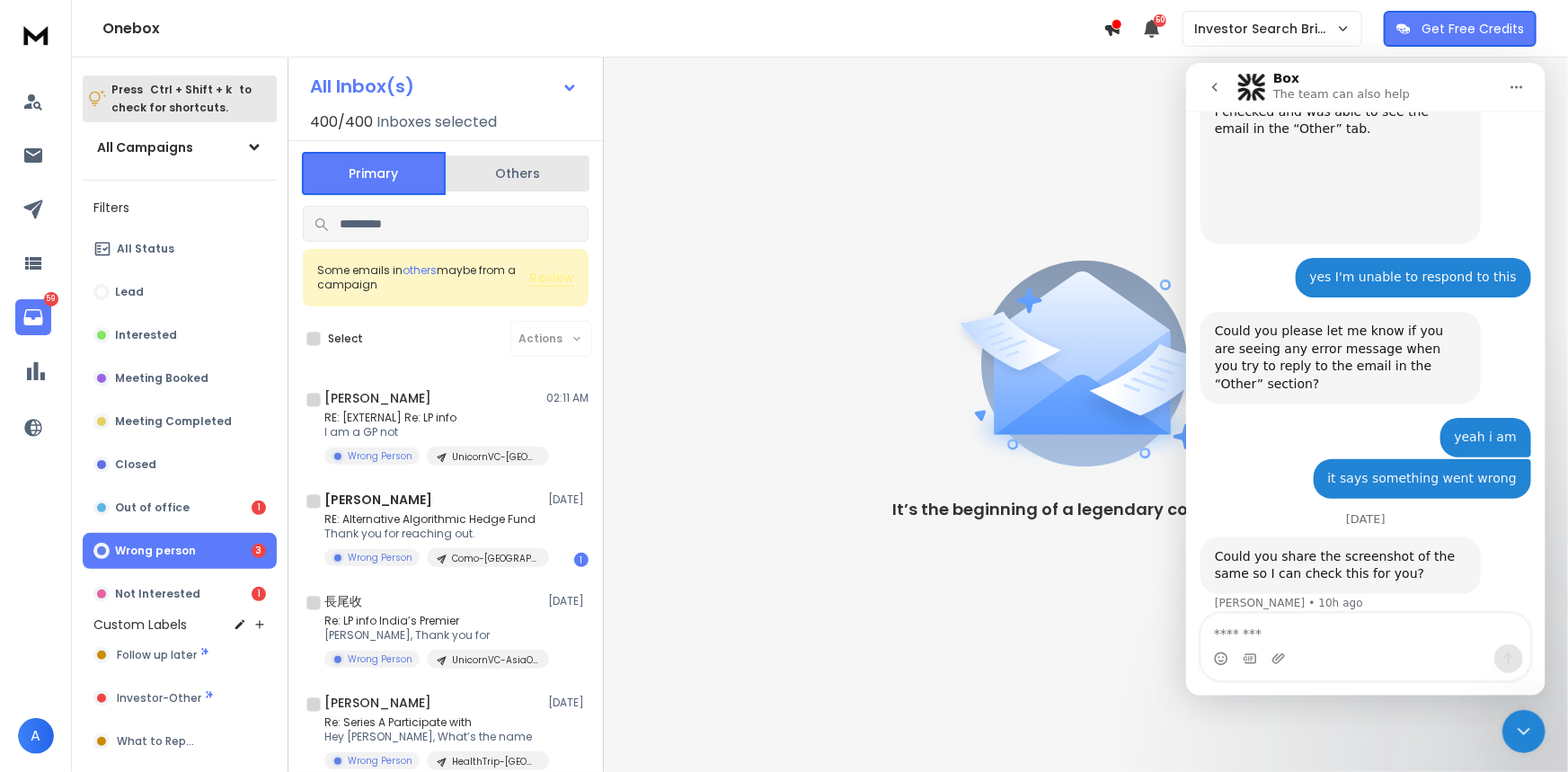
scroll to position [560, 0]
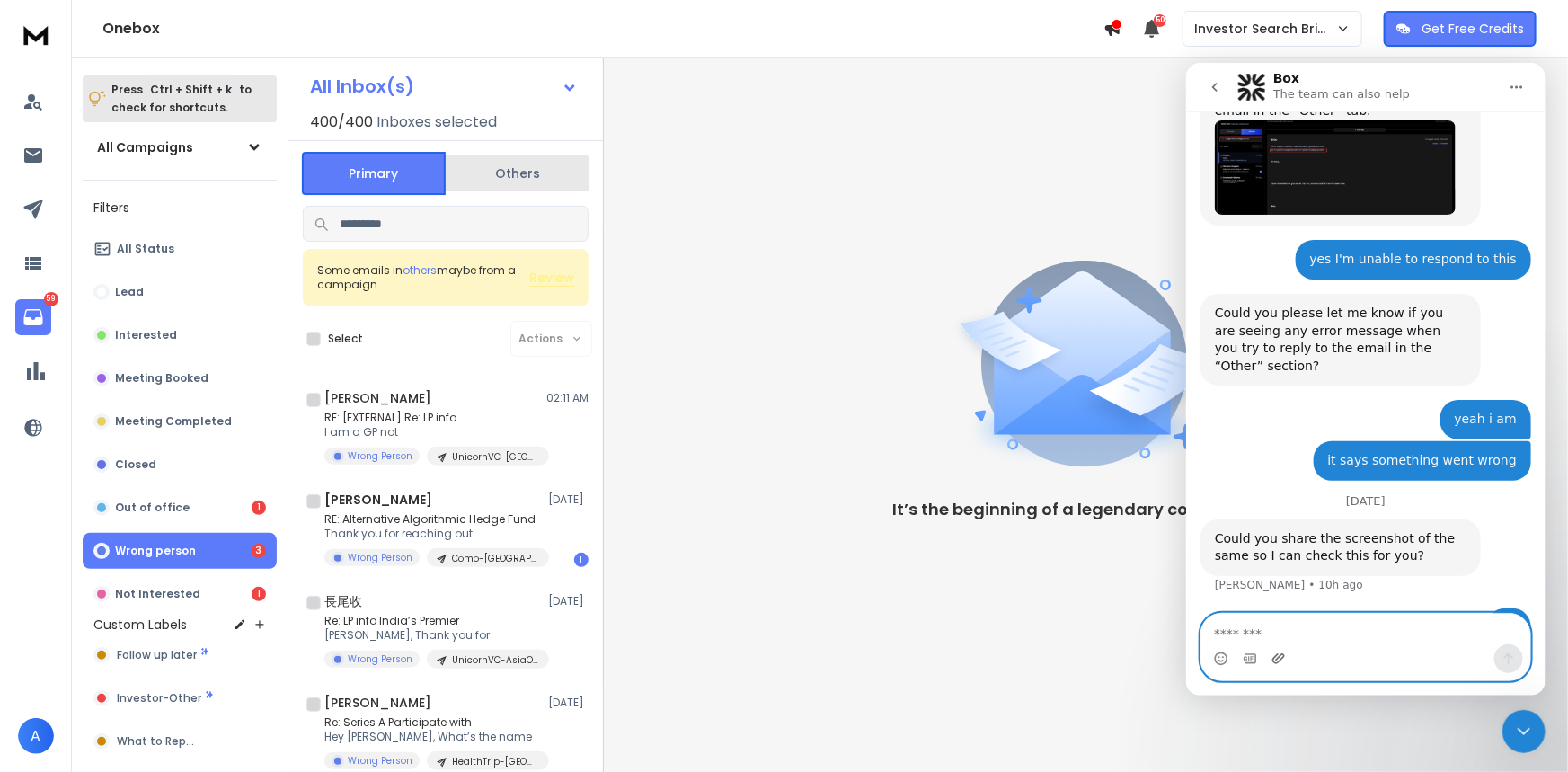
click at [1278, 659] on icon "Upload attachment" at bounding box center [1278, 658] width 15 height 15
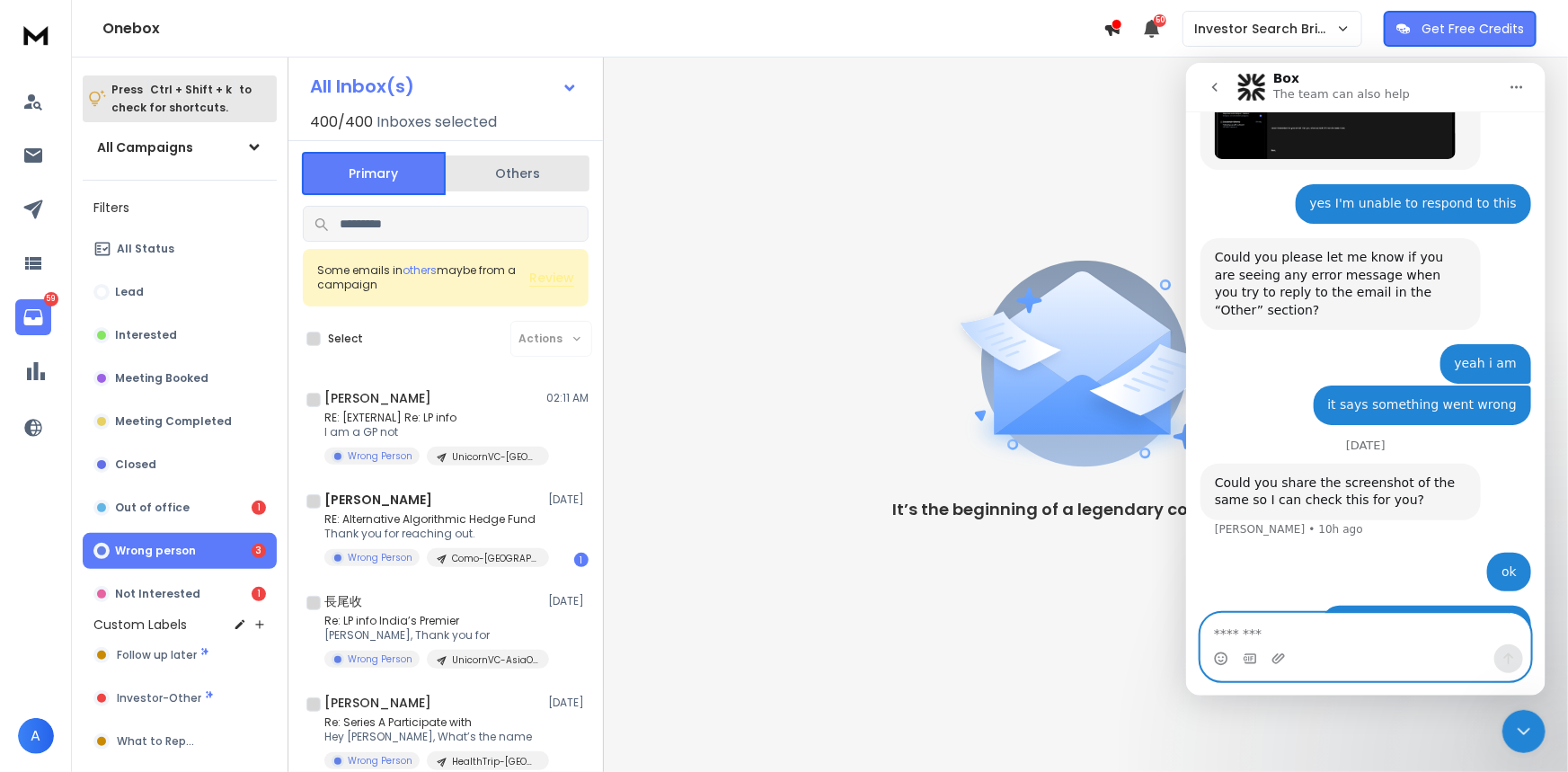
click at [1385, 633] on textarea "Message…" at bounding box center [1364, 627] width 329 height 31
type textarea "*"
type textarea "**********"
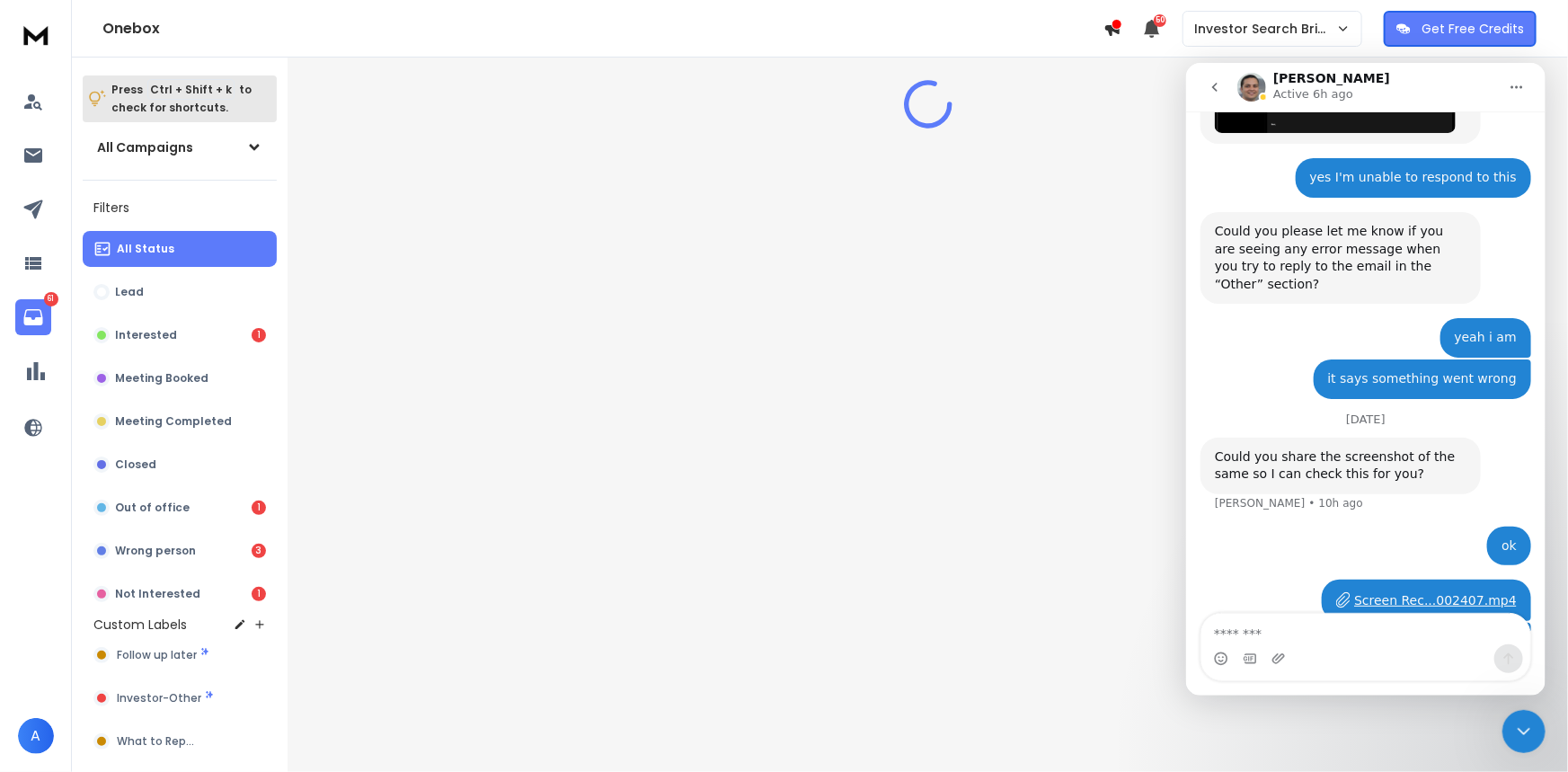
scroll to position [656, 0]
